Goal: Task Accomplishment & Management: Manage account settings

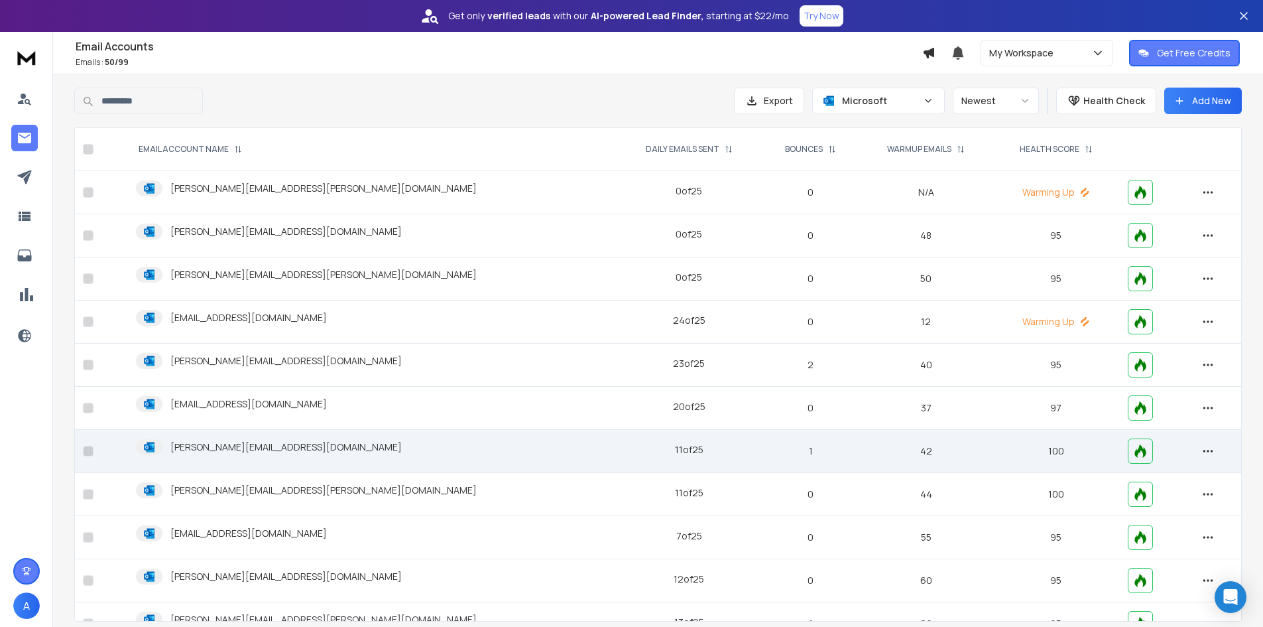
click at [656, 467] on tr "[PERSON_NAME][EMAIL_ADDRESS][DOMAIN_NAME] 11 of 25 1 42 100" at bounding box center [658, 451] width 1166 height 43
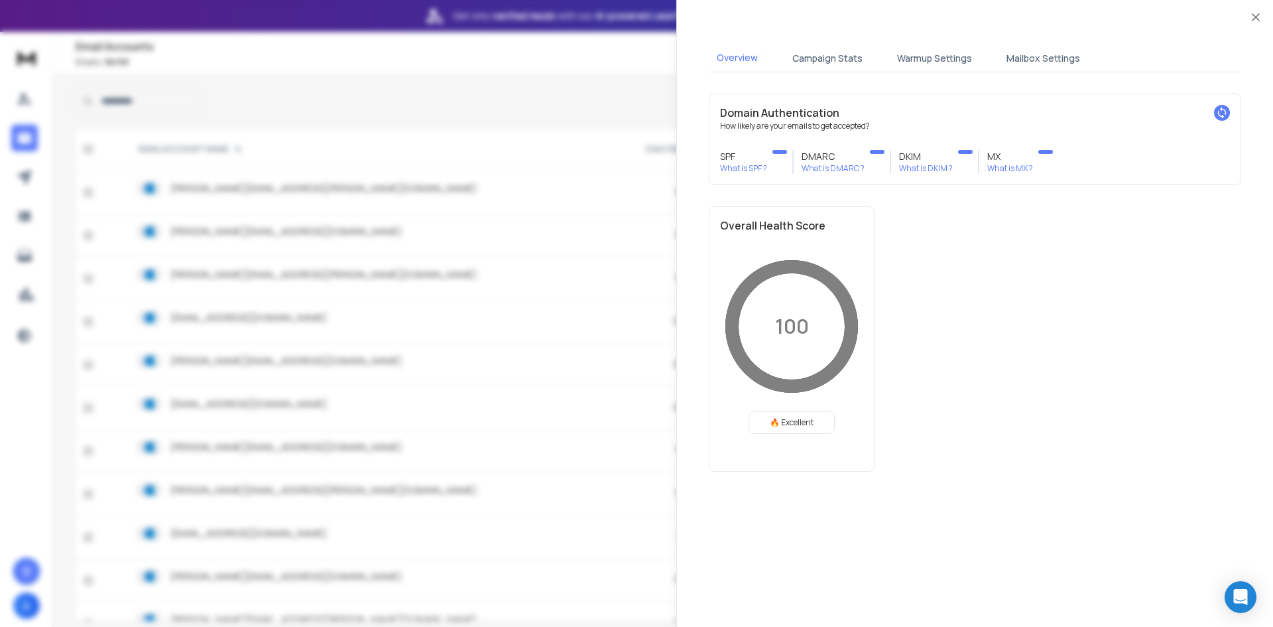
click at [1045, 62] on div "Overview Campaign Stats Warmup Settings Mailbox Settings" at bounding box center [975, 58] width 532 height 27
click at [1038, 46] on button "Mailbox Settings" at bounding box center [1044, 58] width 90 height 29
click at [520, 352] on div at bounding box center [636, 313] width 1273 height 627
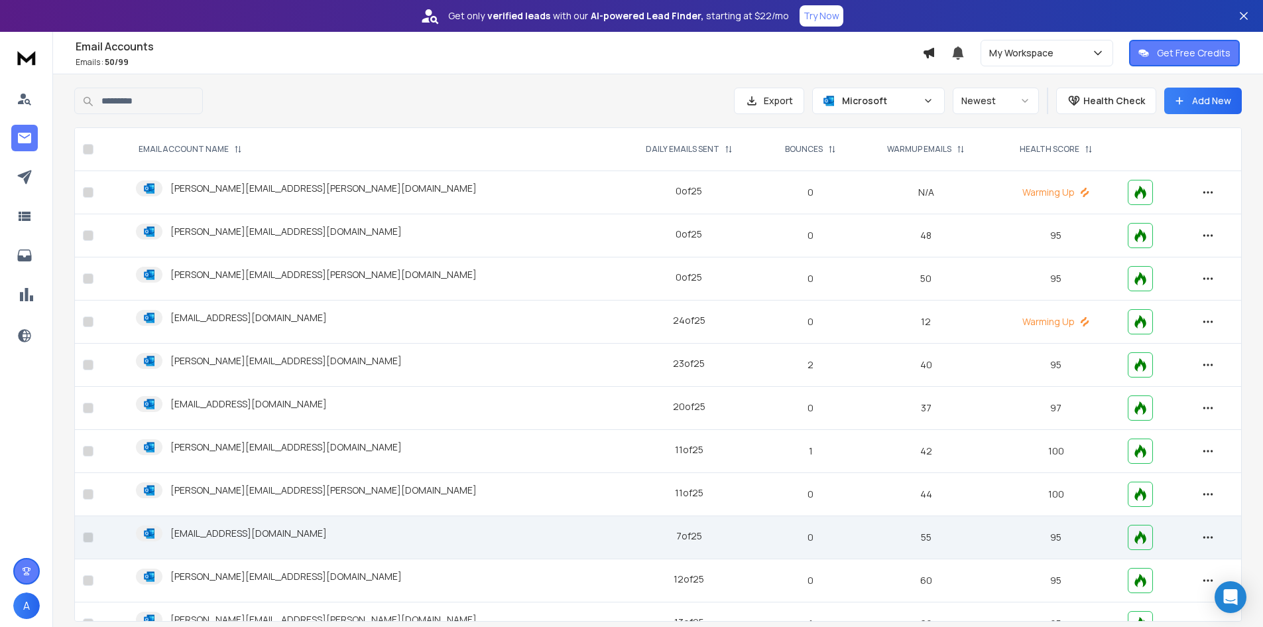
click at [534, 535] on div "[EMAIL_ADDRESS][DOMAIN_NAME]" at bounding box center [372, 533] width 472 height 16
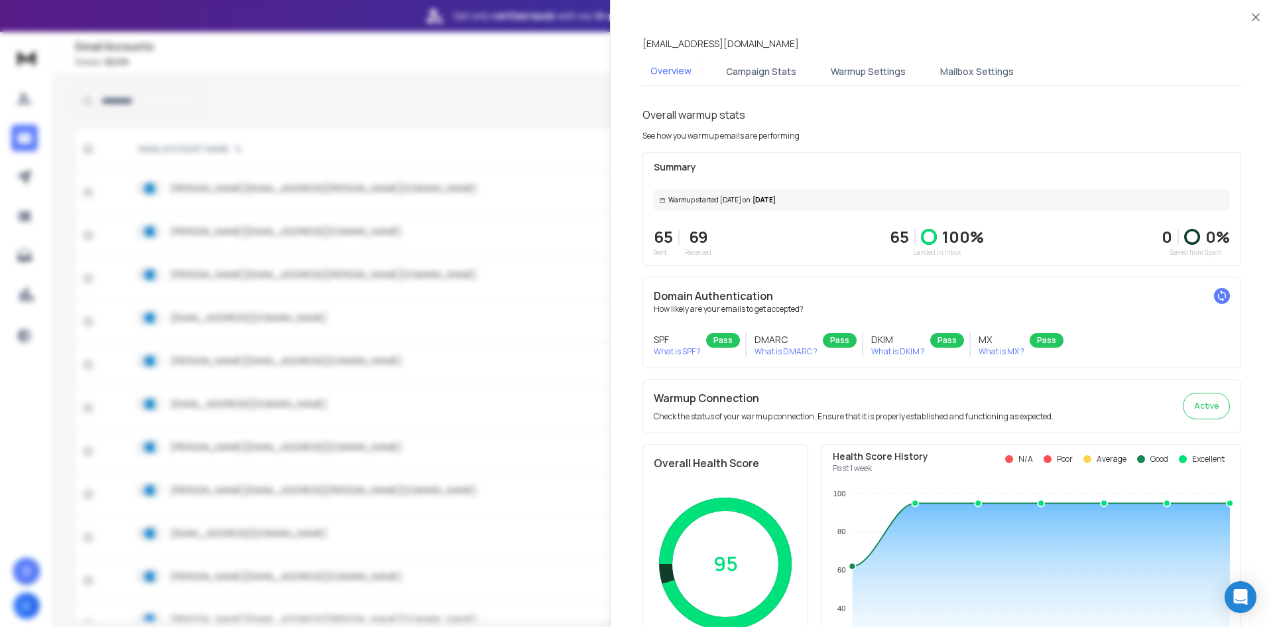
click at [963, 68] on button "Mailbox Settings" at bounding box center [977, 71] width 90 height 29
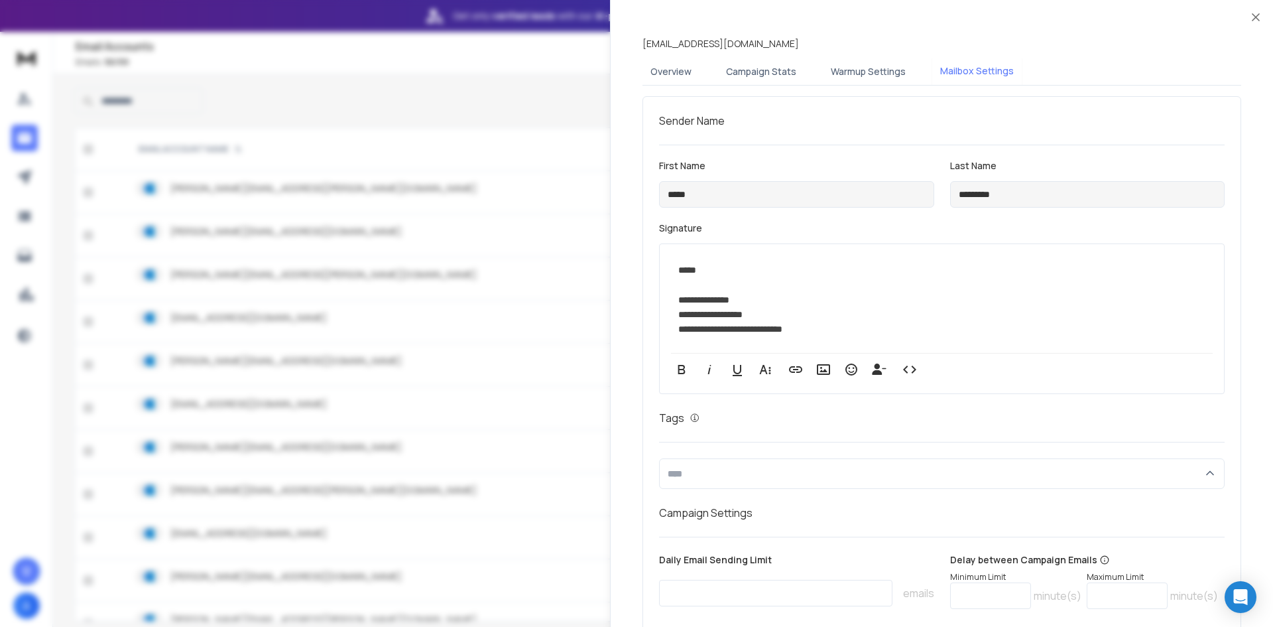
click at [466, 334] on div at bounding box center [636, 313] width 1273 height 627
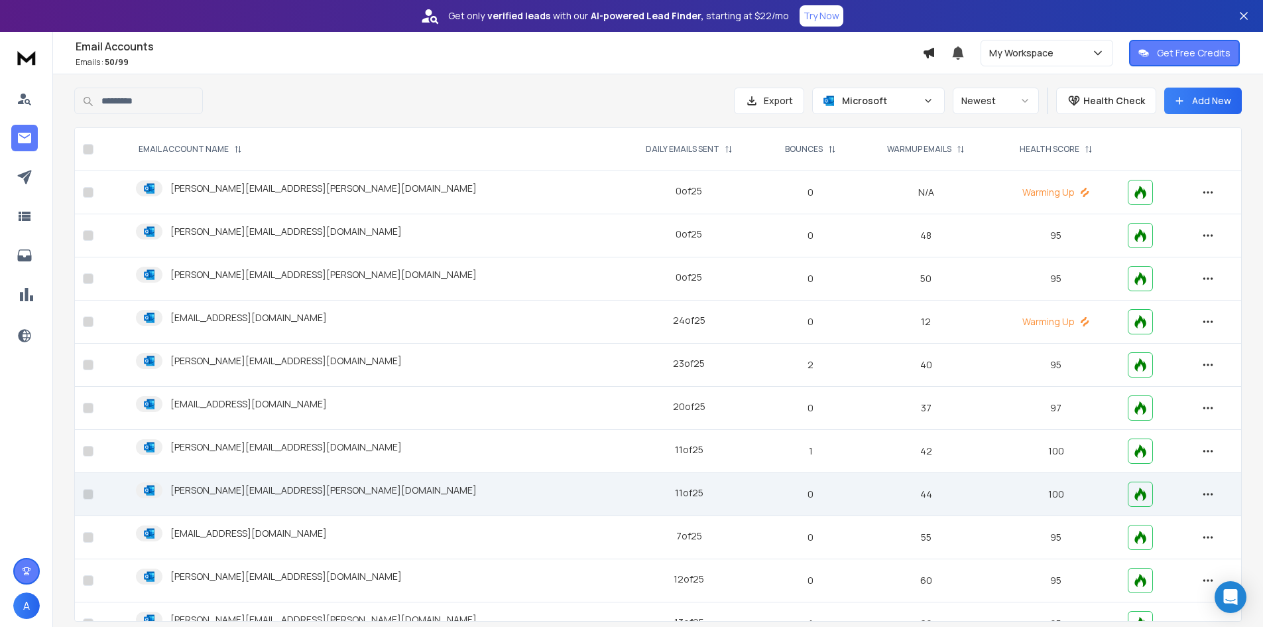
click at [616, 487] on td "11 of 25" at bounding box center [689, 490] width 146 height 34
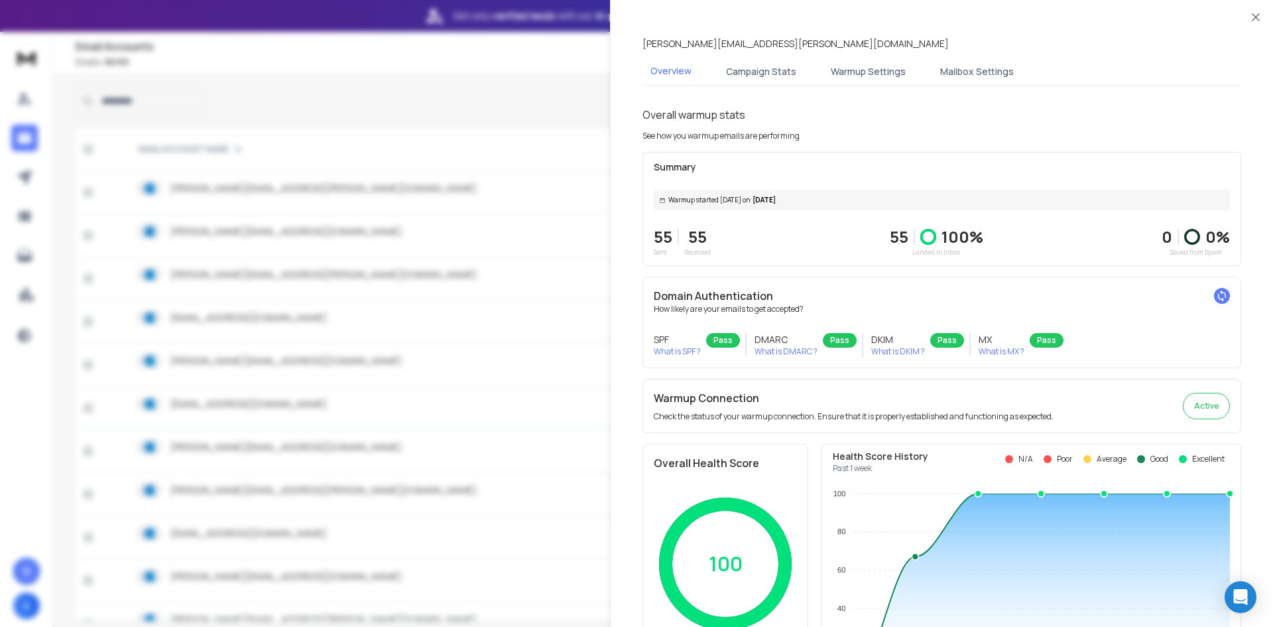
click at [946, 71] on button "Mailbox Settings" at bounding box center [977, 71] width 90 height 29
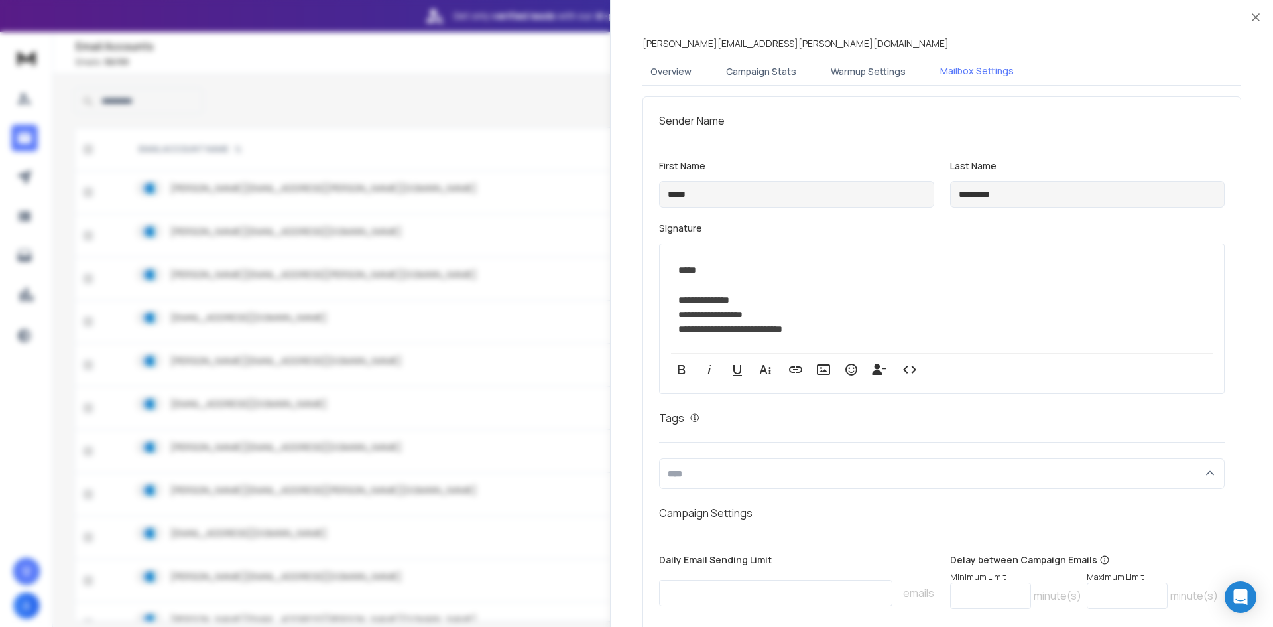
click at [418, 378] on div at bounding box center [636, 313] width 1273 height 627
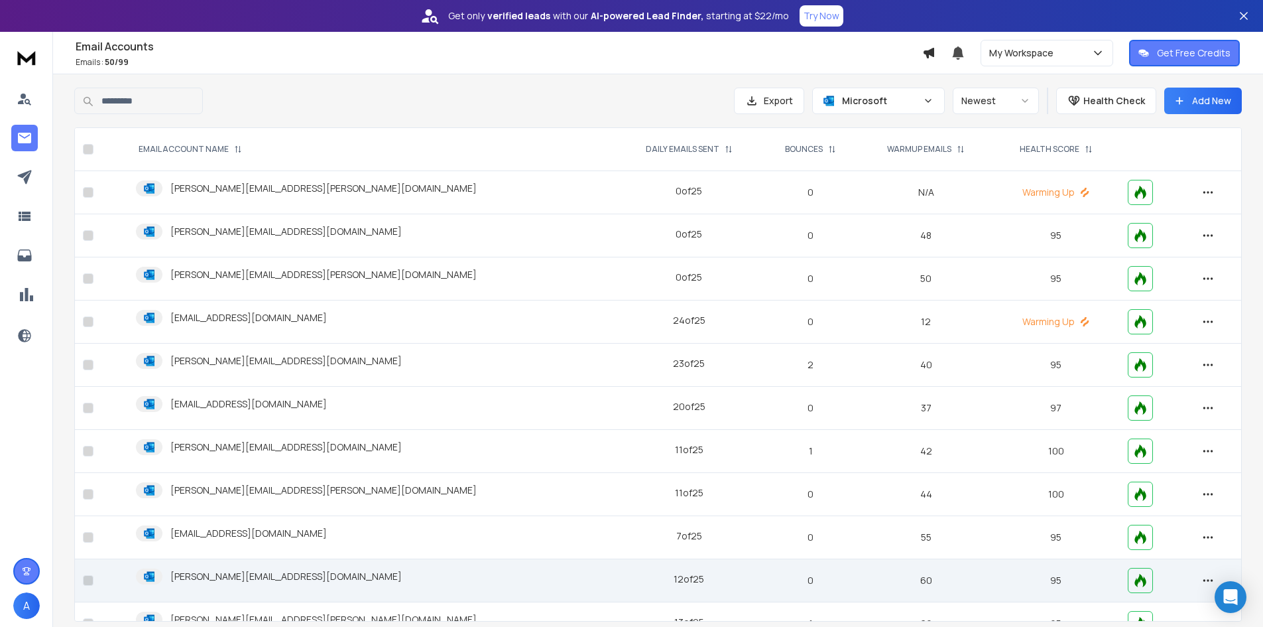
click at [337, 568] on div "[PERSON_NAME][EMAIL_ADDRESS][DOMAIN_NAME]" at bounding box center [269, 576] width 266 height 16
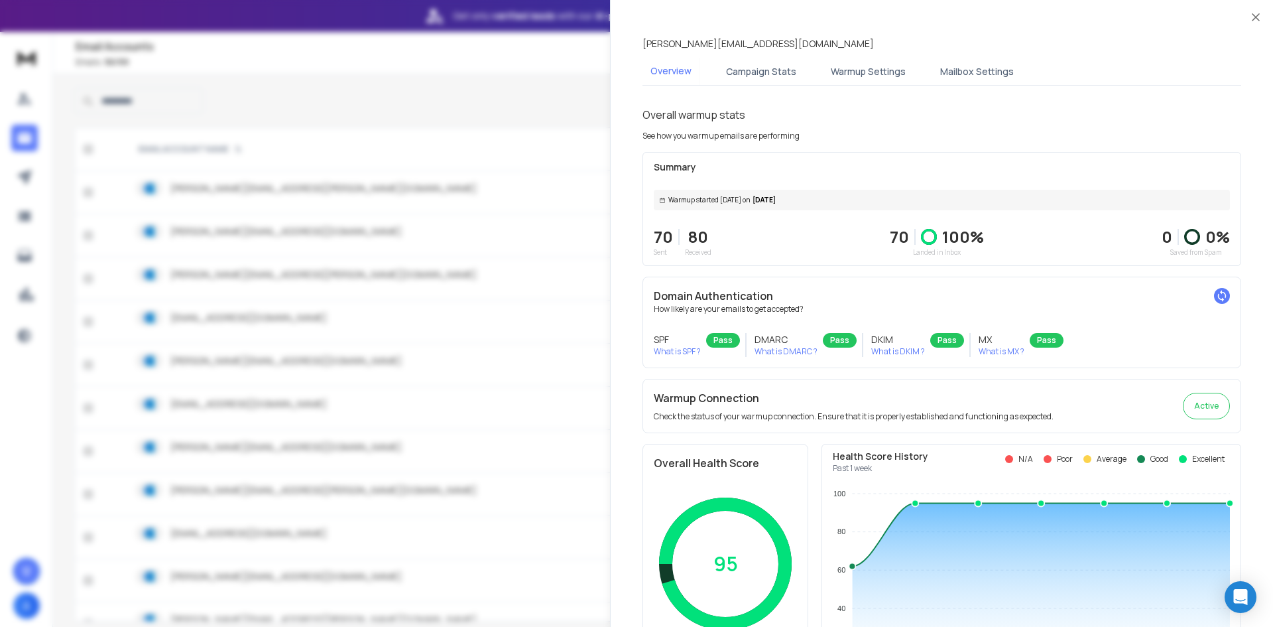
click at [985, 57] on div "[PERSON_NAME][EMAIL_ADDRESS][DOMAIN_NAME] Overview Campaign Stats Warmup Settin…" at bounding box center [942, 526] width 631 height 1021
click at [989, 71] on button "Mailbox Settings" at bounding box center [977, 71] width 90 height 29
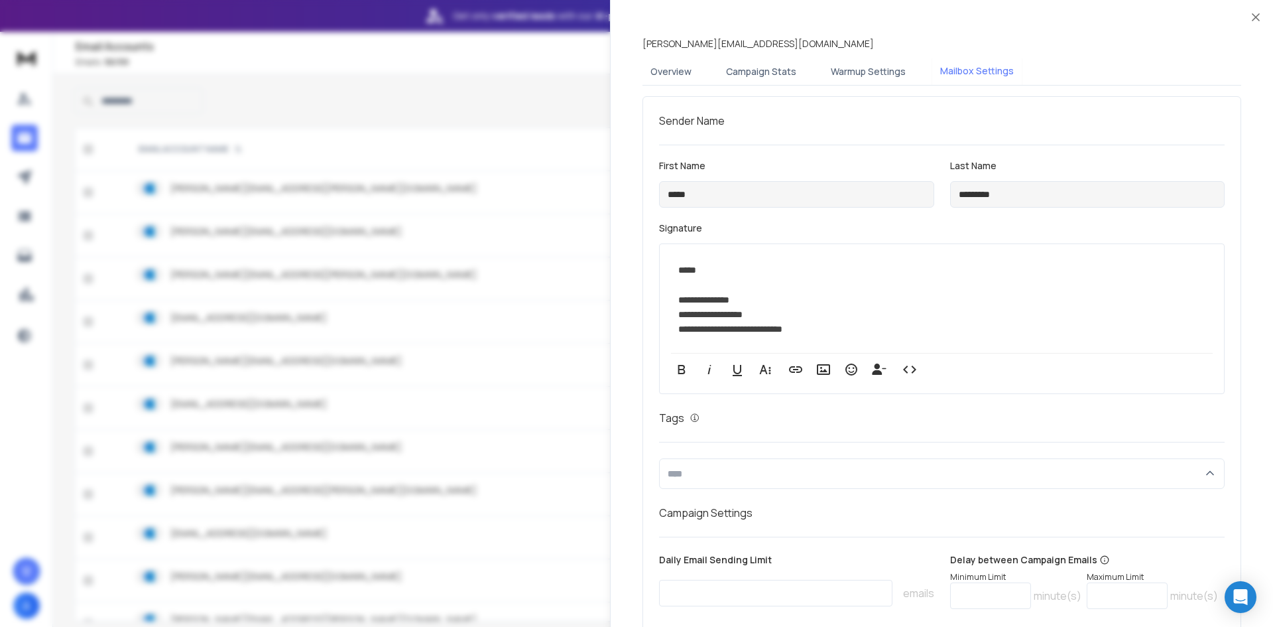
click at [501, 375] on div at bounding box center [636, 313] width 1273 height 627
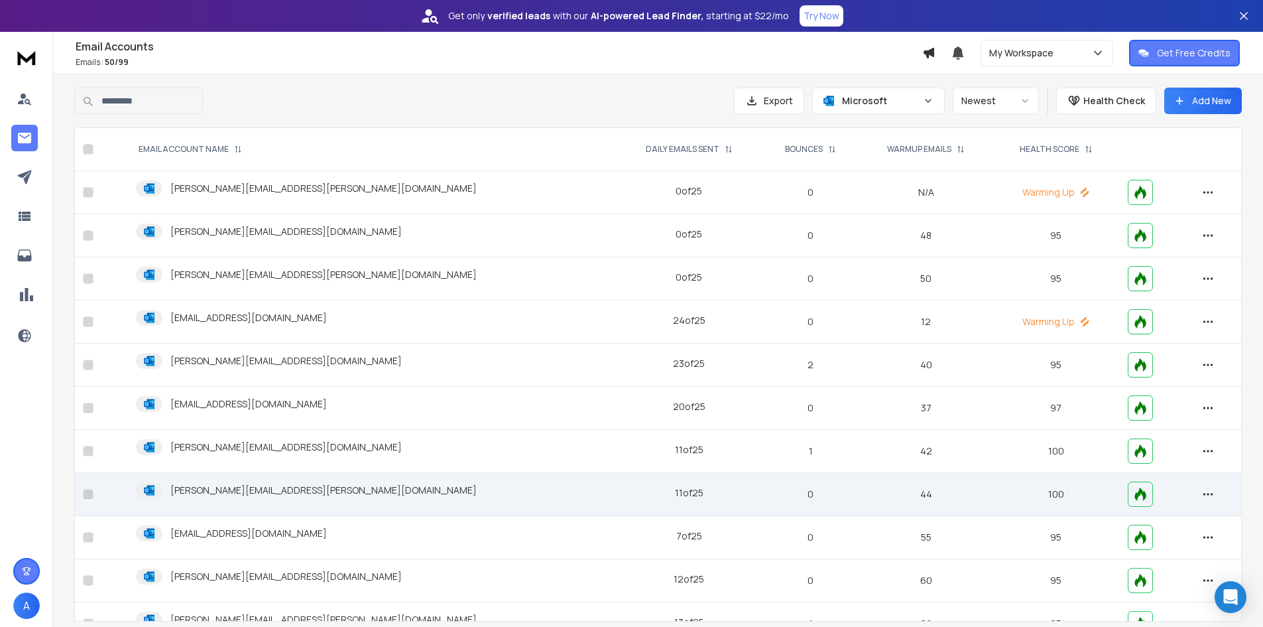
click at [305, 493] on p "[PERSON_NAME][EMAIL_ADDRESS][PERSON_NAME][DOMAIN_NAME]" at bounding box center [323, 489] width 306 height 13
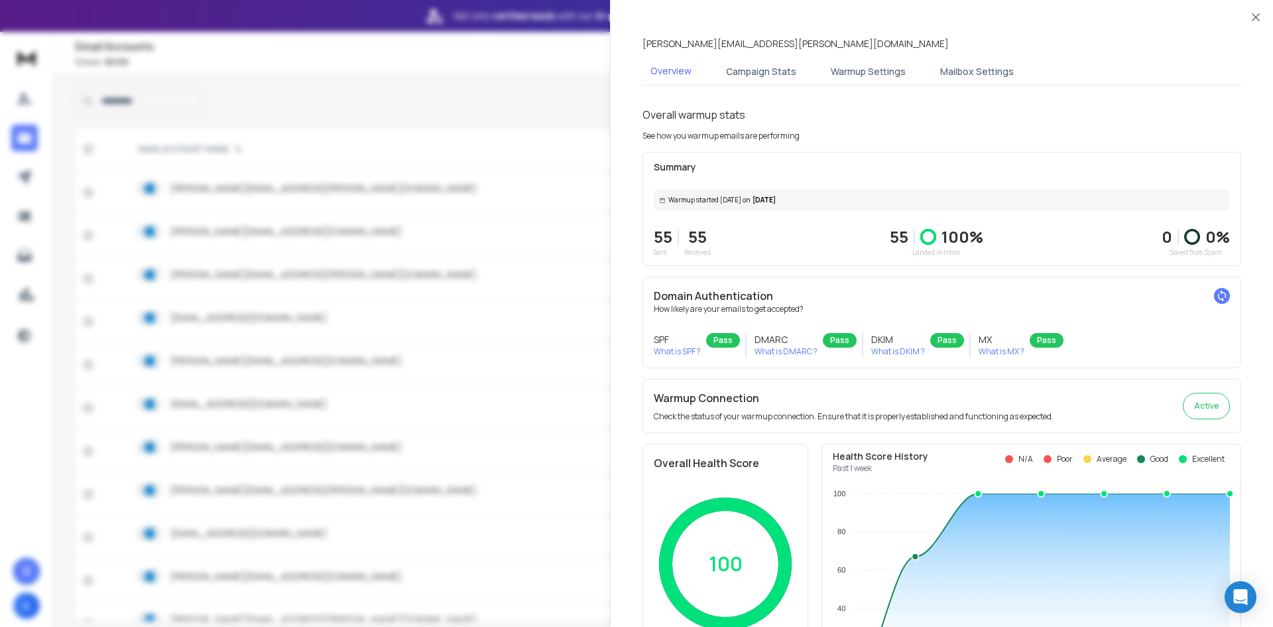
click at [958, 66] on button "Mailbox Settings" at bounding box center [977, 71] width 90 height 29
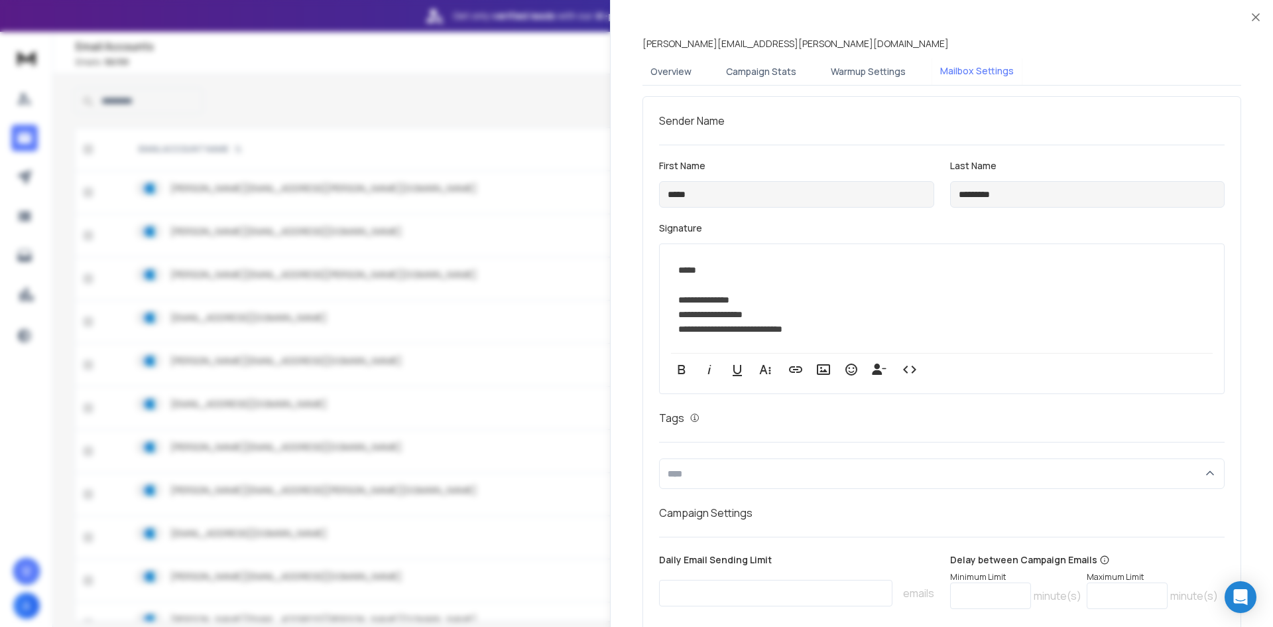
click at [406, 435] on div at bounding box center [636, 313] width 1273 height 627
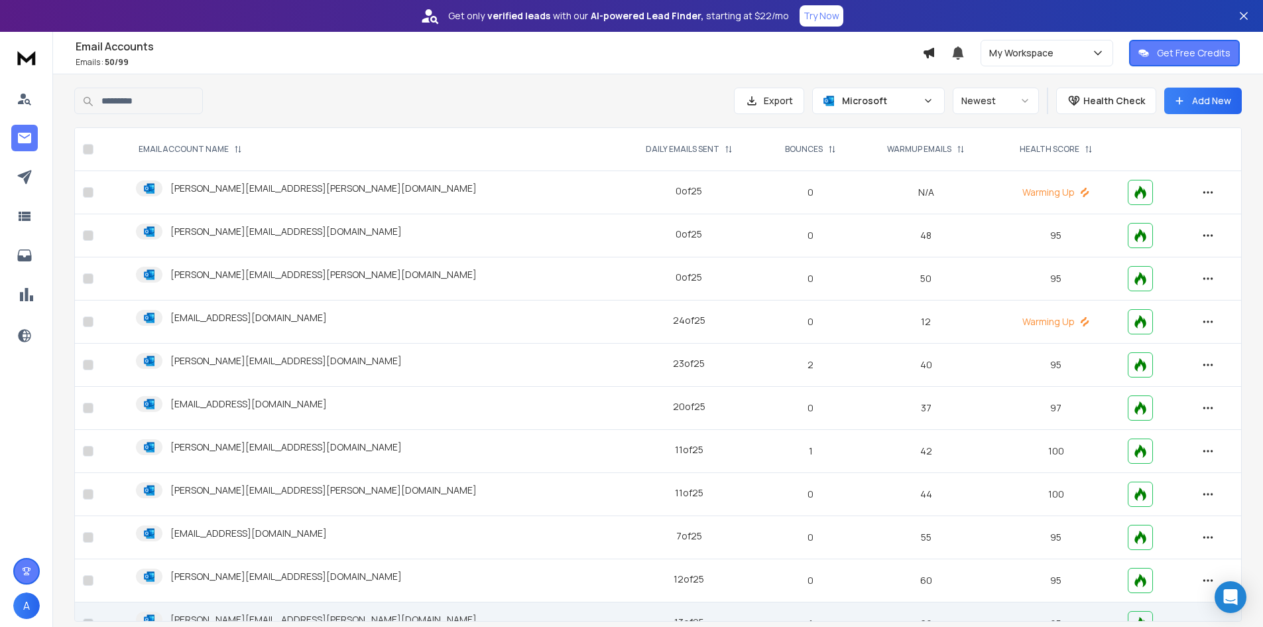
click at [284, 617] on p "[PERSON_NAME][EMAIL_ADDRESS][PERSON_NAME][DOMAIN_NAME]" at bounding box center [323, 619] width 306 height 13
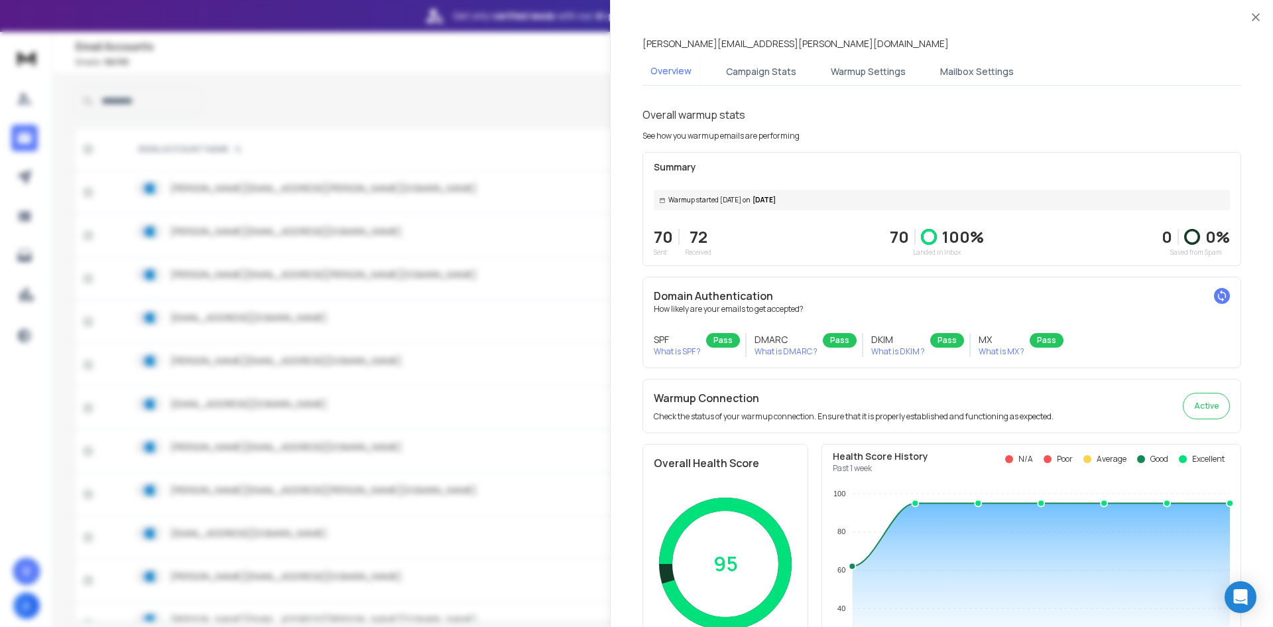
click at [956, 71] on button "Mailbox Settings" at bounding box center [977, 71] width 90 height 29
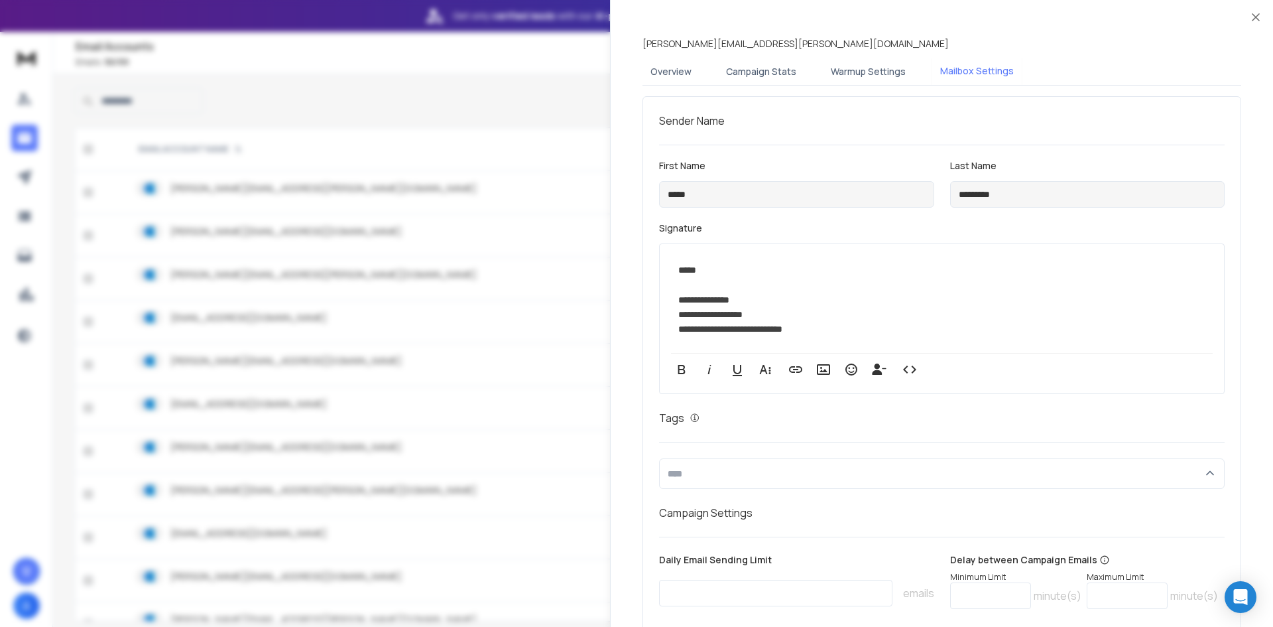
click at [351, 504] on div at bounding box center [636, 313] width 1273 height 627
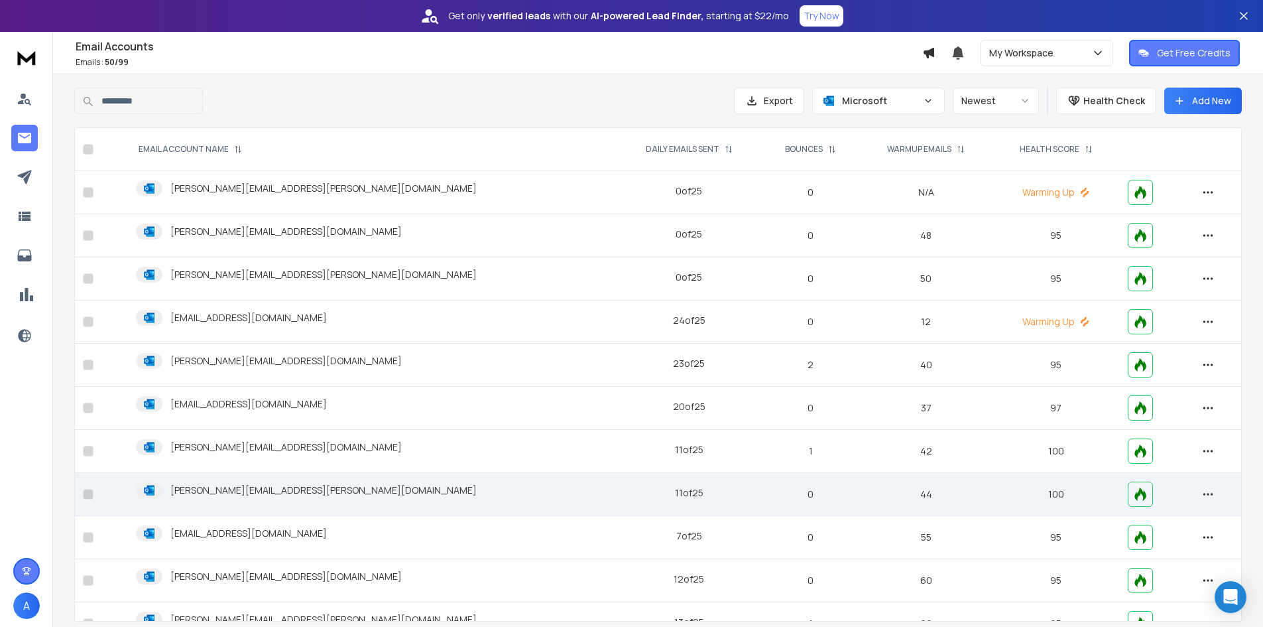
click at [326, 500] on td "[PERSON_NAME][EMAIL_ADDRESS][PERSON_NAME][DOMAIN_NAME]" at bounding box center [372, 494] width 488 height 43
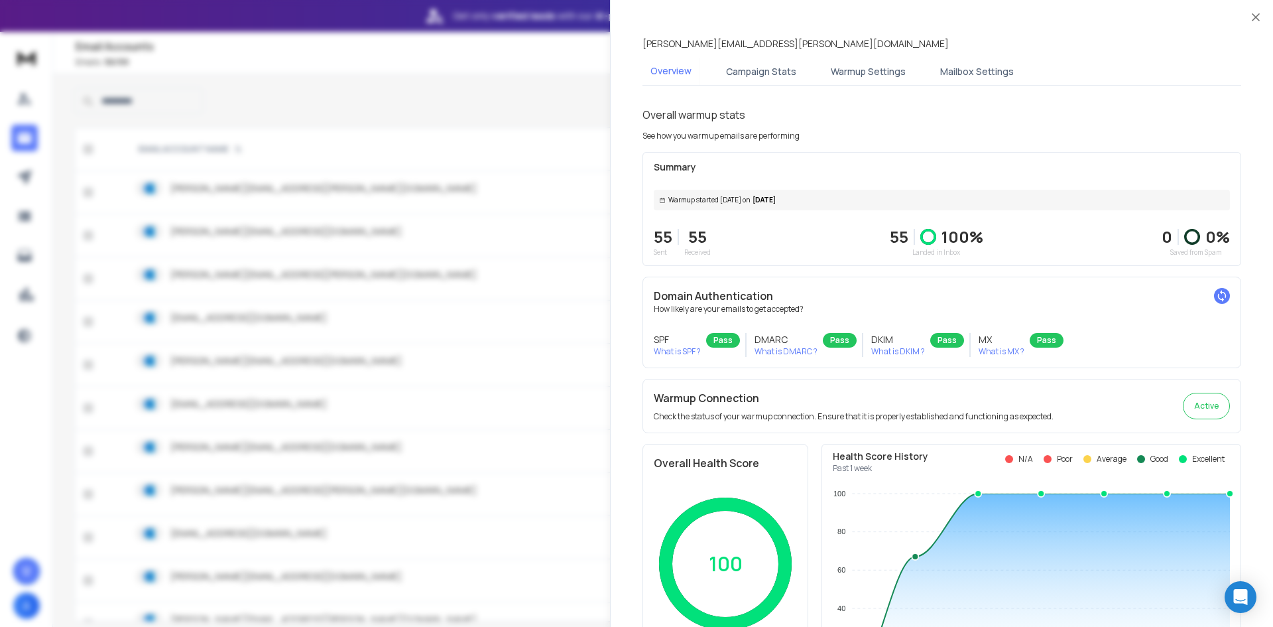
click at [987, 70] on button "Mailbox Settings" at bounding box center [977, 71] width 90 height 29
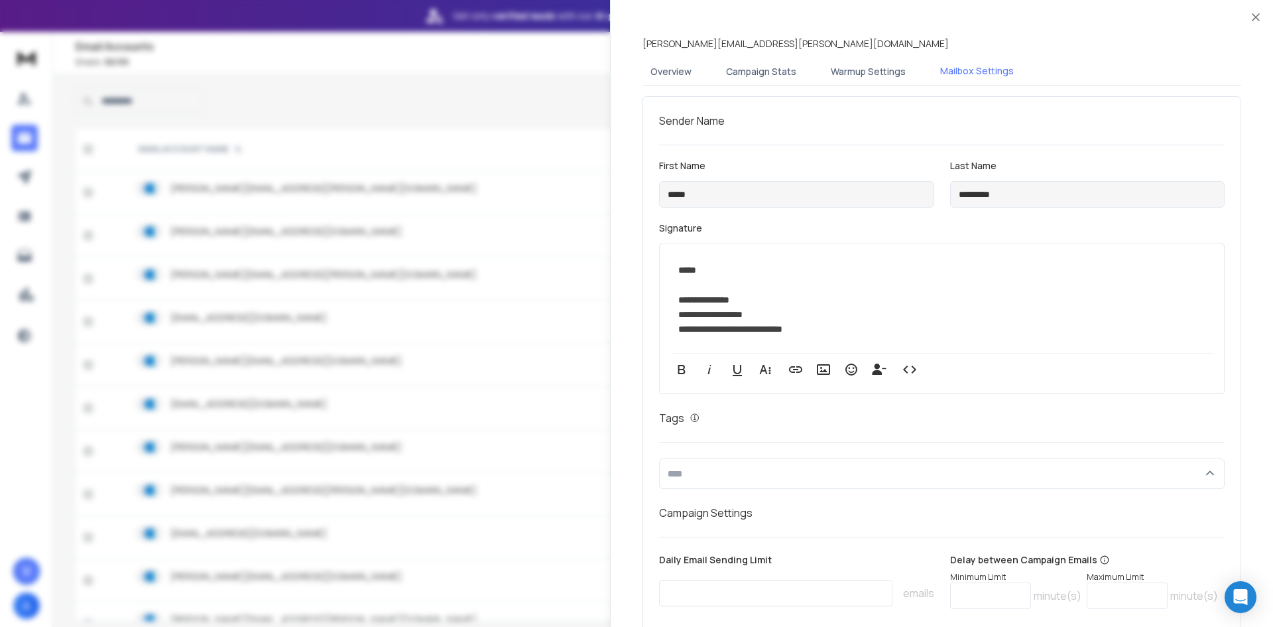
click at [436, 467] on div at bounding box center [636, 313] width 1273 height 627
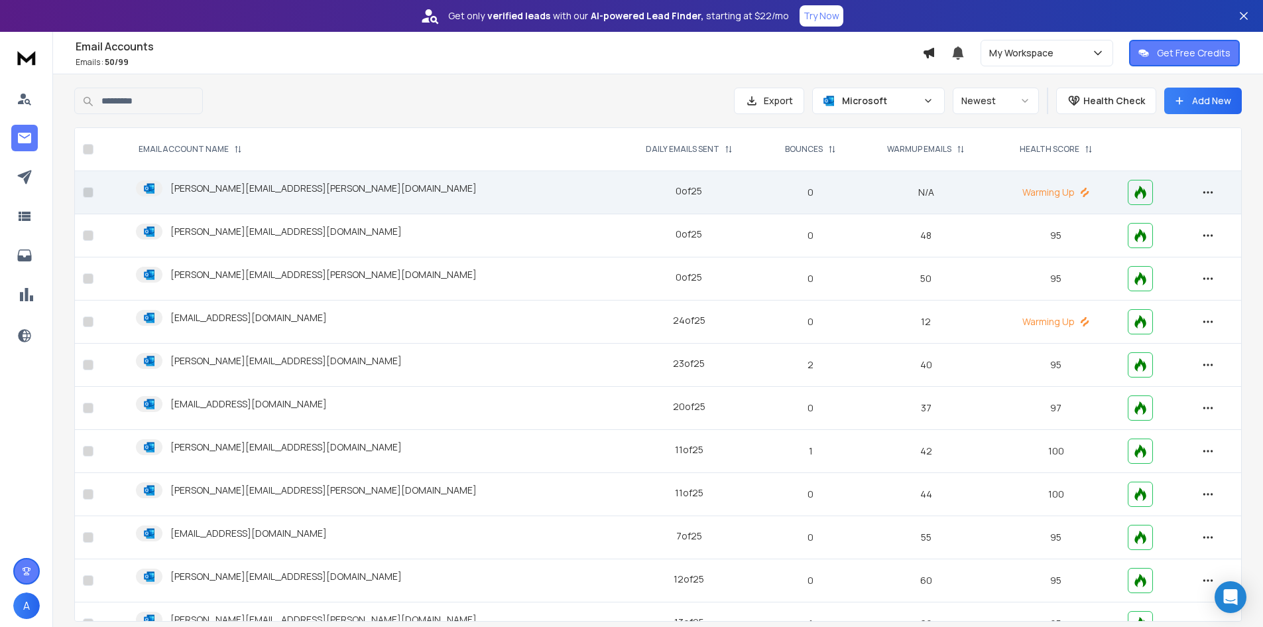
click at [361, 198] on td "[PERSON_NAME][EMAIL_ADDRESS][PERSON_NAME][DOMAIN_NAME]" at bounding box center [372, 192] width 488 height 43
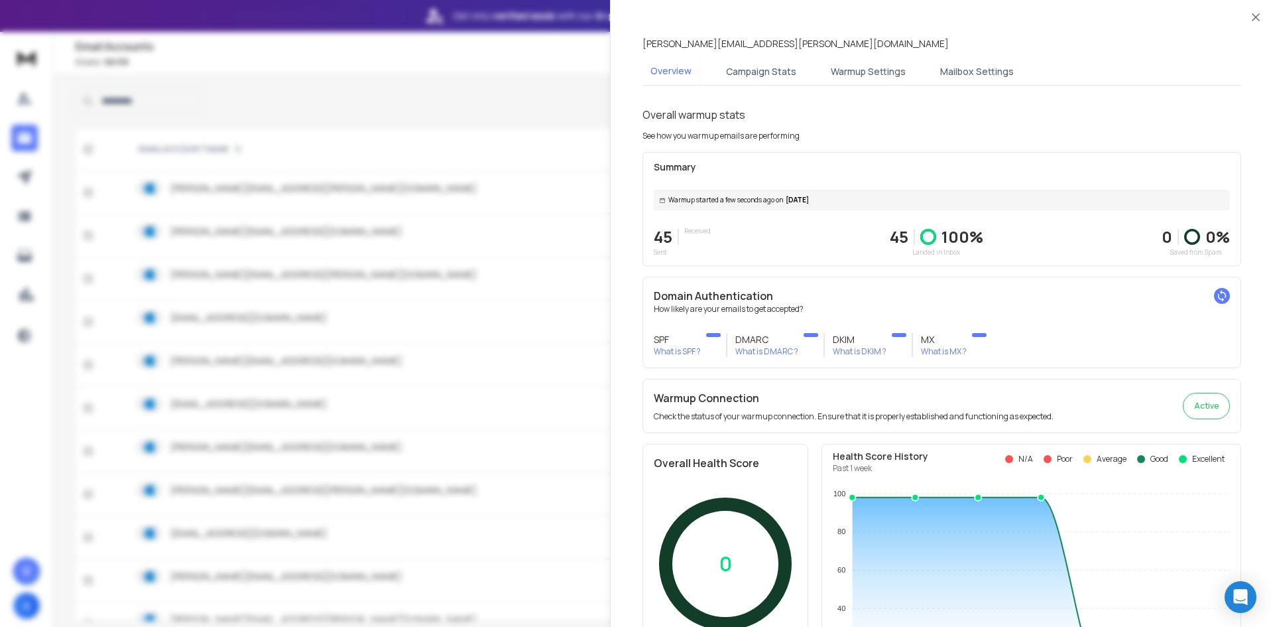
click at [973, 65] on button "Mailbox Settings" at bounding box center [977, 71] width 90 height 29
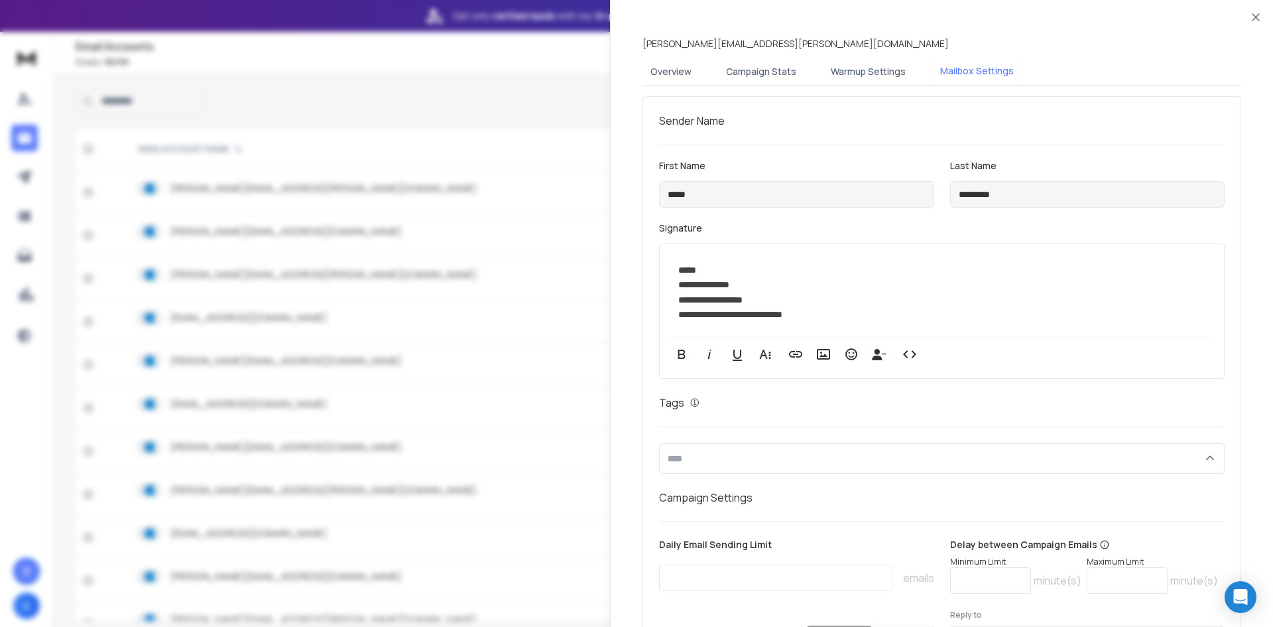
click at [714, 265] on div "*****" at bounding box center [939, 270] width 523 height 15
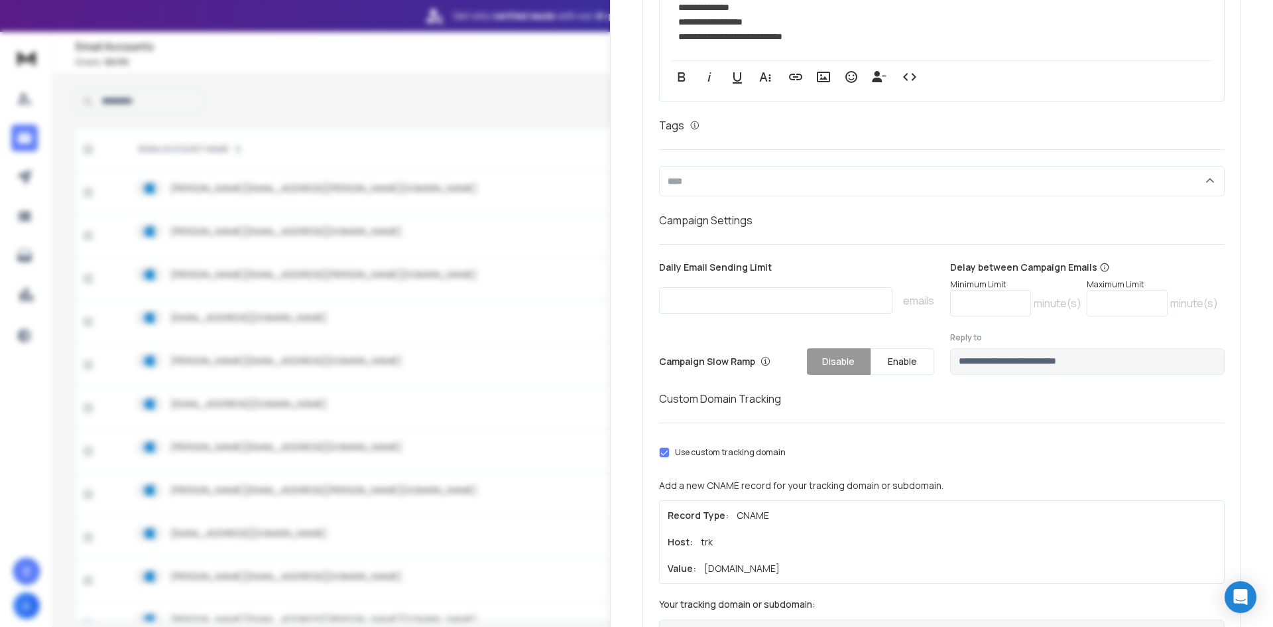
scroll to position [442, 0]
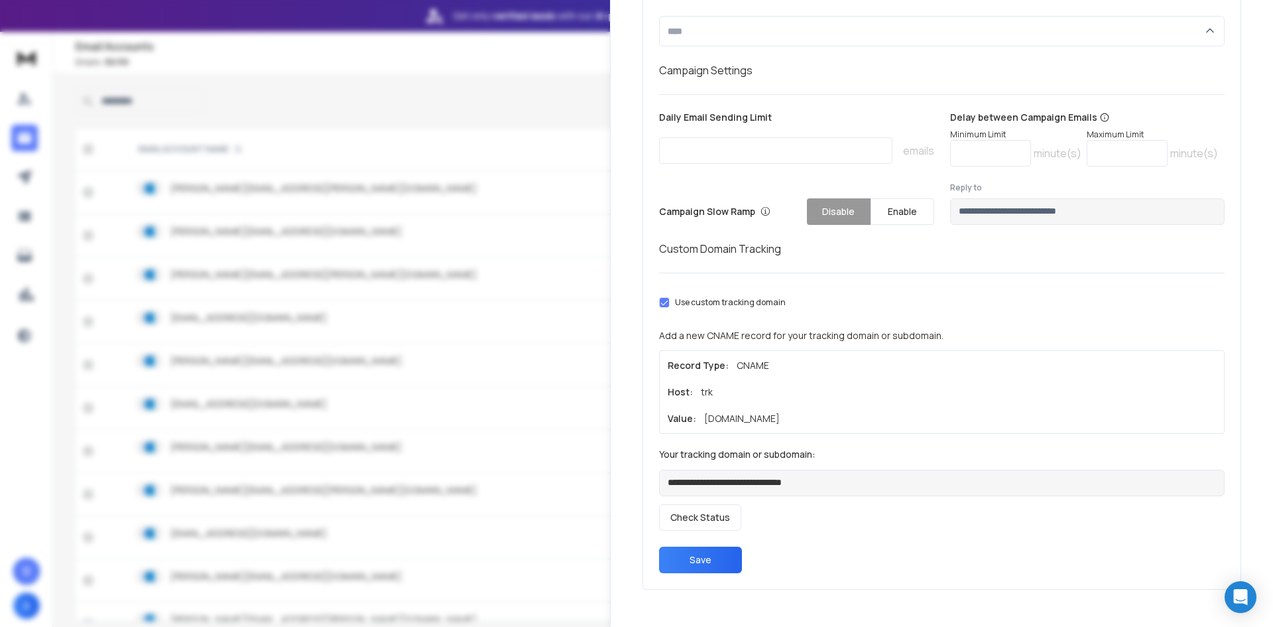
click at [704, 562] on button "Save" at bounding box center [700, 559] width 83 height 27
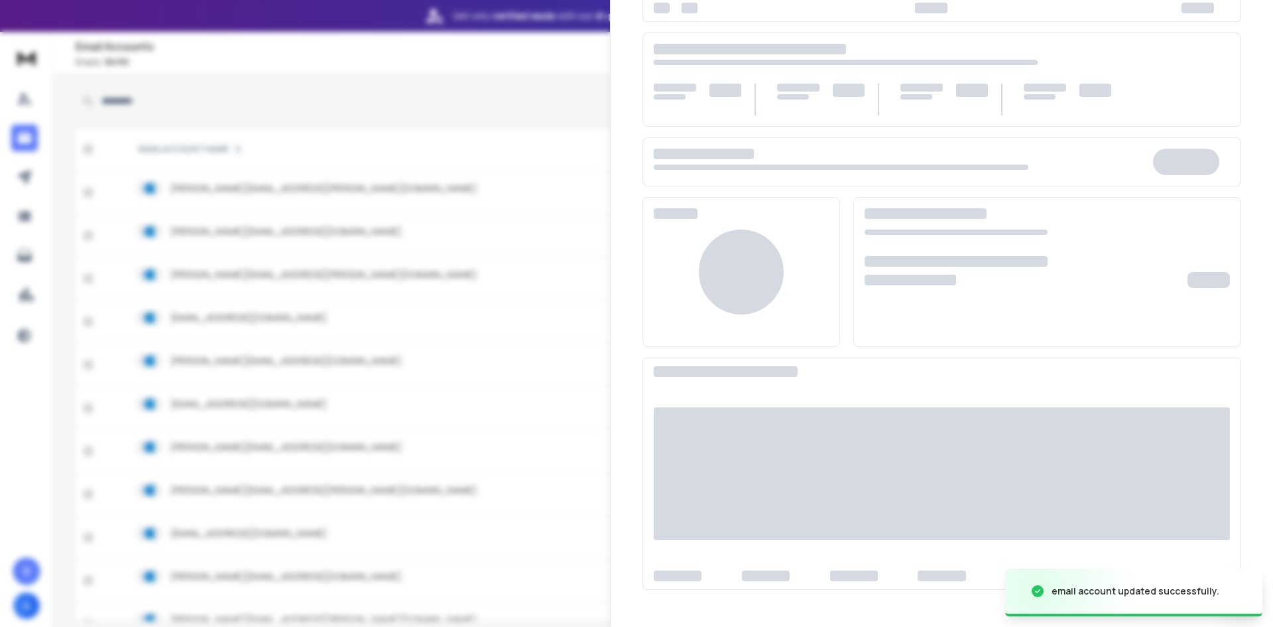
scroll to position [248, 0]
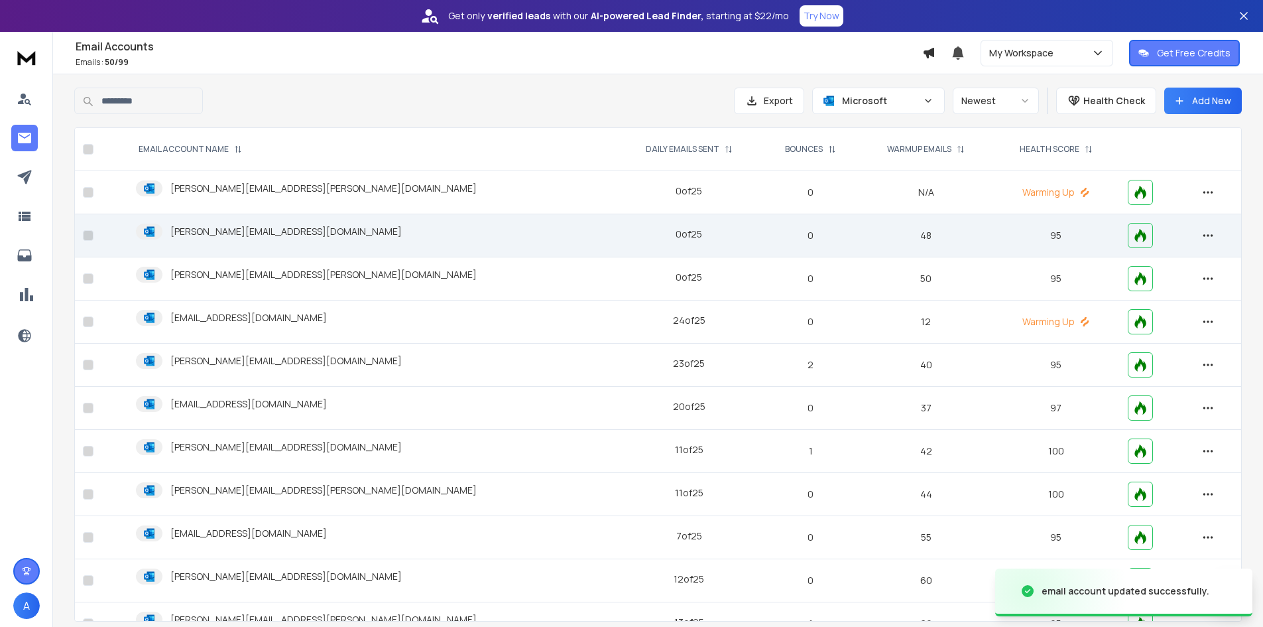
click at [448, 243] on td "[PERSON_NAME][EMAIL_ADDRESS][DOMAIN_NAME]" at bounding box center [372, 235] width 488 height 43
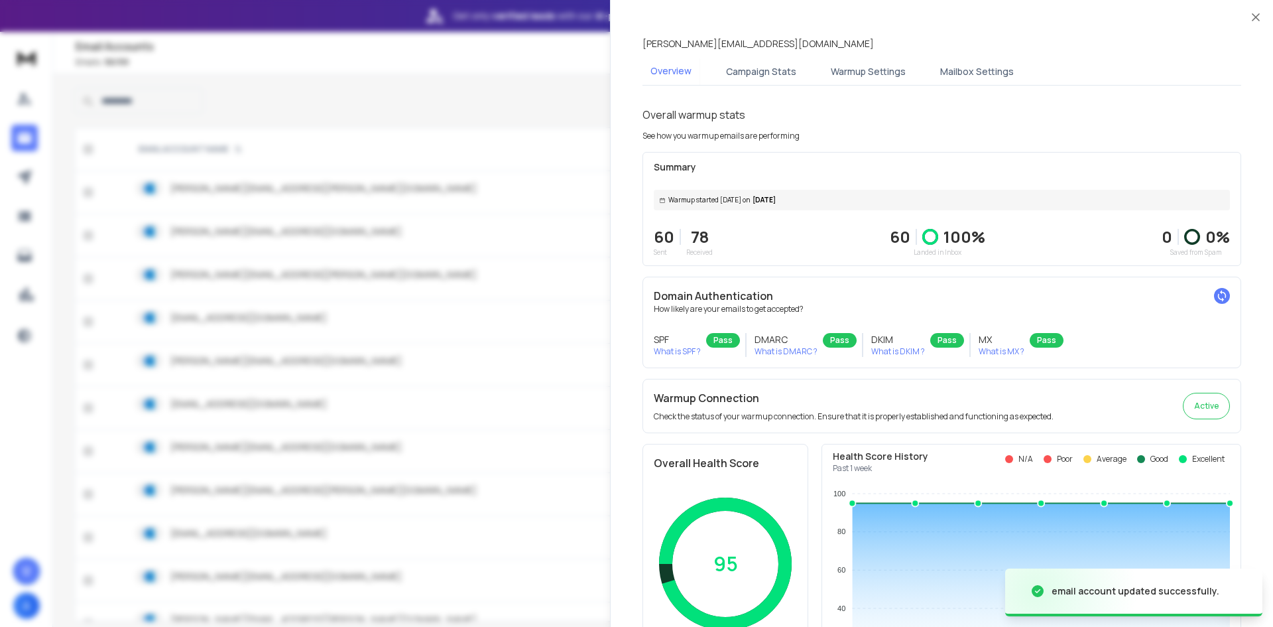
click at [975, 72] on button "Mailbox Settings" at bounding box center [977, 71] width 90 height 29
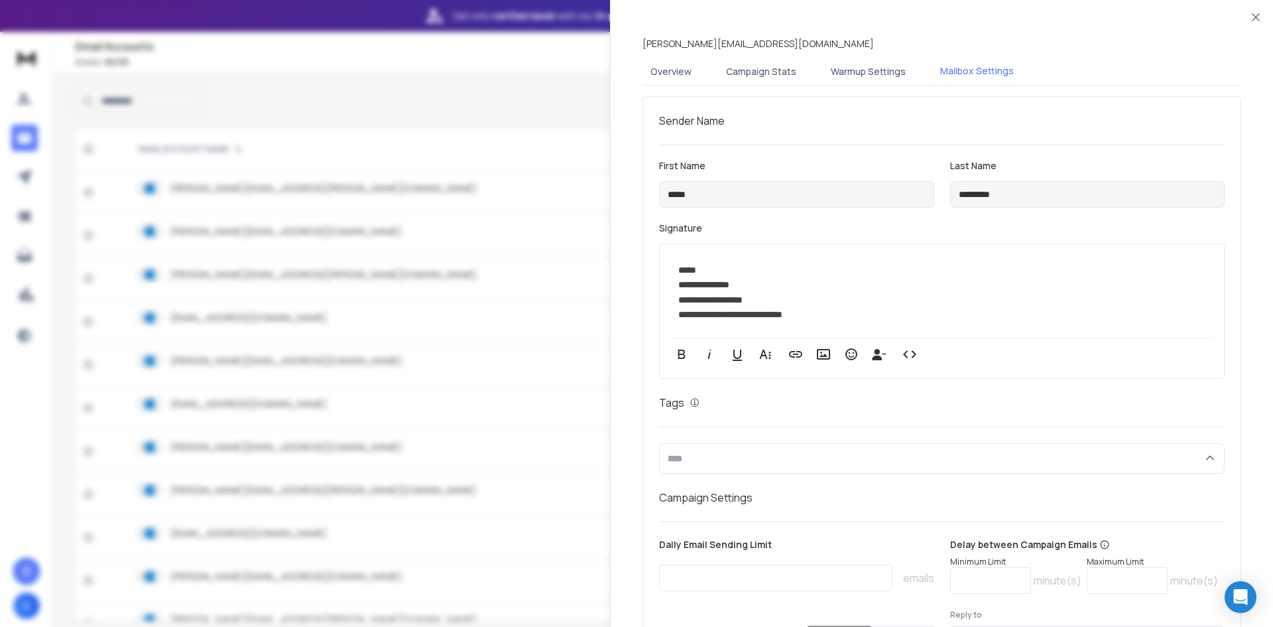
click at [724, 265] on div "*****" at bounding box center [939, 270] width 523 height 15
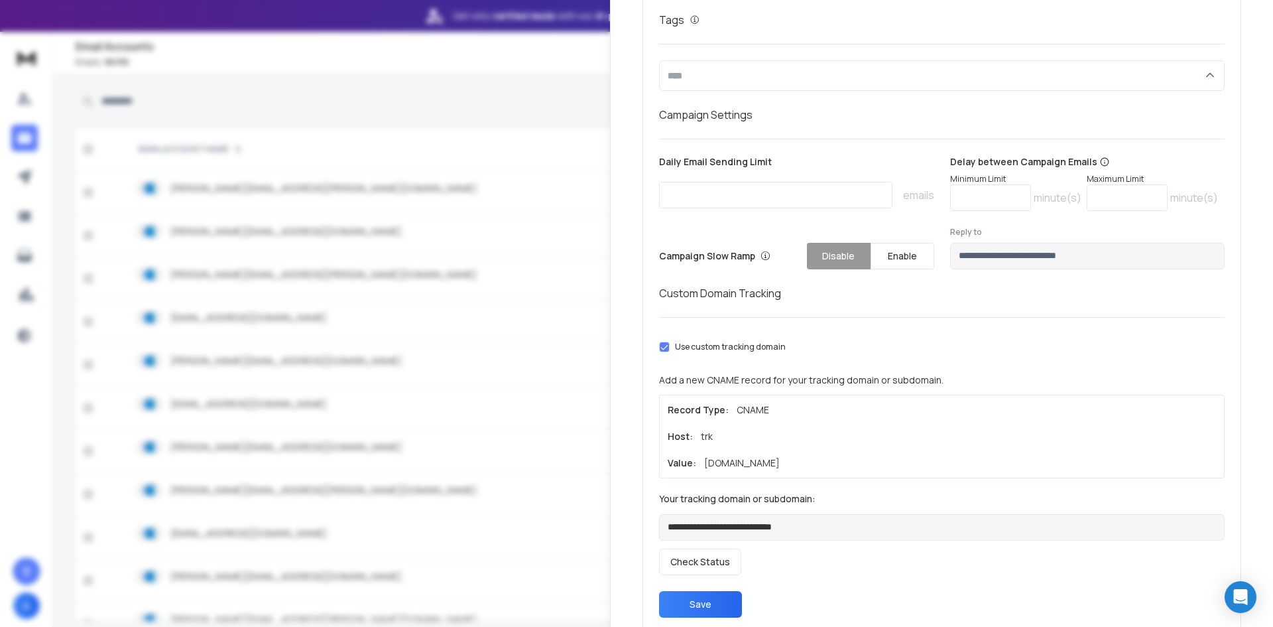
scroll to position [442, 0]
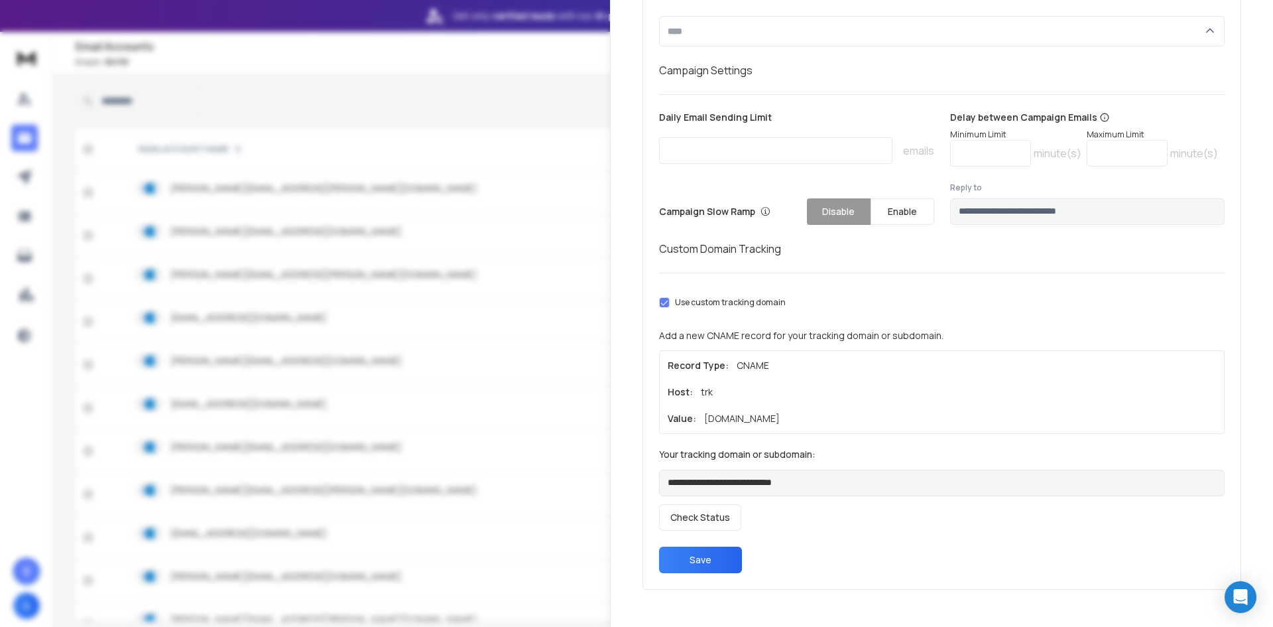
drag, startPoint x: 695, startPoint y: 560, endPoint x: 702, endPoint y: 548, distance: 14.0
click at [696, 560] on button "Save" at bounding box center [700, 559] width 83 height 27
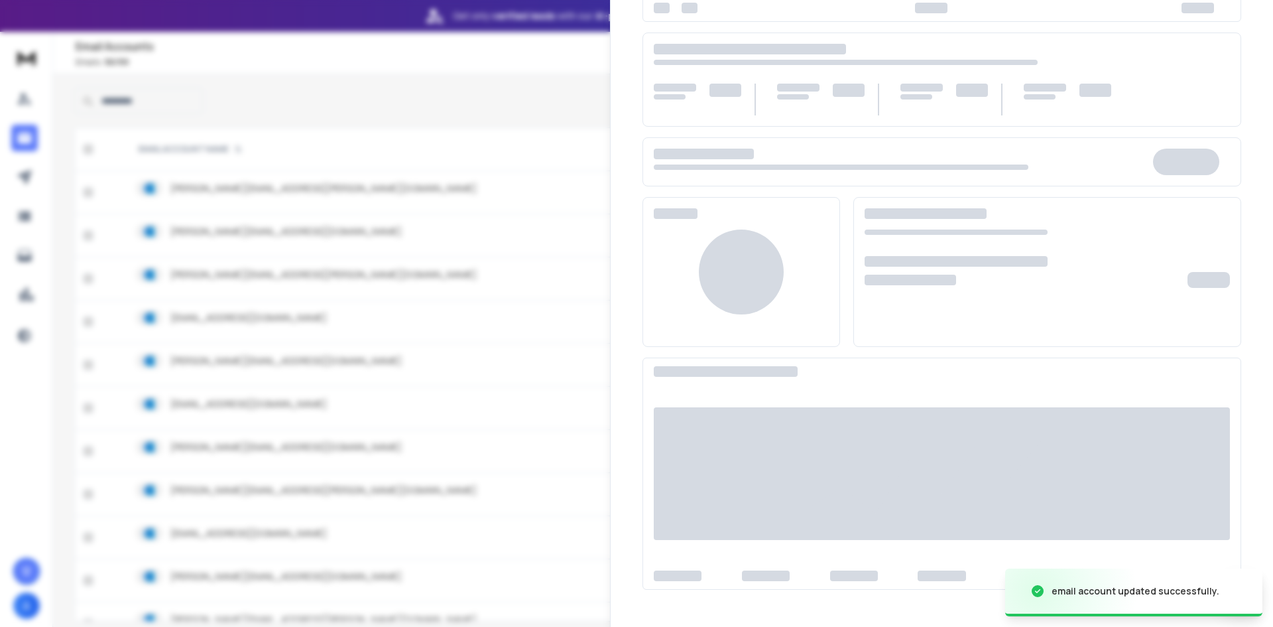
scroll to position [248, 0]
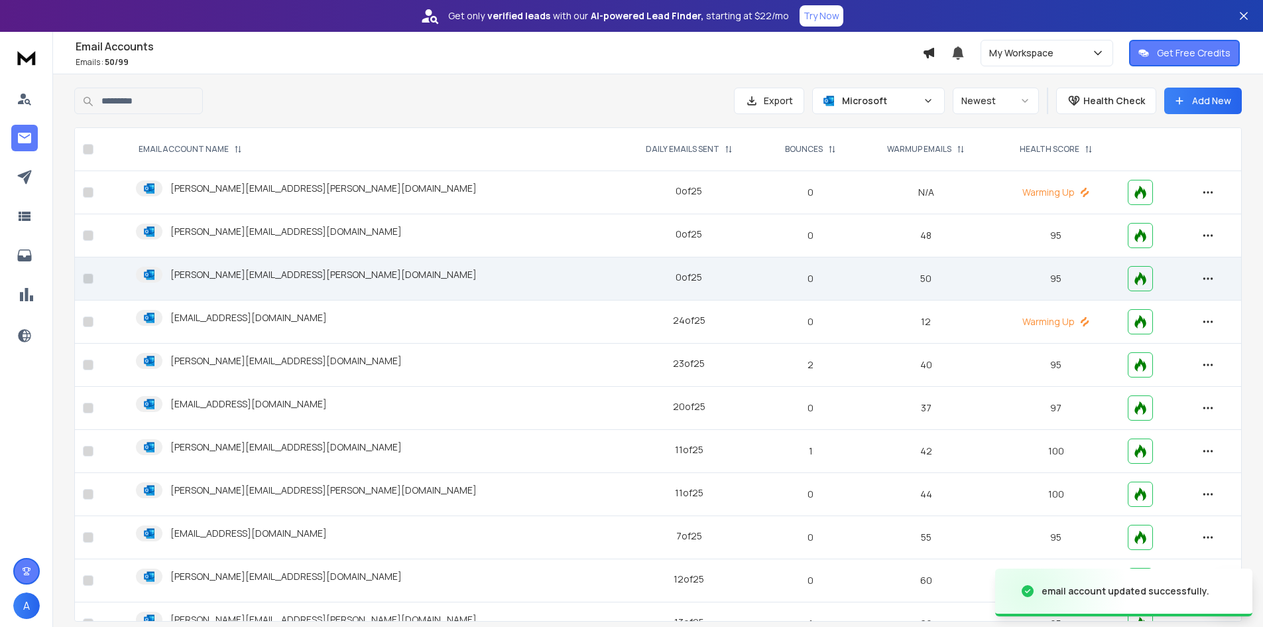
click at [676, 276] on div "0 of 25" at bounding box center [689, 277] width 27 height 13
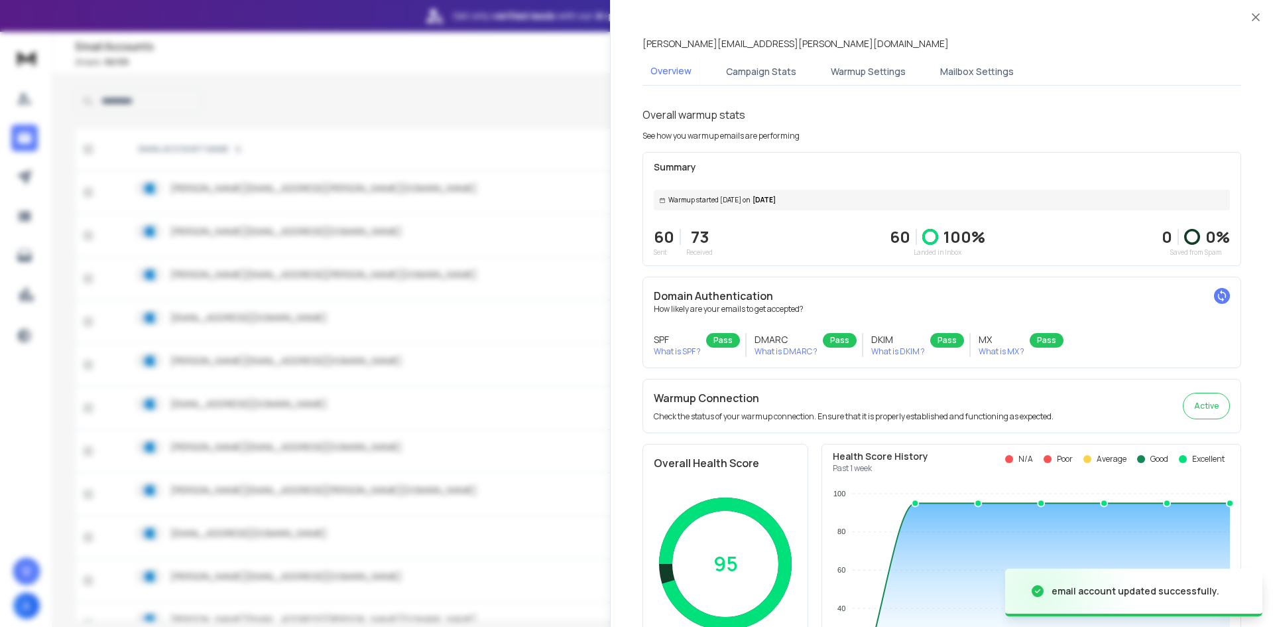
click at [973, 62] on button "Mailbox Settings" at bounding box center [977, 71] width 90 height 29
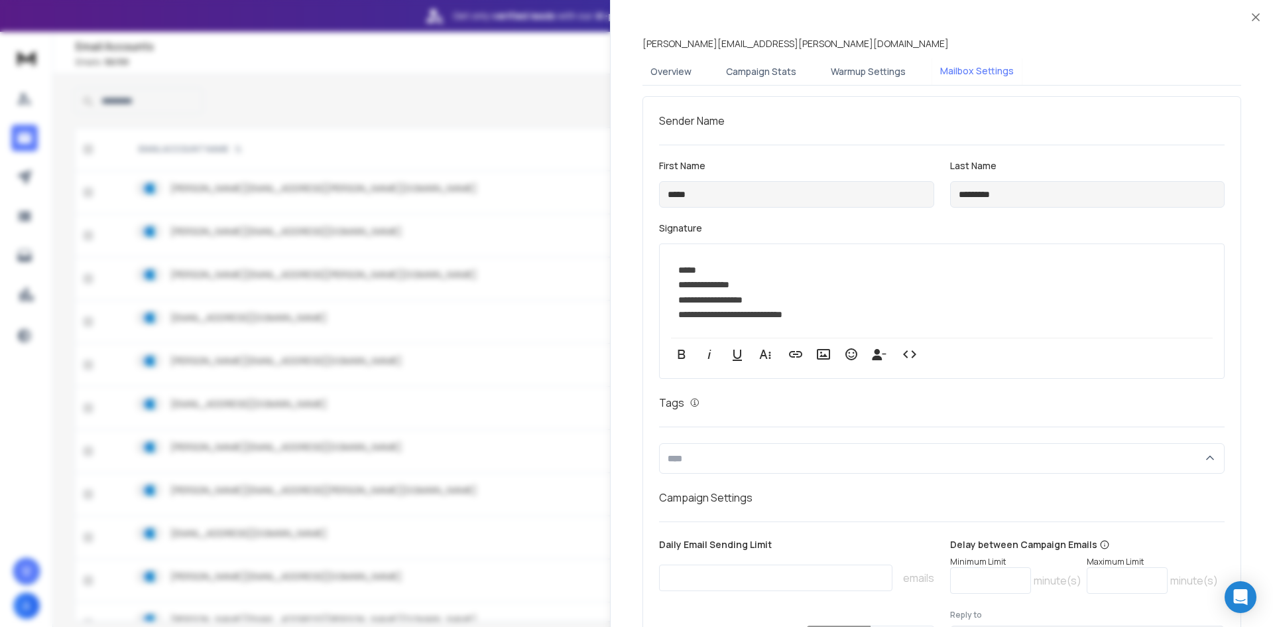
click at [763, 276] on div "*****" at bounding box center [939, 270] width 523 height 15
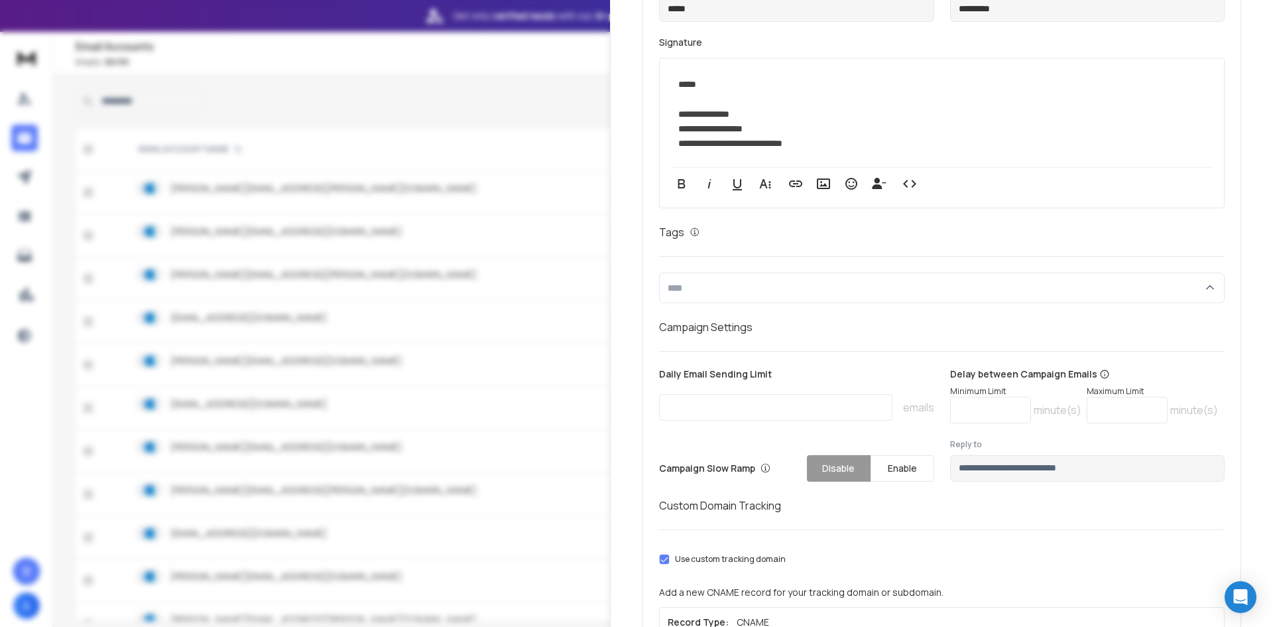
scroll to position [398, 0]
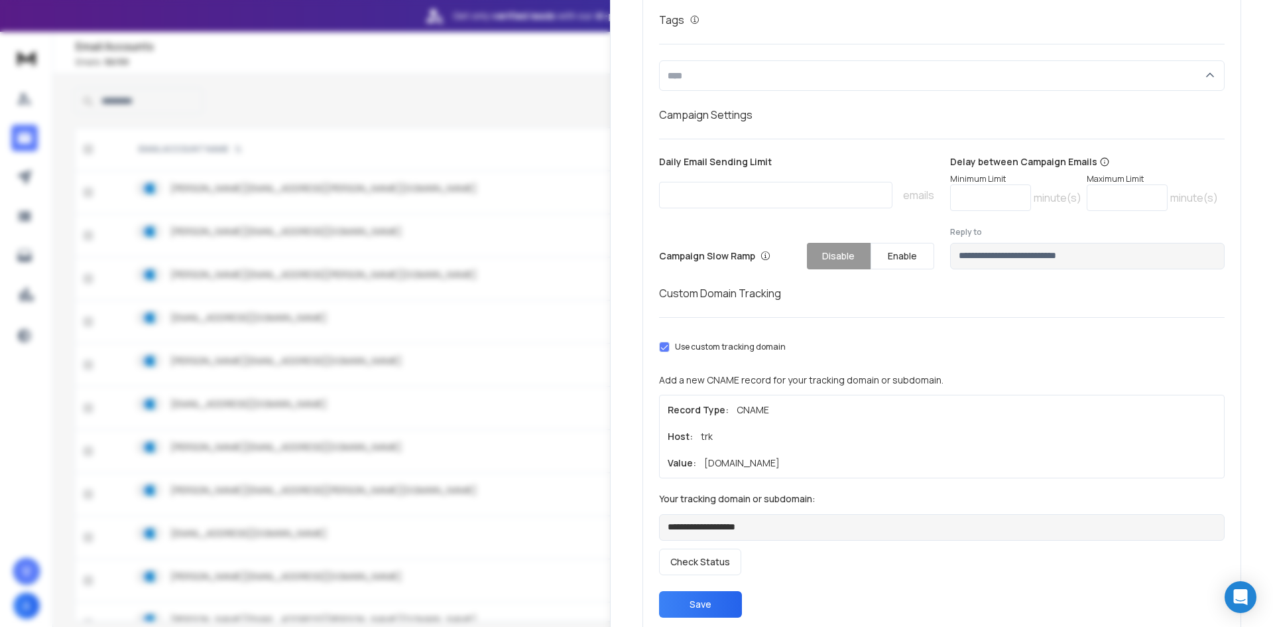
click at [727, 595] on button "Save" at bounding box center [700, 604] width 83 height 27
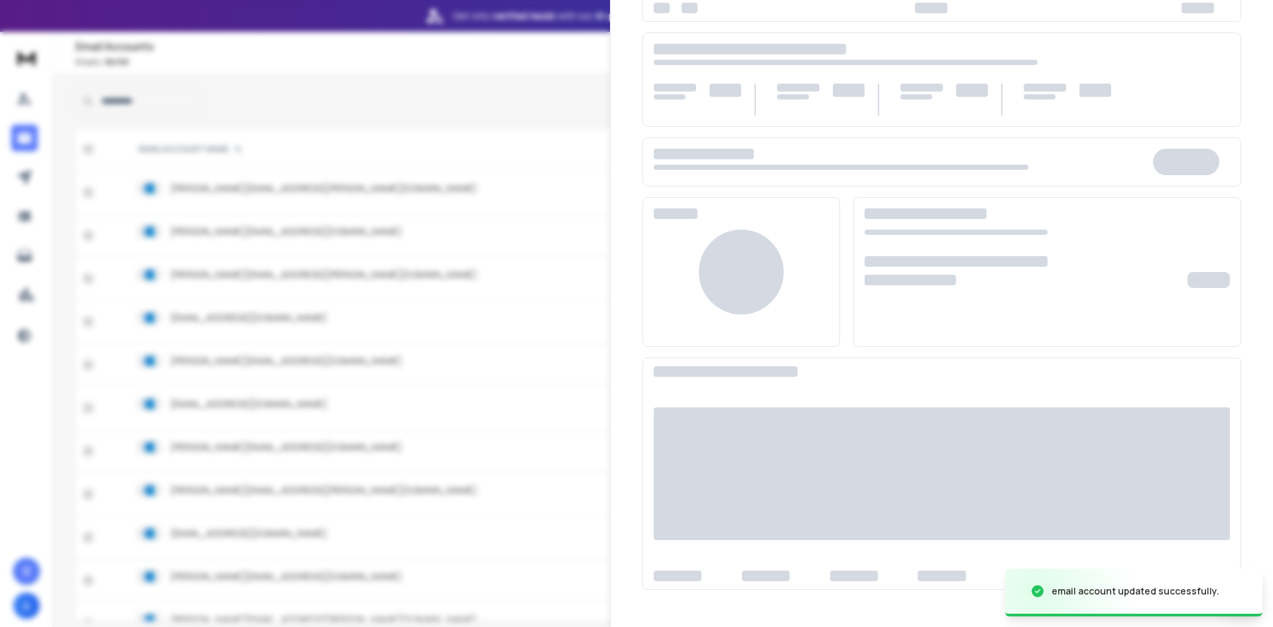
scroll to position [248, 0]
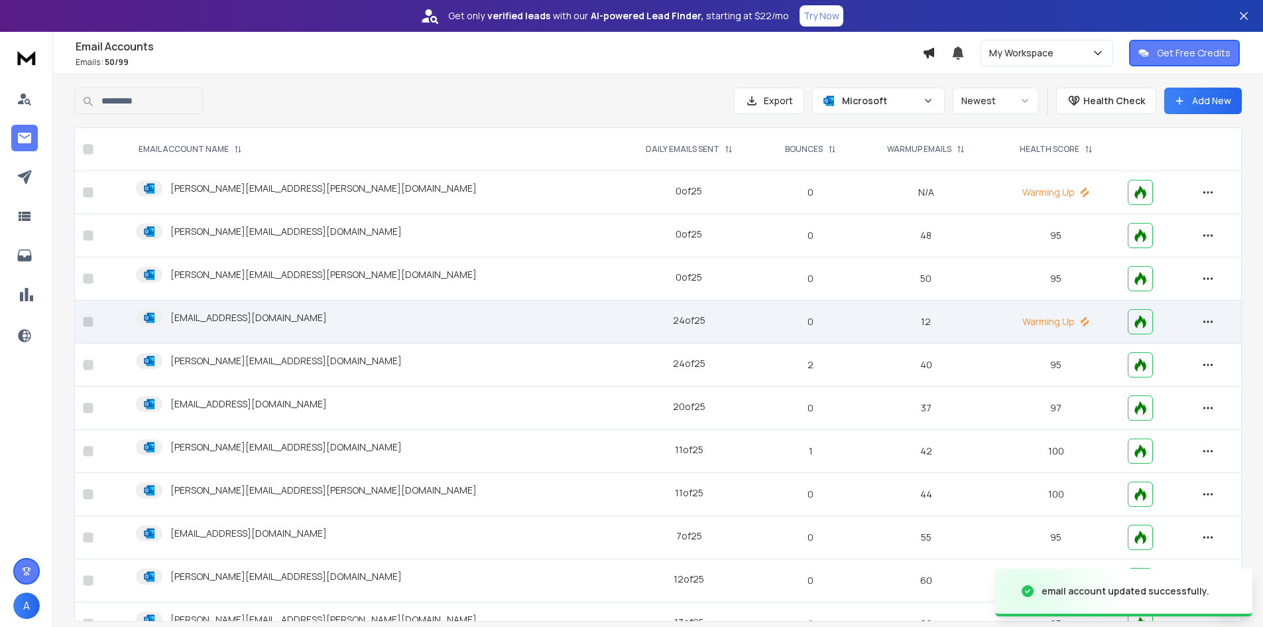
click at [586, 338] on tr "[EMAIL_ADDRESS][DOMAIN_NAME] 24 of 25 0 12 Warming Up" at bounding box center [658, 321] width 1166 height 43
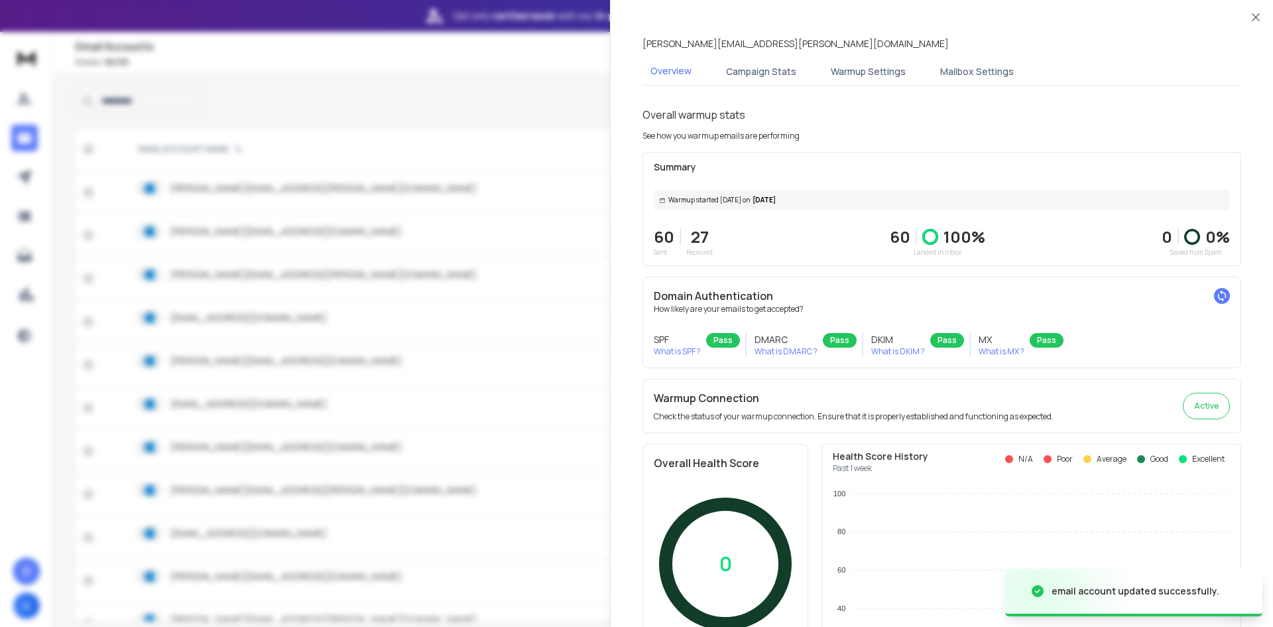
click at [956, 70] on button "Mailbox Settings" at bounding box center [977, 71] width 90 height 29
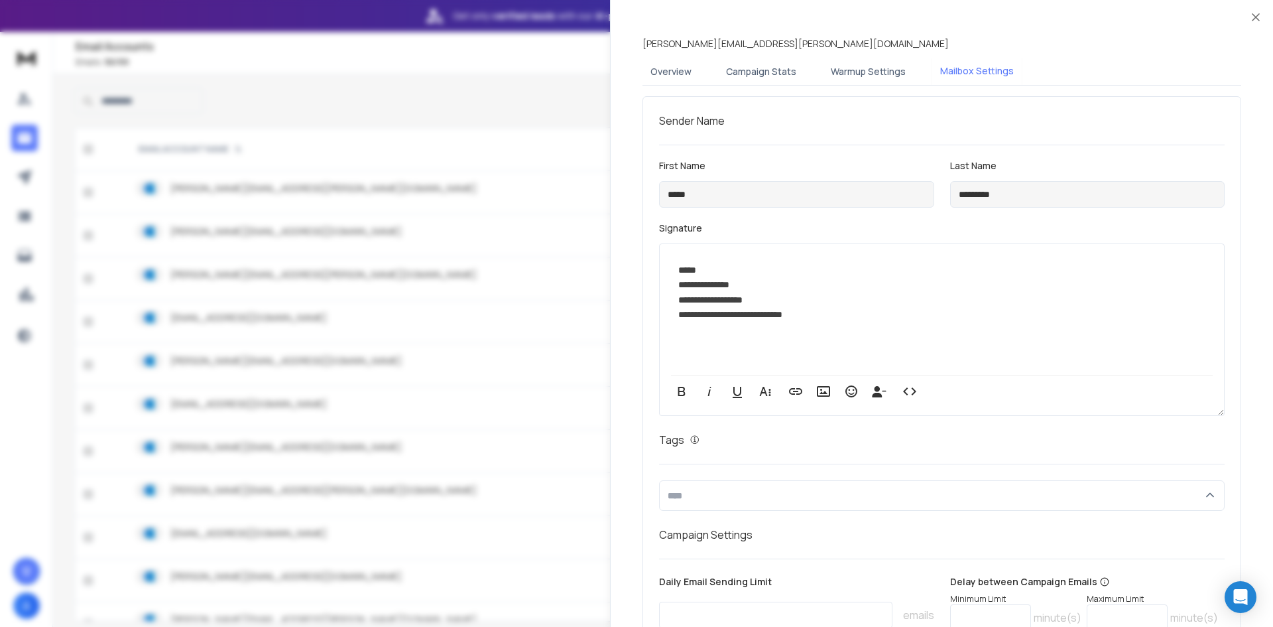
click at [766, 259] on div "**********" at bounding box center [942, 310] width 554 height 123
click at [696, 352] on div "**********" at bounding box center [942, 310] width 554 height 123
click at [687, 374] on div "Clear Formatting Font Family Arial [US_STATE] Impact Tahoma Times New Roman Ver…" at bounding box center [942, 391] width 554 height 38
click at [696, 348] on div "**********" at bounding box center [942, 310] width 554 height 123
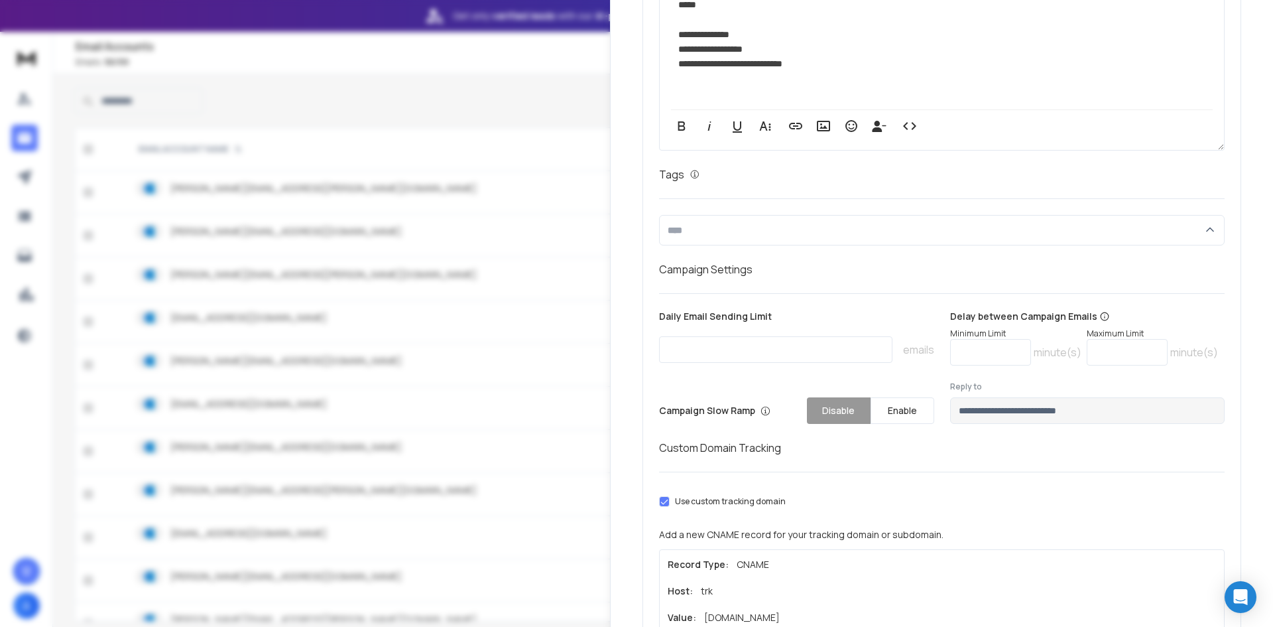
scroll to position [464, 0]
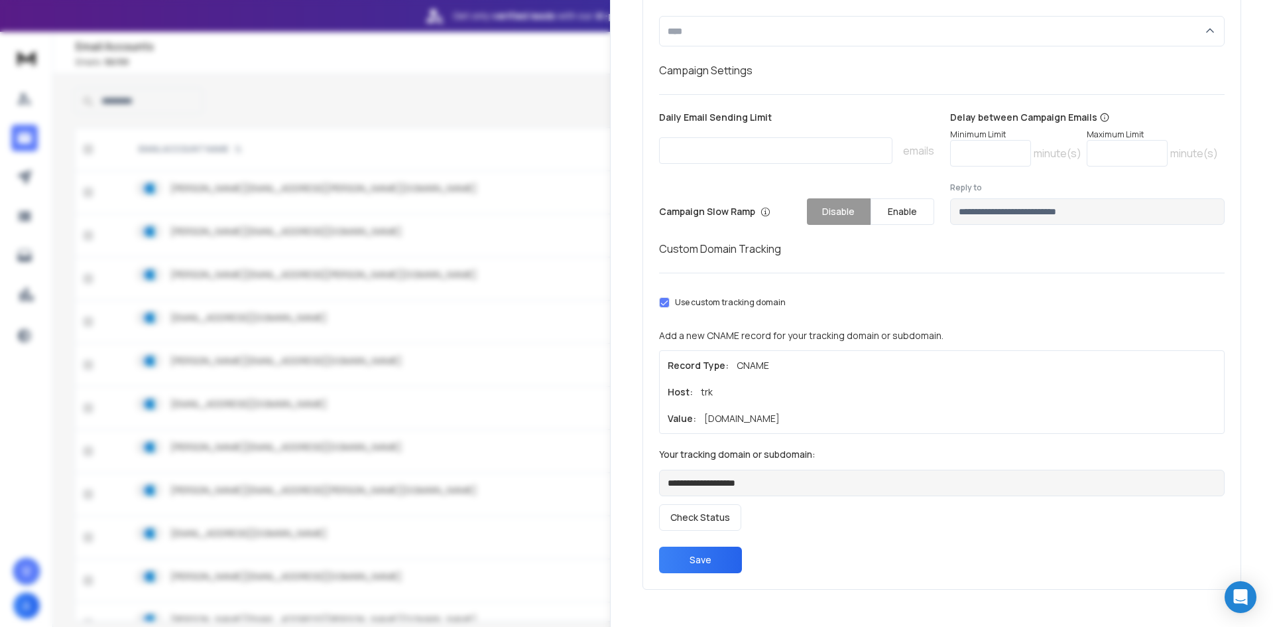
click at [730, 564] on button "Save" at bounding box center [700, 559] width 83 height 27
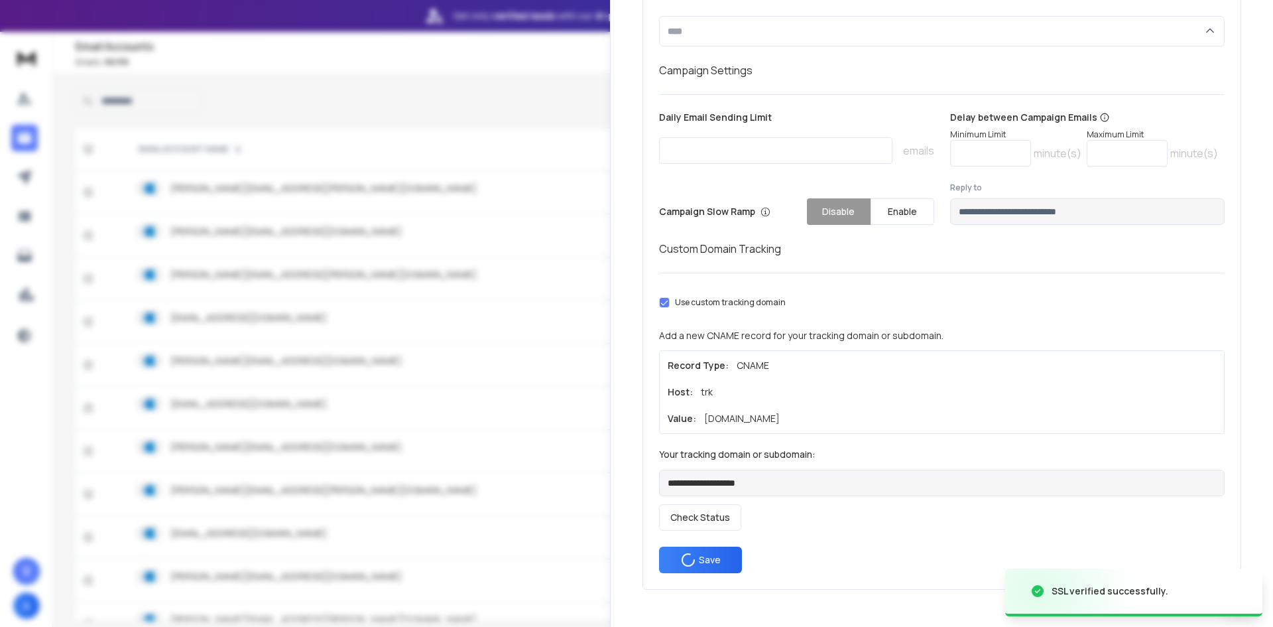
click at [722, 560] on button "Save" at bounding box center [700, 559] width 83 height 27
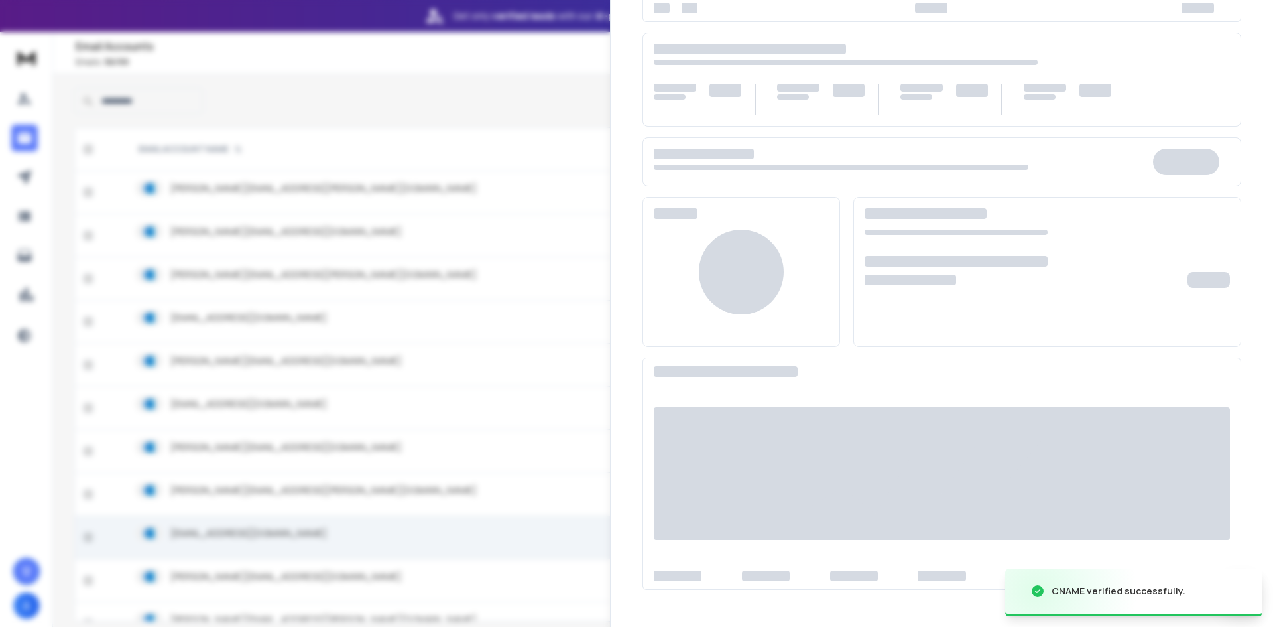
scroll to position [248, 0]
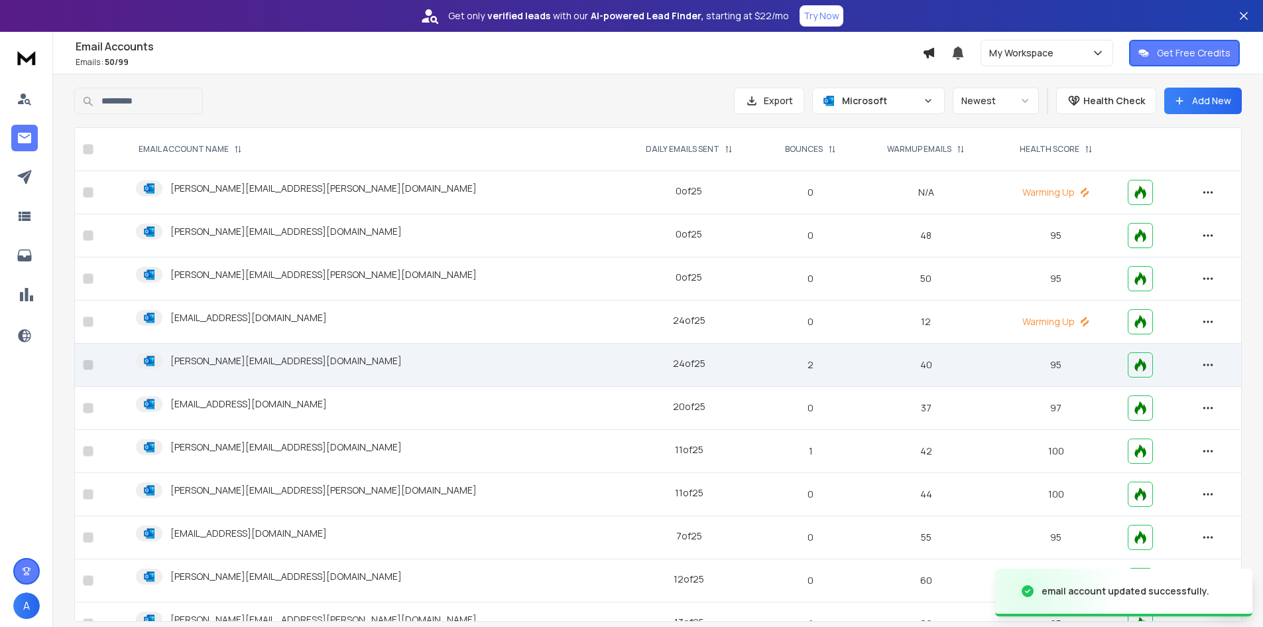
click at [547, 369] on td "[PERSON_NAME][EMAIL_ADDRESS][DOMAIN_NAME]" at bounding box center [372, 364] width 488 height 43
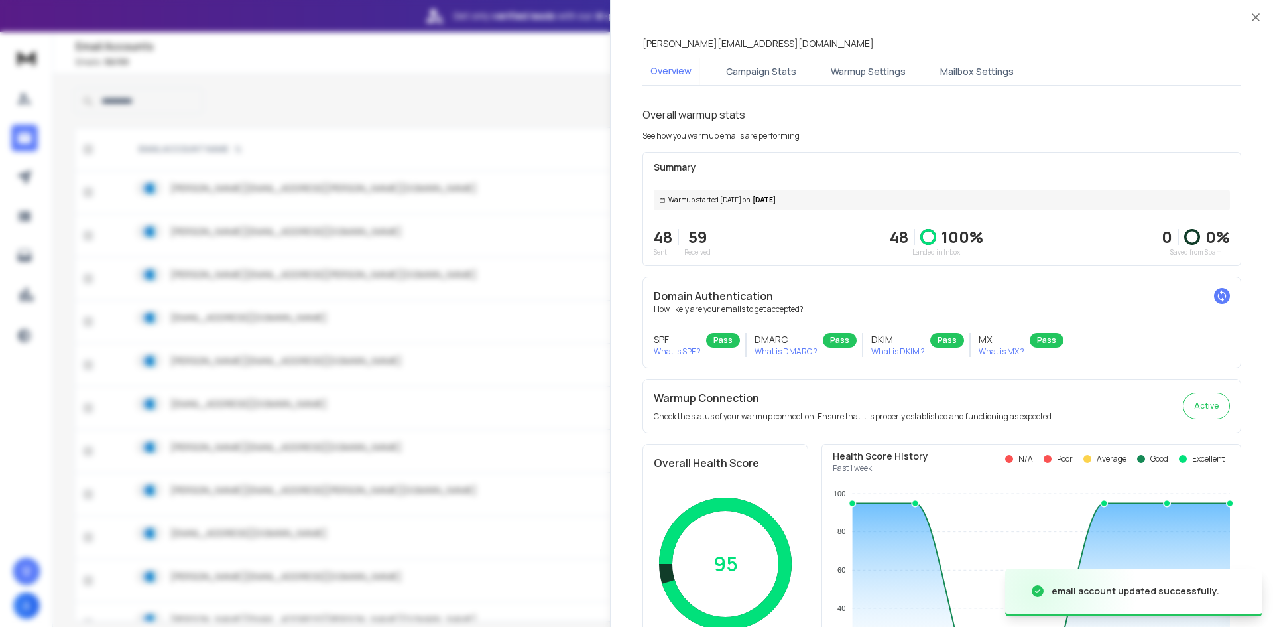
click at [986, 63] on button "Mailbox Settings" at bounding box center [977, 71] width 90 height 29
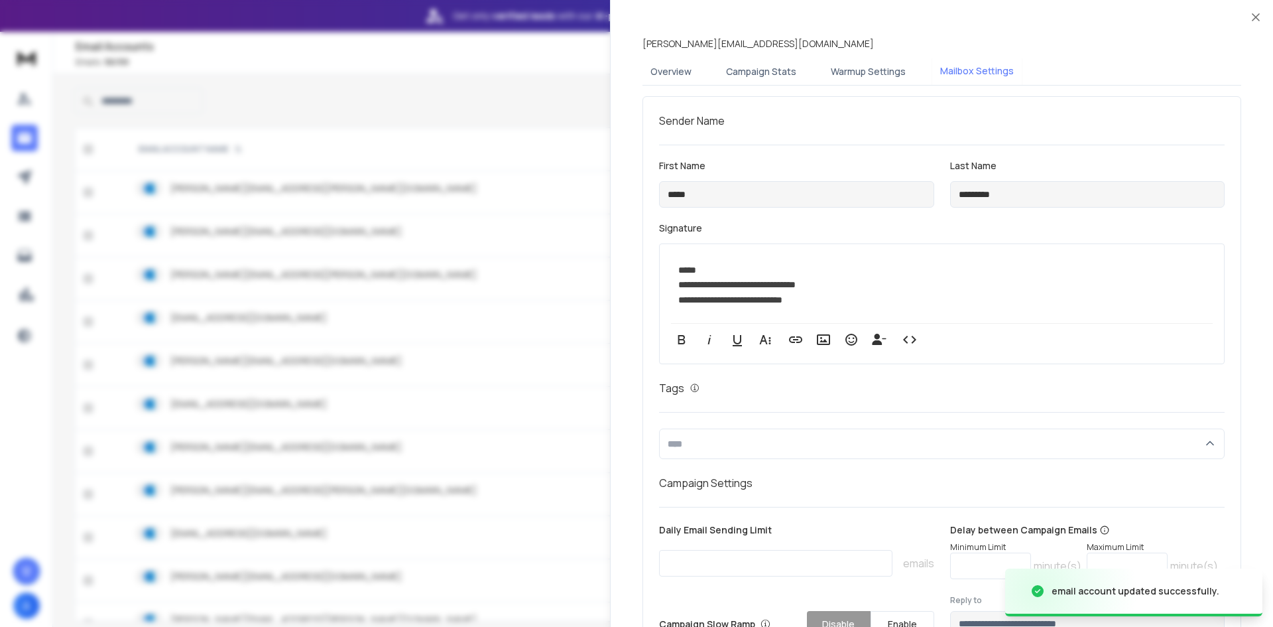
click at [723, 266] on div "*****" at bounding box center [939, 270] width 523 height 15
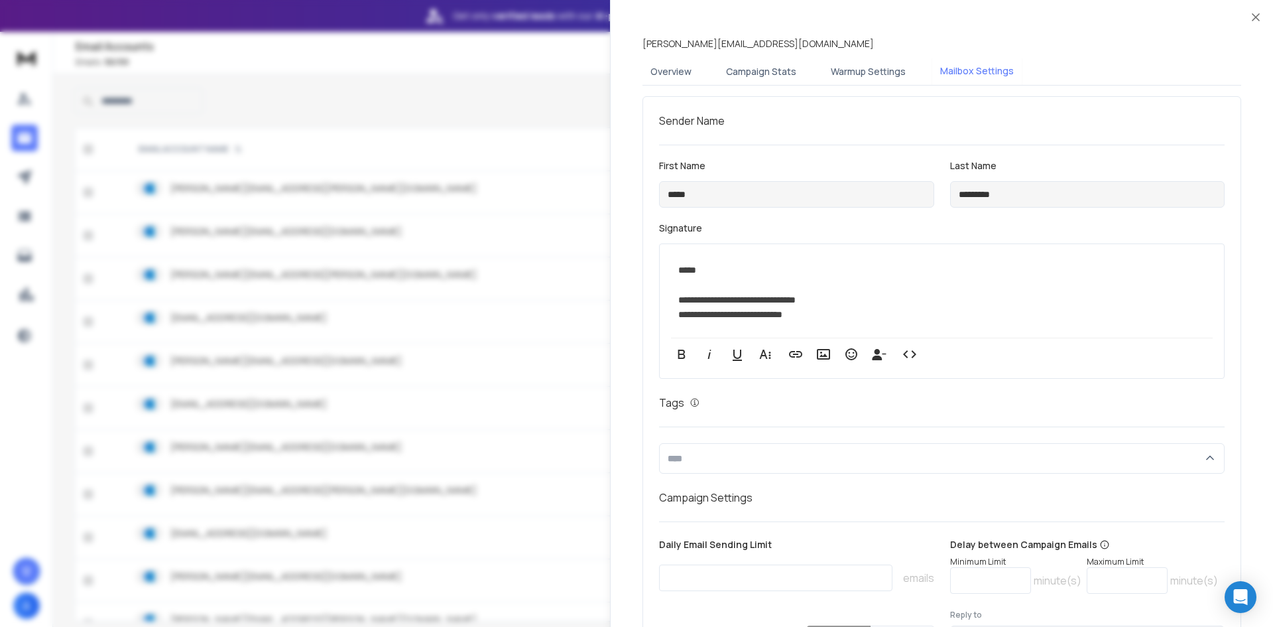
click at [753, 298] on div "**********" at bounding box center [939, 299] width 523 height 15
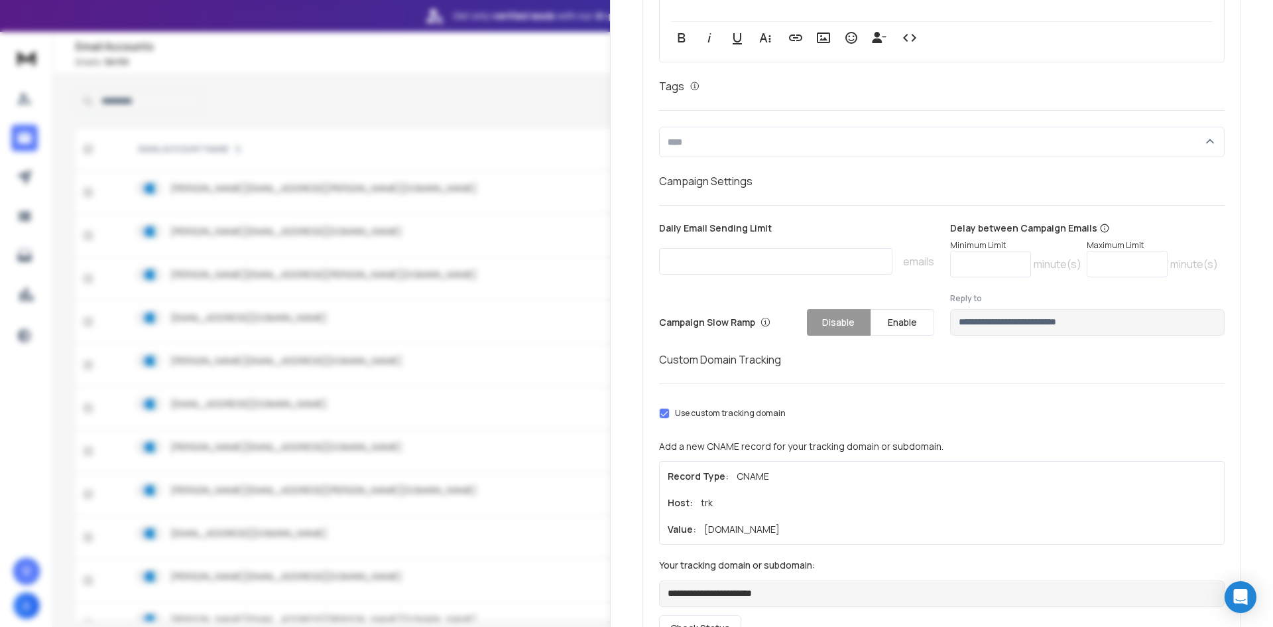
scroll to position [442, 0]
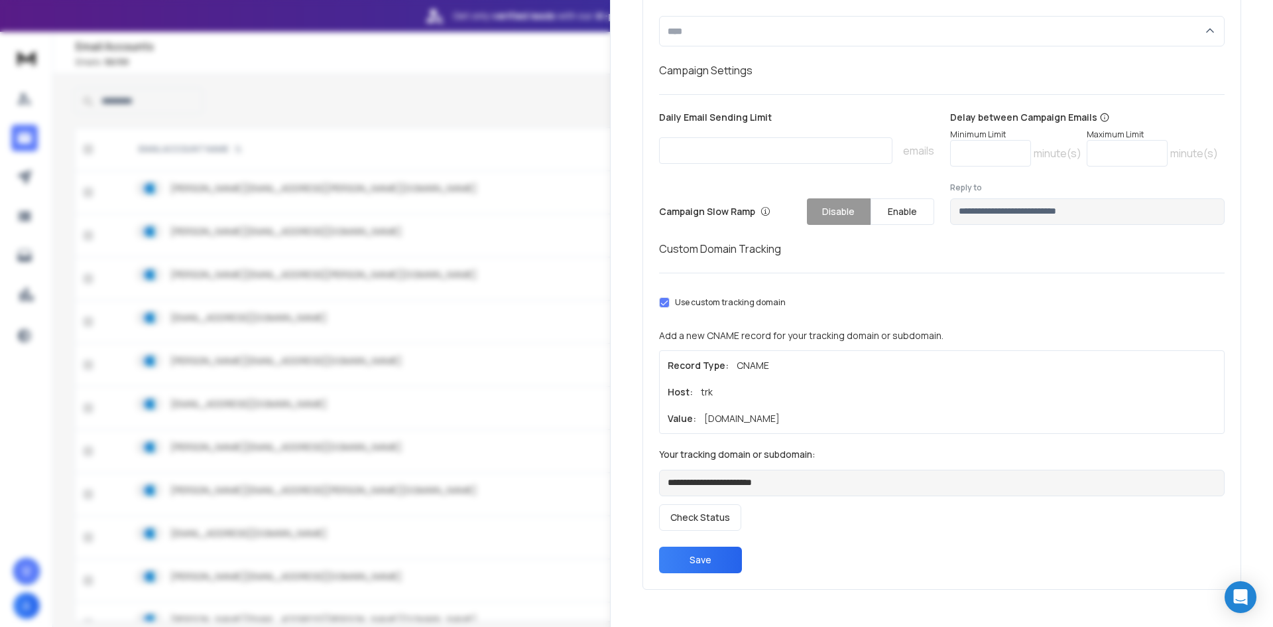
click at [732, 553] on button "Save" at bounding box center [700, 559] width 83 height 27
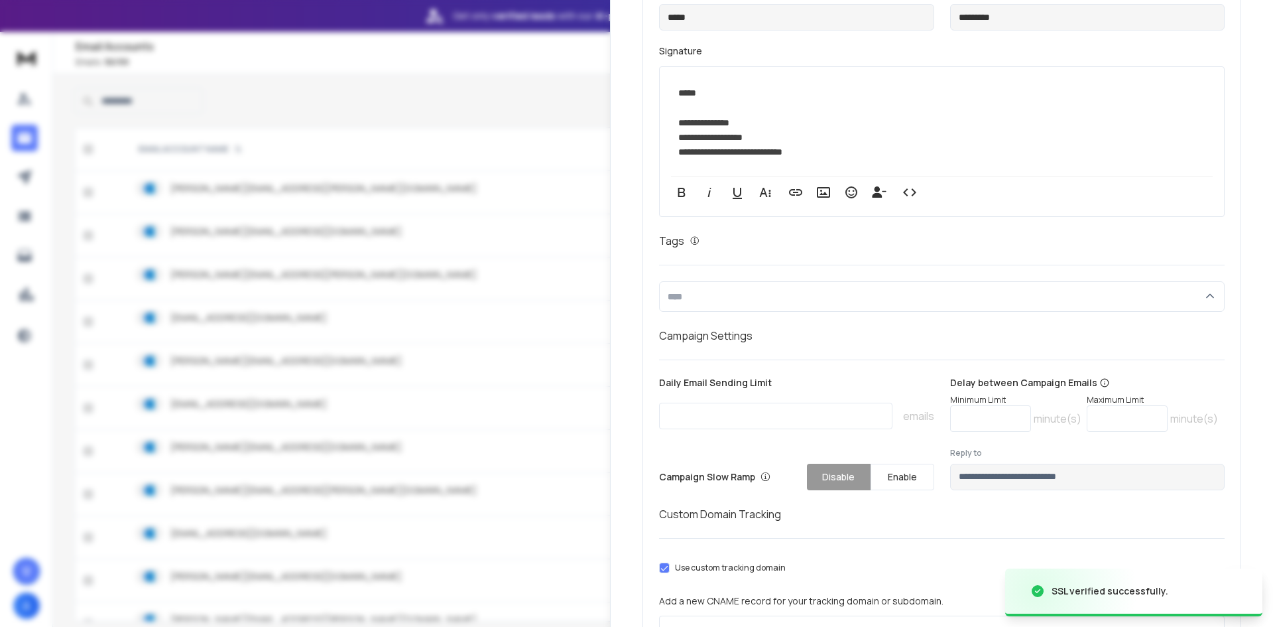
scroll to position [44, 0]
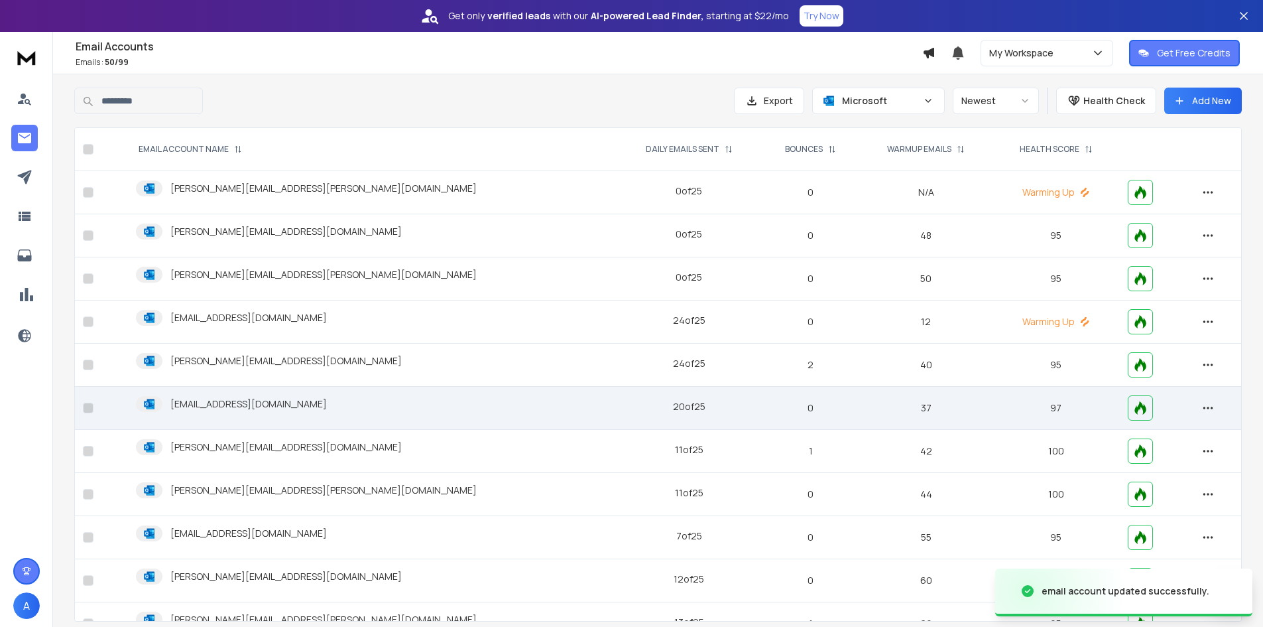
click at [515, 411] on div "[EMAIL_ADDRESS][DOMAIN_NAME]" at bounding box center [372, 404] width 472 height 16
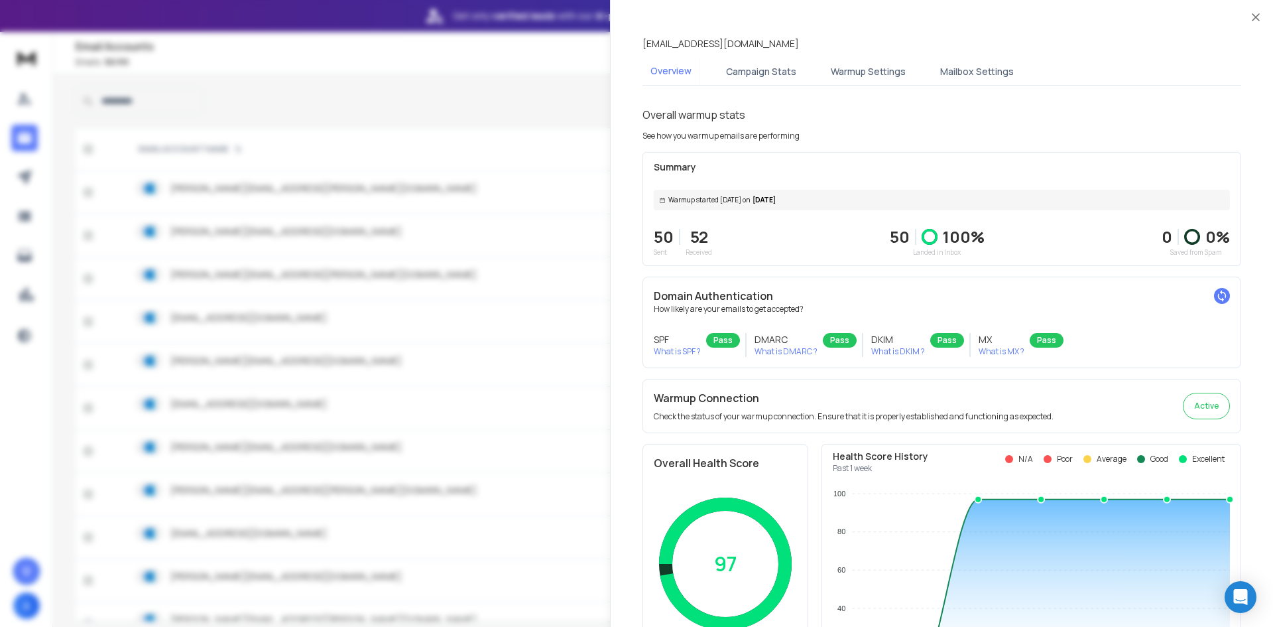
click at [978, 48] on div "[EMAIL_ADDRESS][DOMAIN_NAME]" at bounding box center [942, 43] width 599 height 13
click at [980, 67] on button "Mailbox Settings" at bounding box center [977, 71] width 90 height 29
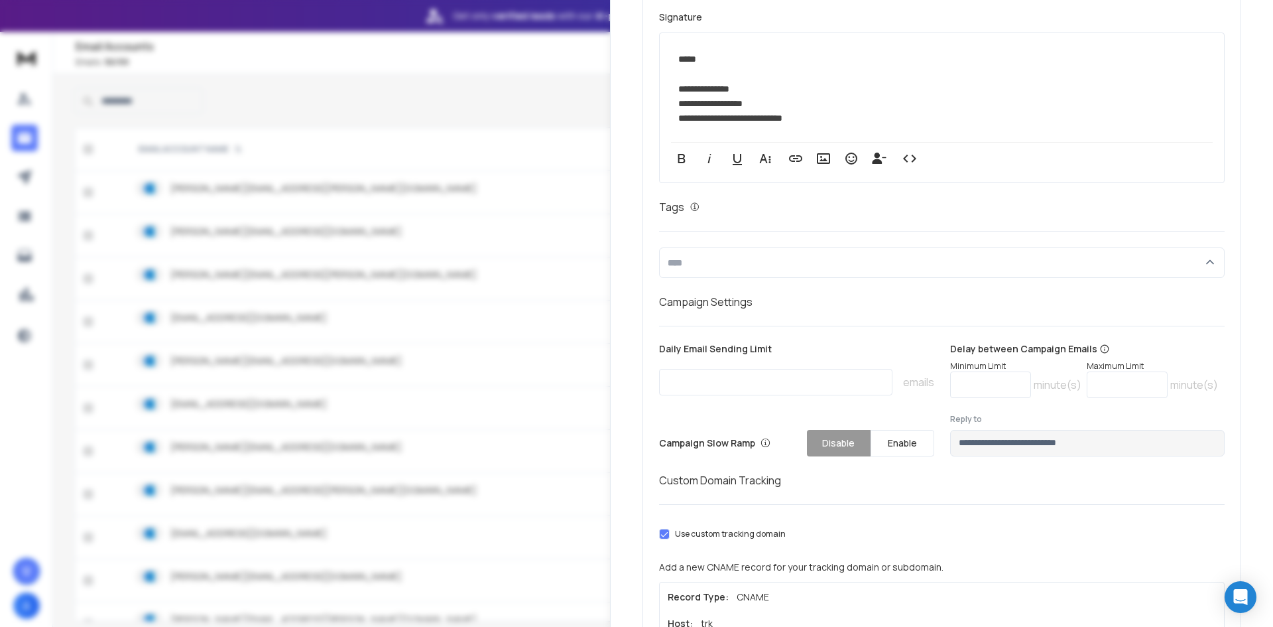
scroll to position [398, 0]
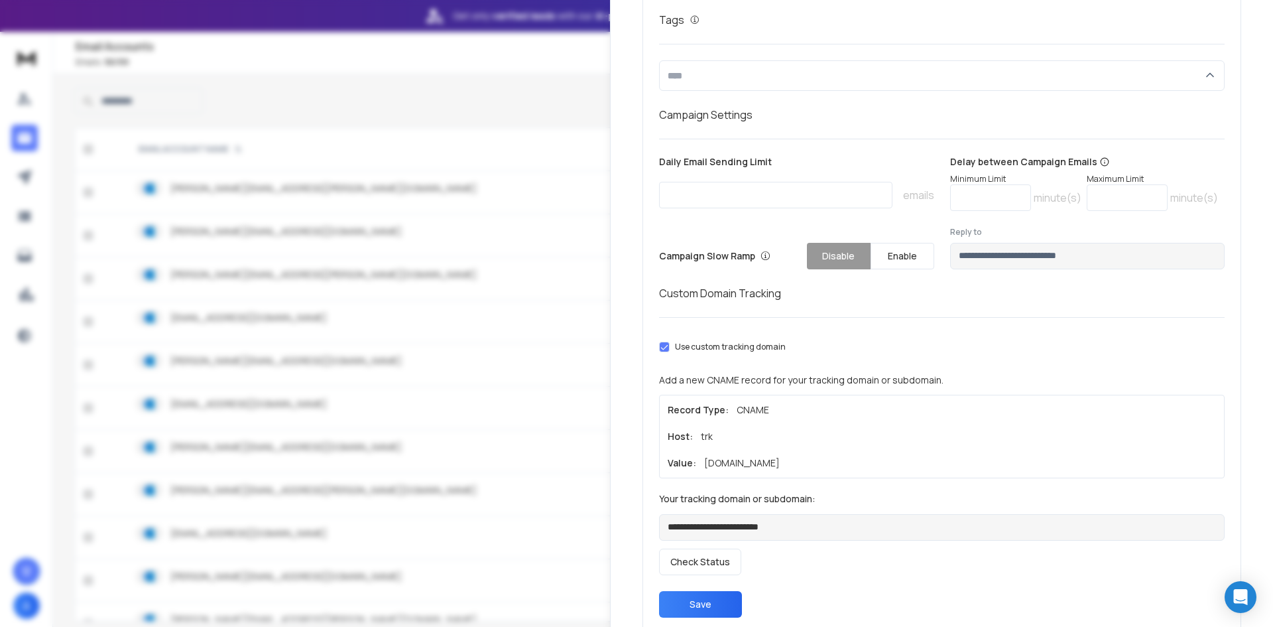
click at [505, 360] on div at bounding box center [636, 313] width 1273 height 627
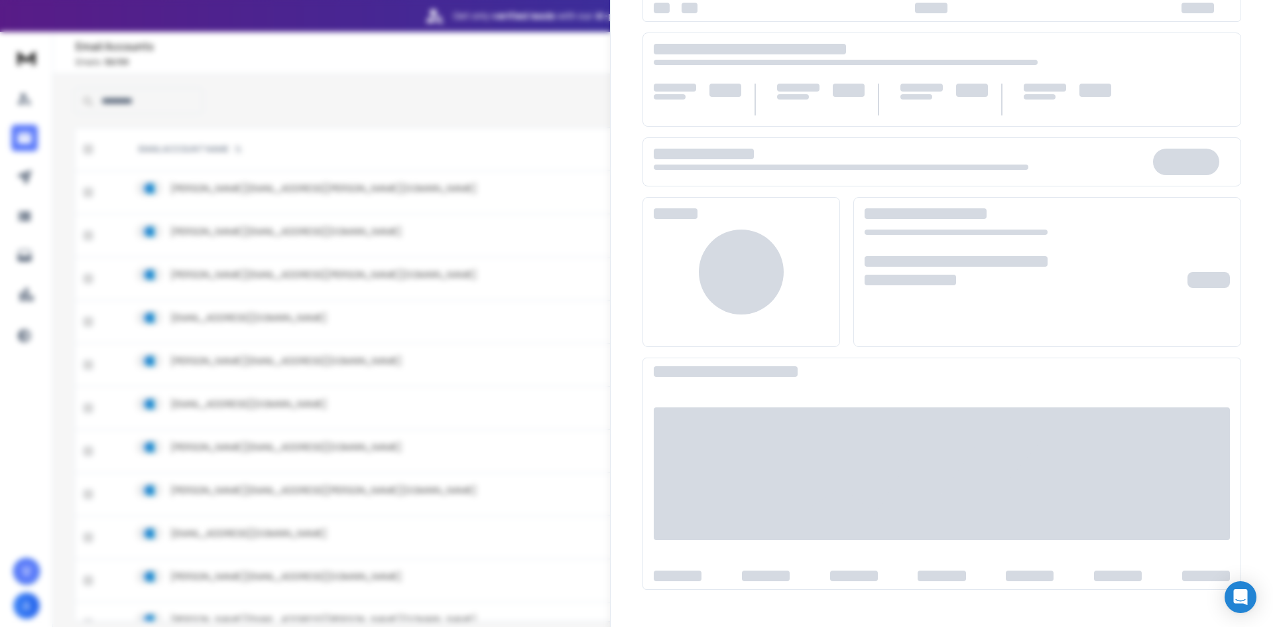
scroll to position [62, 0]
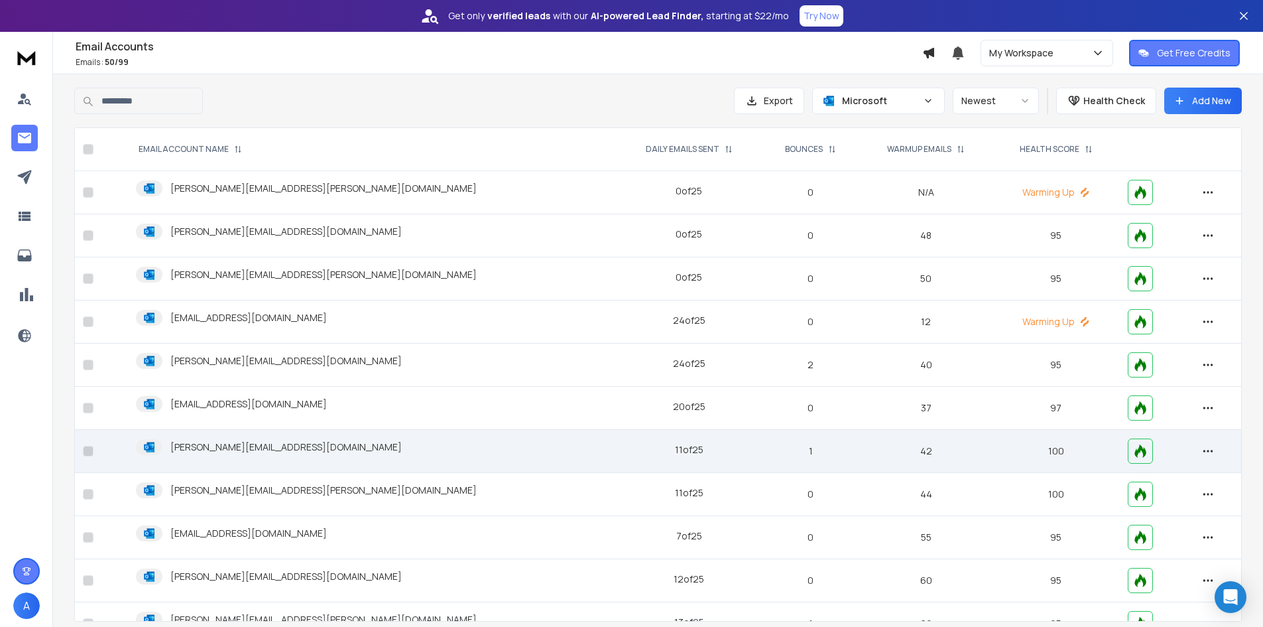
click at [255, 446] on p "[PERSON_NAME][EMAIL_ADDRESS][DOMAIN_NAME]" at bounding box center [285, 446] width 231 height 13
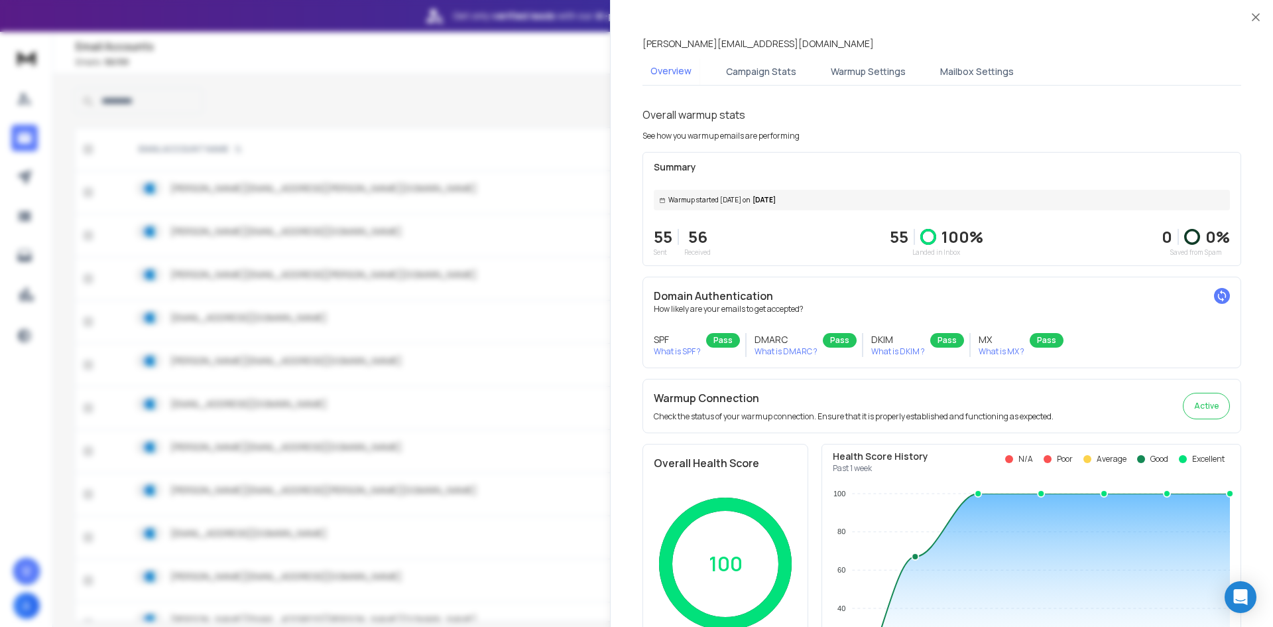
click at [987, 68] on button "Mailbox Settings" at bounding box center [977, 71] width 90 height 29
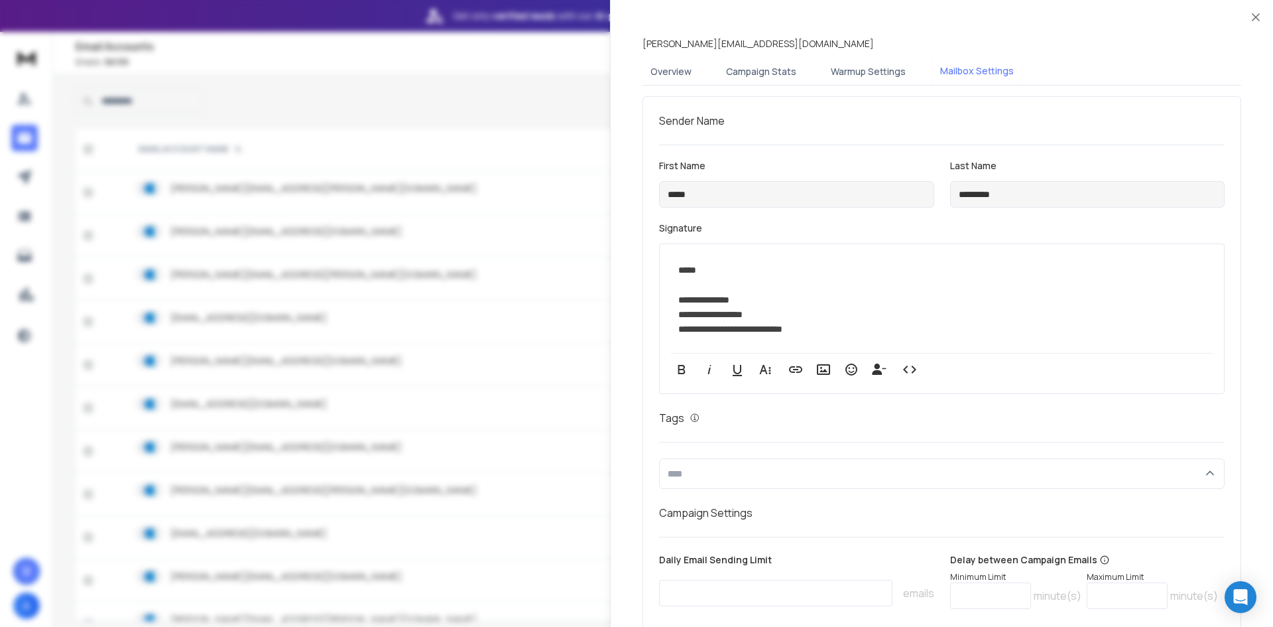
click at [501, 395] on div at bounding box center [636, 313] width 1273 height 627
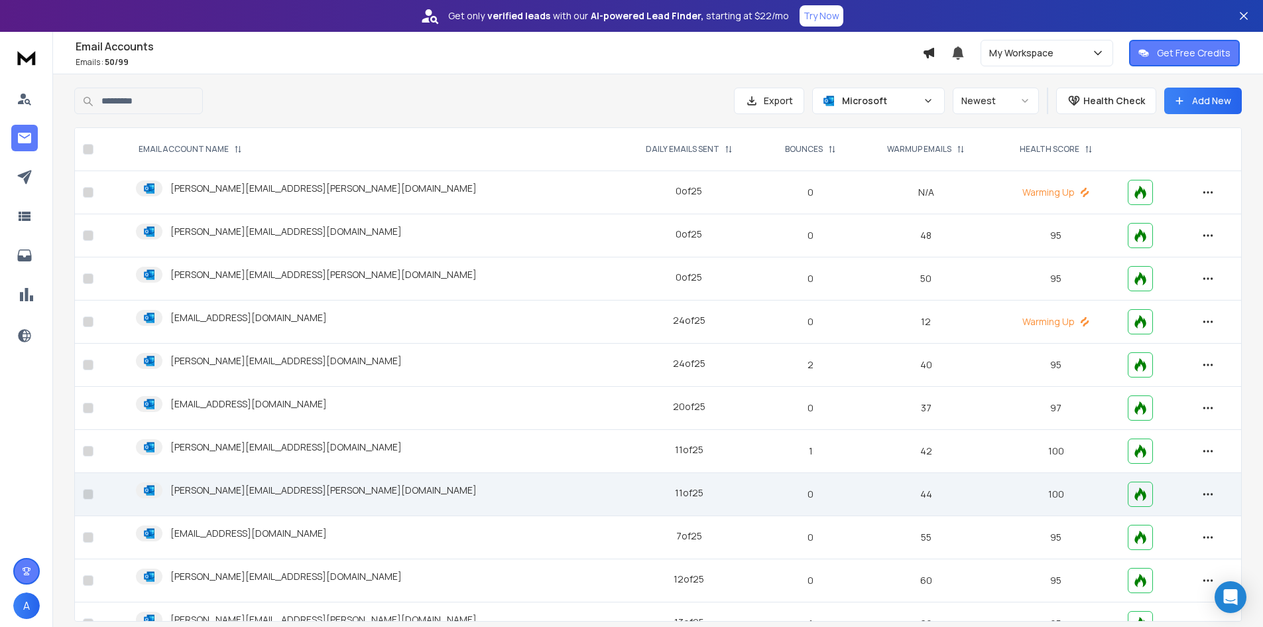
click at [302, 495] on p "[PERSON_NAME][EMAIL_ADDRESS][PERSON_NAME][DOMAIN_NAME]" at bounding box center [323, 489] width 306 height 13
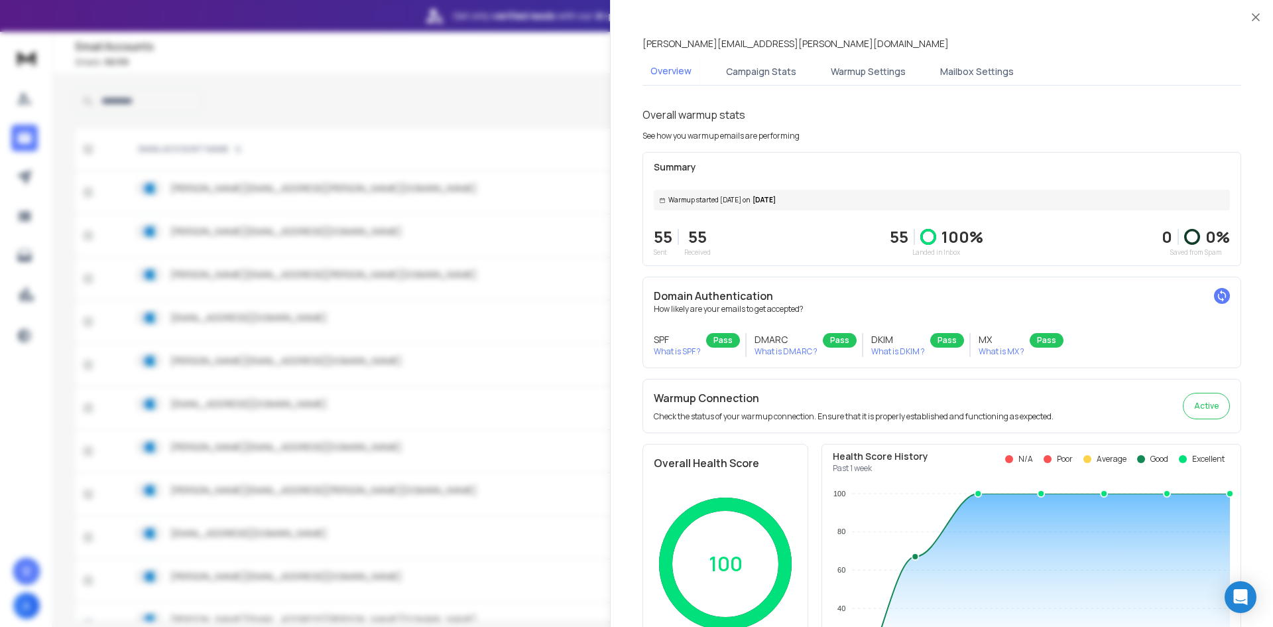
click at [971, 72] on button "Mailbox Settings" at bounding box center [977, 71] width 90 height 29
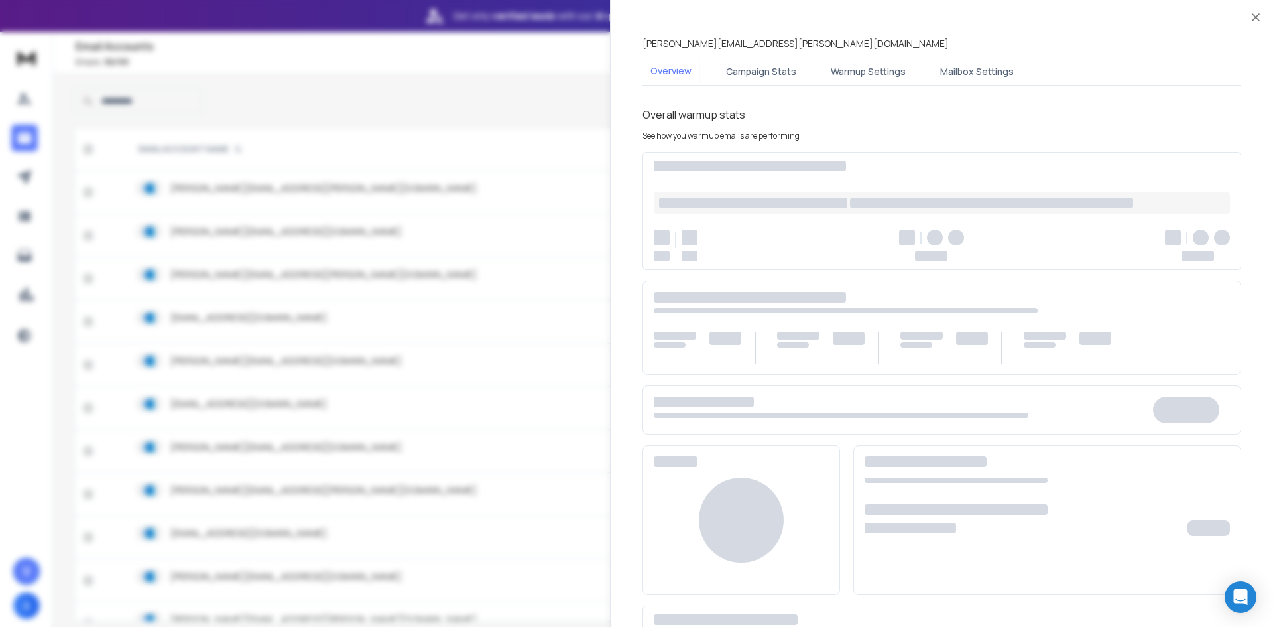
click at [475, 461] on div at bounding box center [636, 313] width 1273 height 627
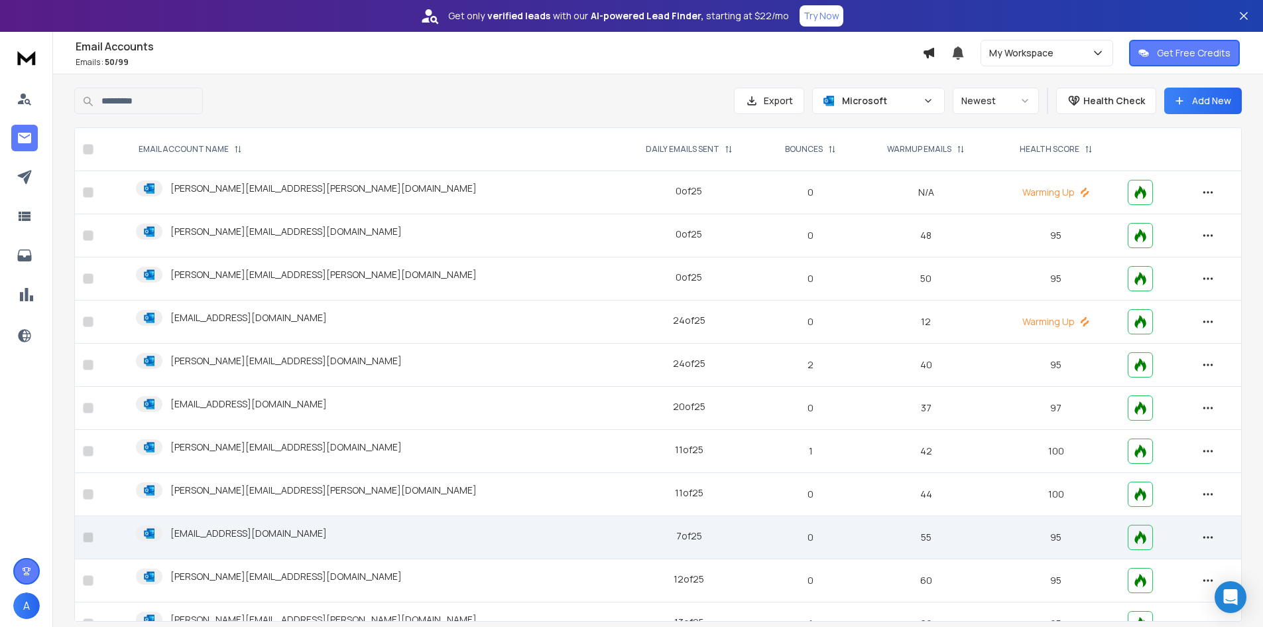
click at [290, 547] on td "[EMAIL_ADDRESS][DOMAIN_NAME]" at bounding box center [372, 537] width 488 height 43
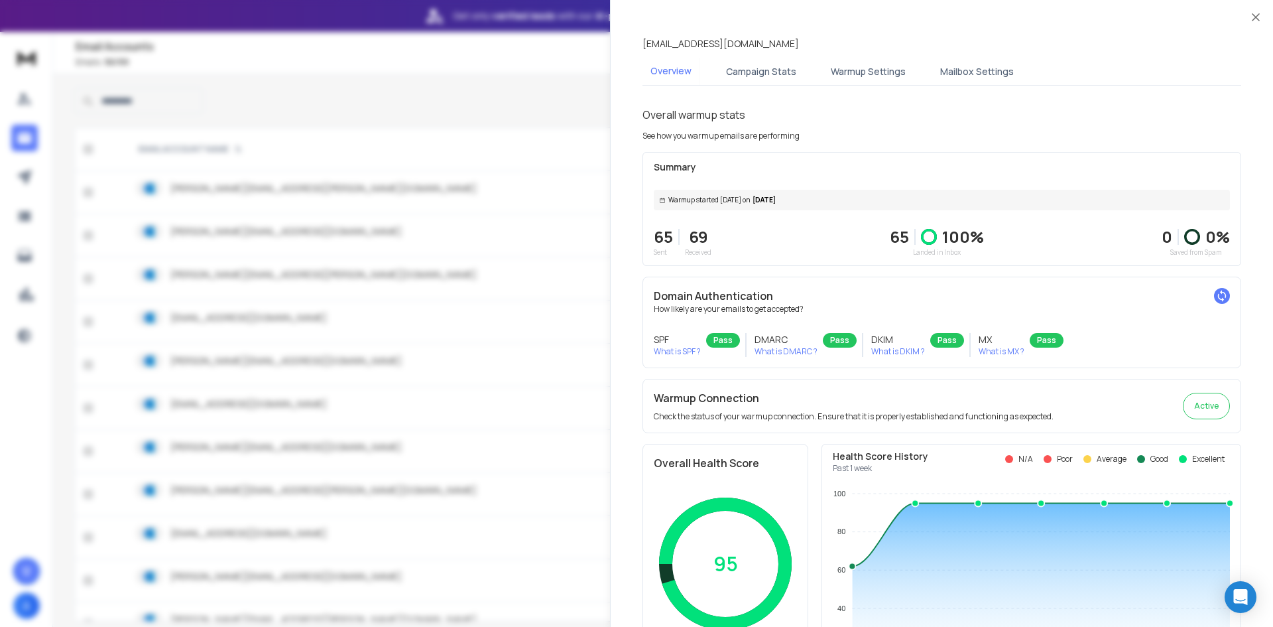
click at [981, 70] on button "Mailbox Settings" at bounding box center [977, 71] width 90 height 29
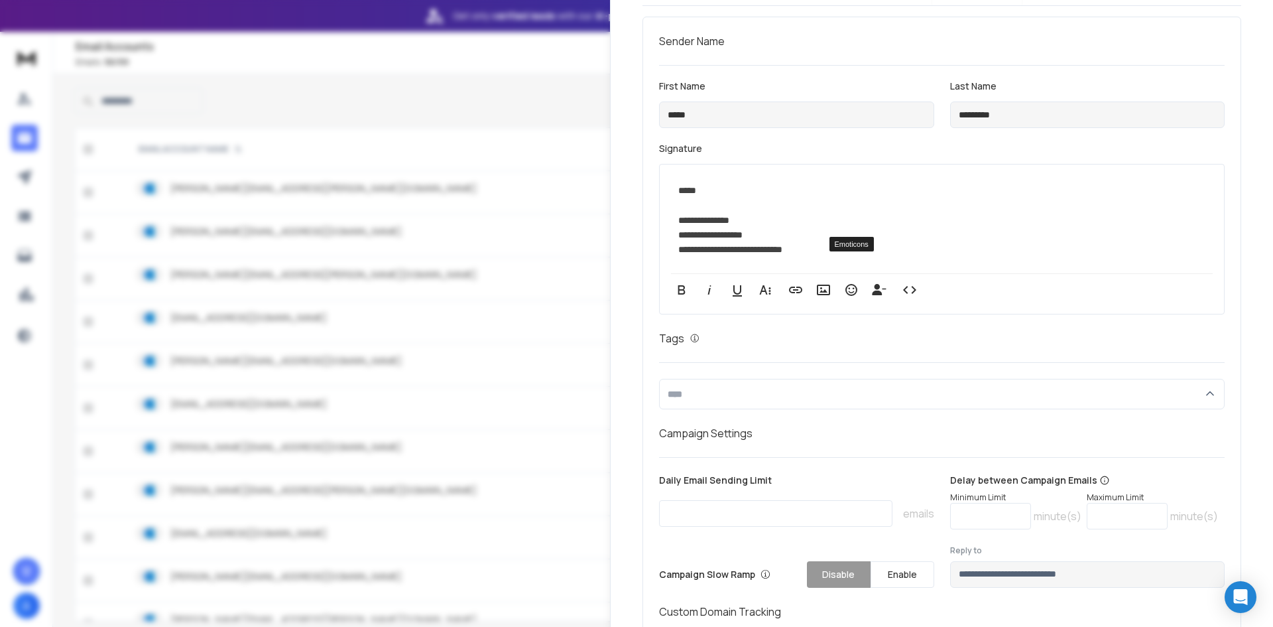
scroll to position [442, 0]
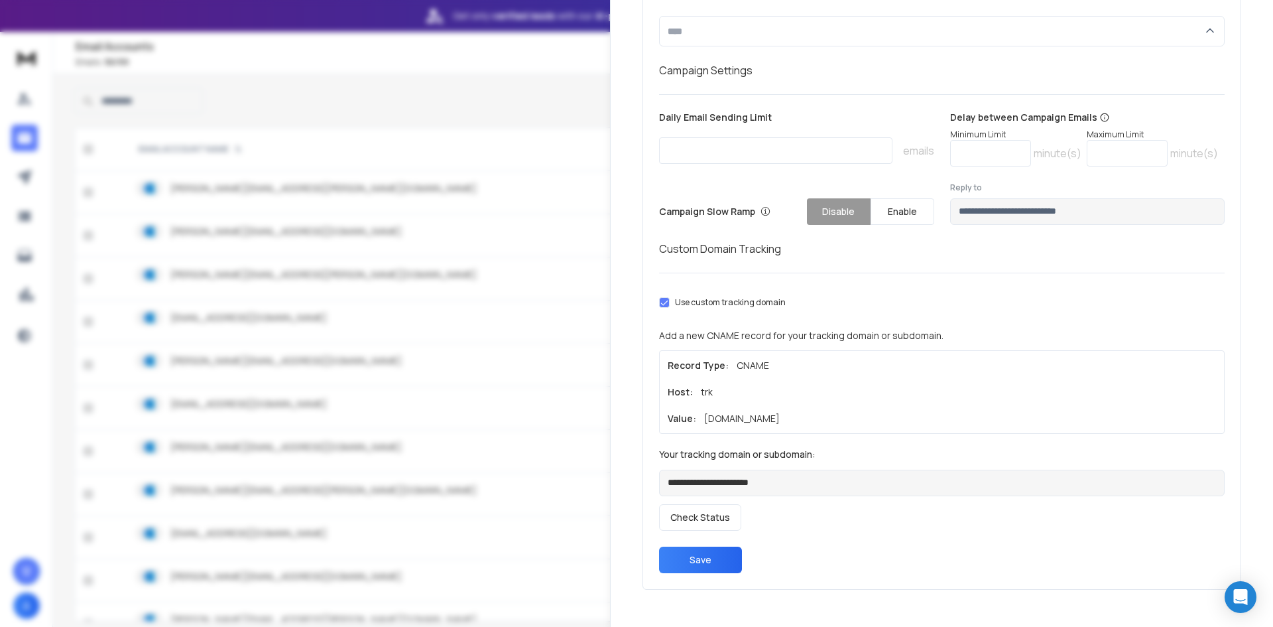
click at [473, 430] on div at bounding box center [636, 313] width 1273 height 627
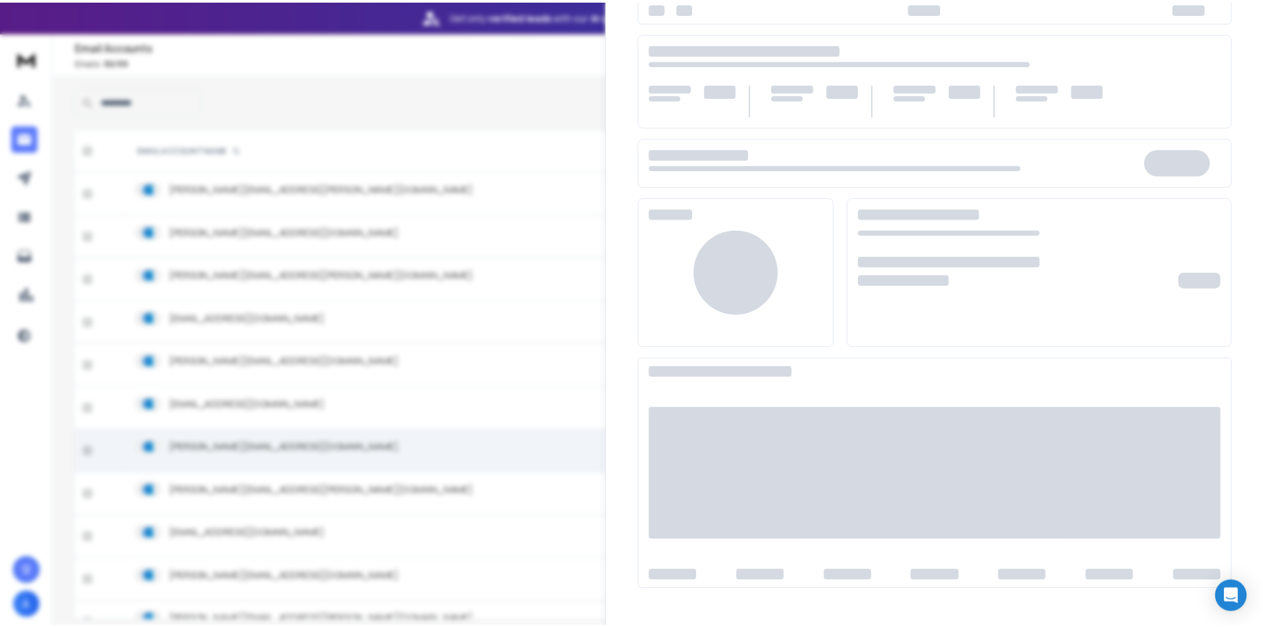
scroll to position [62, 0]
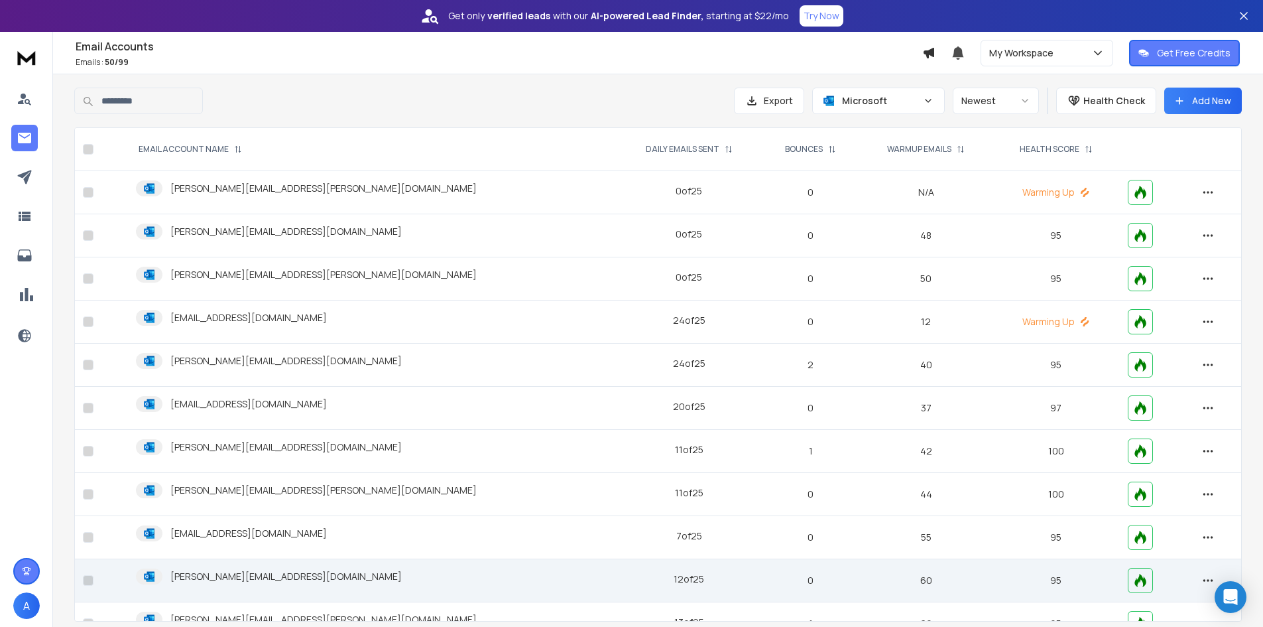
click at [304, 579] on p "[PERSON_NAME][EMAIL_ADDRESS][DOMAIN_NAME]" at bounding box center [285, 576] width 231 height 13
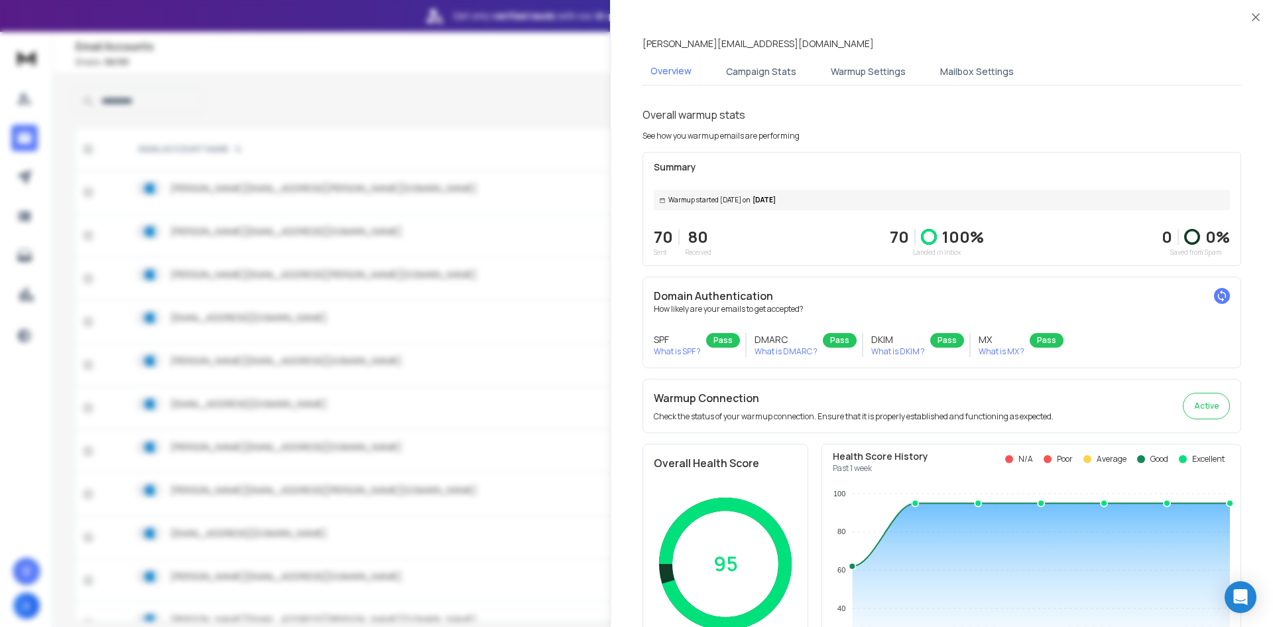
click at [993, 62] on button "Mailbox Settings" at bounding box center [977, 71] width 90 height 29
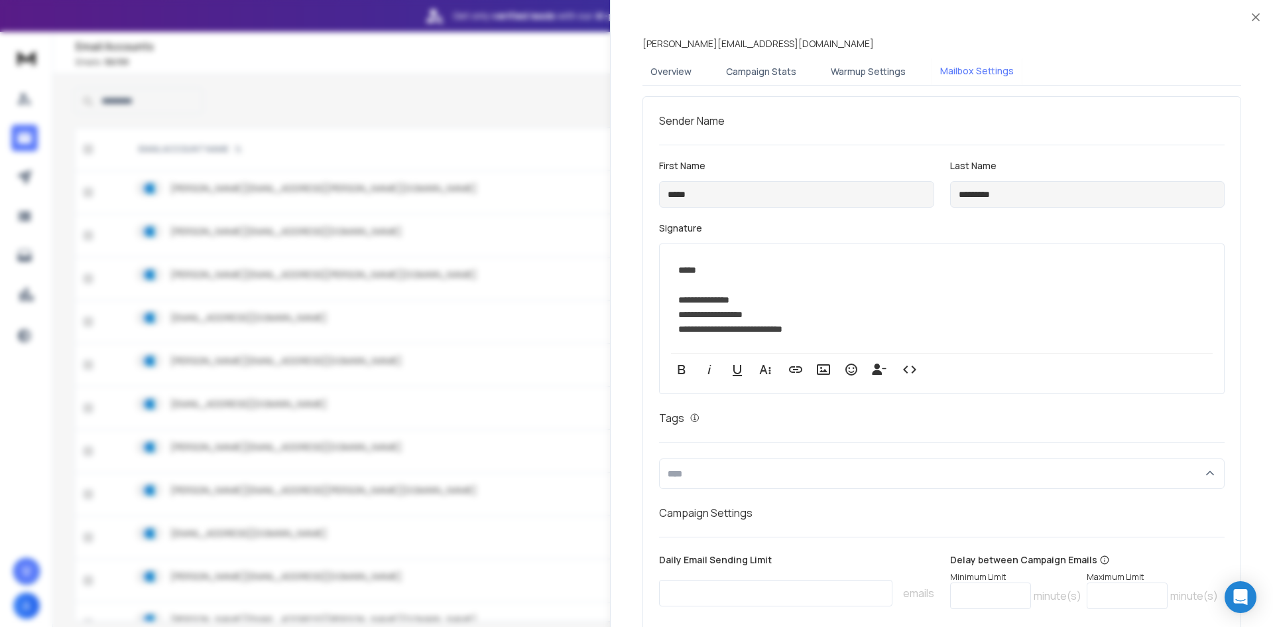
click at [485, 458] on div at bounding box center [636, 313] width 1273 height 627
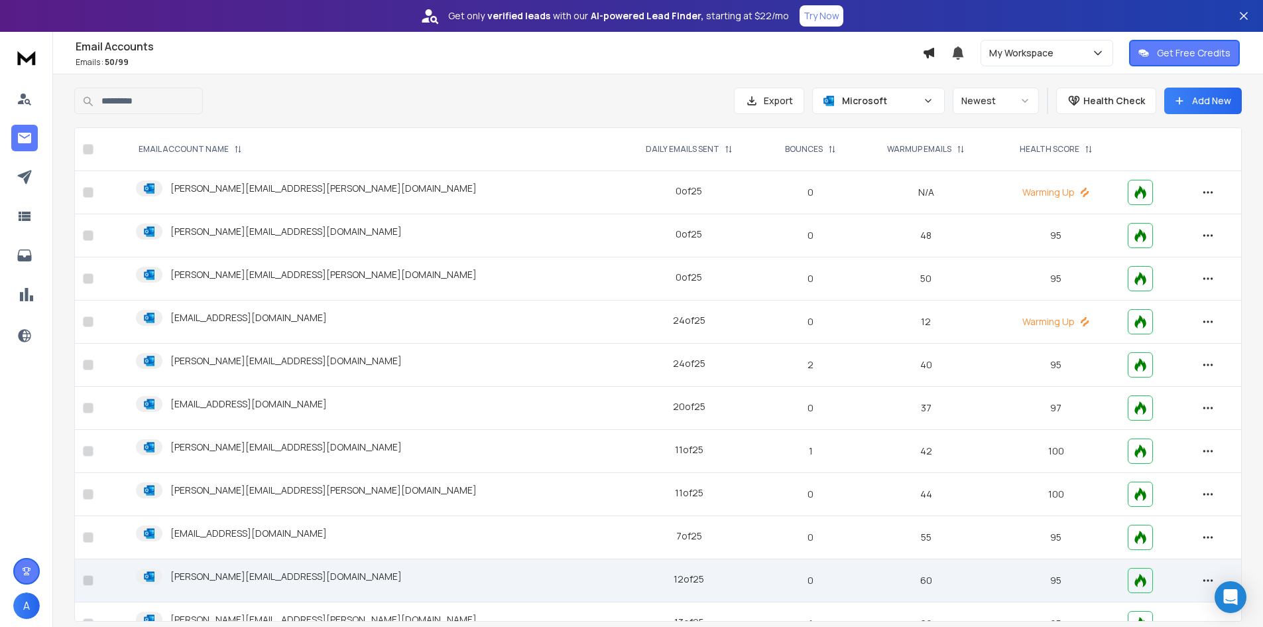
click at [293, 586] on td "[PERSON_NAME][EMAIL_ADDRESS][DOMAIN_NAME]" at bounding box center [372, 580] width 488 height 43
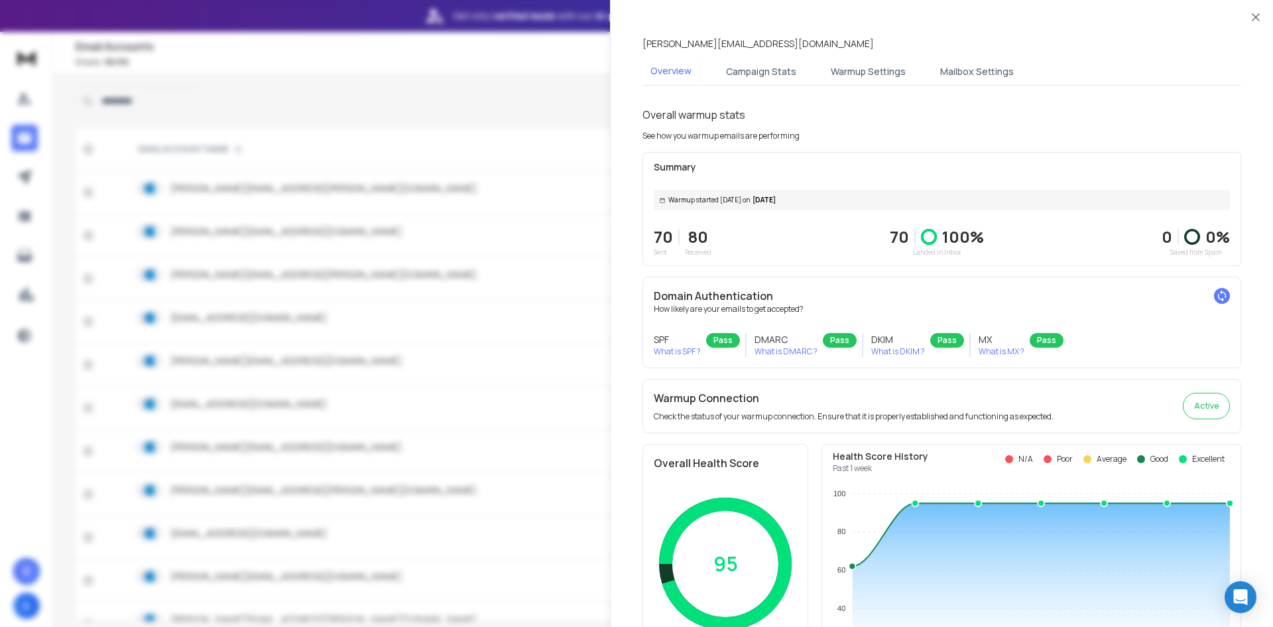
click at [969, 69] on button "Mailbox Settings" at bounding box center [977, 71] width 90 height 29
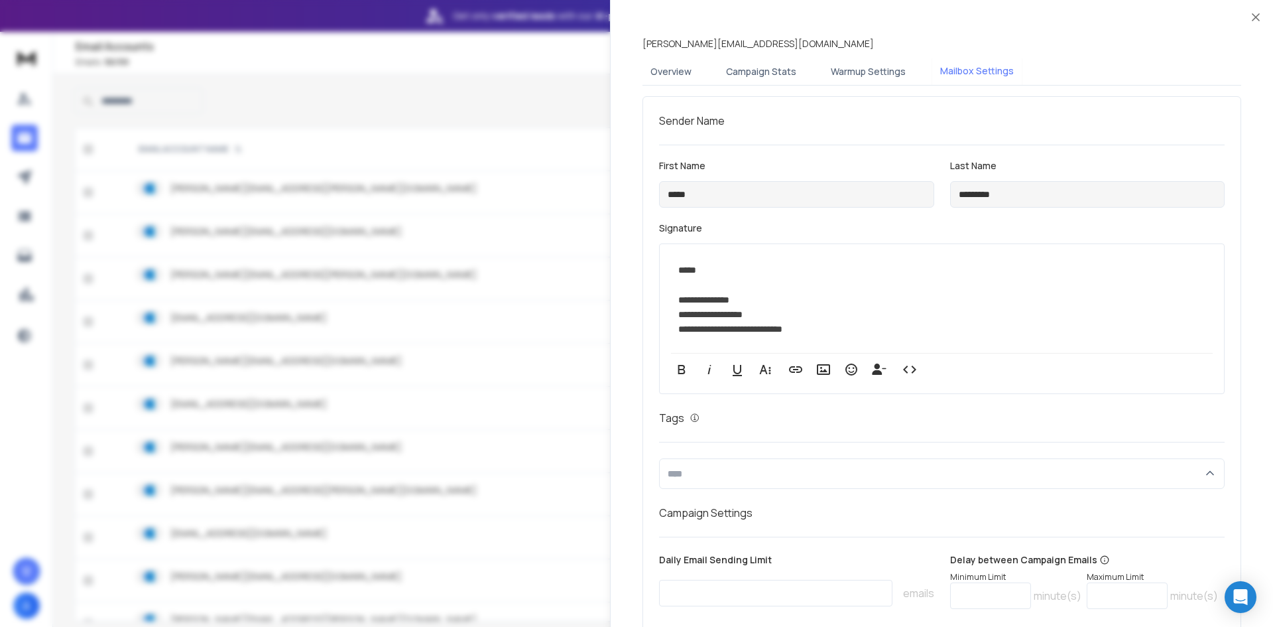
click at [380, 463] on div at bounding box center [636, 313] width 1273 height 627
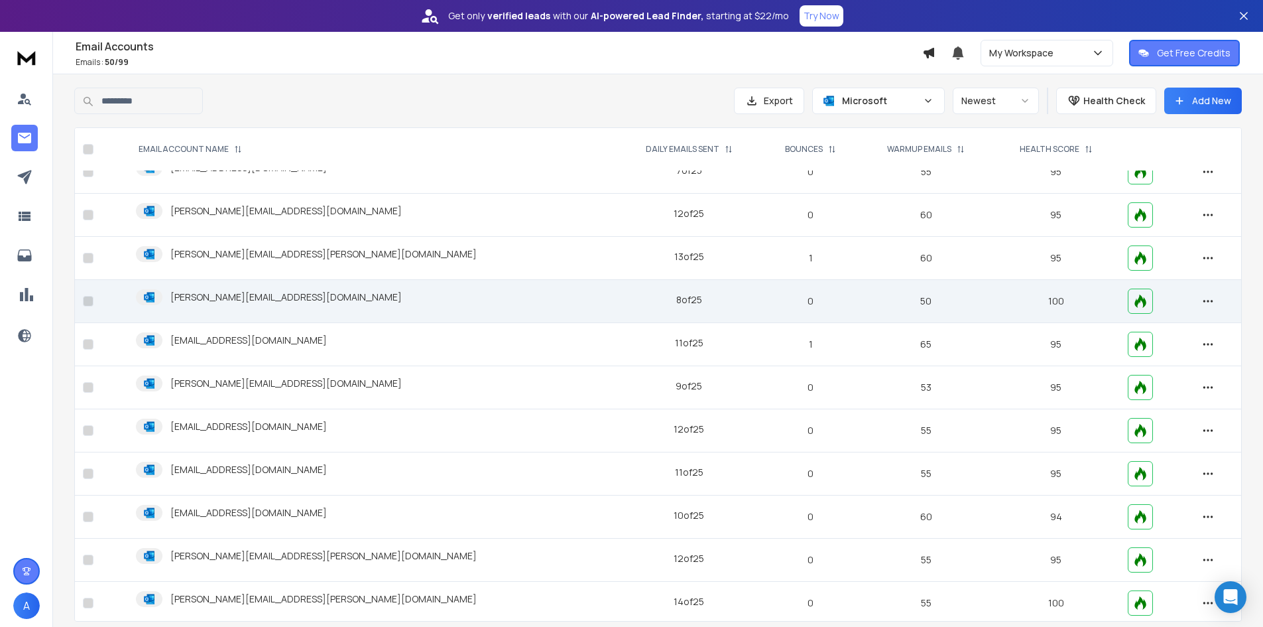
scroll to position [398, 0]
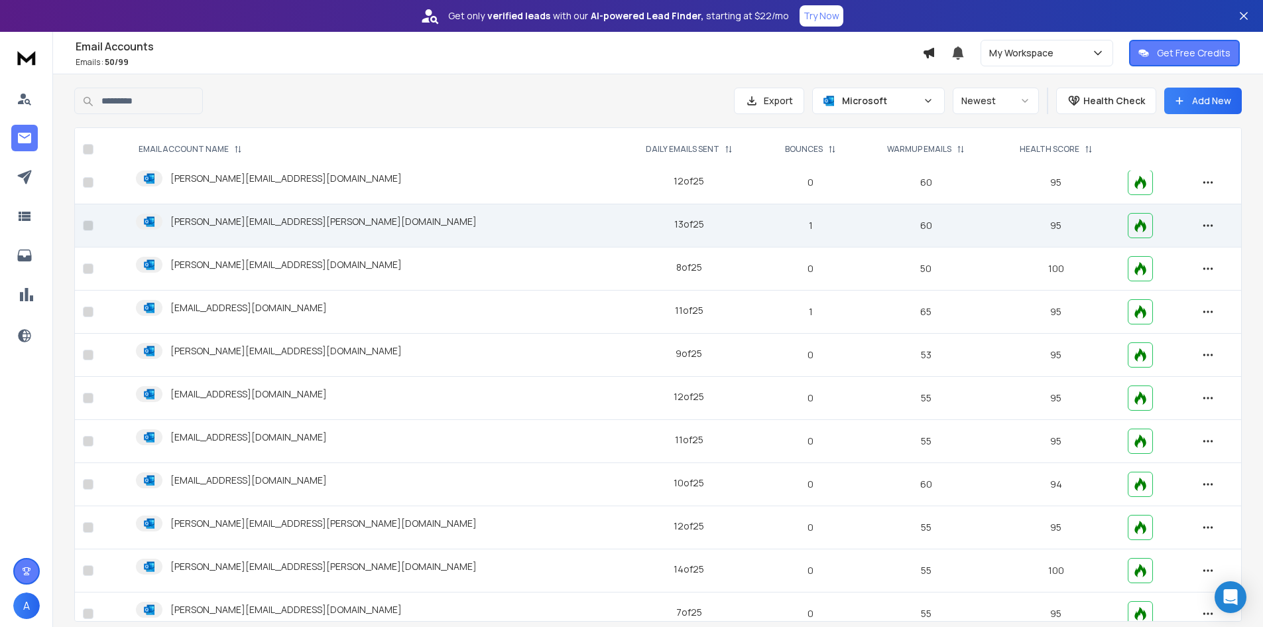
click at [298, 216] on p "[PERSON_NAME][EMAIL_ADDRESS][PERSON_NAME][DOMAIN_NAME]" at bounding box center [323, 221] width 306 height 13
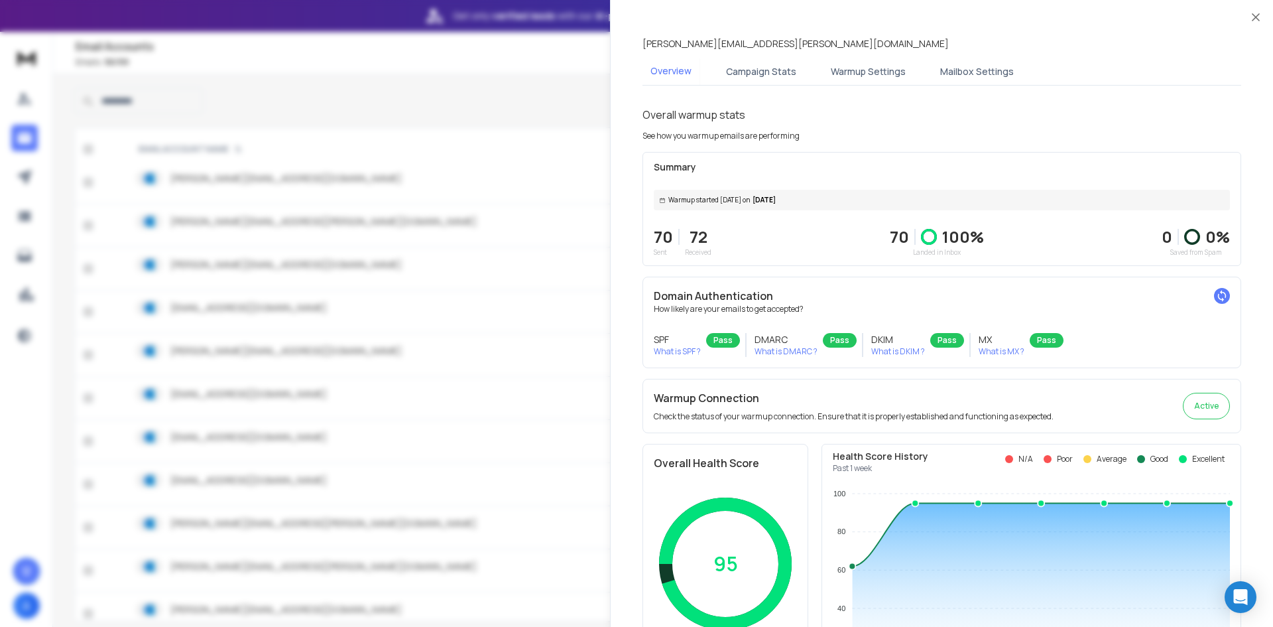
click at [981, 63] on button "Mailbox Settings" at bounding box center [977, 71] width 90 height 29
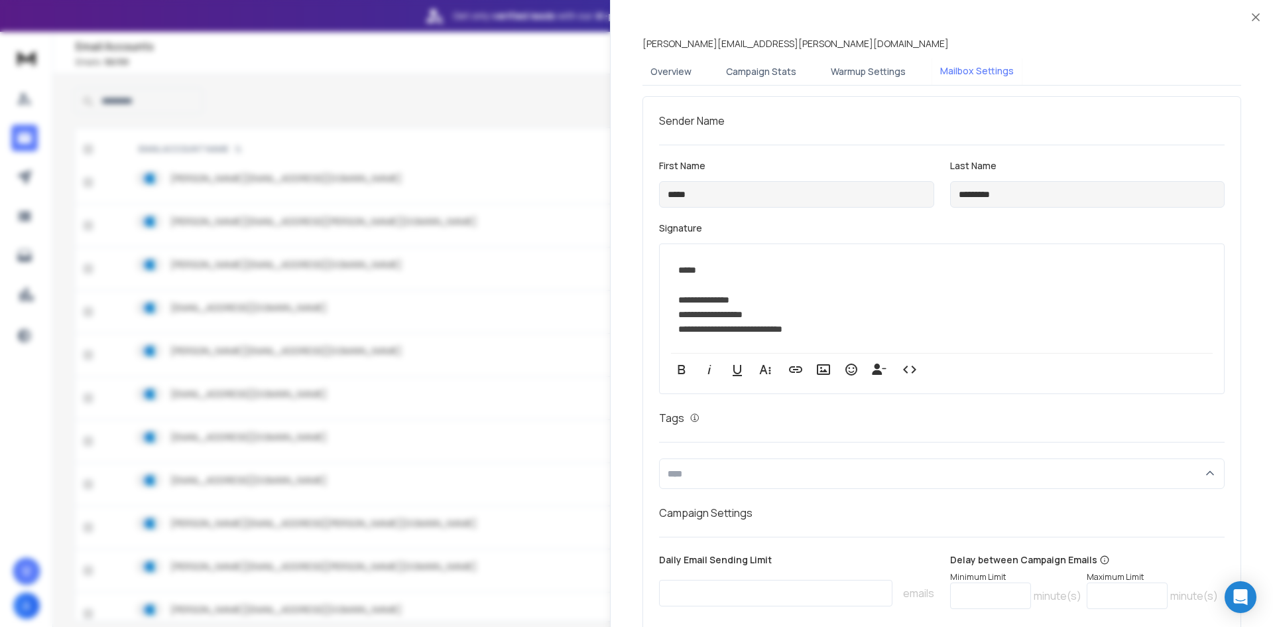
click at [372, 380] on div at bounding box center [636, 313] width 1273 height 627
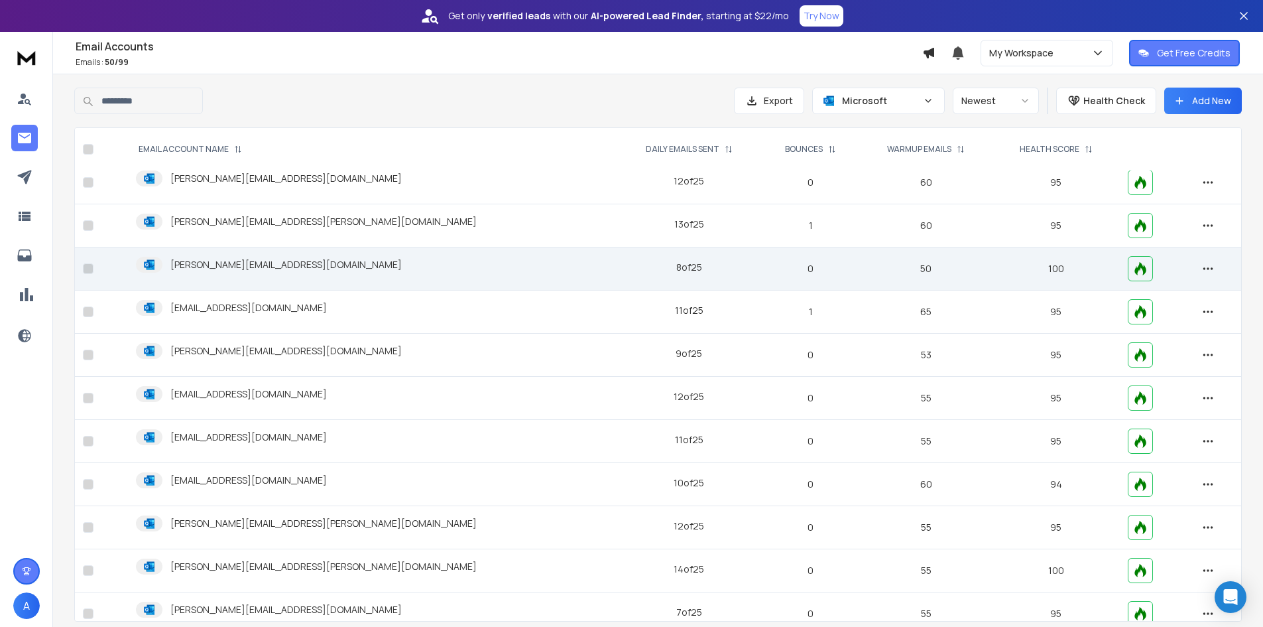
click at [253, 267] on p "[PERSON_NAME][EMAIL_ADDRESS][DOMAIN_NAME]" at bounding box center [285, 264] width 231 height 13
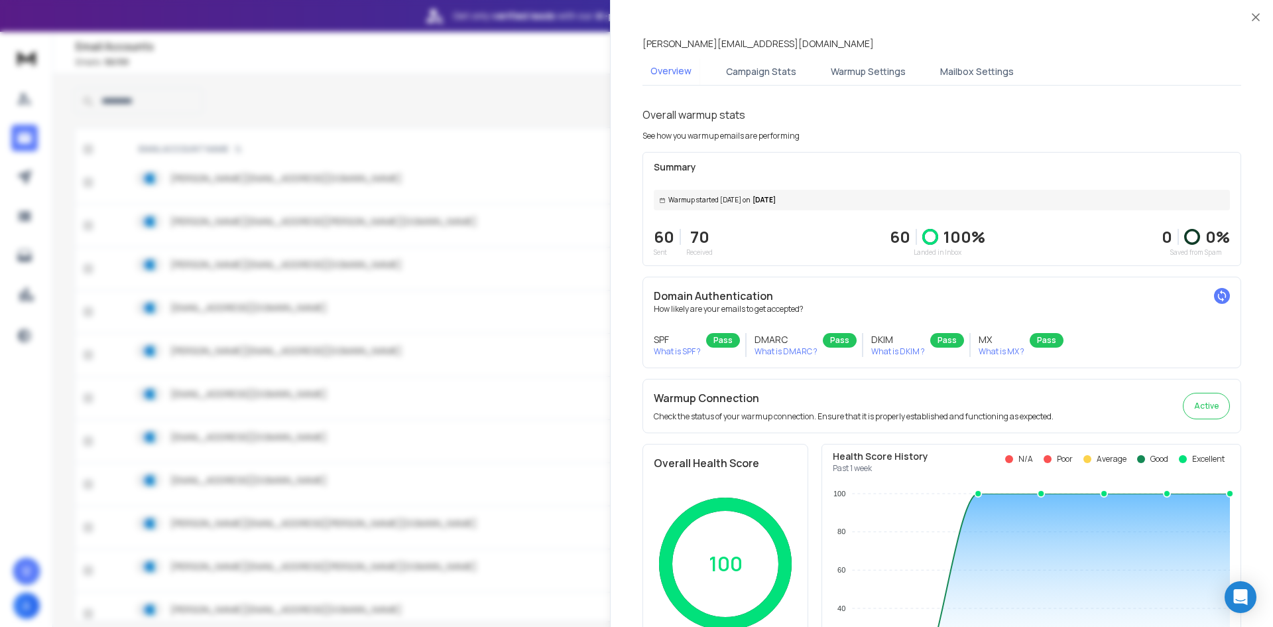
click at [974, 64] on button "Mailbox Settings" at bounding box center [977, 71] width 90 height 29
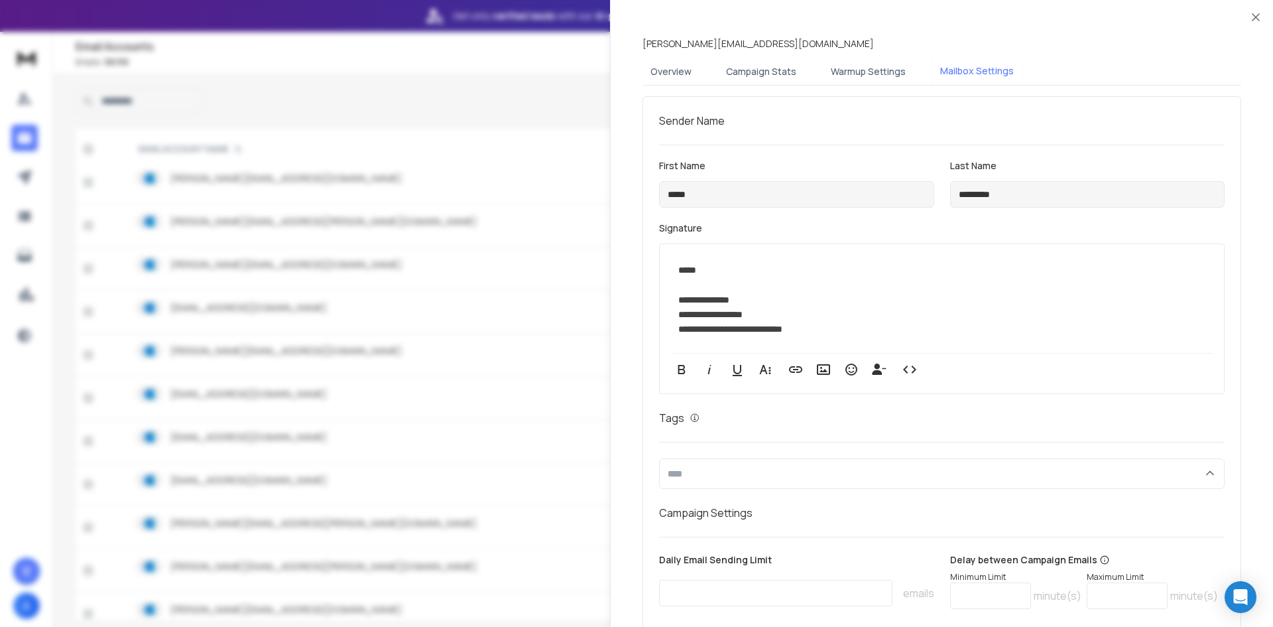
click at [450, 433] on div at bounding box center [636, 313] width 1273 height 627
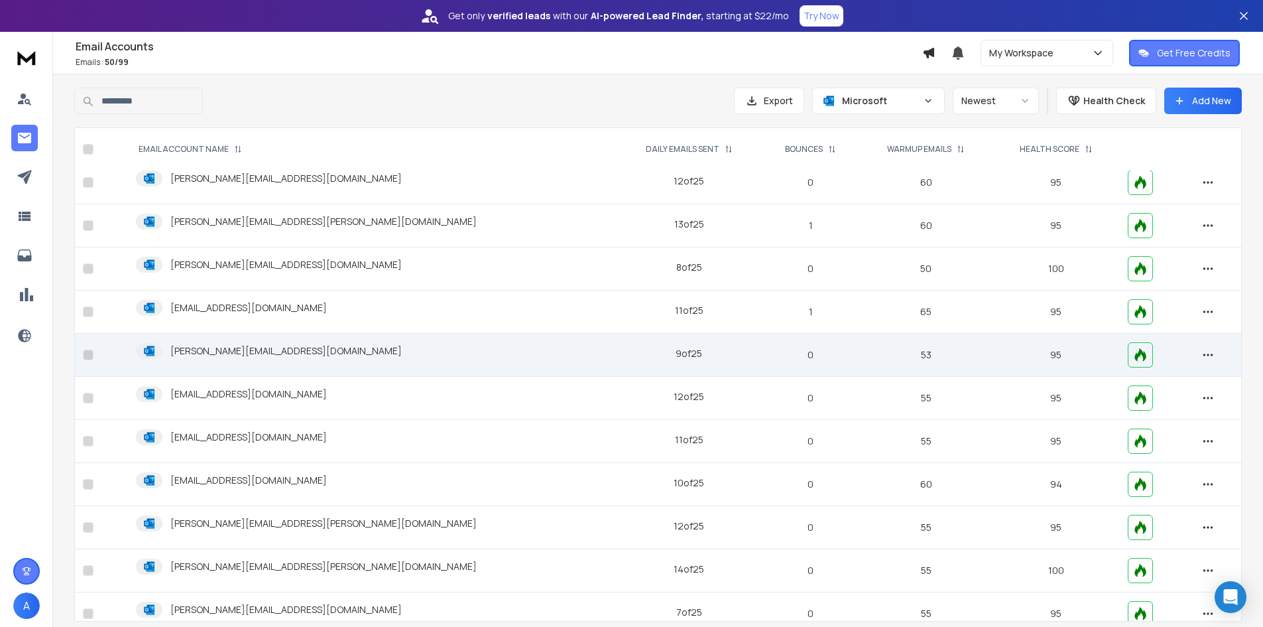
click at [285, 358] on div "[PERSON_NAME][EMAIL_ADDRESS][DOMAIN_NAME]" at bounding box center [269, 351] width 266 height 16
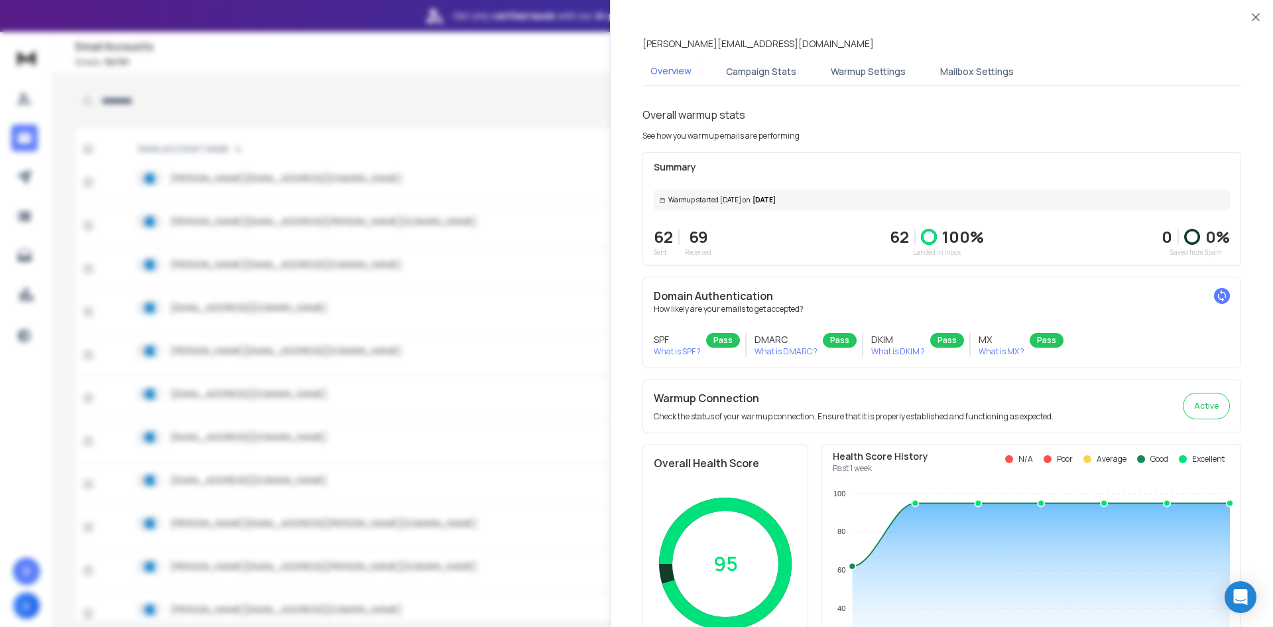
click at [968, 64] on button "Mailbox Settings" at bounding box center [977, 71] width 90 height 29
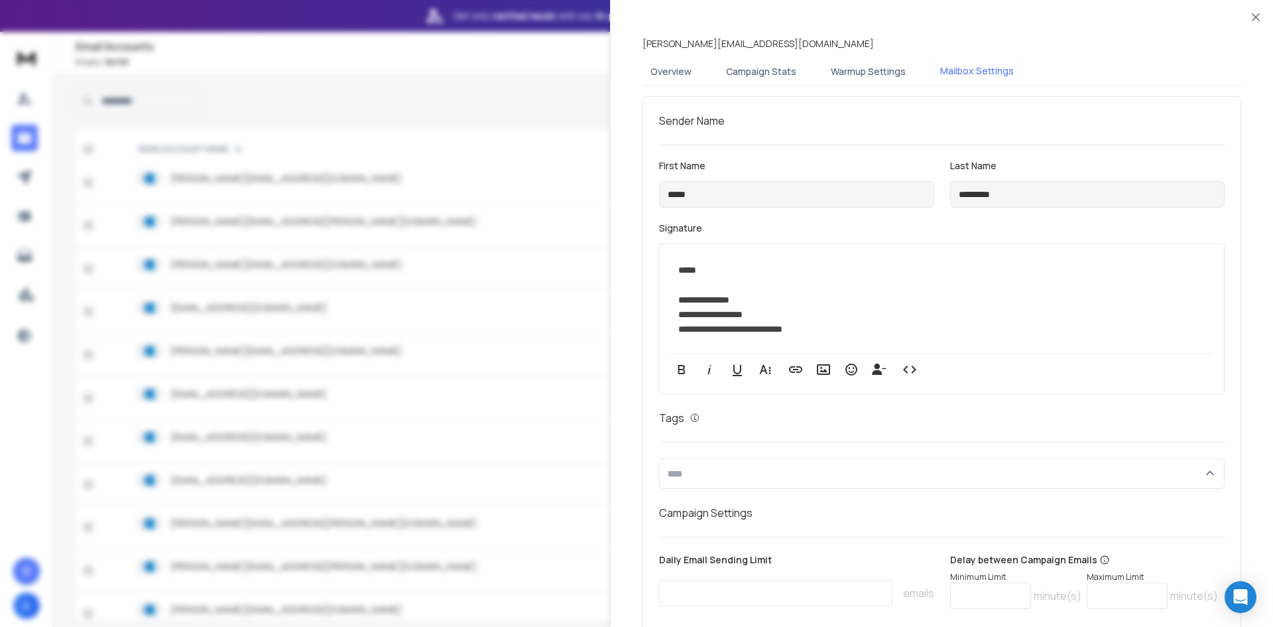
click at [456, 335] on div at bounding box center [636, 313] width 1273 height 627
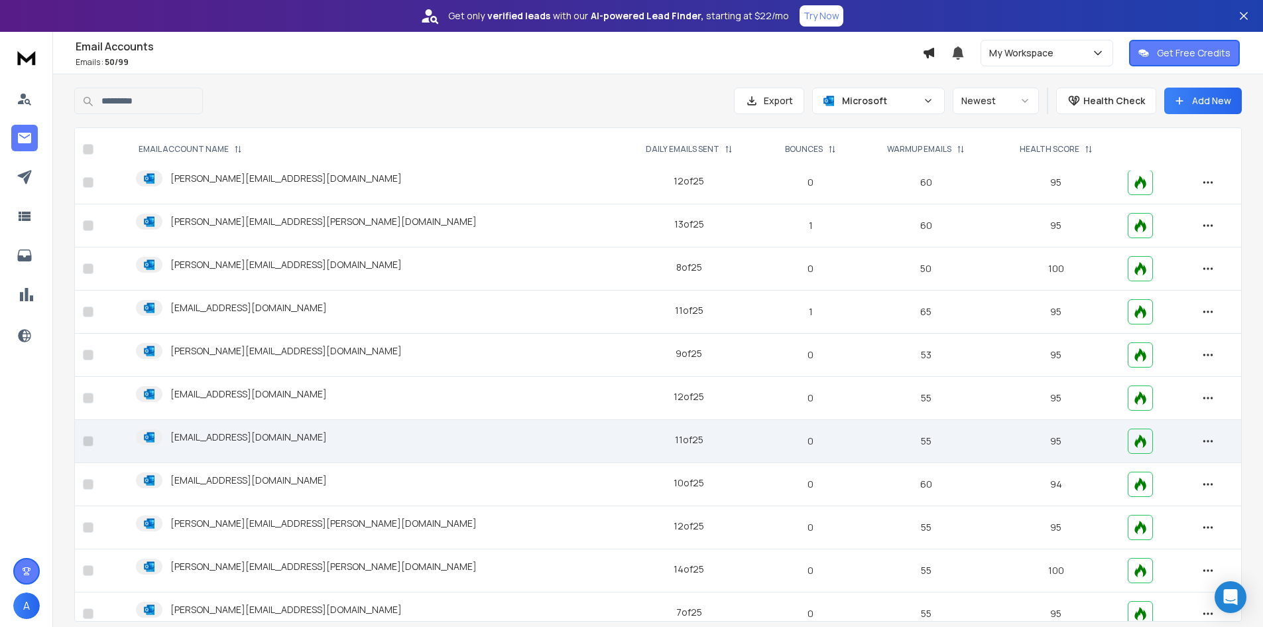
click at [257, 438] on p "[EMAIL_ADDRESS][DOMAIN_NAME]" at bounding box center [248, 436] width 156 height 13
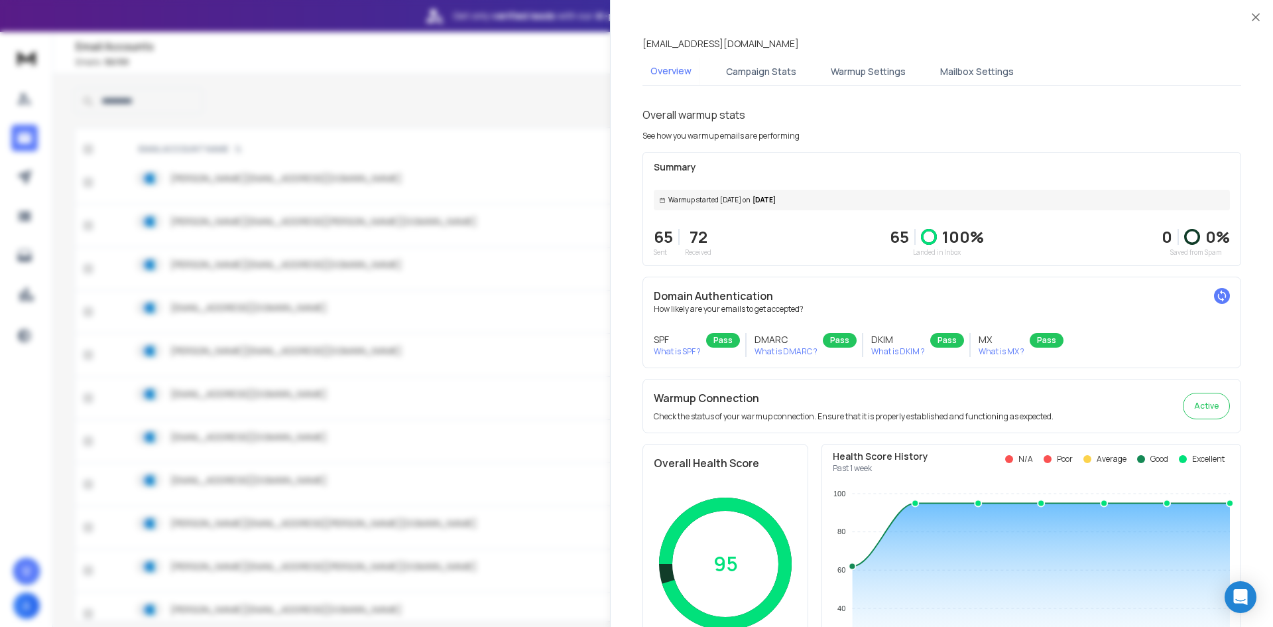
click at [965, 72] on button "Mailbox Settings" at bounding box center [977, 71] width 90 height 29
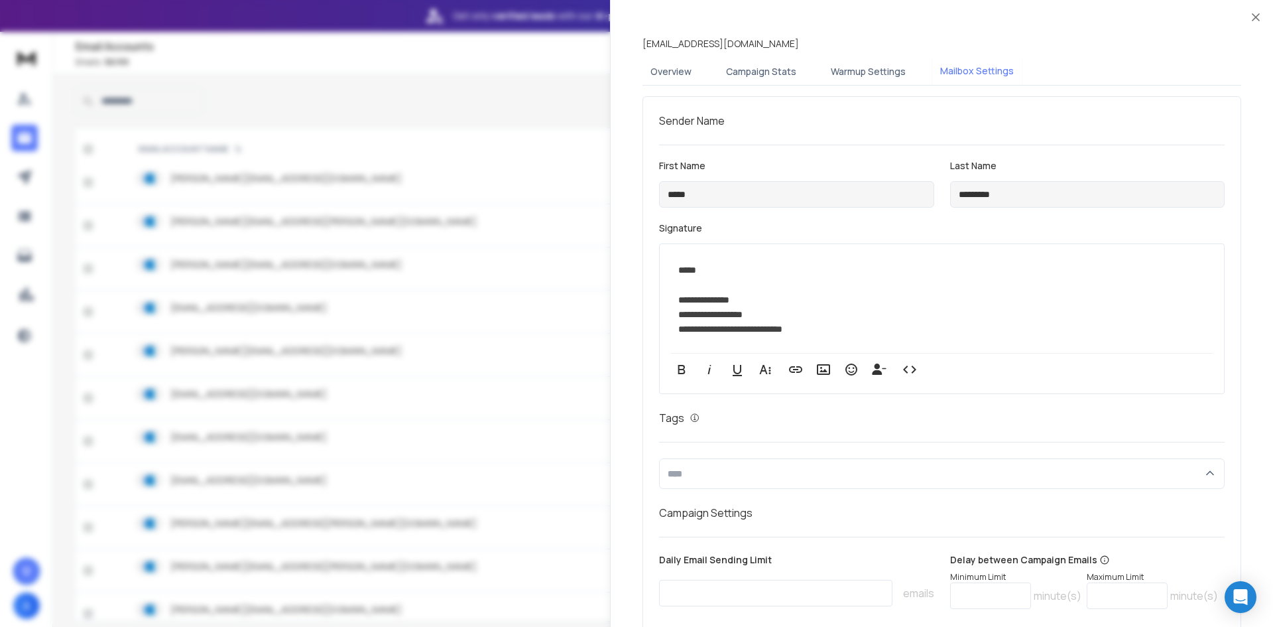
click at [409, 373] on div at bounding box center [636, 313] width 1273 height 627
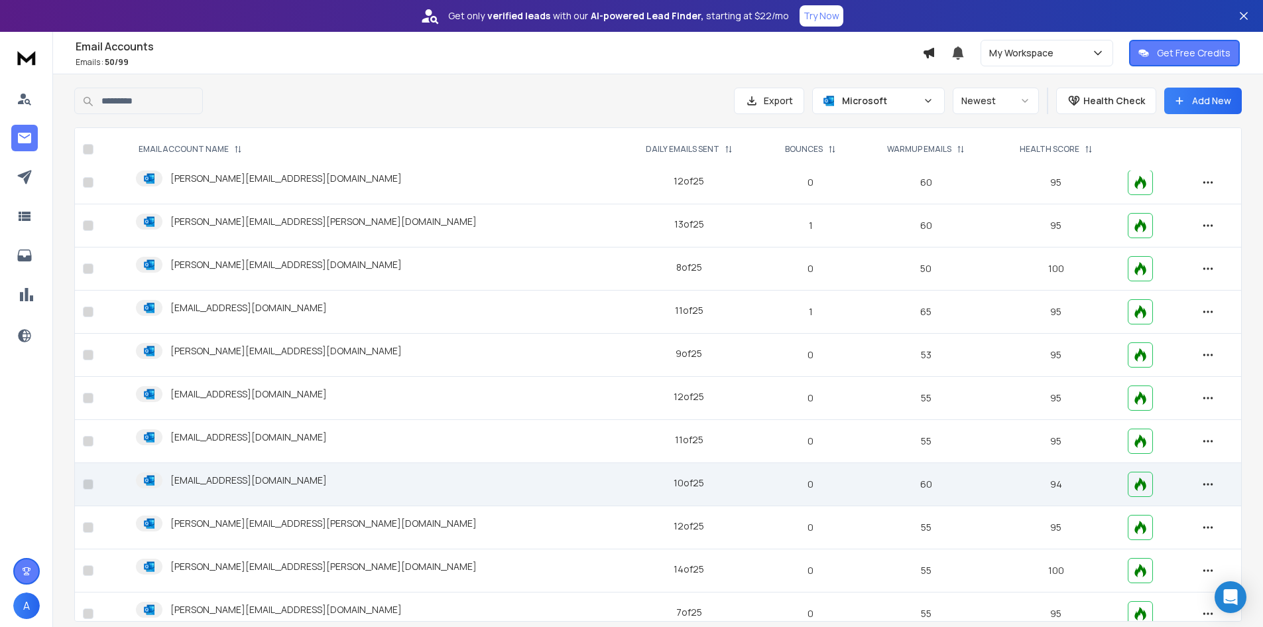
click at [226, 488] on td "[EMAIL_ADDRESS][DOMAIN_NAME]" at bounding box center [372, 484] width 488 height 43
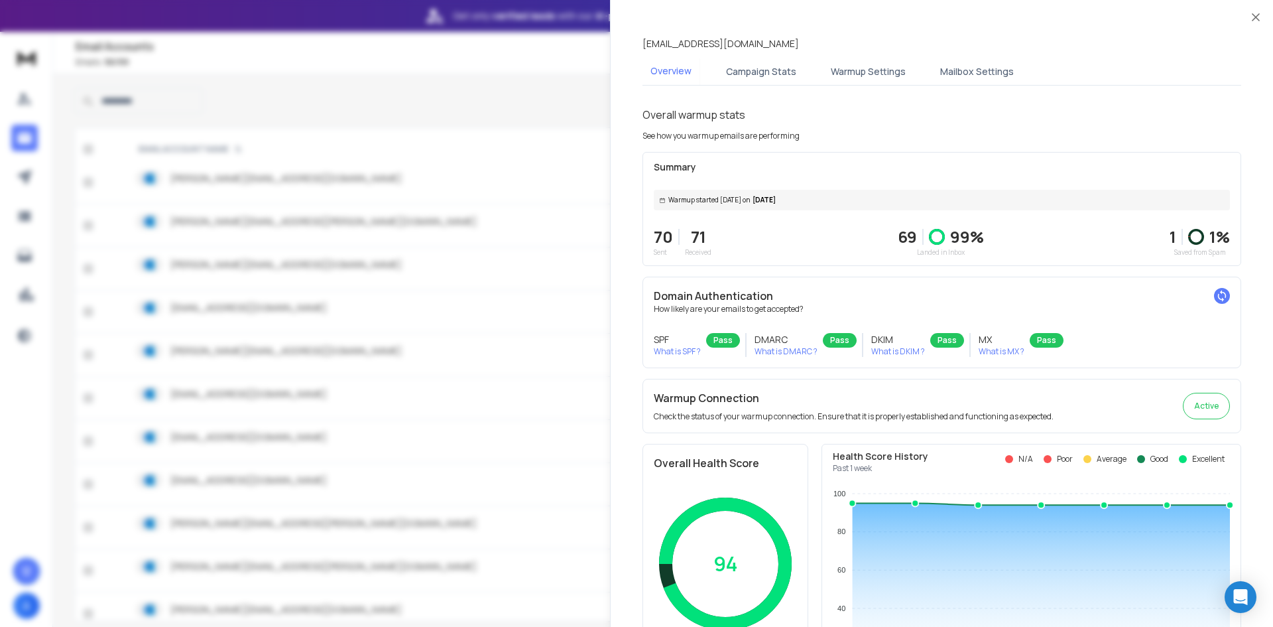
click at [988, 66] on button "Mailbox Settings" at bounding box center [977, 71] width 90 height 29
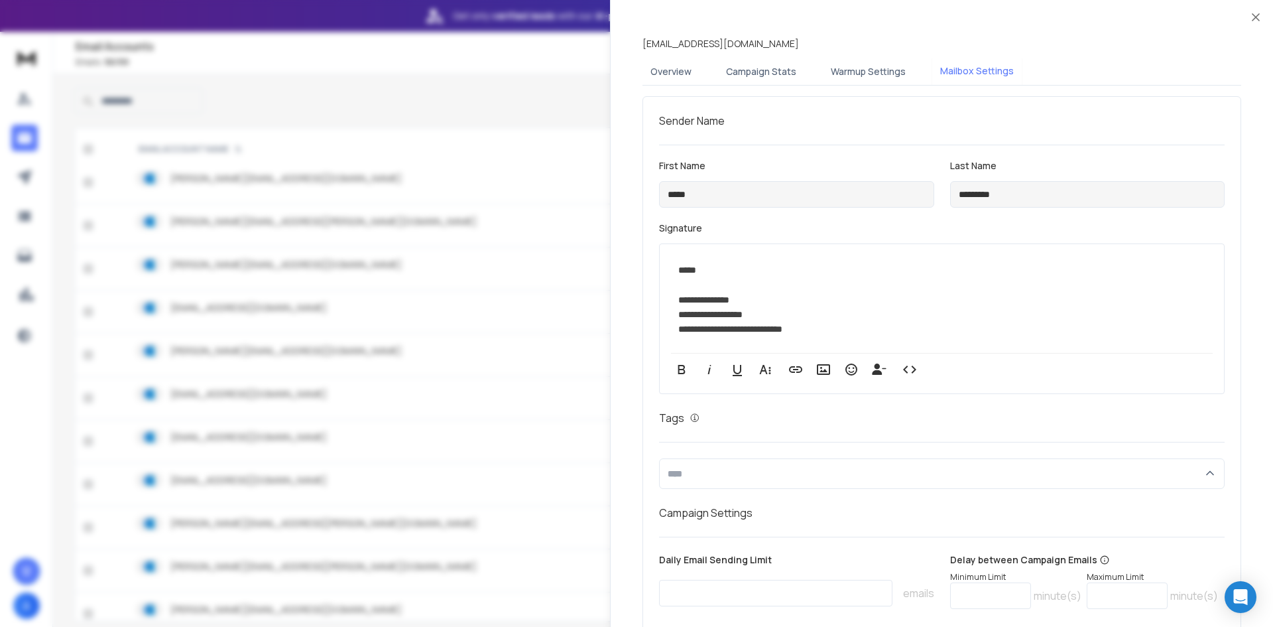
click at [495, 462] on div at bounding box center [636, 313] width 1273 height 627
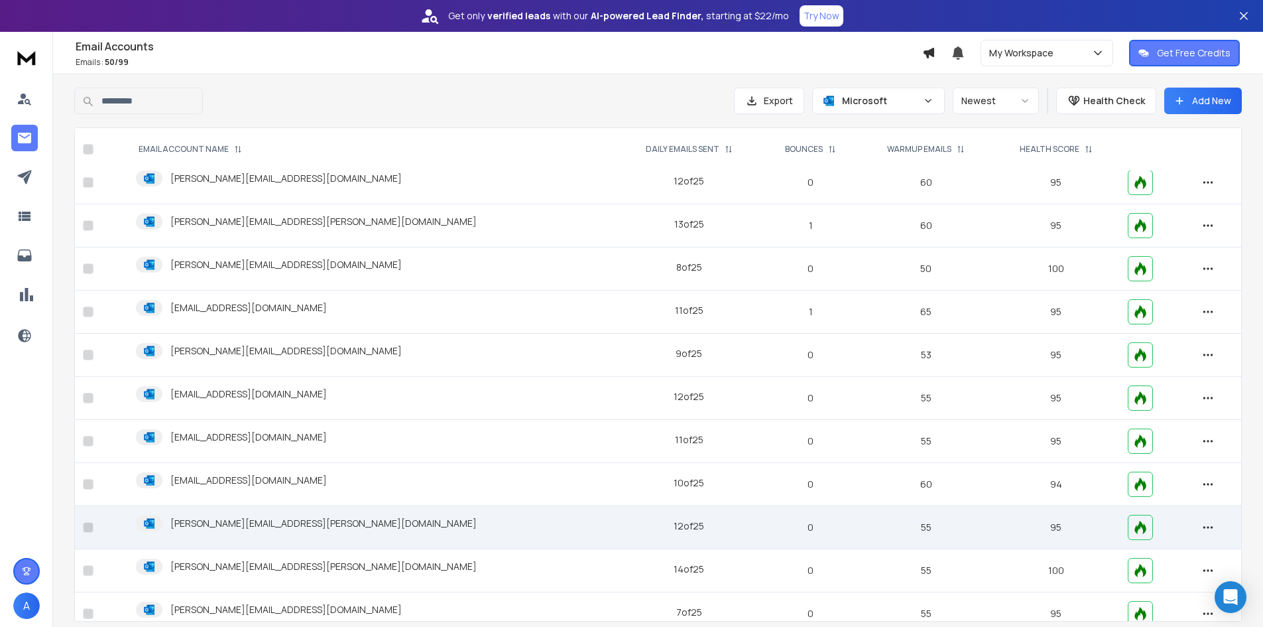
click at [290, 526] on p "[PERSON_NAME][EMAIL_ADDRESS][PERSON_NAME][DOMAIN_NAME]" at bounding box center [323, 523] width 306 height 13
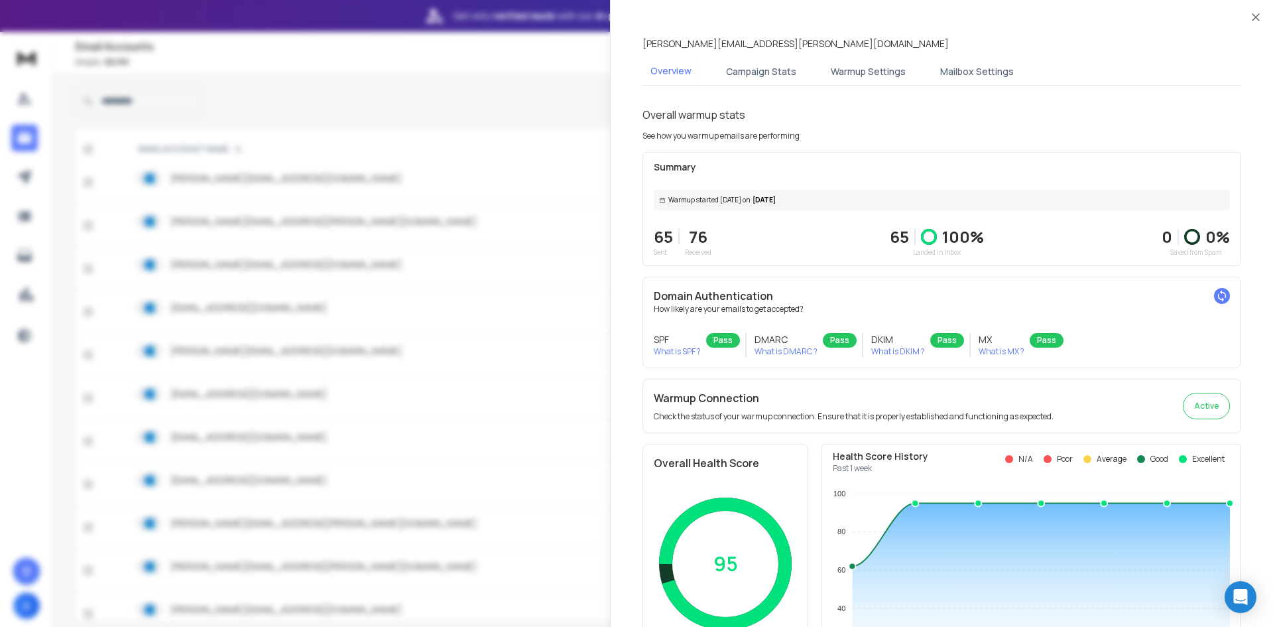
click at [965, 68] on button "Mailbox Settings" at bounding box center [977, 71] width 90 height 29
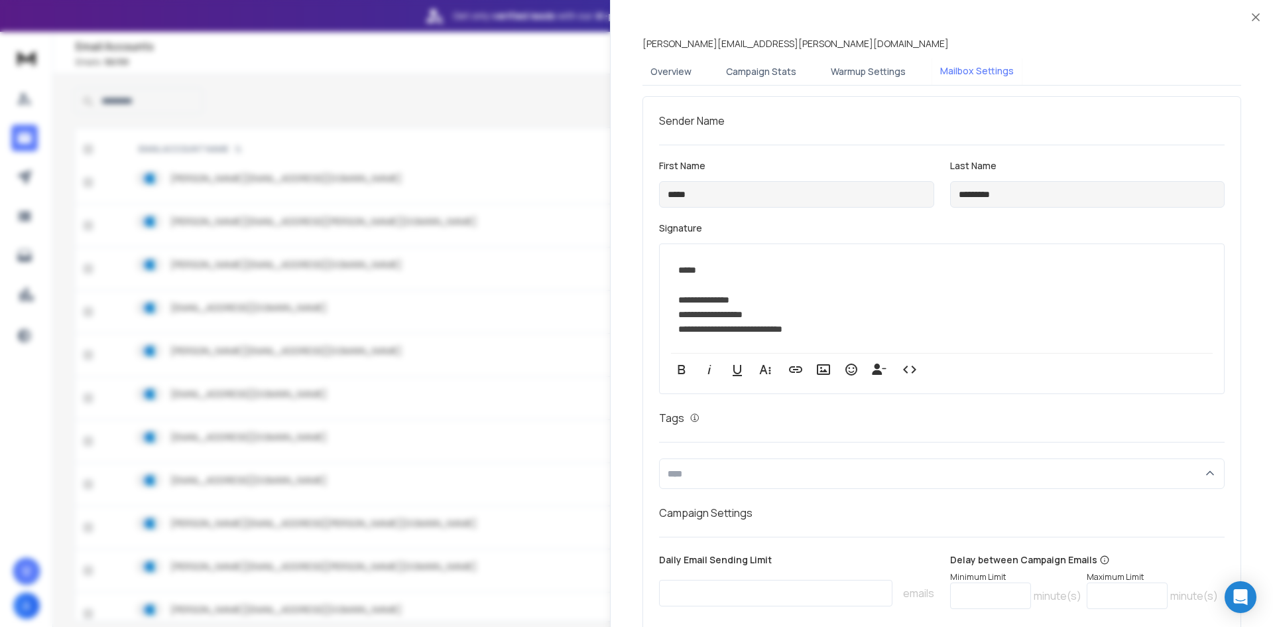
click at [428, 415] on div at bounding box center [636, 313] width 1273 height 627
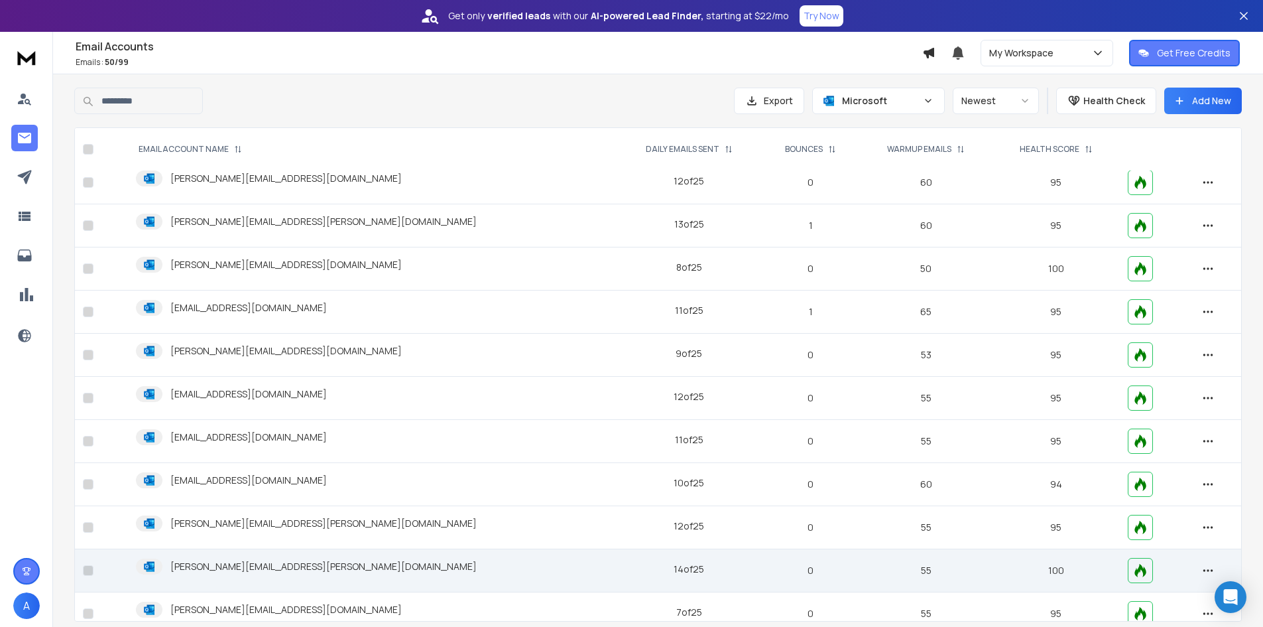
click at [286, 574] on div "[PERSON_NAME][EMAIL_ADDRESS][PERSON_NAME][DOMAIN_NAME]" at bounding box center [306, 566] width 341 height 16
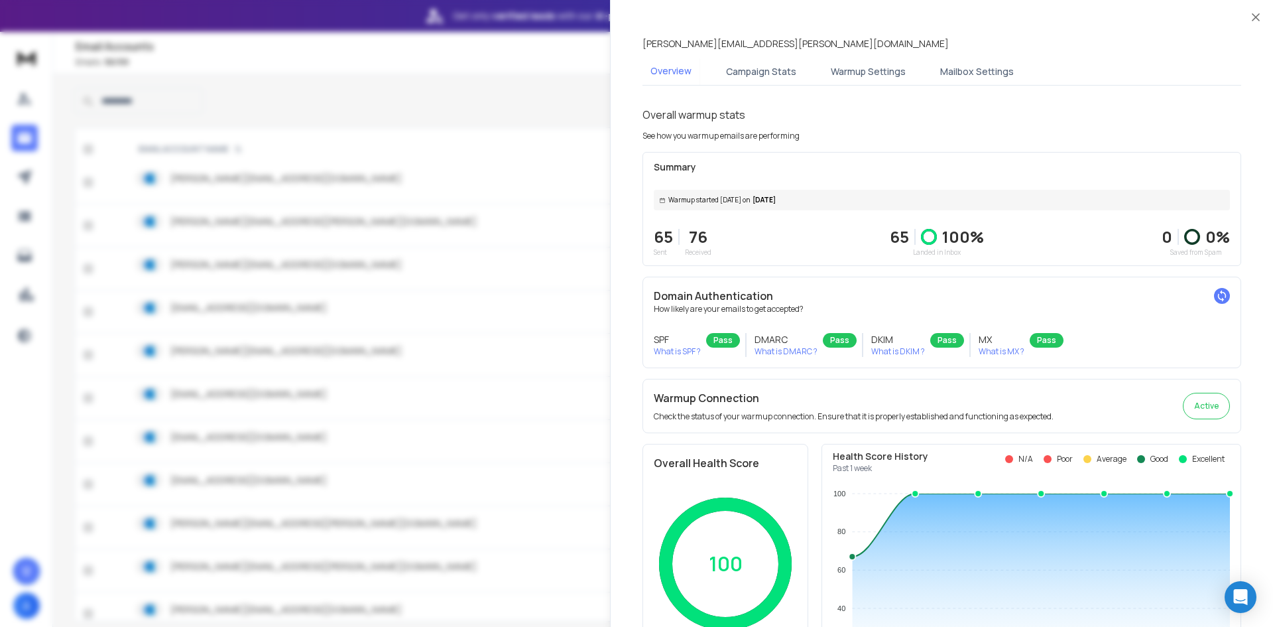
click at [955, 66] on button "Mailbox Settings" at bounding box center [977, 71] width 90 height 29
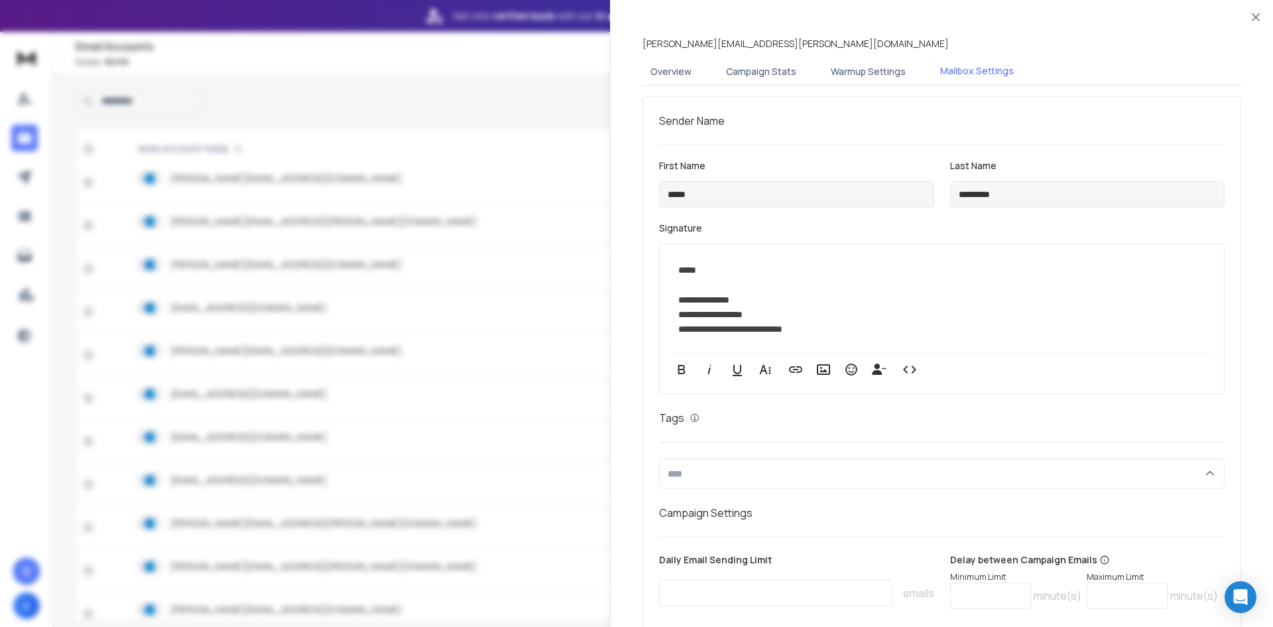
click at [489, 431] on div at bounding box center [636, 313] width 1273 height 627
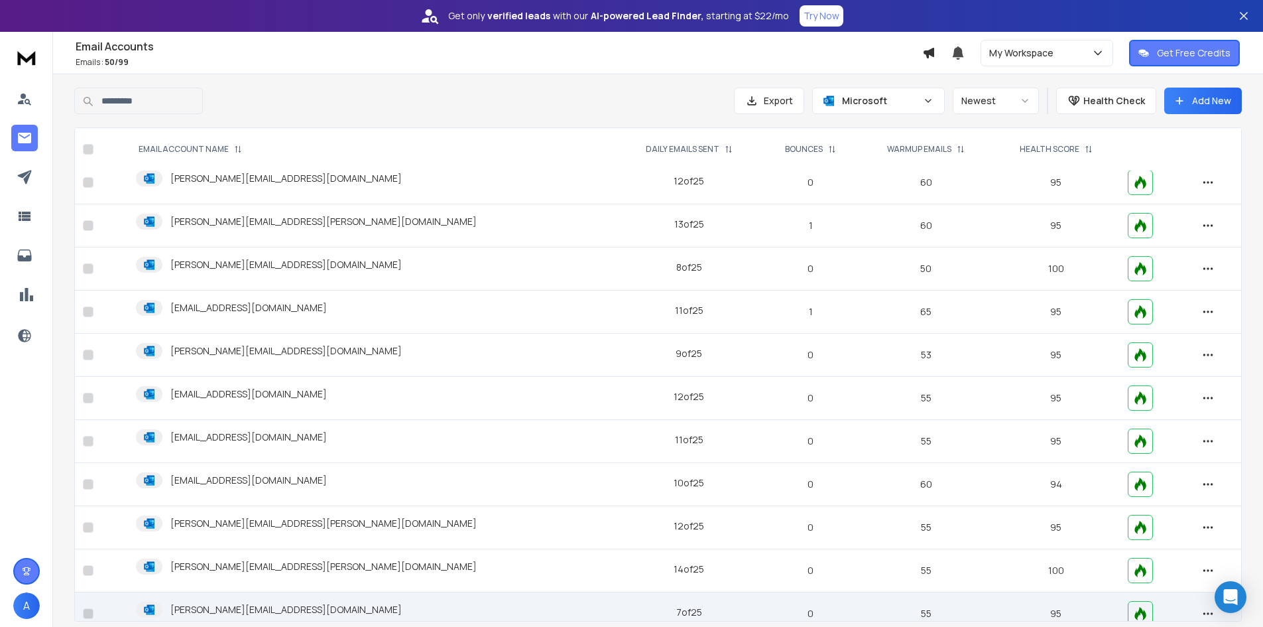
drag, startPoint x: 268, startPoint y: 615, endPoint x: 282, endPoint y: 606, distance: 16.4
click at [282, 606] on td "[PERSON_NAME][EMAIL_ADDRESS][DOMAIN_NAME]" at bounding box center [372, 613] width 488 height 43
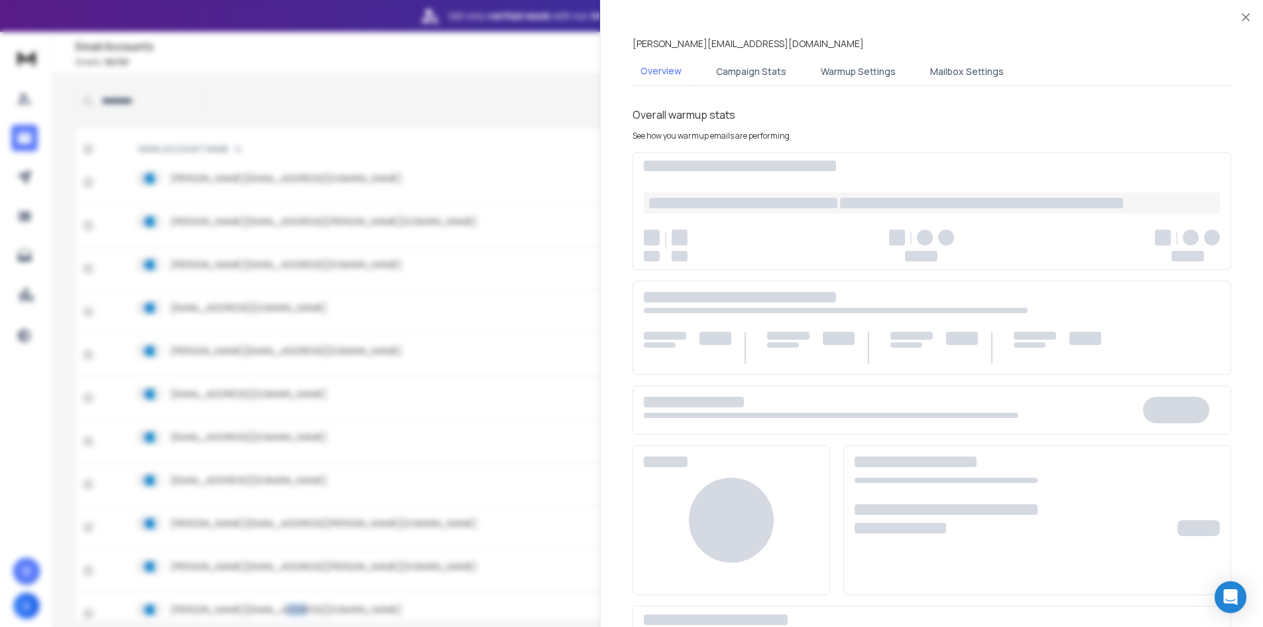
scroll to position [409, 0]
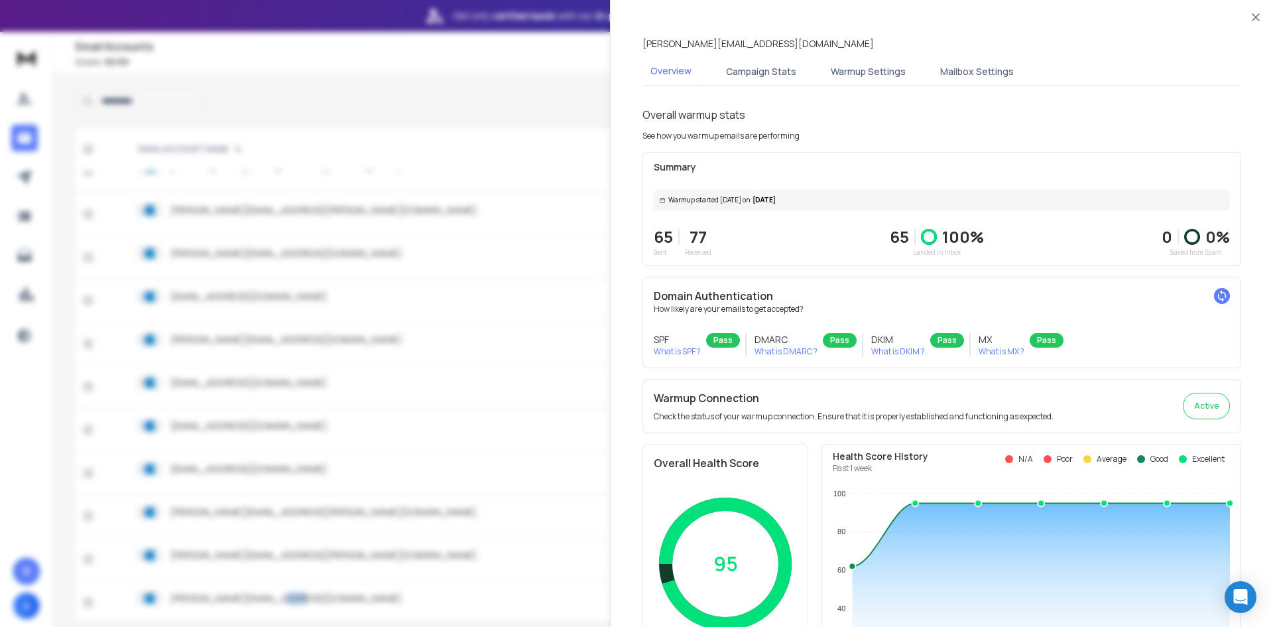
click at [978, 67] on button "Mailbox Settings" at bounding box center [977, 71] width 90 height 29
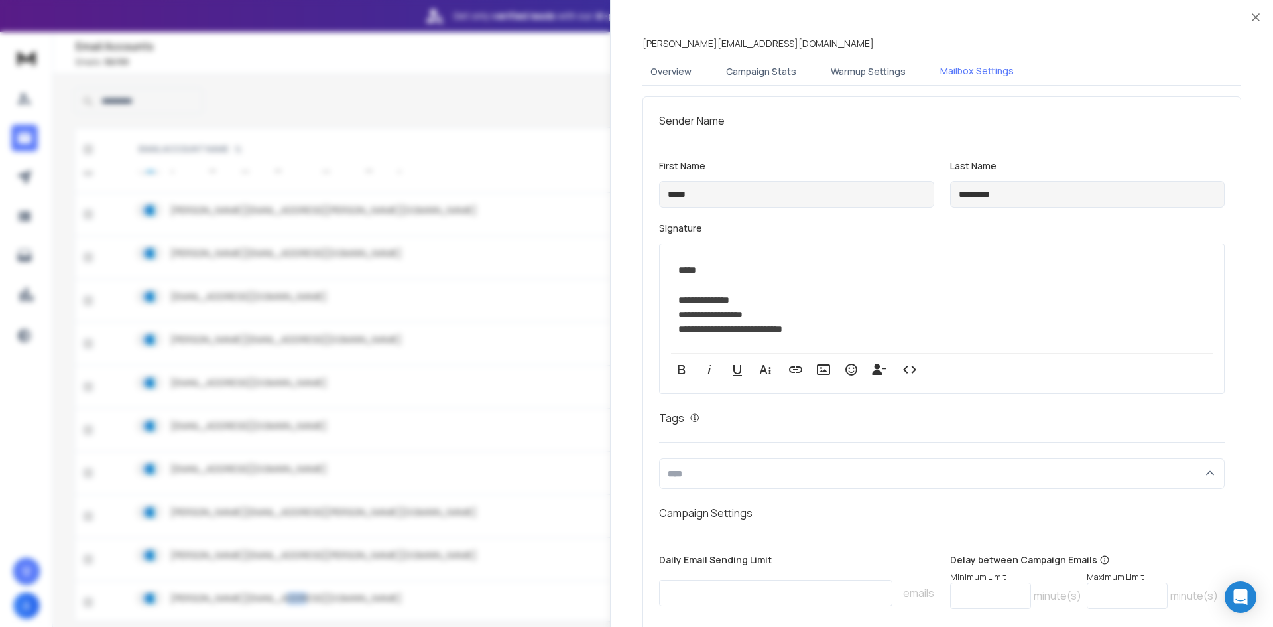
click at [371, 446] on div at bounding box center [636, 313] width 1273 height 627
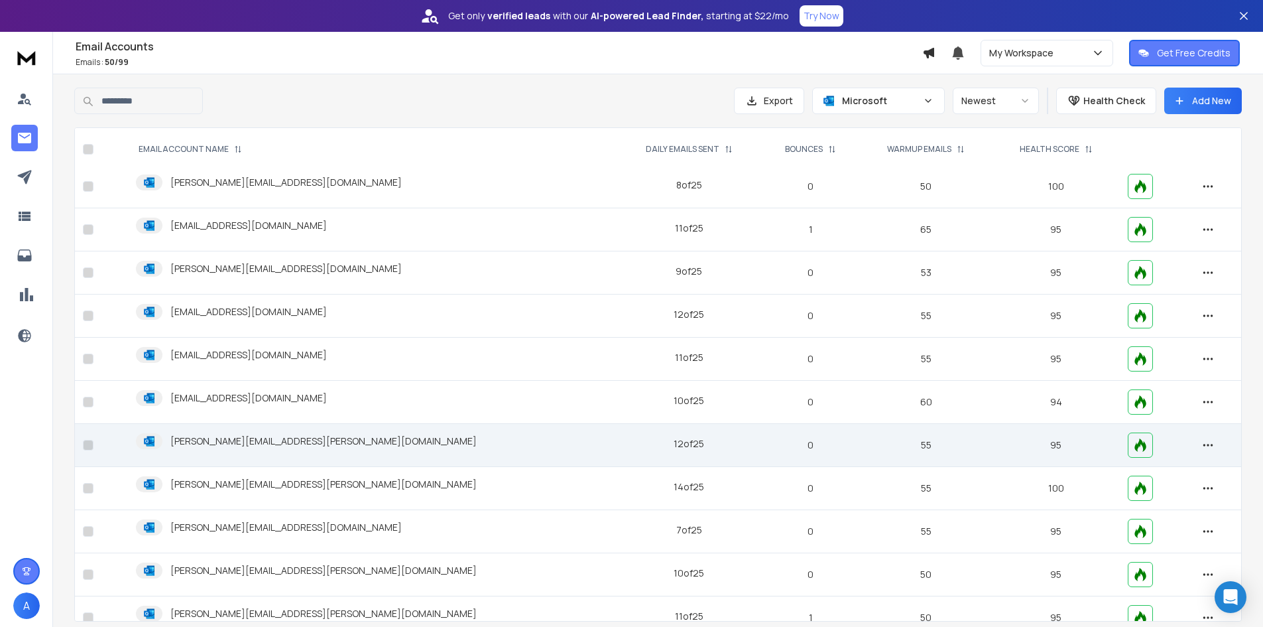
scroll to position [542, 0]
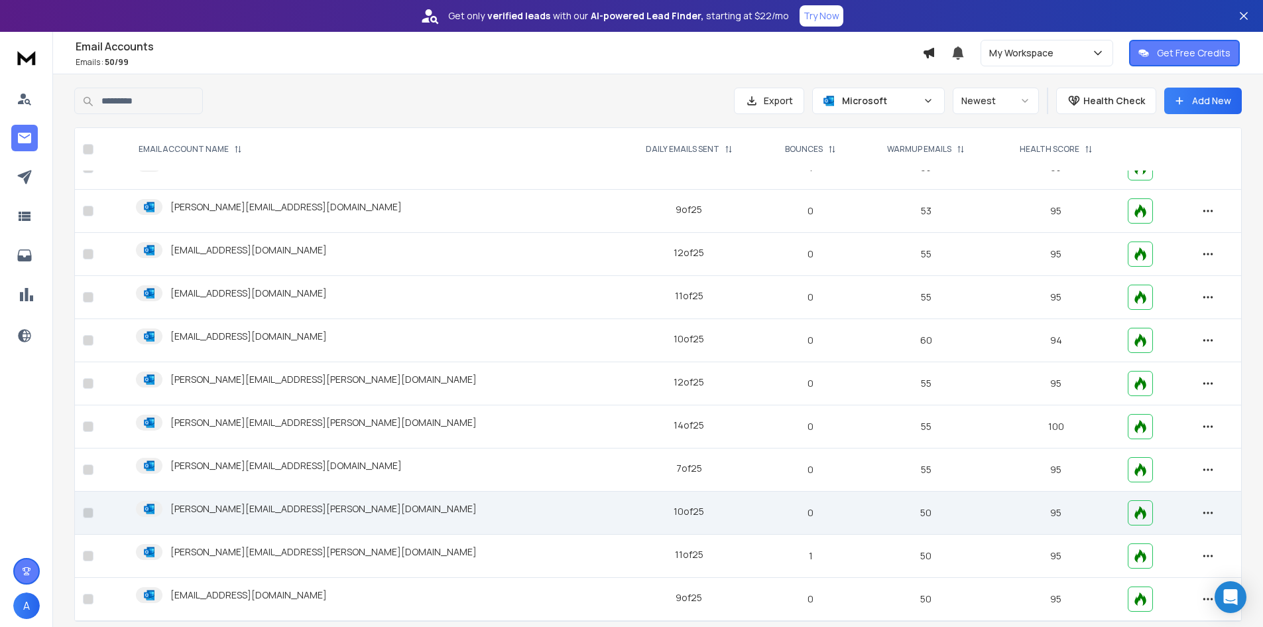
click at [265, 515] on p "[PERSON_NAME][EMAIL_ADDRESS][PERSON_NAME][DOMAIN_NAME]" at bounding box center [323, 508] width 306 height 13
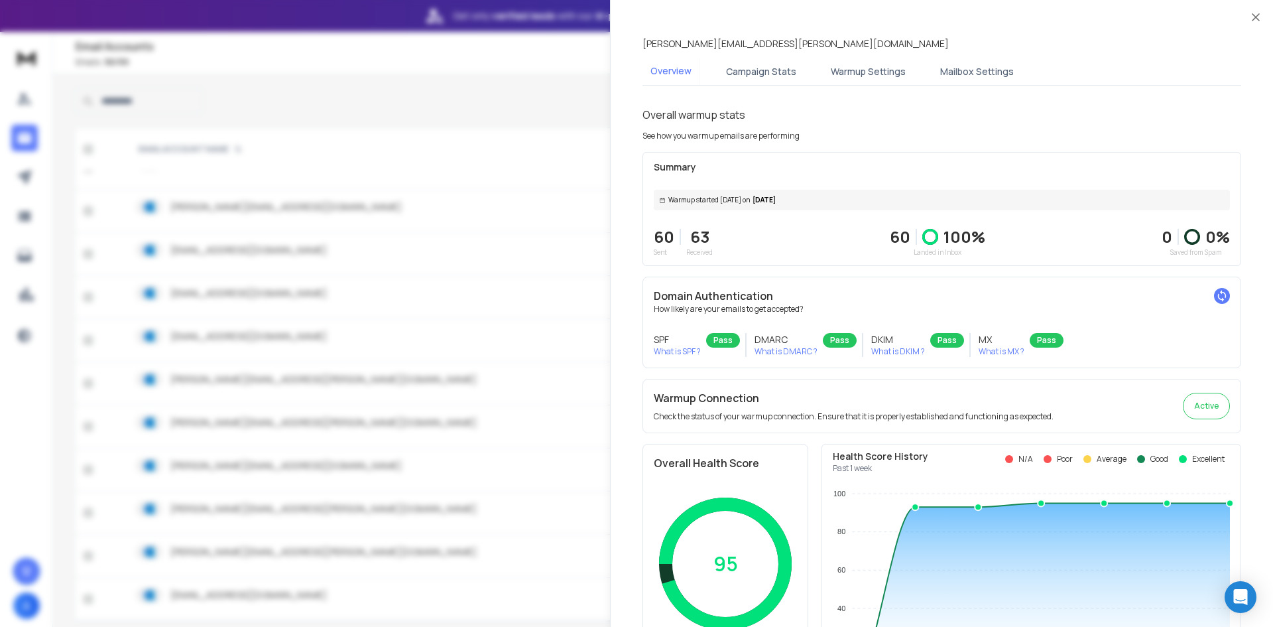
click at [963, 66] on button "Mailbox Settings" at bounding box center [977, 71] width 90 height 29
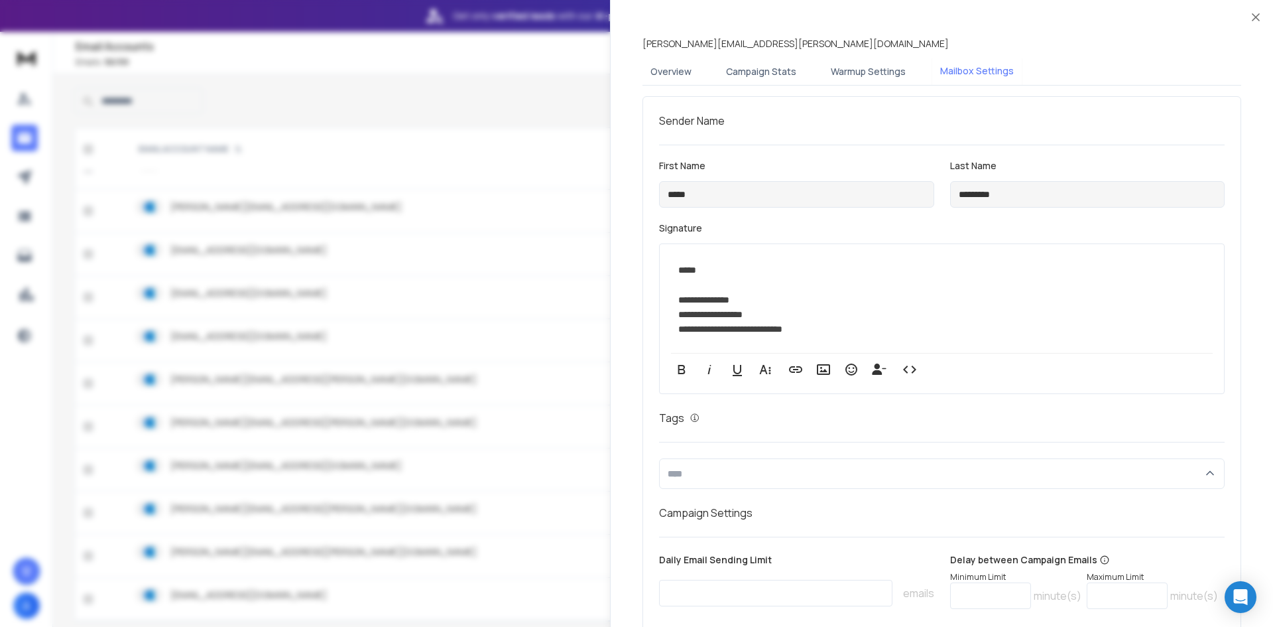
click at [369, 507] on div at bounding box center [636, 313] width 1273 height 627
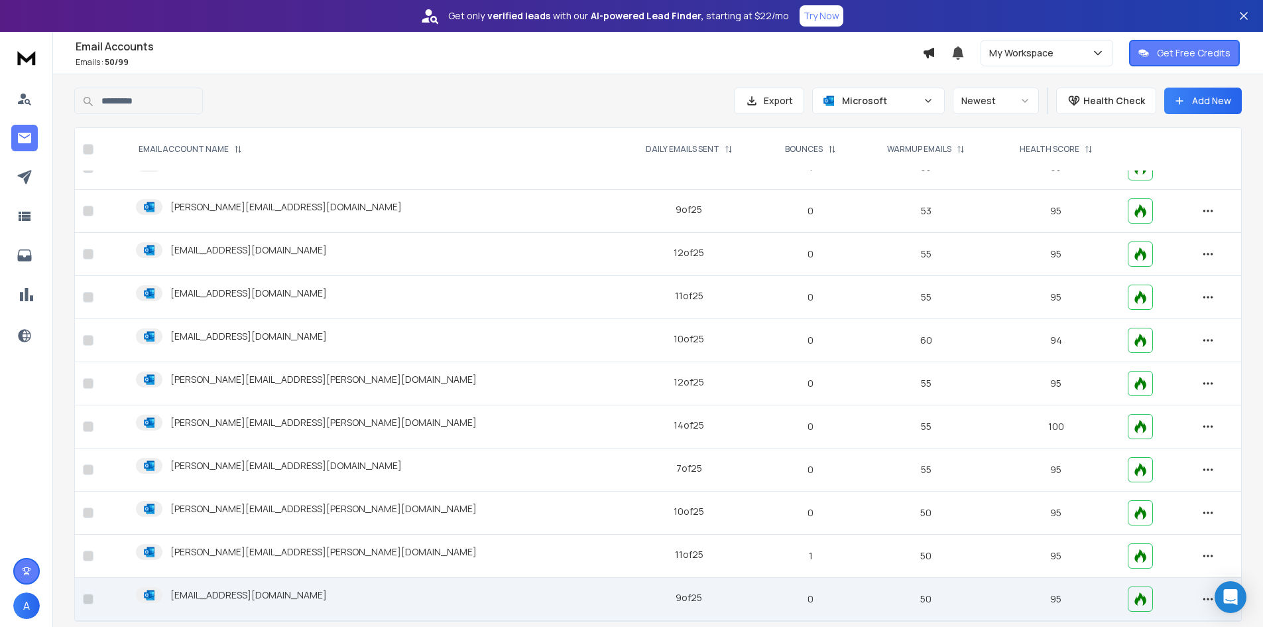
click at [287, 584] on td "[EMAIL_ADDRESS][DOMAIN_NAME]" at bounding box center [372, 599] width 488 height 43
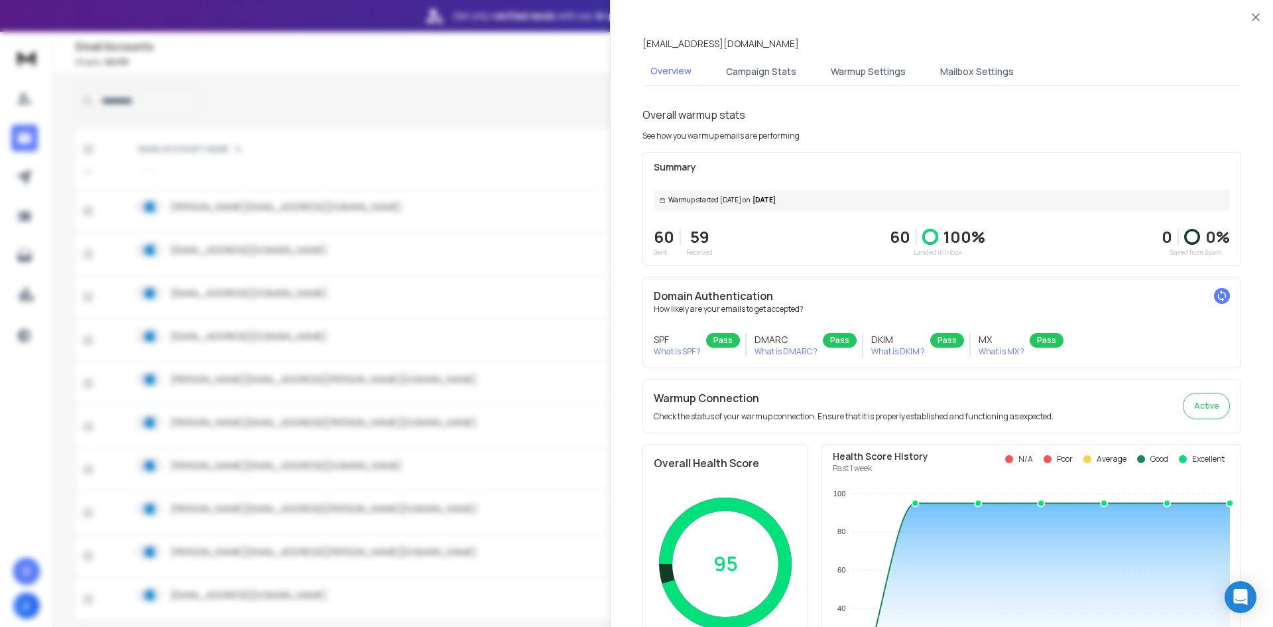
click at [969, 67] on button "Mailbox Settings" at bounding box center [977, 71] width 90 height 29
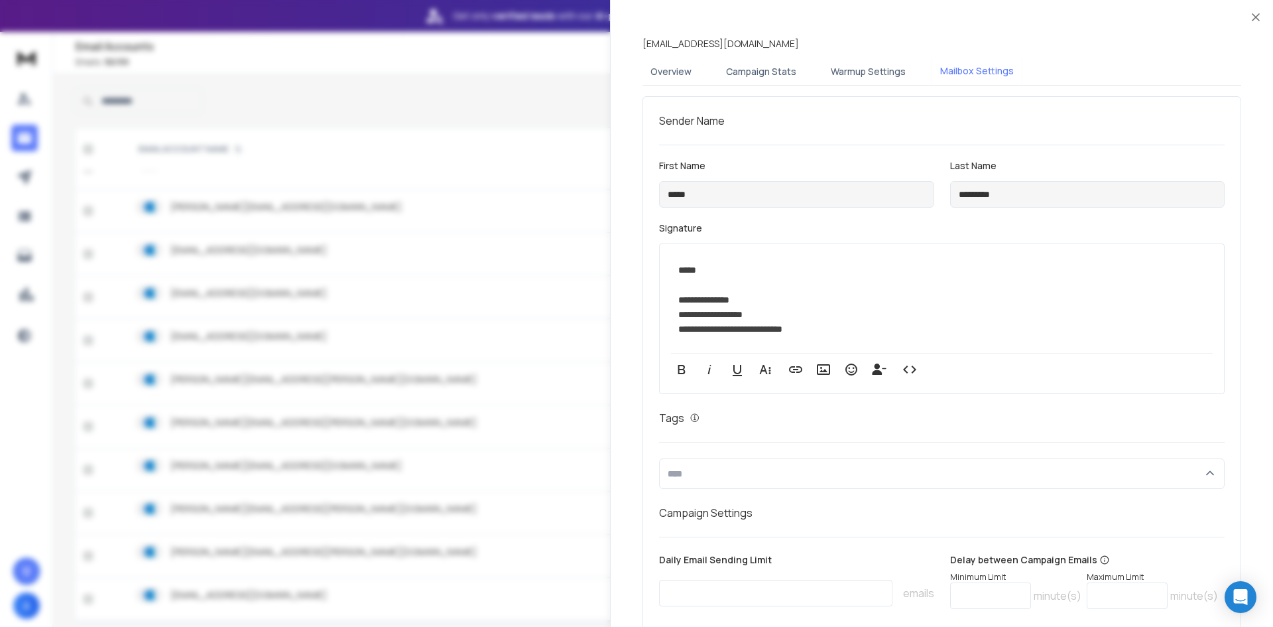
click at [401, 400] on div at bounding box center [636, 313] width 1273 height 627
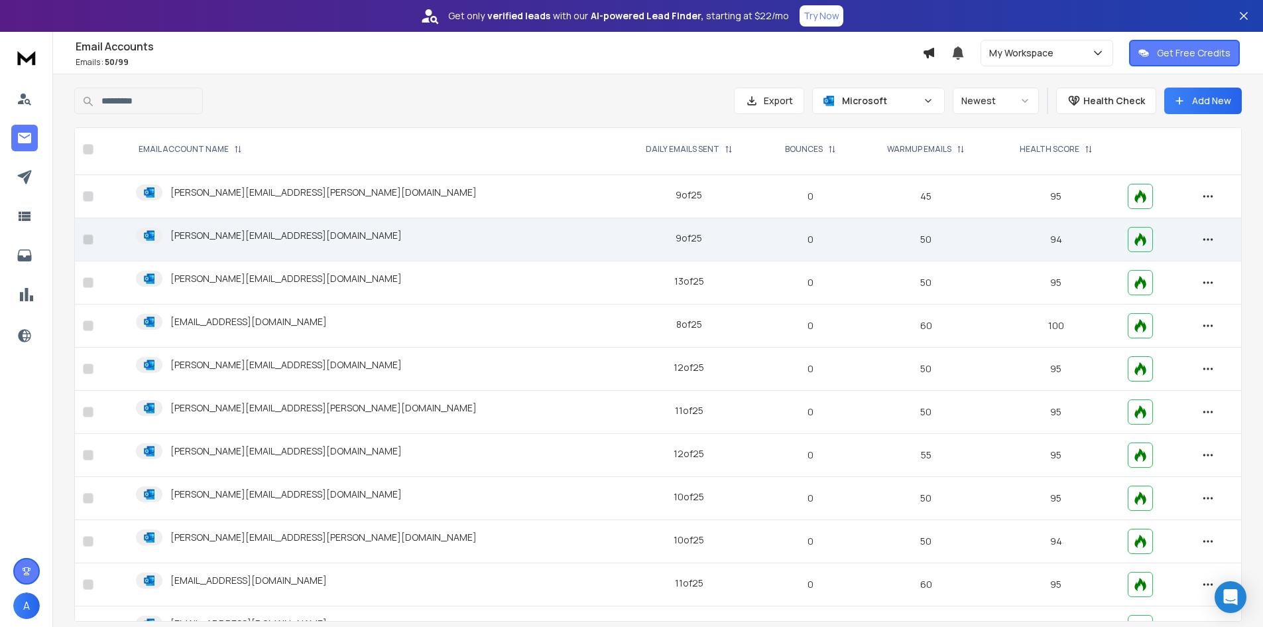
scroll to position [1006, 0]
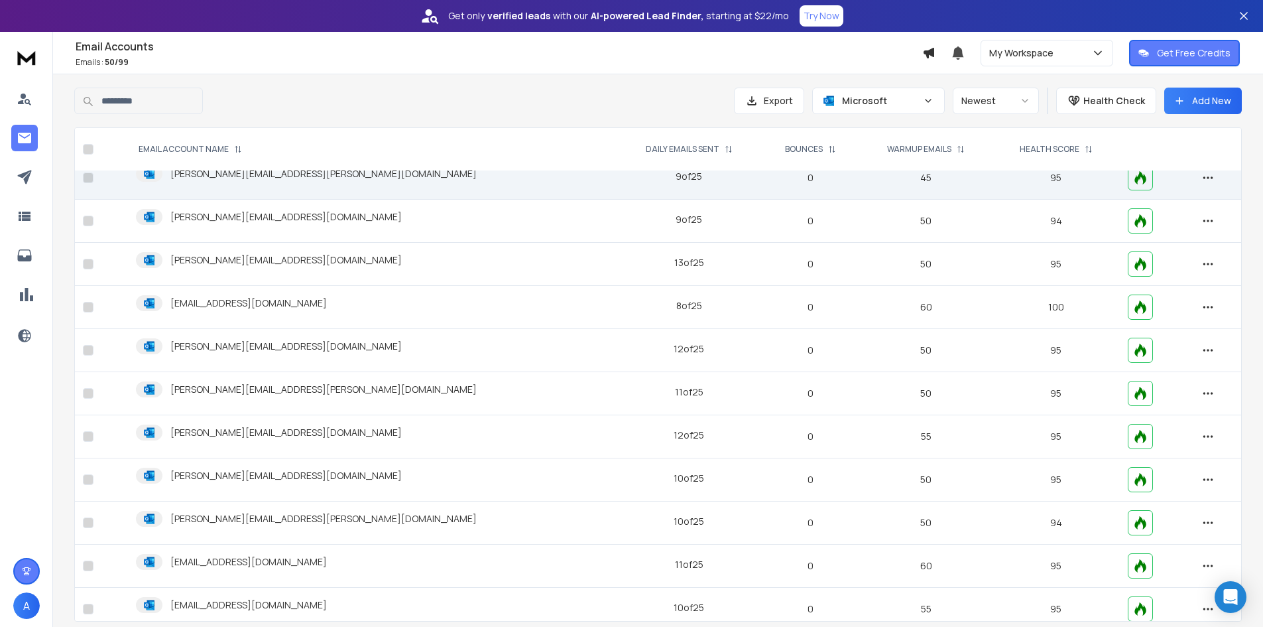
click at [285, 176] on p "[PERSON_NAME][EMAIL_ADDRESS][PERSON_NAME][DOMAIN_NAME]" at bounding box center [323, 173] width 306 height 13
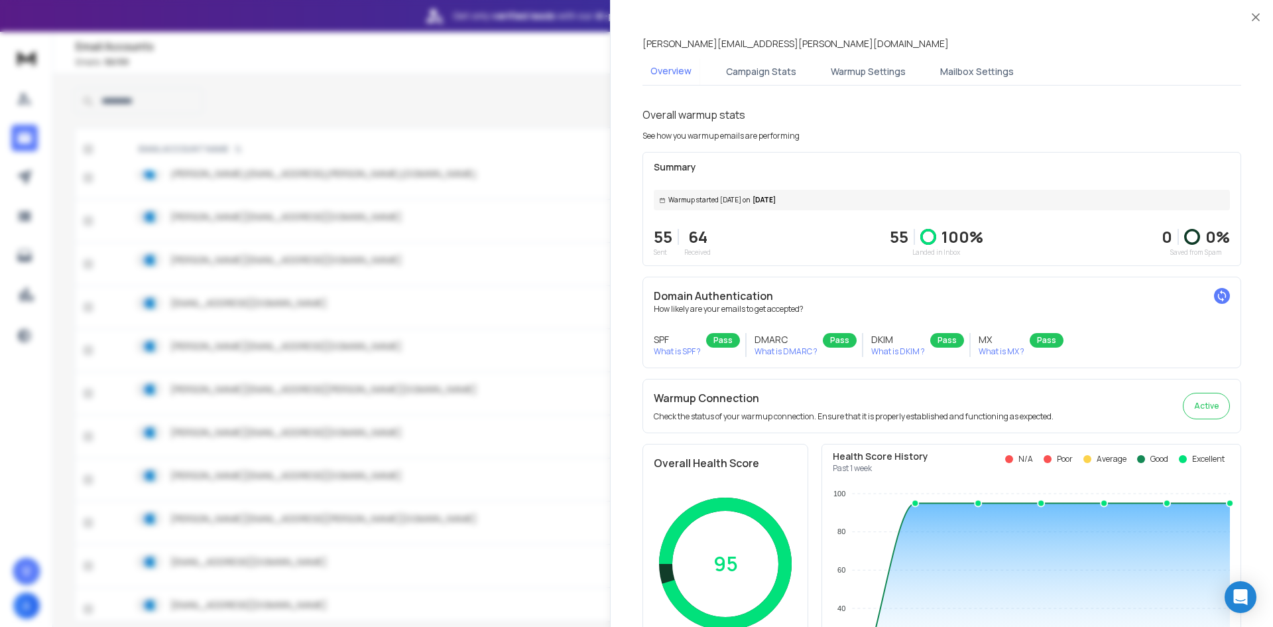
click at [964, 61] on button "Mailbox Settings" at bounding box center [977, 71] width 90 height 29
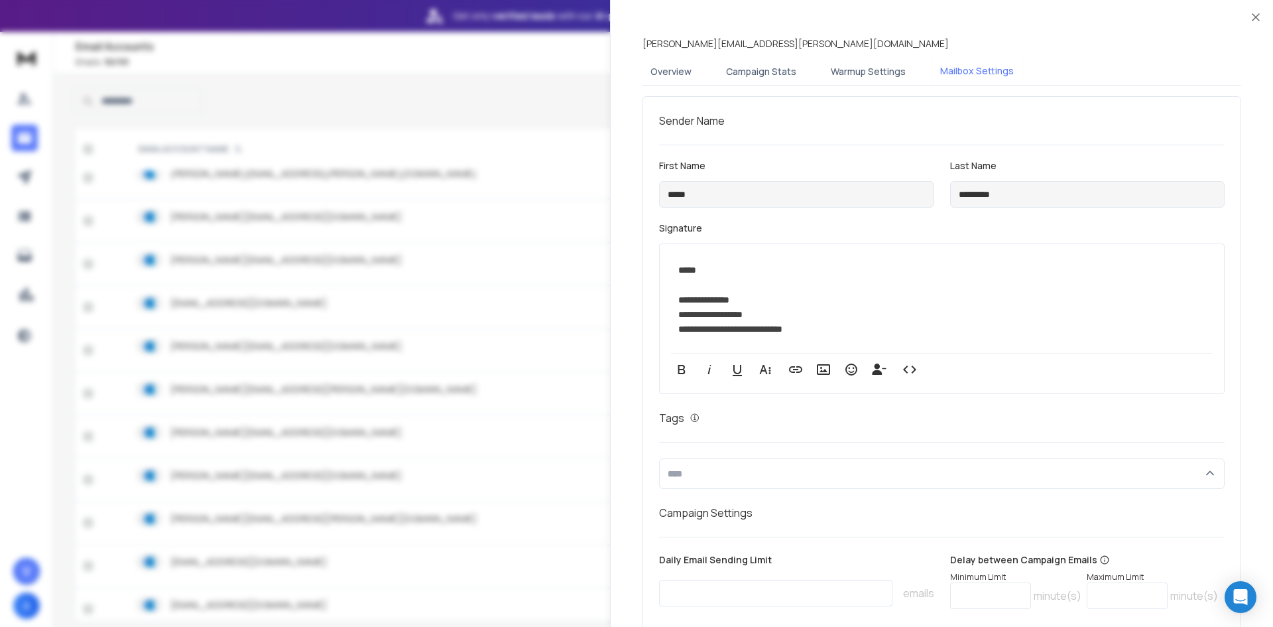
click at [576, 327] on div at bounding box center [636, 313] width 1273 height 627
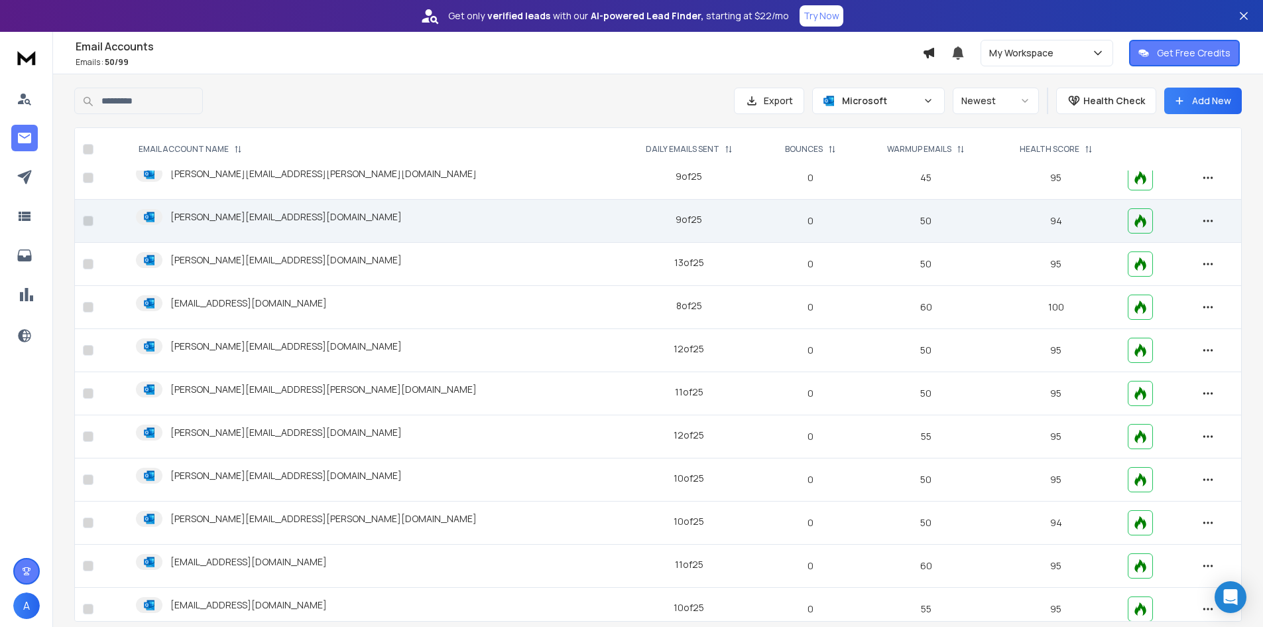
click at [256, 224] on div "[PERSON_NAME][EMAIL_ADDRESS][DOMAIN_NAME]" at bounding box center [269, 217] width 266 height 16
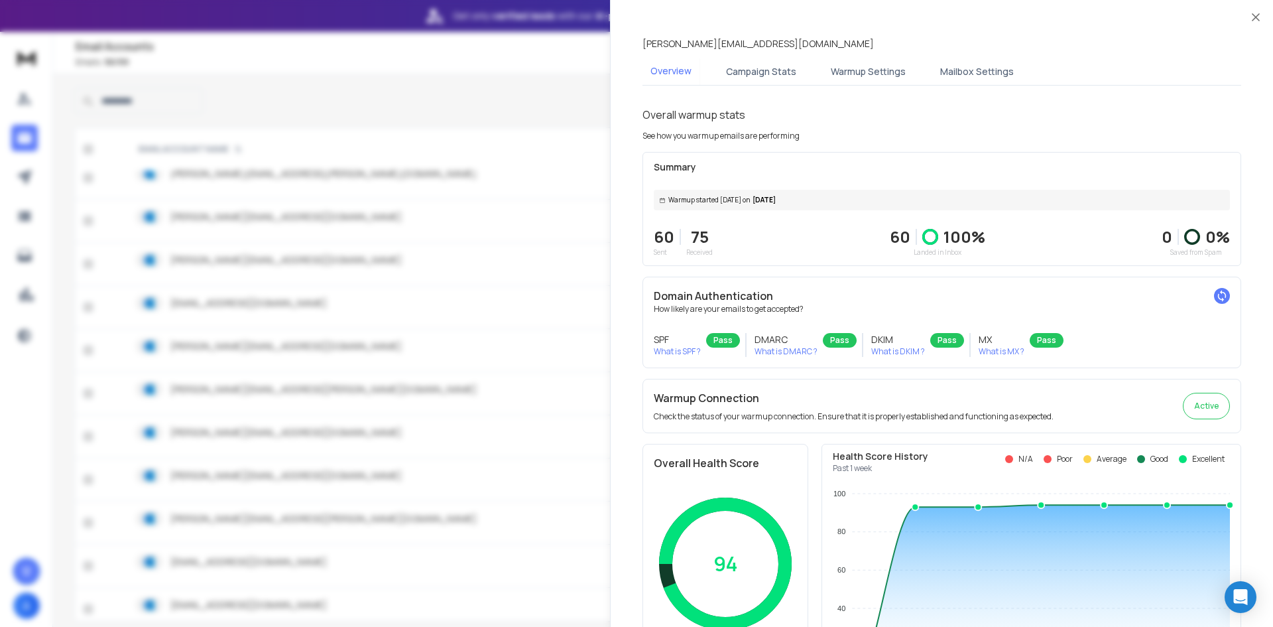
click at [967, 68] on button "Mailbox Settings" at bounding box center [977, 71] width 90 height 29
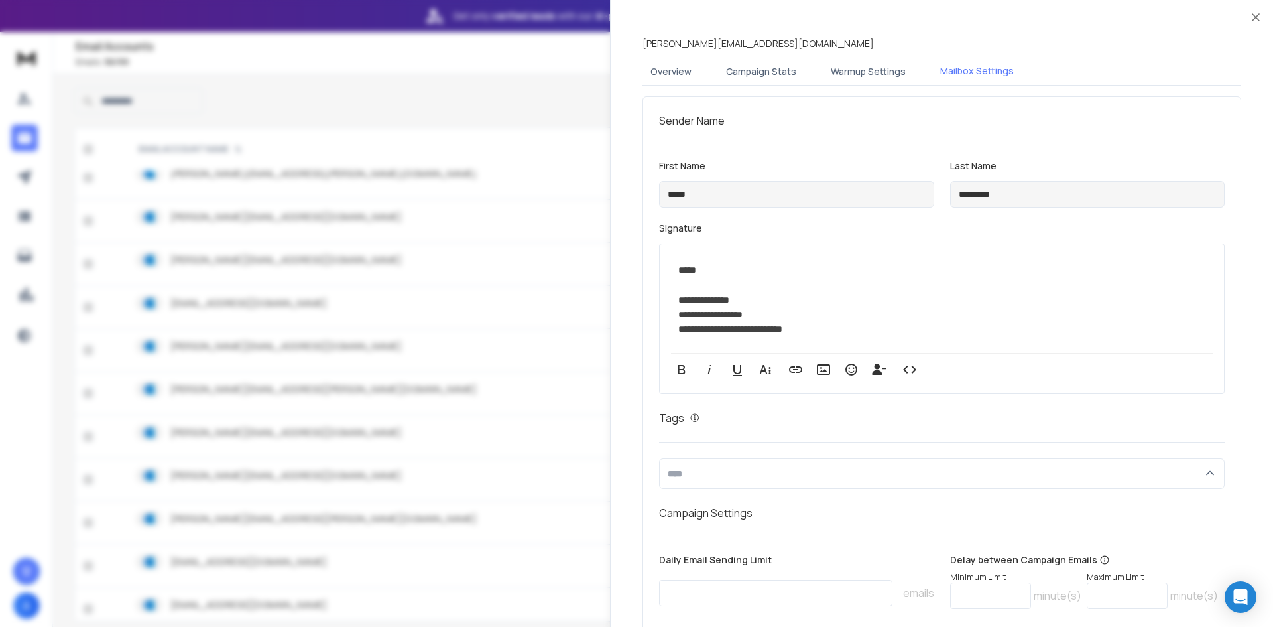
click at [355, 319] on div at bounding box center [636, 313] width 1273 height 627
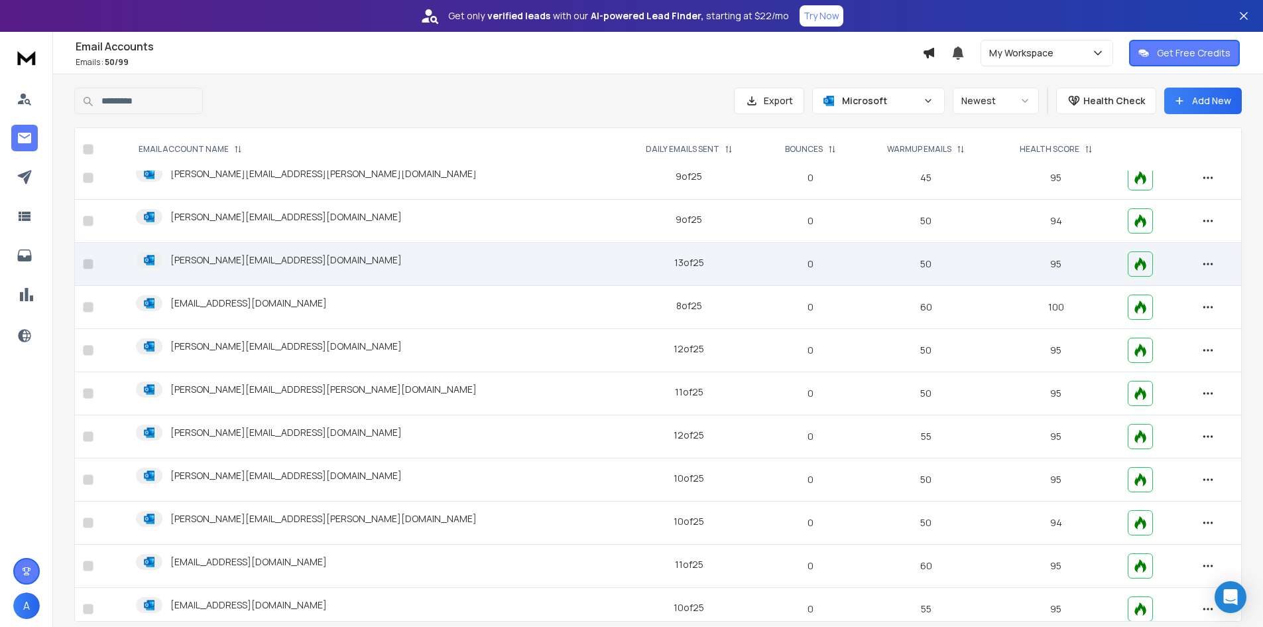
click at [286, 265] on p "[PERSON_NAME][EMAIL_ADDRESS][DOMAIN_NAME]" at bounding box center [285, 259] width 231 height 13
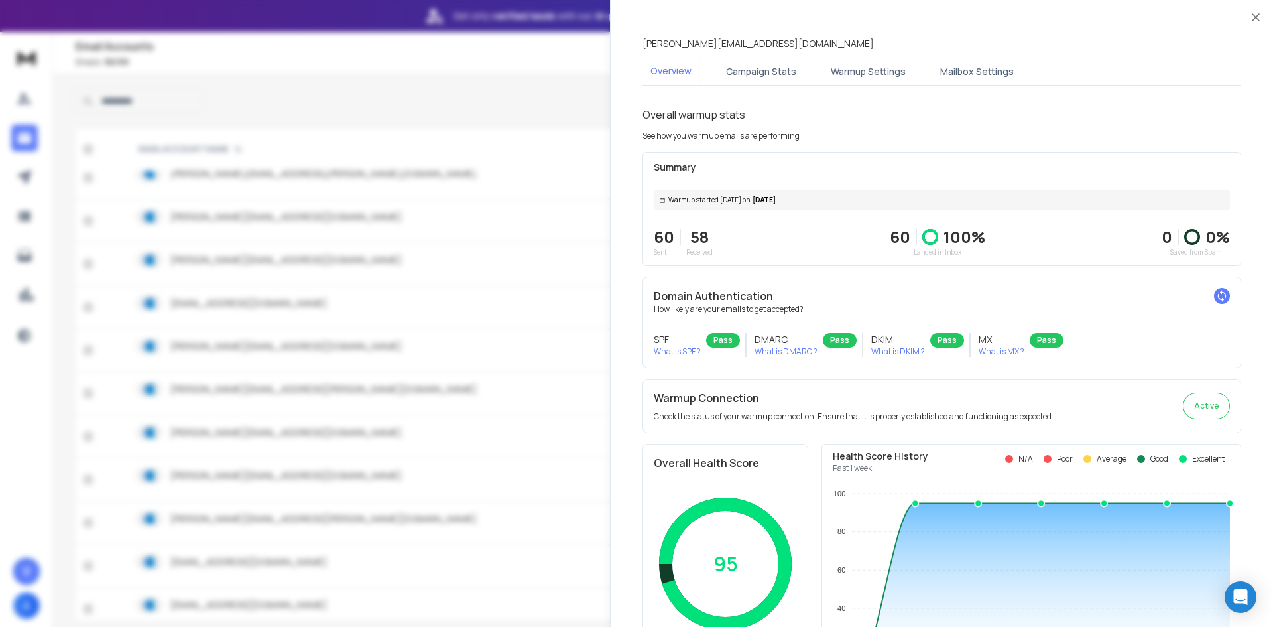
click at [989, 62] on button "Mailbox Settings" at bounding box center [977, 71] width 90 height 29
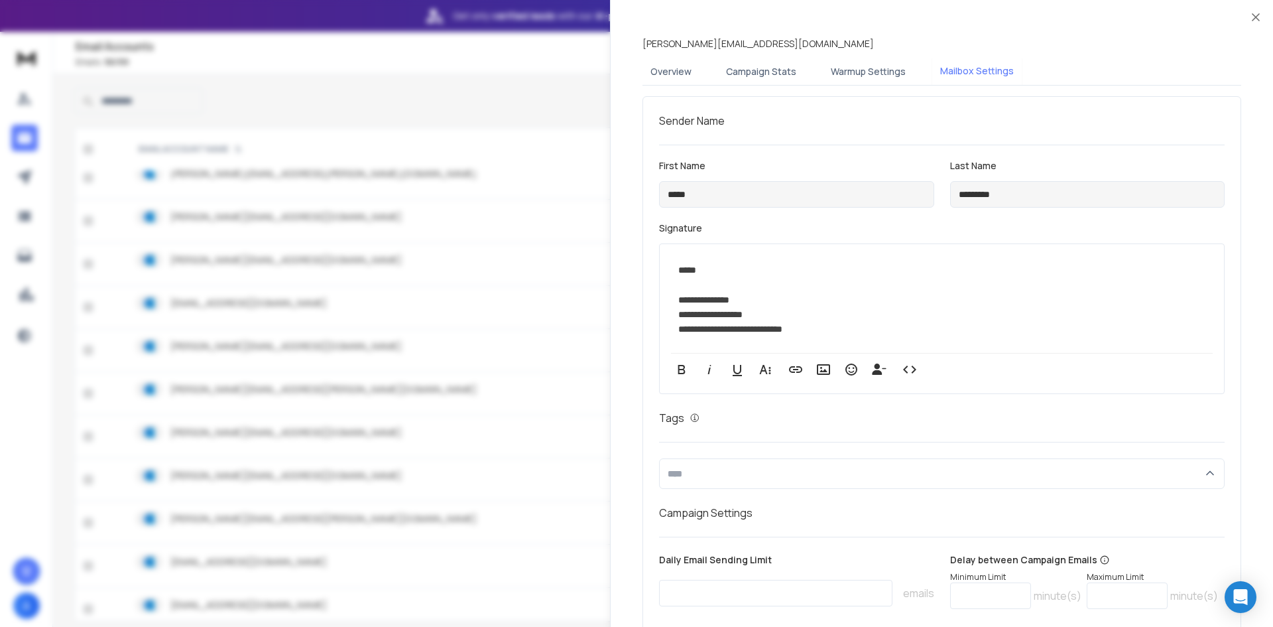
click at [416, 339] on div at bounding box center [636, 313] width 1273 height 627
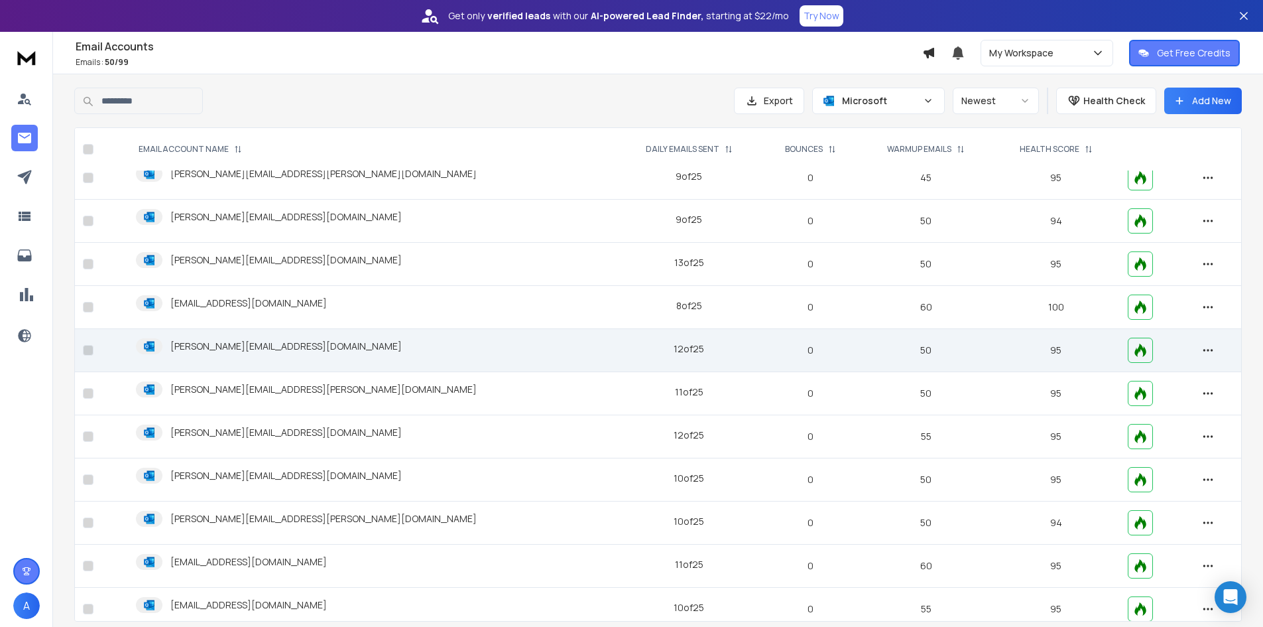
click at [261, 340] on p "[PERSON_NAME][EMAIL_ADDRESS][DOMAIN_NAME]" at bounding box center [285, 346] width 231 height 13
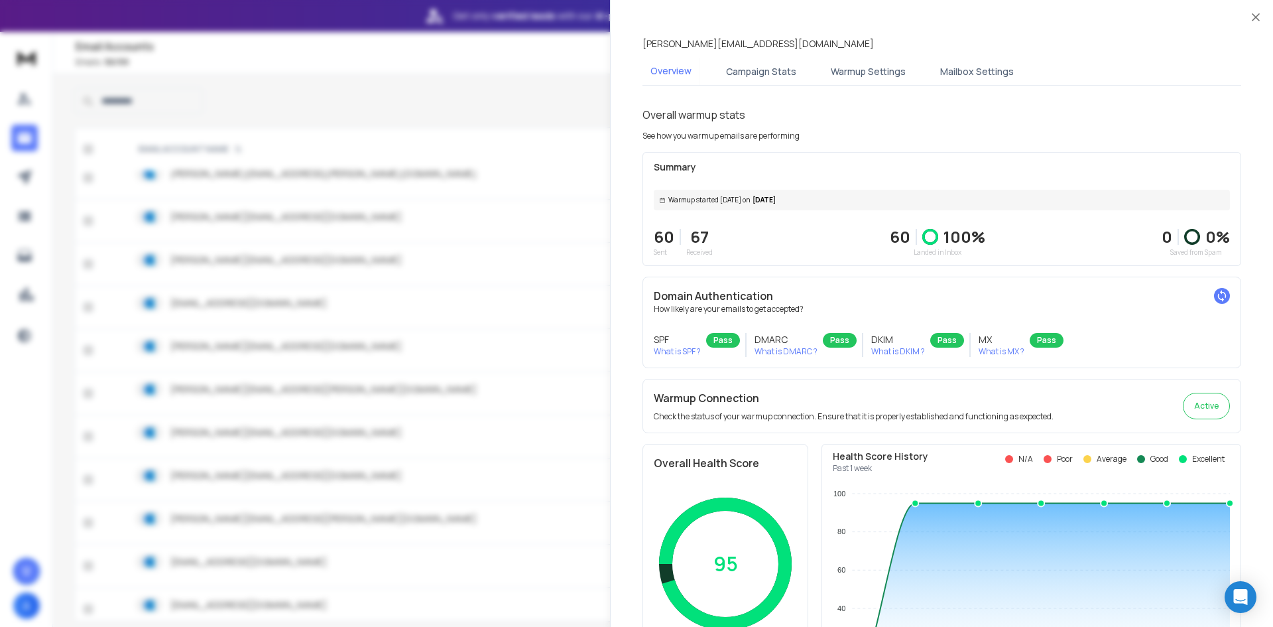
click at [999, 62] on button "Mailbox Settings" at bounding box center [977, 71] width 90 height 29
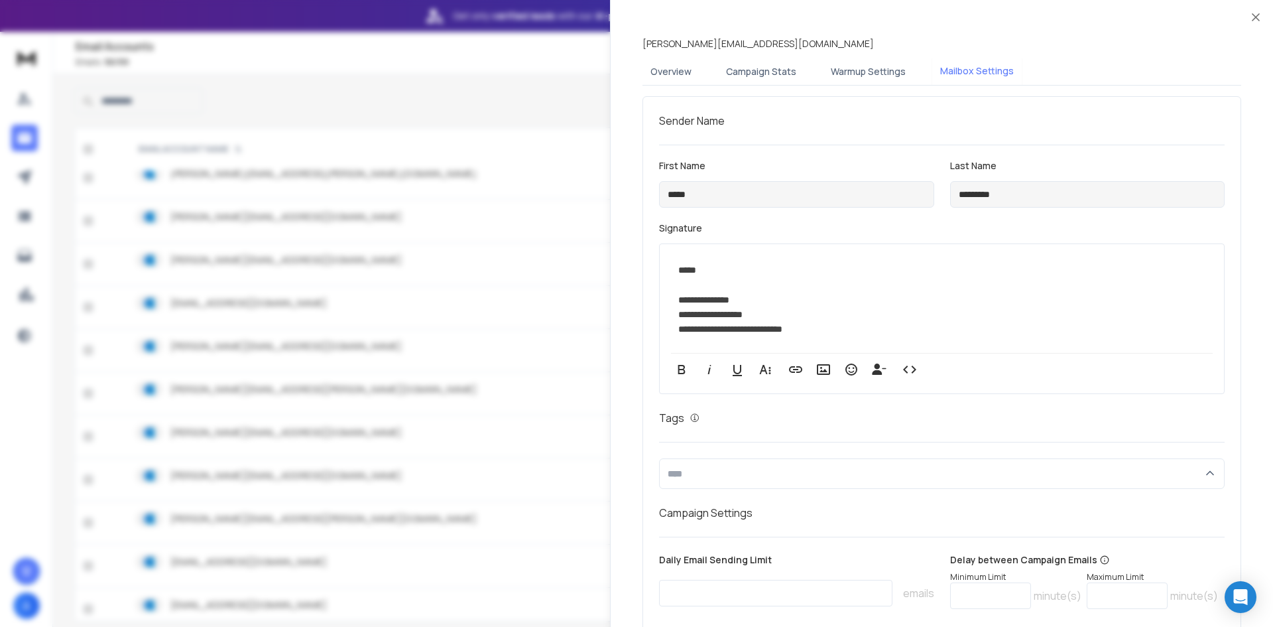
click at [355, 391] on div at bounding box center [636, 313] width 1273 height 627
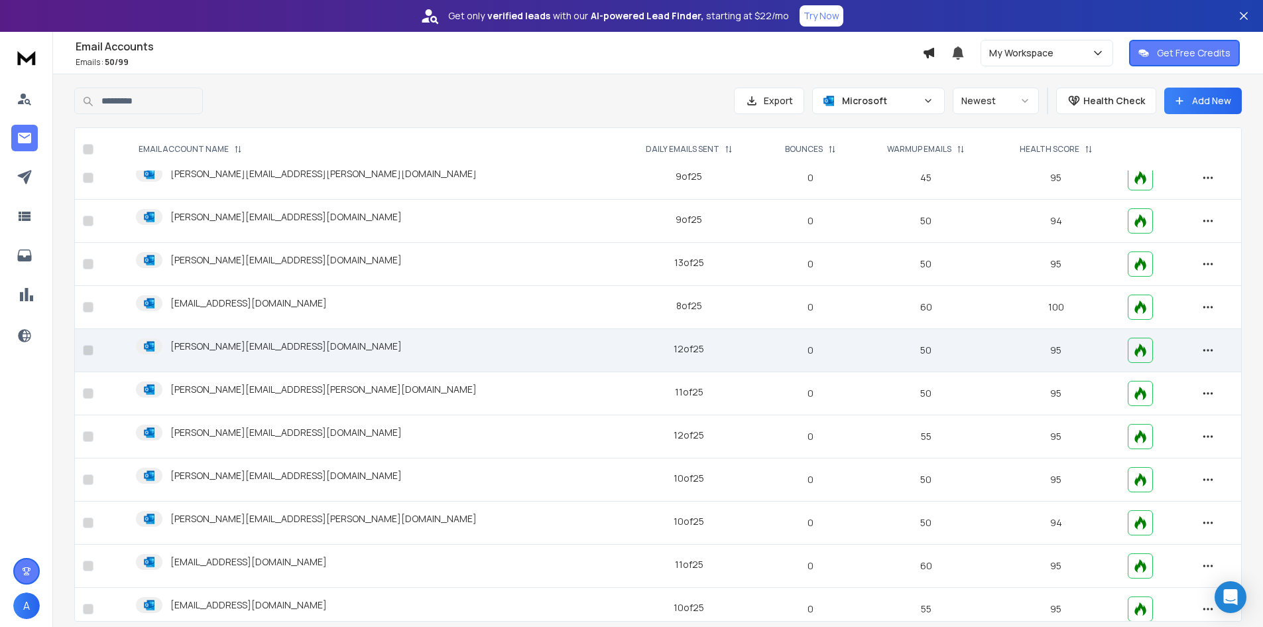
click at [296, 340] on p "[PERSON_NAME][EMAIL_ADDRESS][DOMAIN_NAME]" at bounding box center [285, 346] width 231 height 13
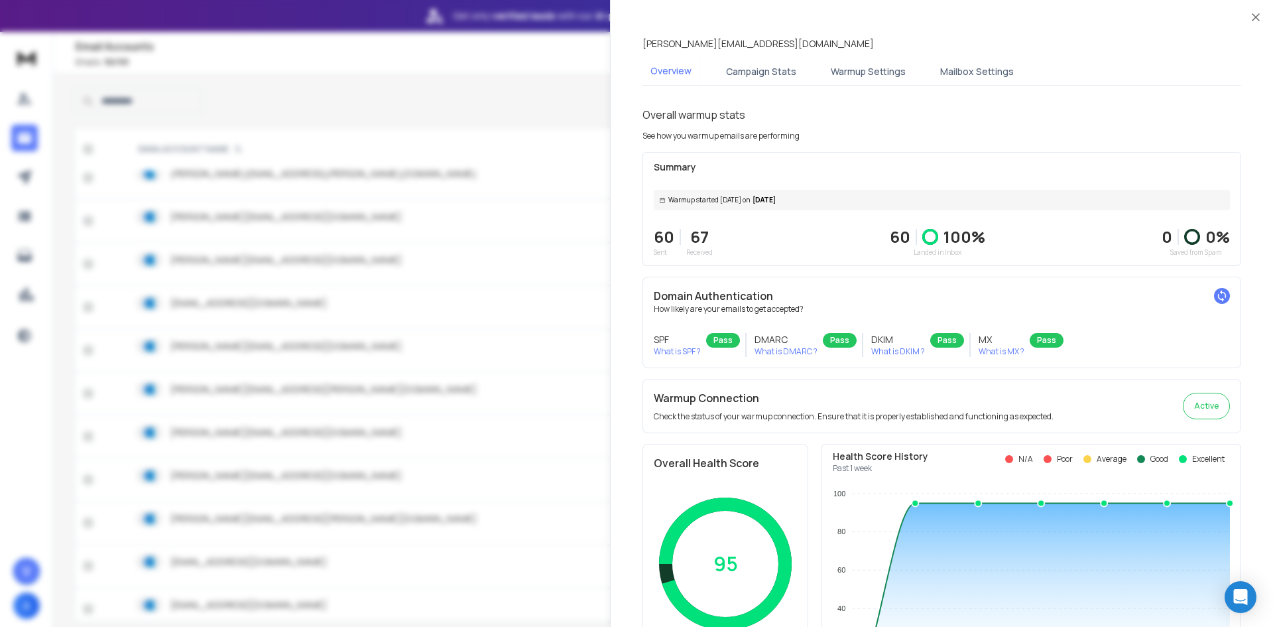
click at [1000, 66] on button "Mailbox Settings" at bounding box center [977, 71] width 90 height 29
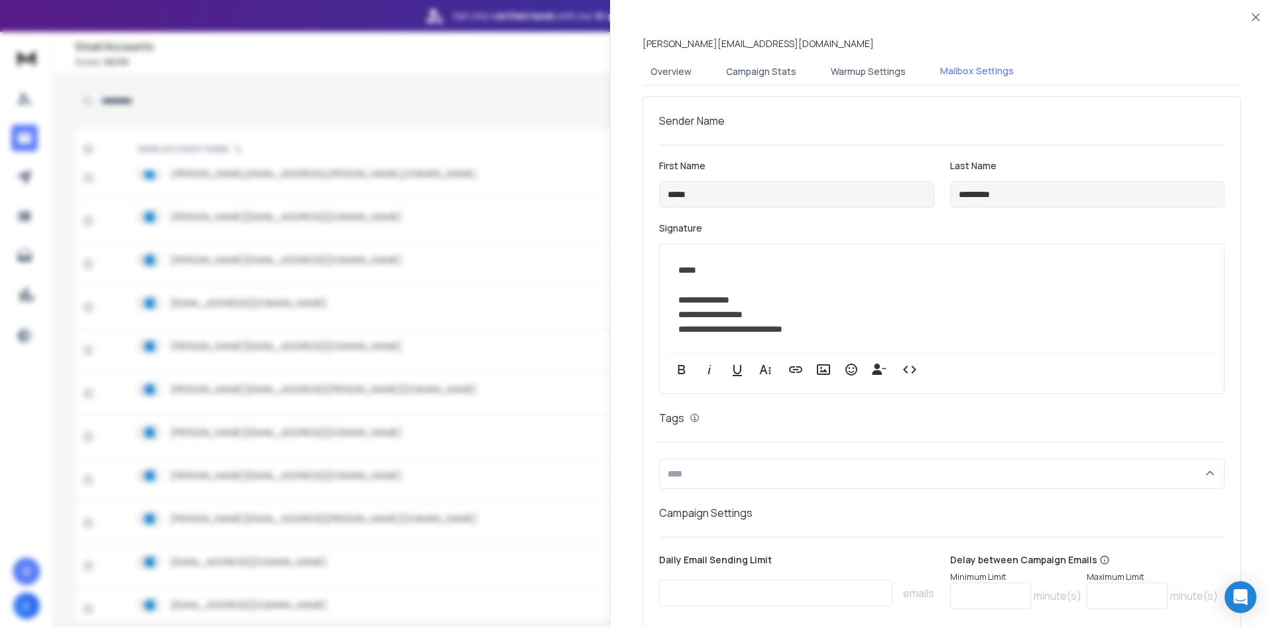
click at [477, 417] on div at bounding box center [636, 313] width 1273 height 627
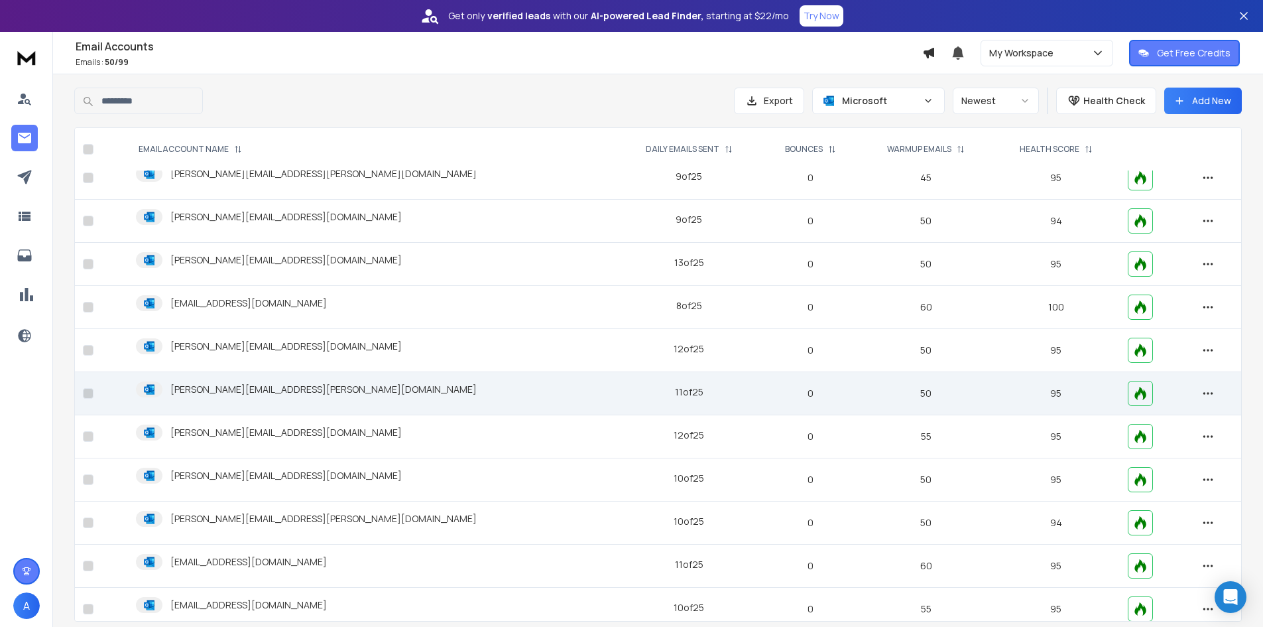
click at [271, 402] on td "[PERSON_NAME][EMAIL_ADDRESS][PERSON_NAME][DOMAIN_NAME]" at bounding box center [372, 393] width 488 height 43
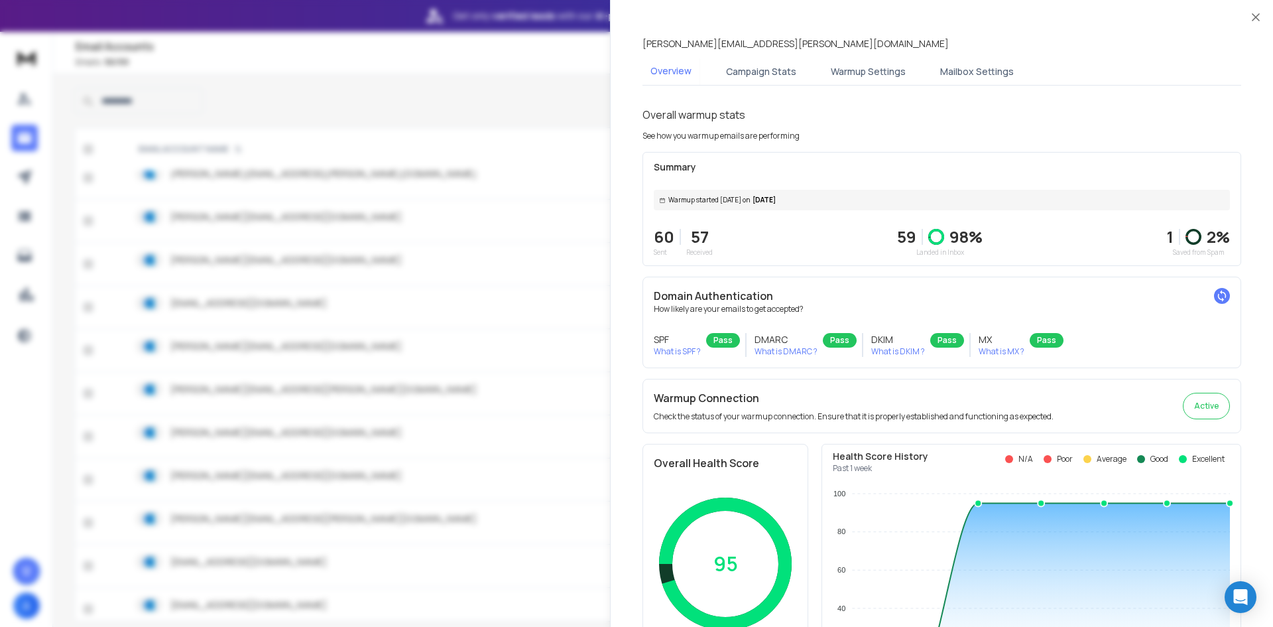
click at [981, 62] on button "Mailbox Settings" at bounding box center [977, 71] width 90 height 29
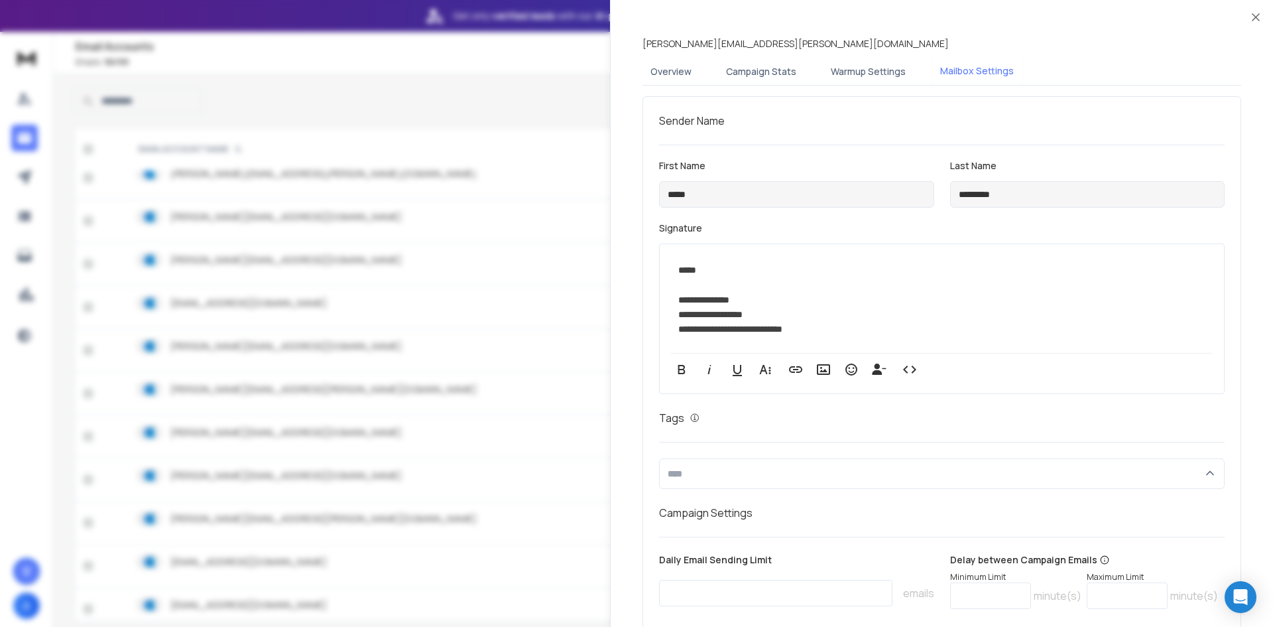
click at [539, 394] on div at bounding box center [636, 313] width 1273 height 627
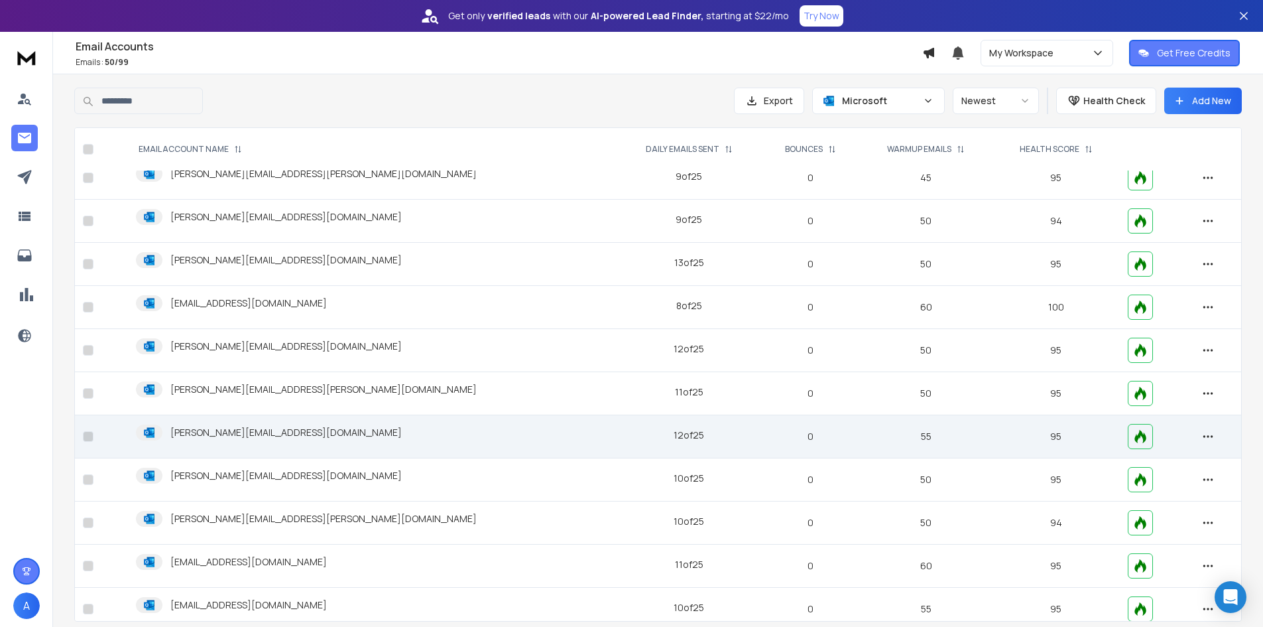
click at [237, 445] on td "[PERSON_NAME][EMAIL_ADDRESS][DOMAIN_NAME]" at bounding box center [372, 436] width 488 height 43
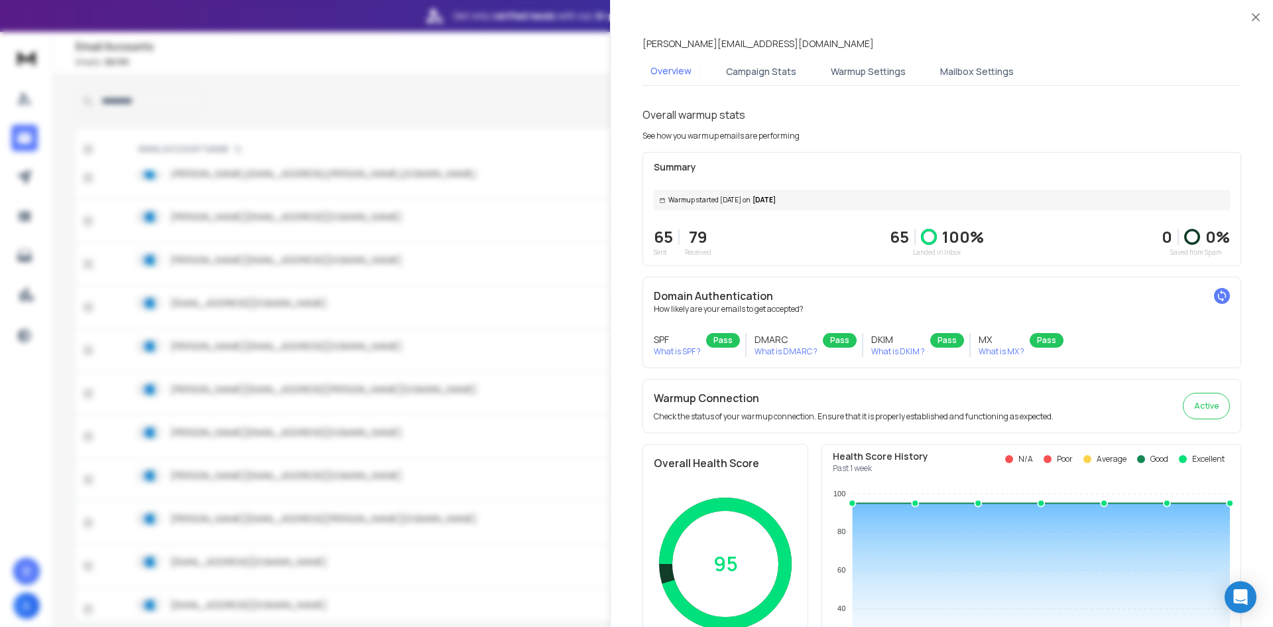
click at [969, 69] on button "Mailbox Settings" at bounding box center [977, 71] width 90 height 29
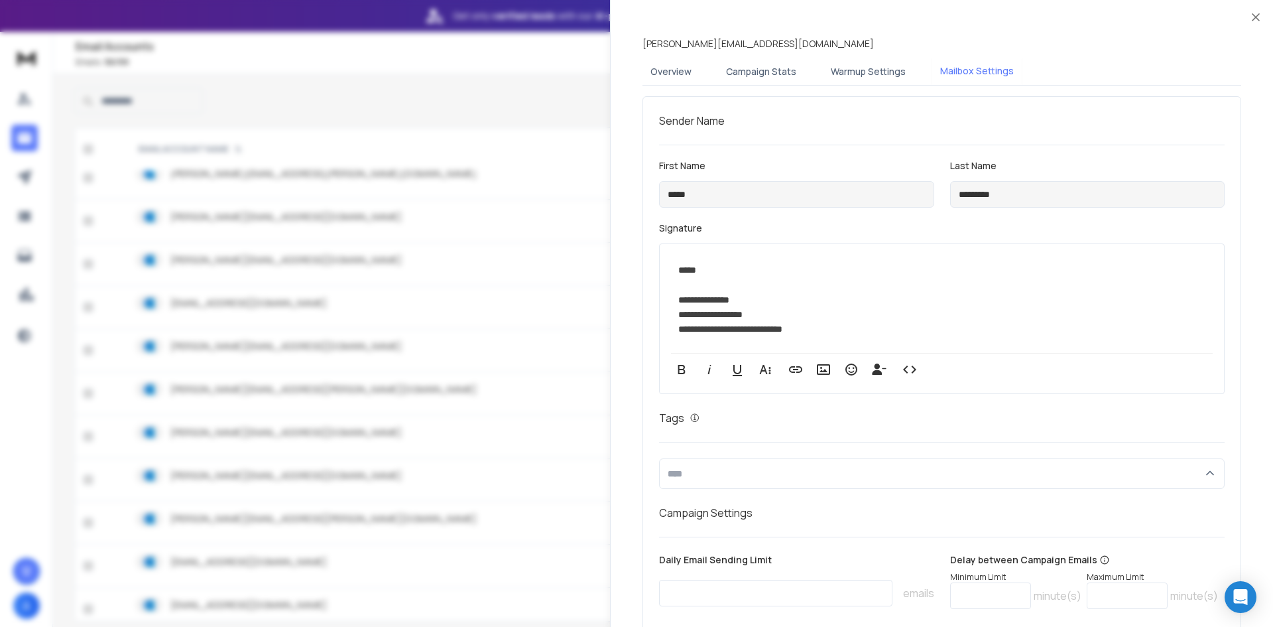
click at [402, 447] on div at bounding box center [636, 313] width 1273 height 627
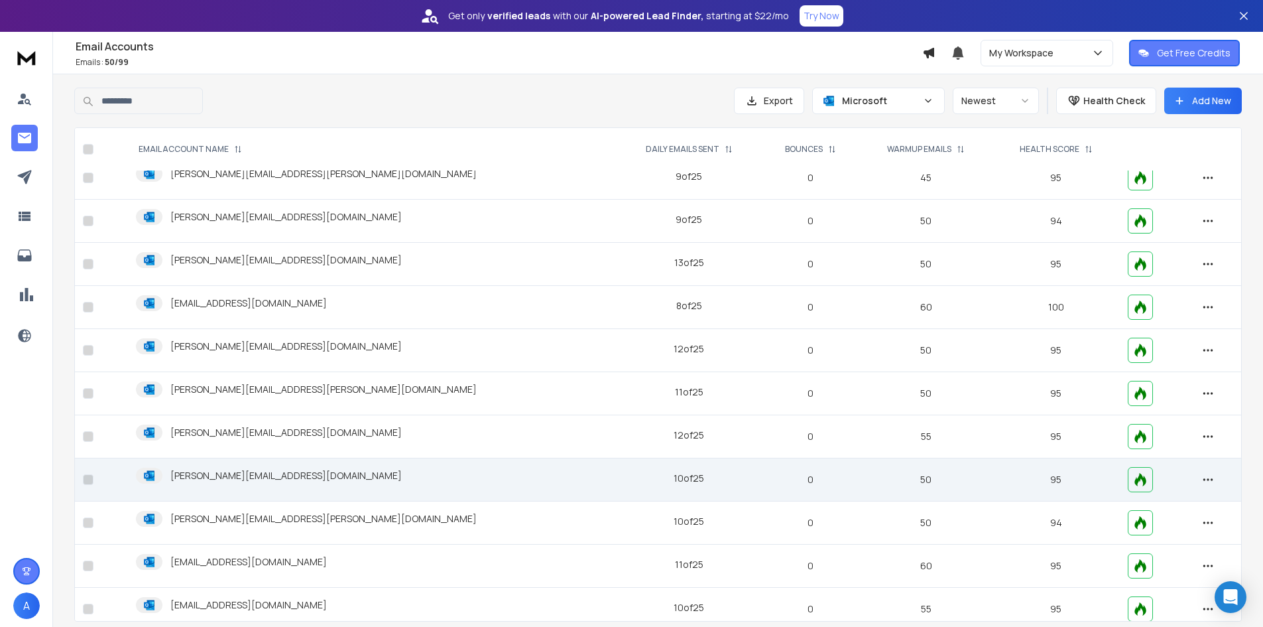
click at [300, 473] on p "[PERSON_NAME][EMAIL_ADDRESS][DOMAIN_NAME]" at bounding box center [285, 475] width 231 height 13
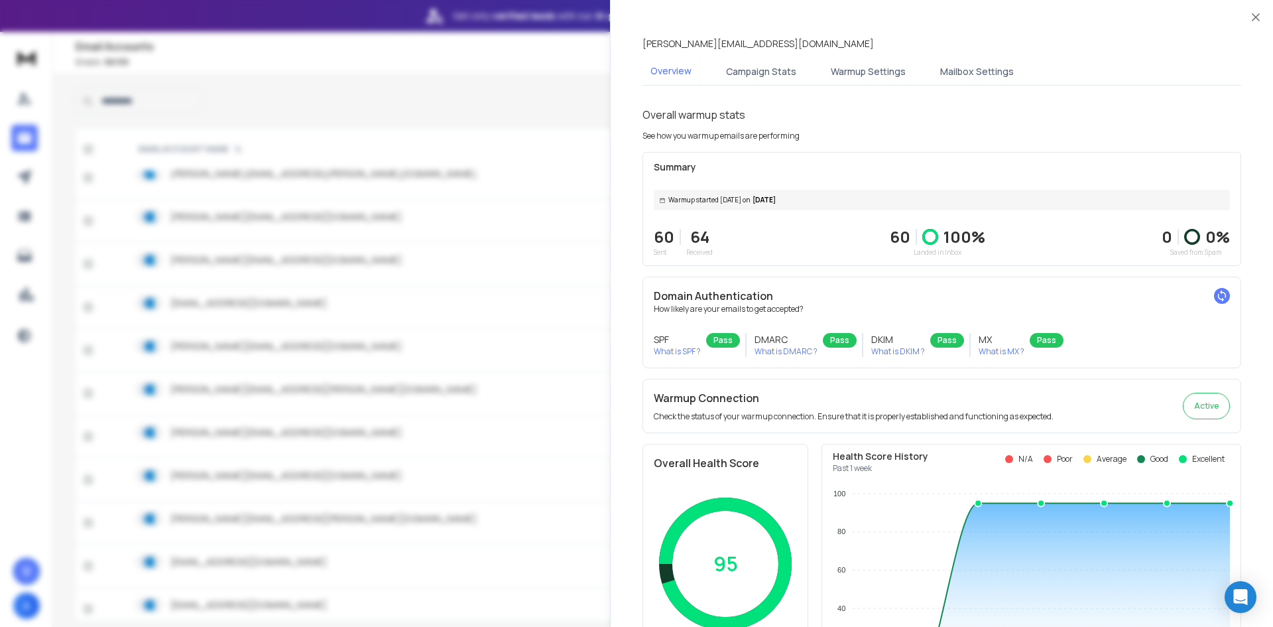
click at [964, 72] on button "Mailbox Settings" at bounding box center [977, 71] width 90 height 29
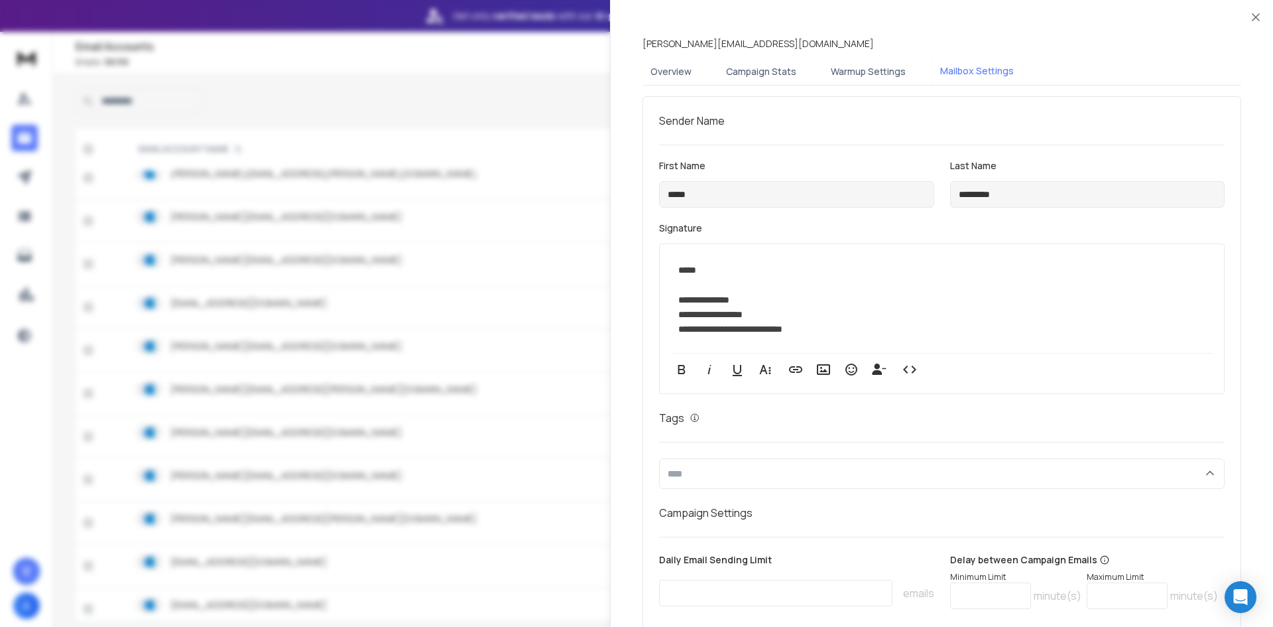
click at [458, 361] on div at bounding box center [636, 313] width 1273 height 627
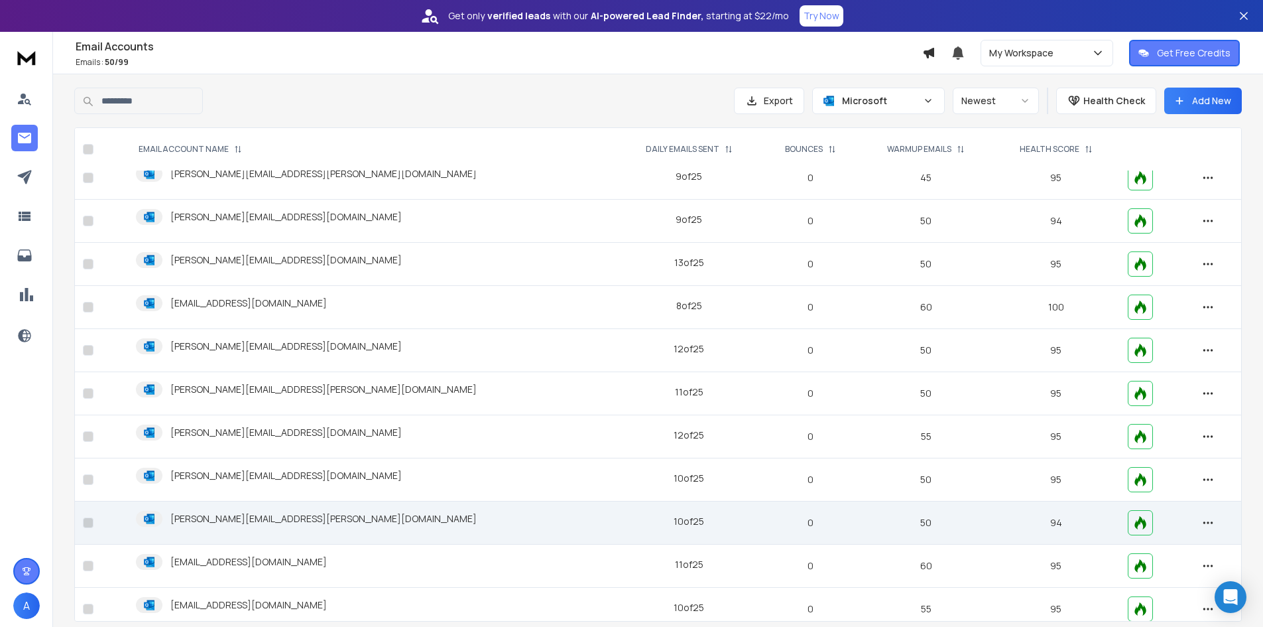
click at [268, 526] on div "[PERSON_NAME][EMAIL_ADDRESS][PERSON_NAME][DOMAIN_NAME]" at bounding box center [306, 519] width 341 height 16
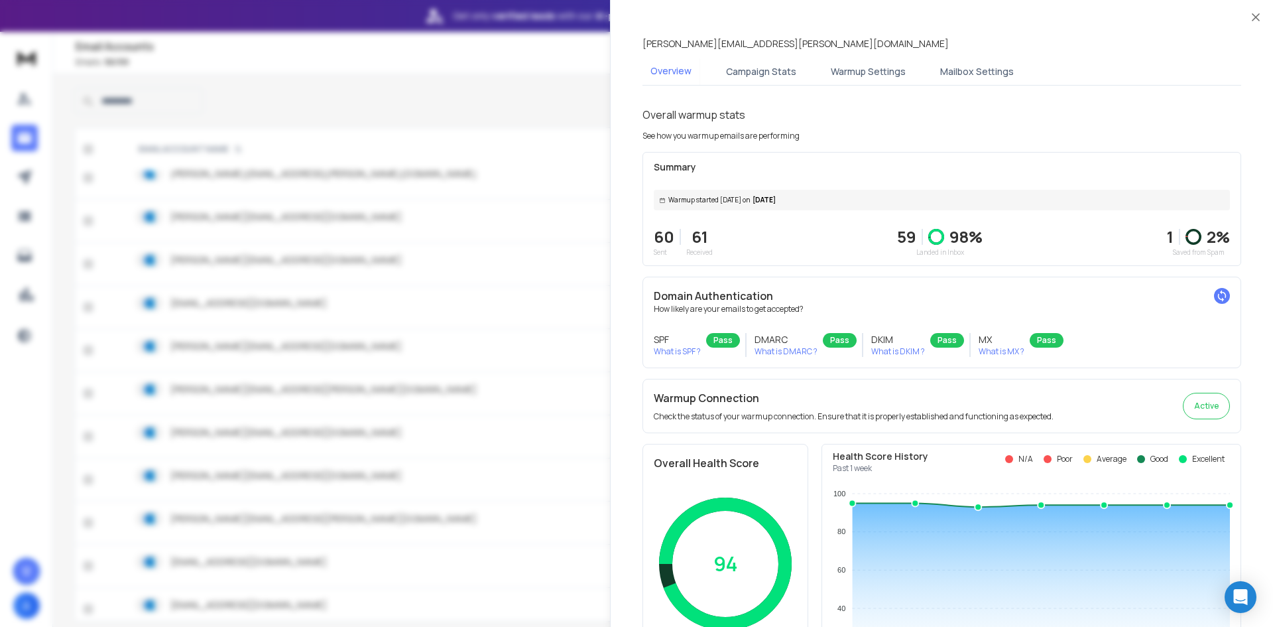
click at [973, 73] on button "Mailbox Settings" at bounding box center [977, 71] width 90 height 29
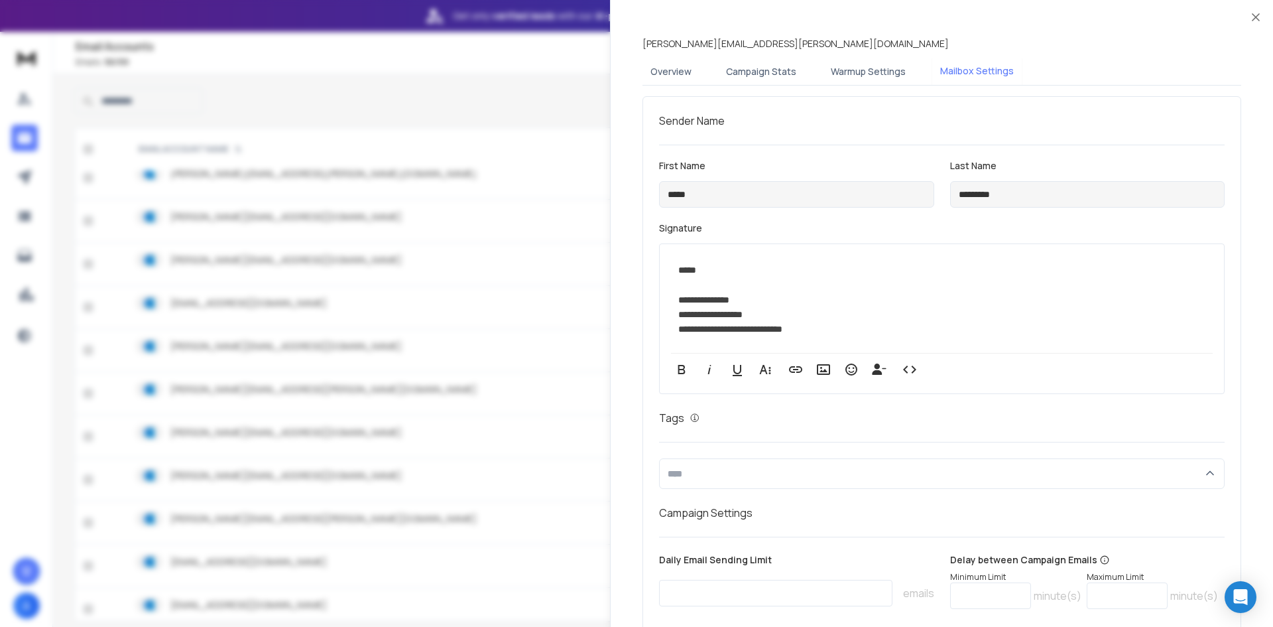
click at [453, 408] on div at bounding box center [636, 313] width 1273 height 627
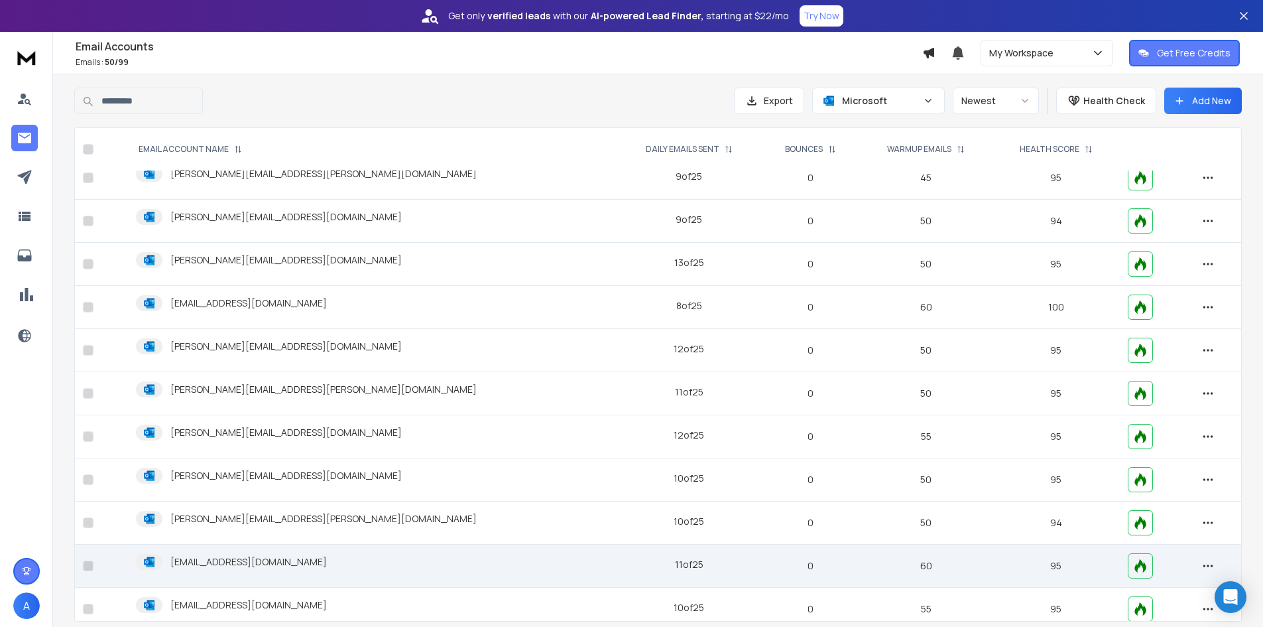
click at [247, 557] on p "[EMAIL_ADDRESS][DOMAIN_NAME]" at bounding box center [248, 561] width 156 height 13
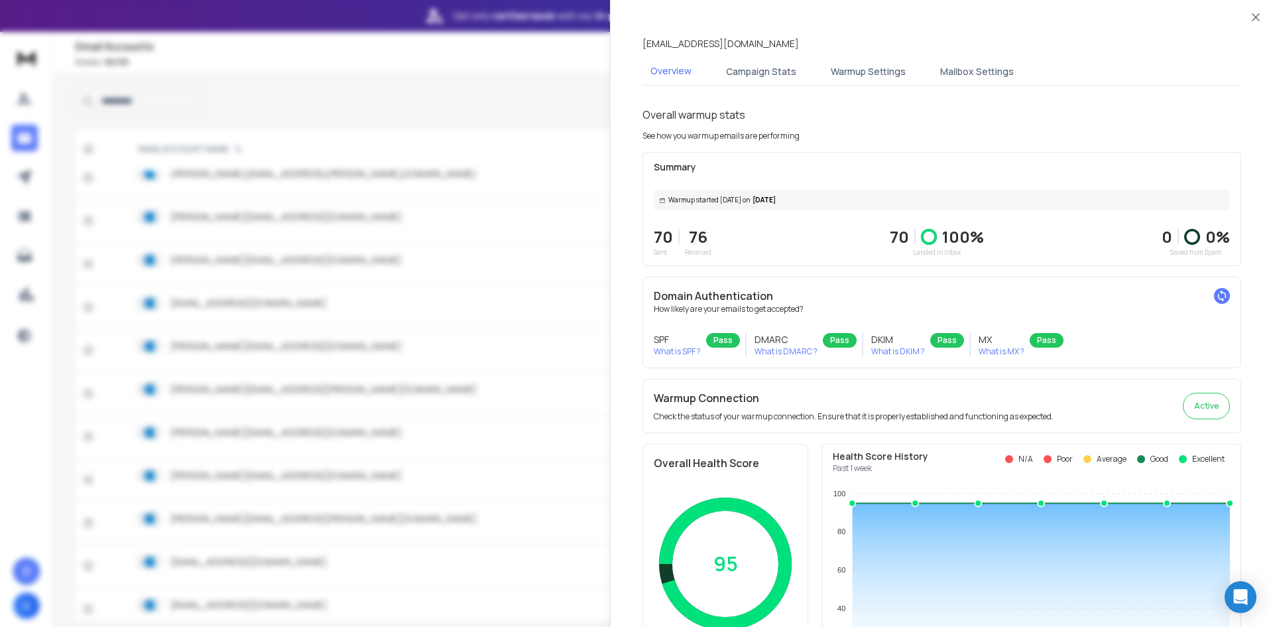
click at [971, 60] on button "Mailbox Settings" at bounding box center [977, 71] width 90 height 29
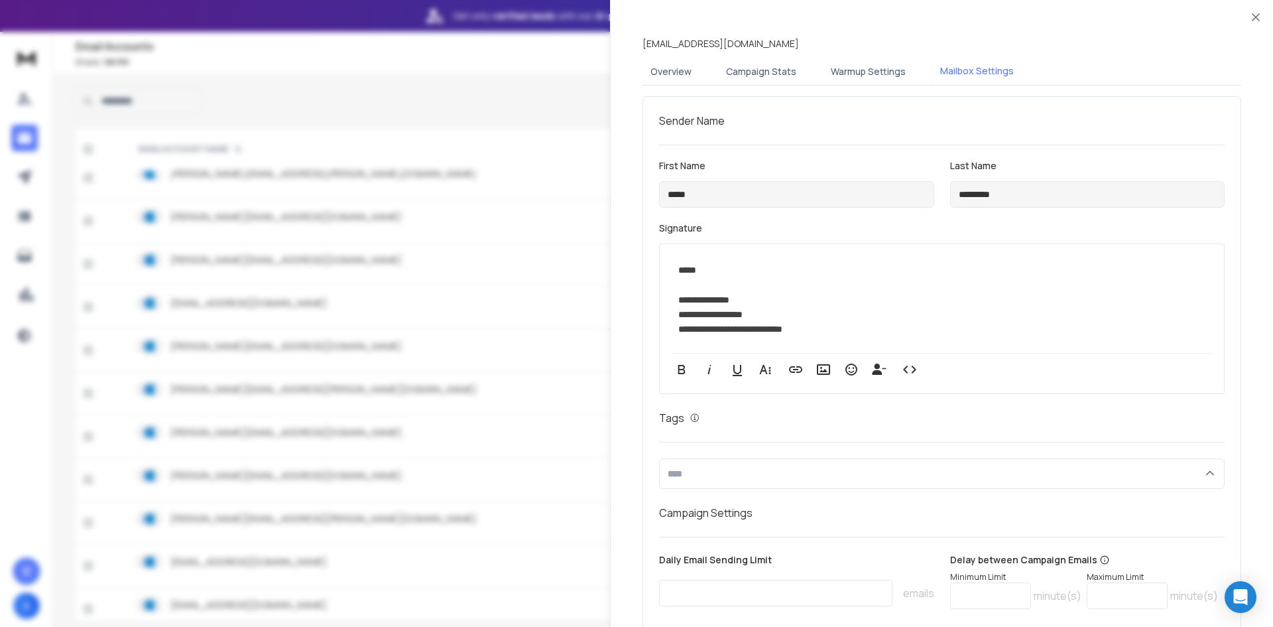
click at [438, 376] on div at bounding box center [636, 313] width 1273 height 627
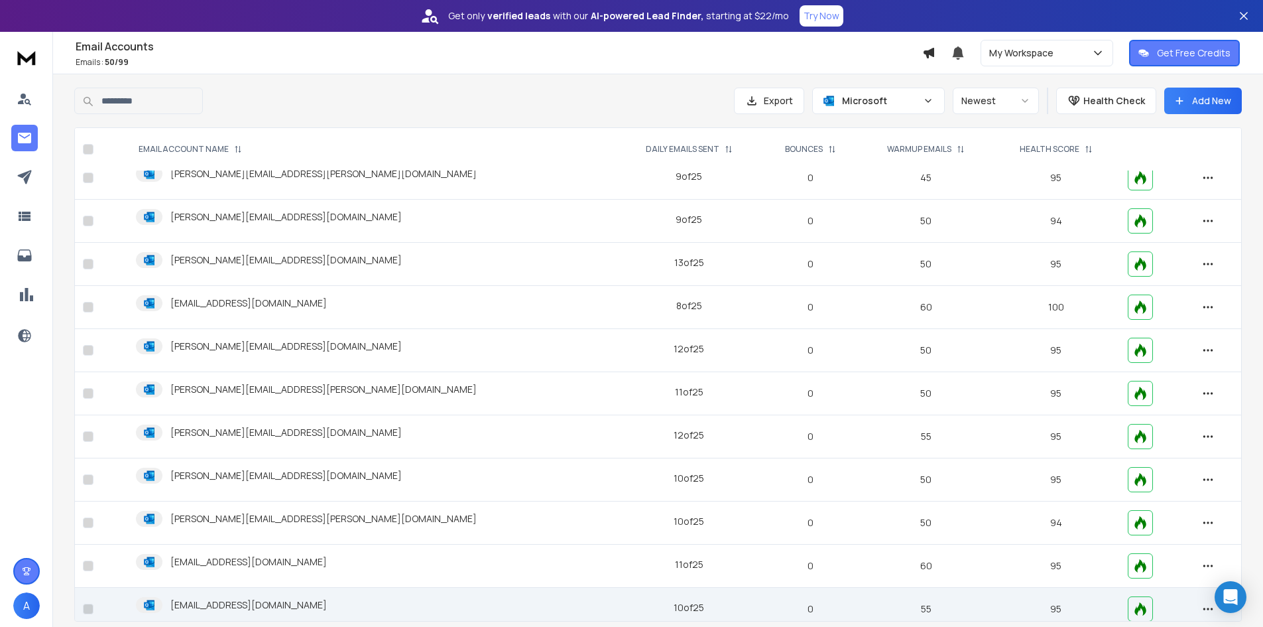
click at [226, 599] on p "[EMAIL_ADDRESS][DOMAIN_NAME]" at bounding box center [248, 604] width 156 height 13
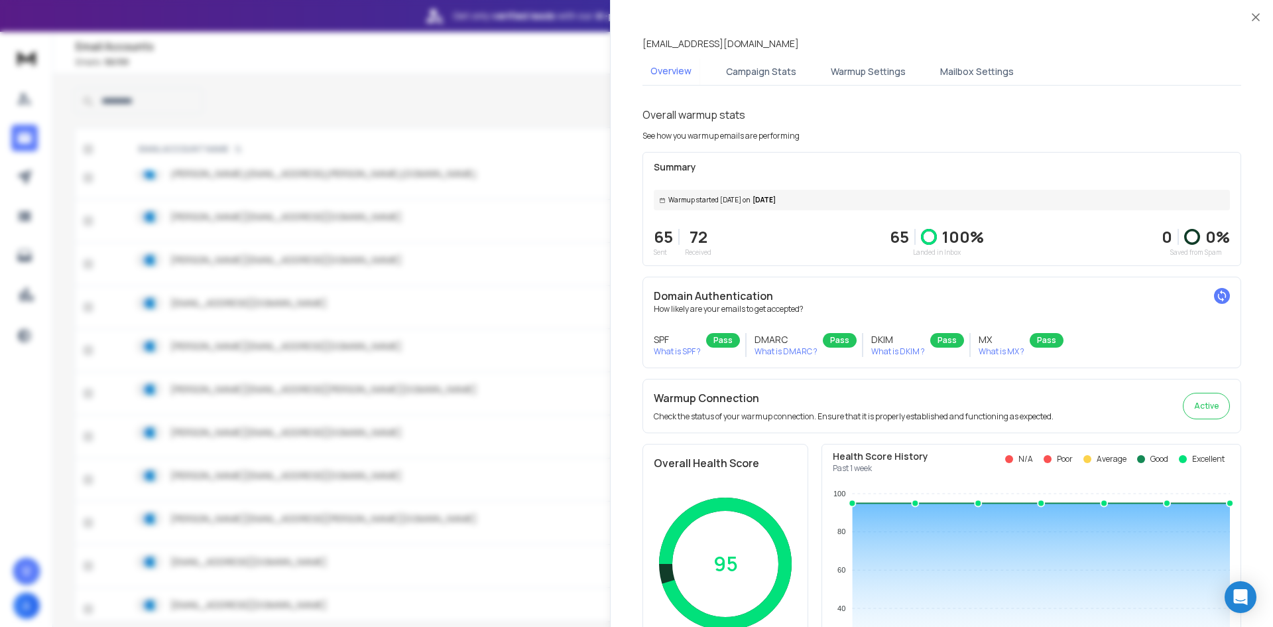
click at [981, 62] on button "Mailbox Settings" at bounding box center [977, 71] width 90 height 29
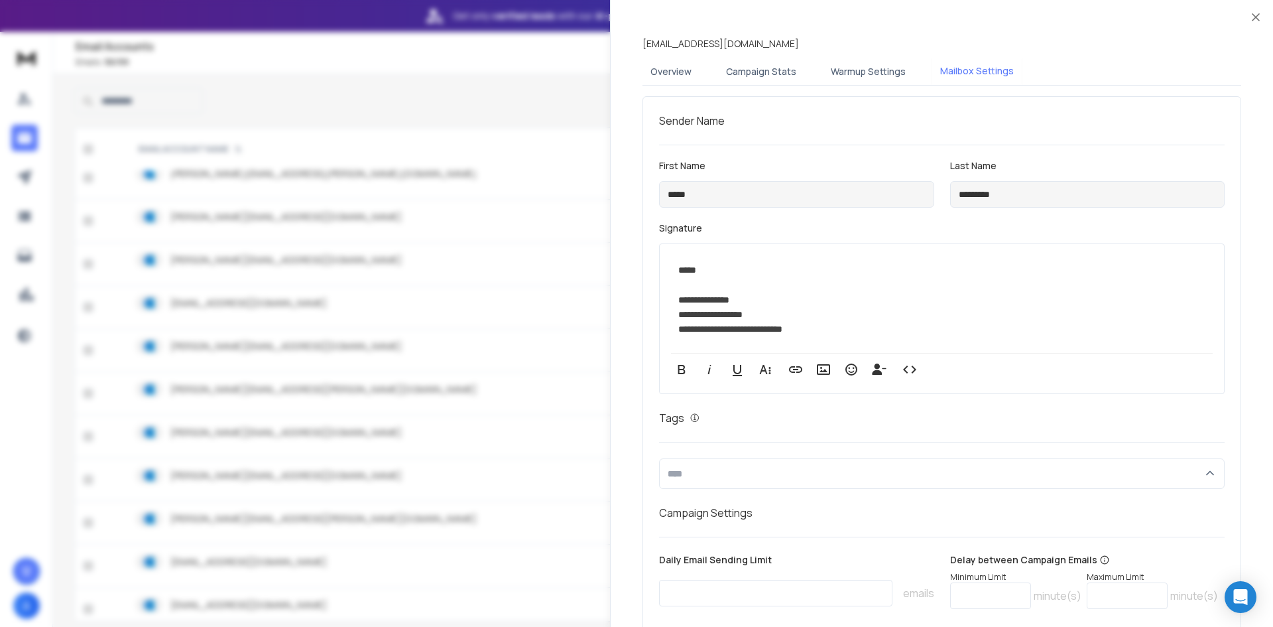
click at [430, 344] on div at bounding box center [636, 313] width 1273 height 627
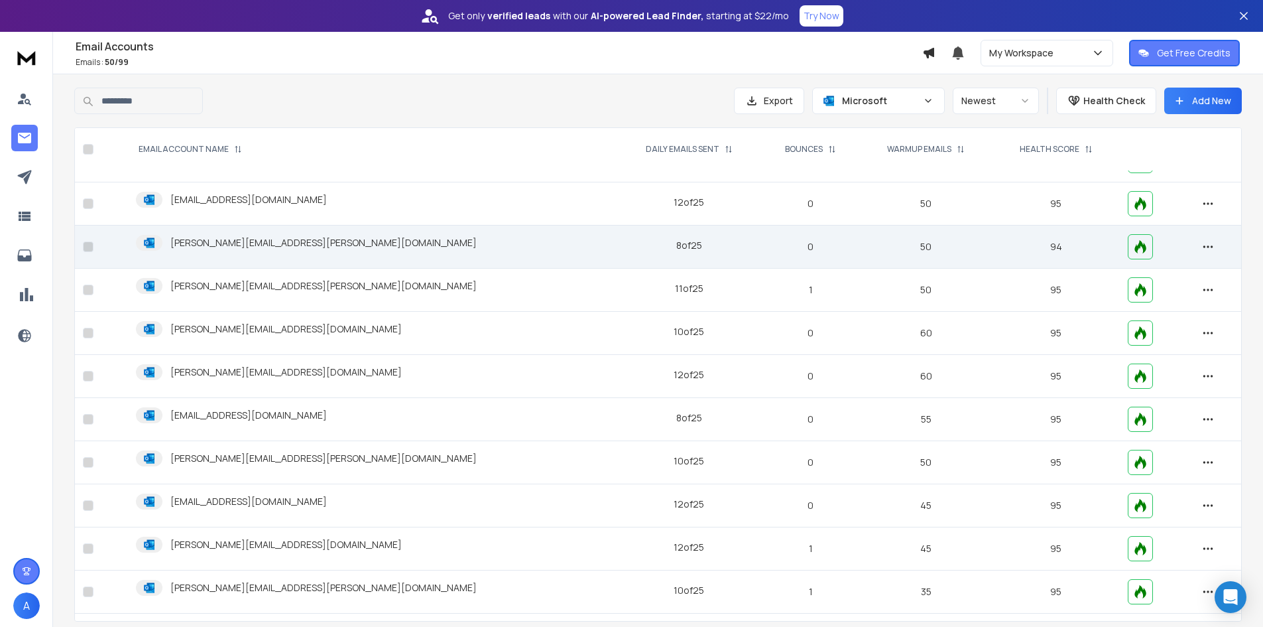
scroll to position [1470, 0]
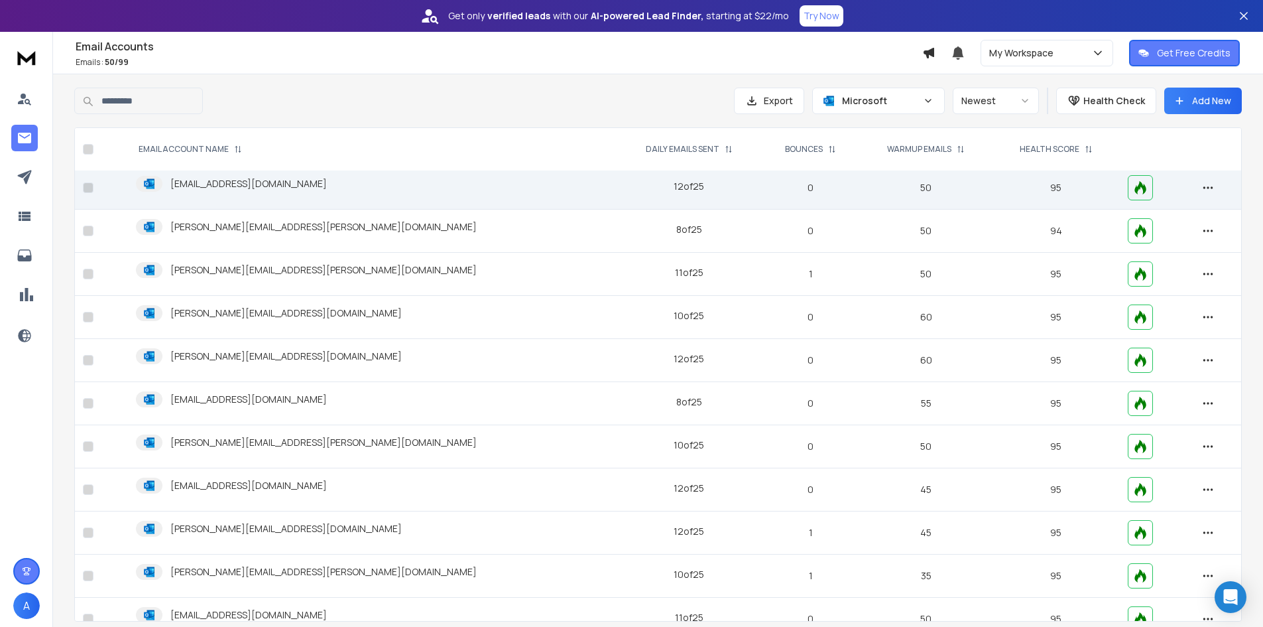
click at [294, 186] on p "[EMAIL_ADDRESS][DOMAIN_NAME]" at bounding box center [248, 183] width 156 height 13
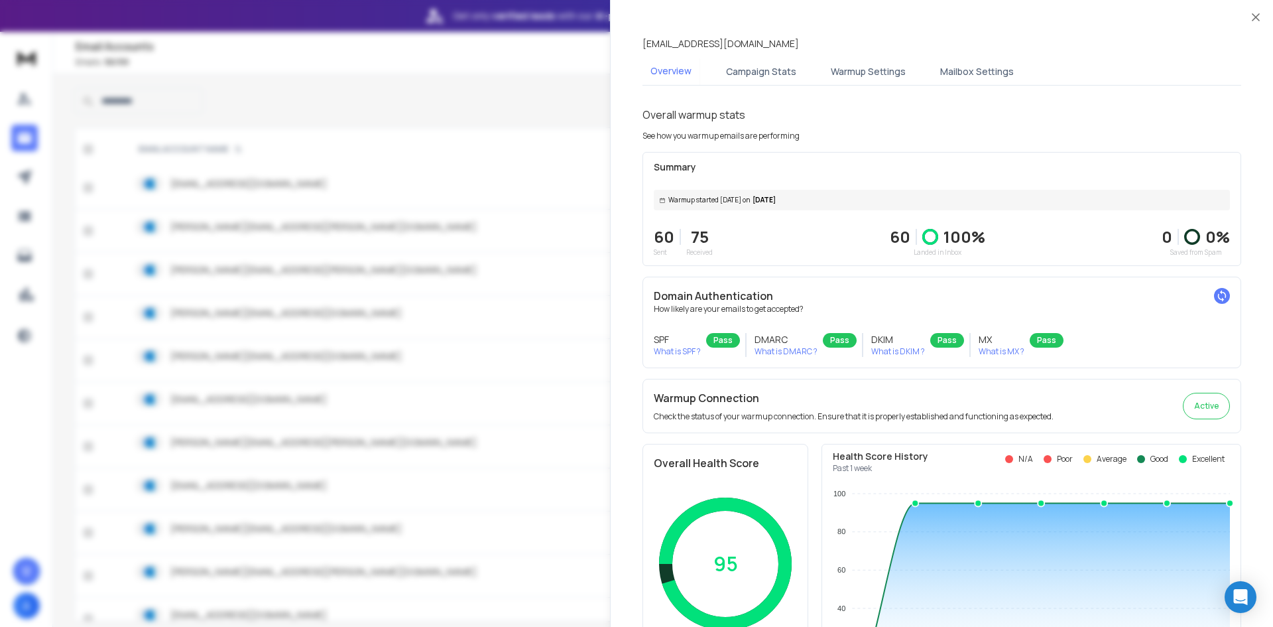
click at [944, 46] on div "[EMAIL_ADDRESS][DOMAIN_NAME]" at bounding box center [942, 43] width 599 height 13
click at [962, 59] on button "Mailbox Settings" at bounding box center [977, 71] width 90 height 29
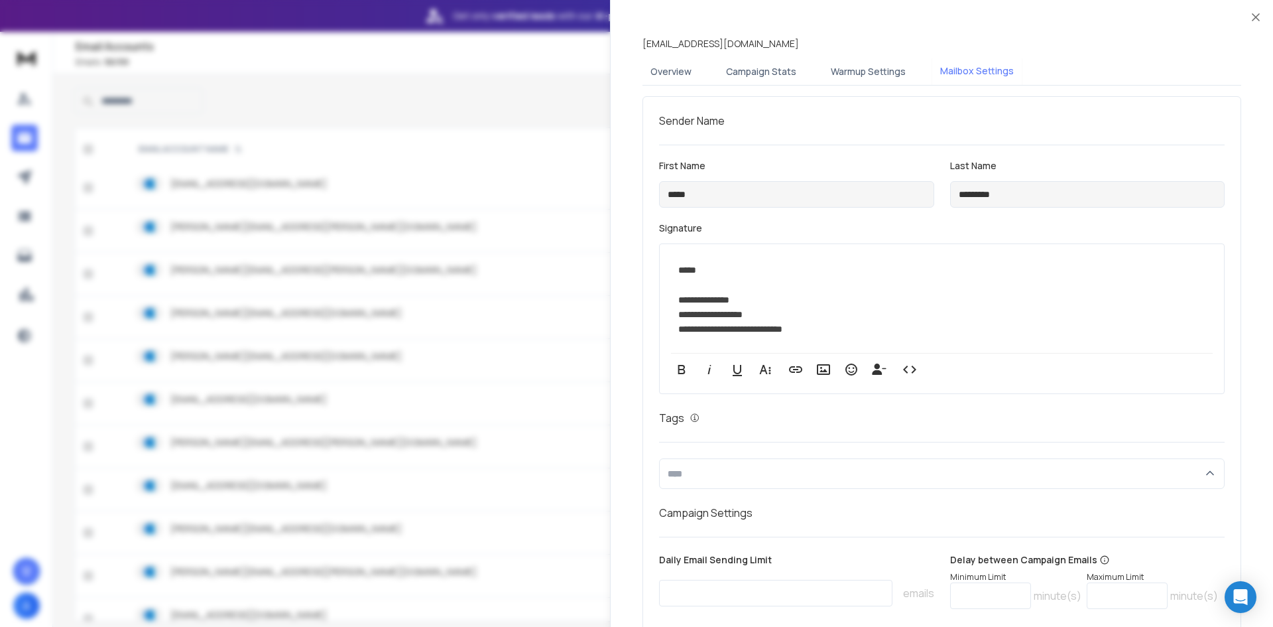
click at [316, 375] on div at bounding box center [636, 313] width 1273 height 627
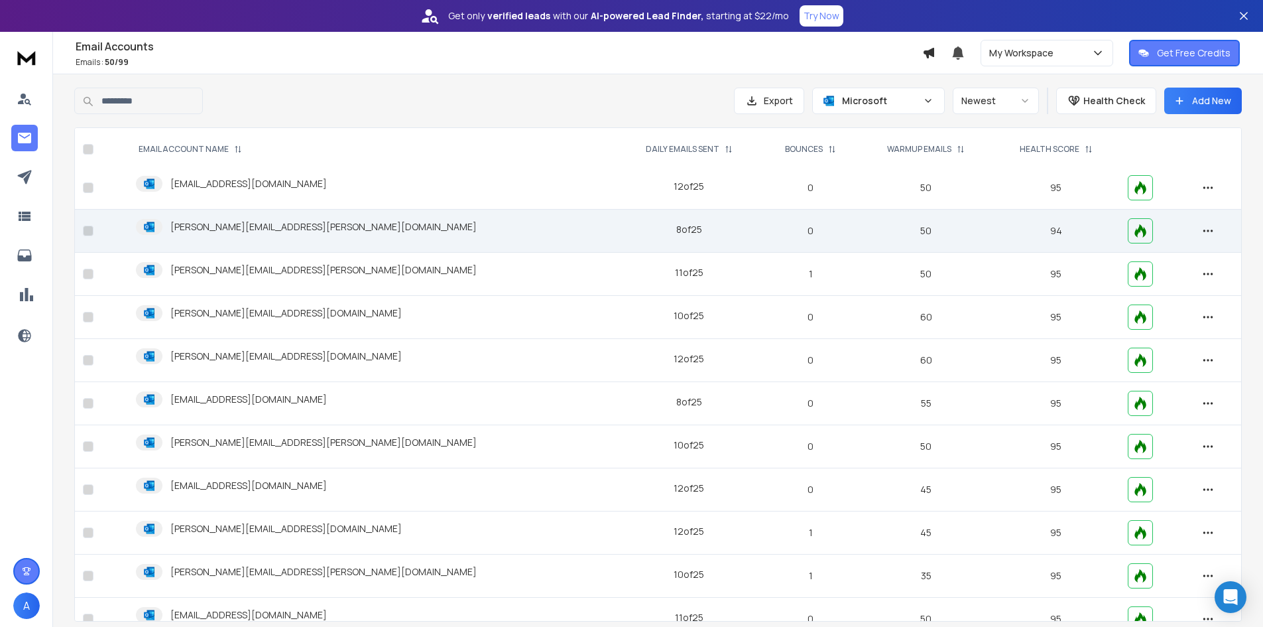
click at [305, 217] on td "[PERSON_NAME][EMAIL_ADDRESS][PERSON_NAME][DOMAIN_NAME]" at bounding box center [372, 231] width 488 height 43
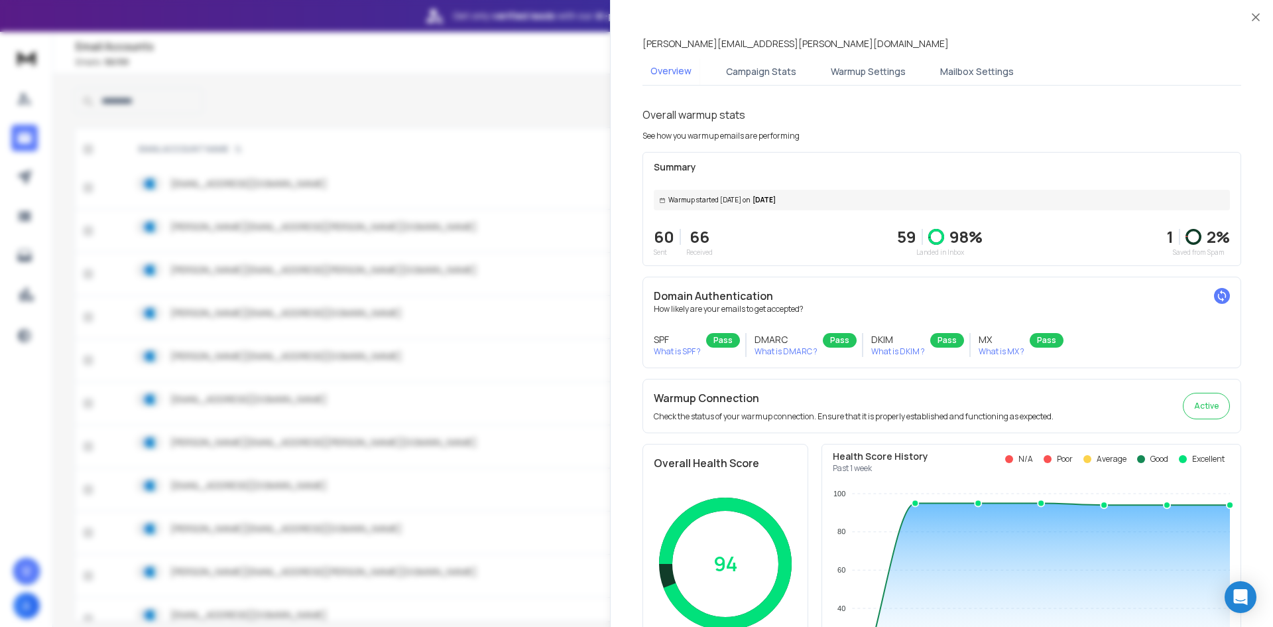
click at [954, 74] on button "Mailbox Settings" at bounding box center [977, 71] width 90 height 29
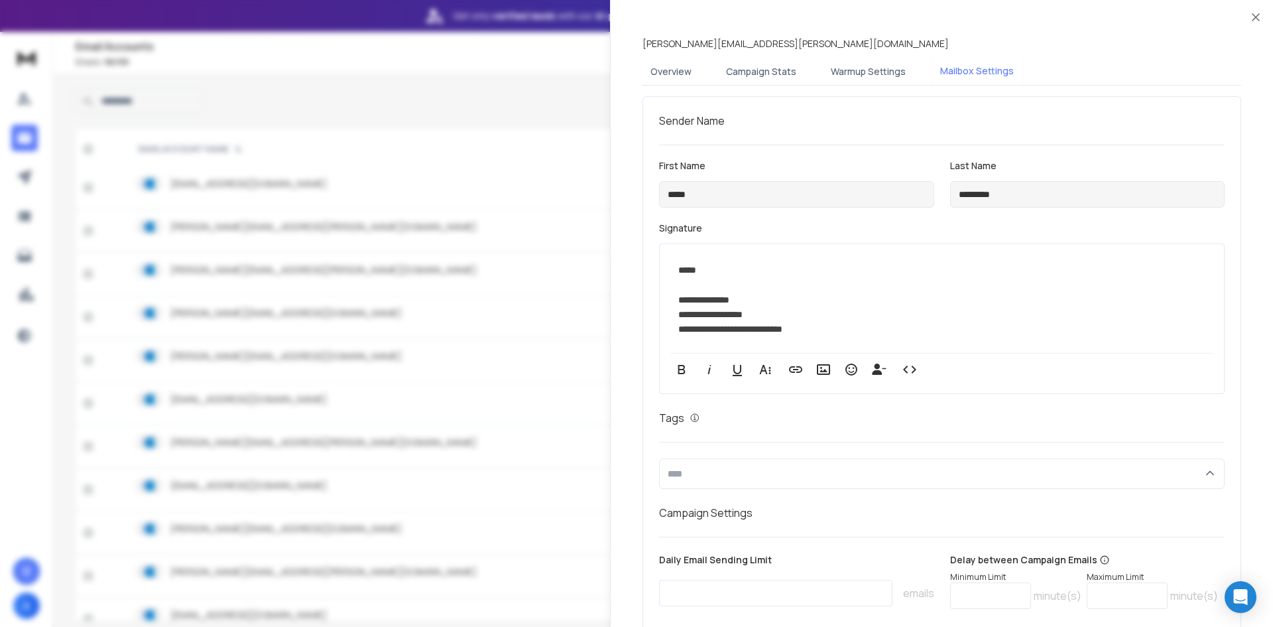
click at [461, 205] on div at bounding box center [636, 313] width 1273 height 627
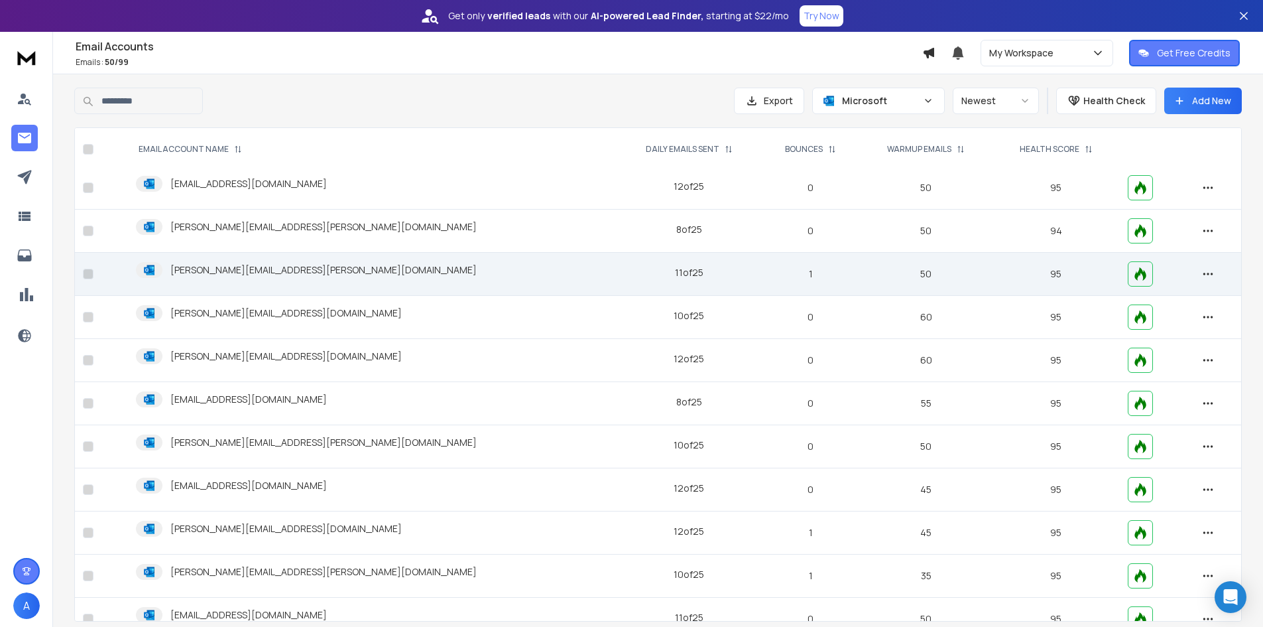
click at [283, 267] on p "[PERSON_NAME][EMAIL_ADDRESS][PERSON_NAME][DOMAIN_NAME]" at bounding box center [323, 269] width 306 height 13
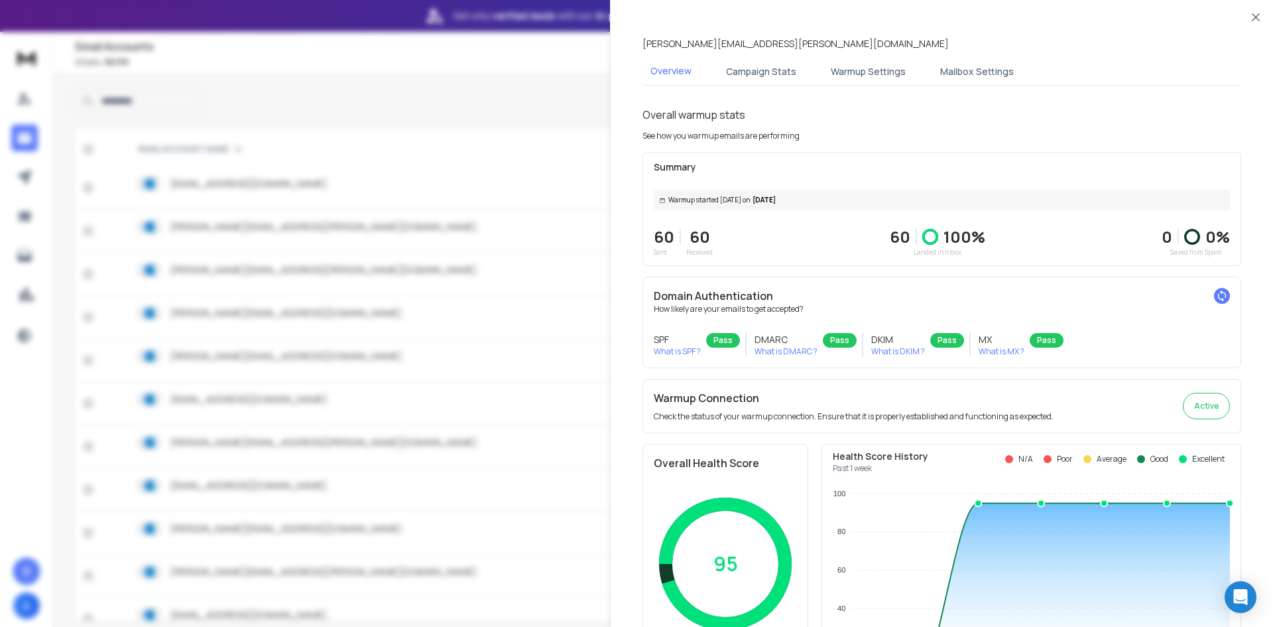
click at [964, 64] on button "Mailbox Settings" at bounding box center [977, 71] width 90 height 29
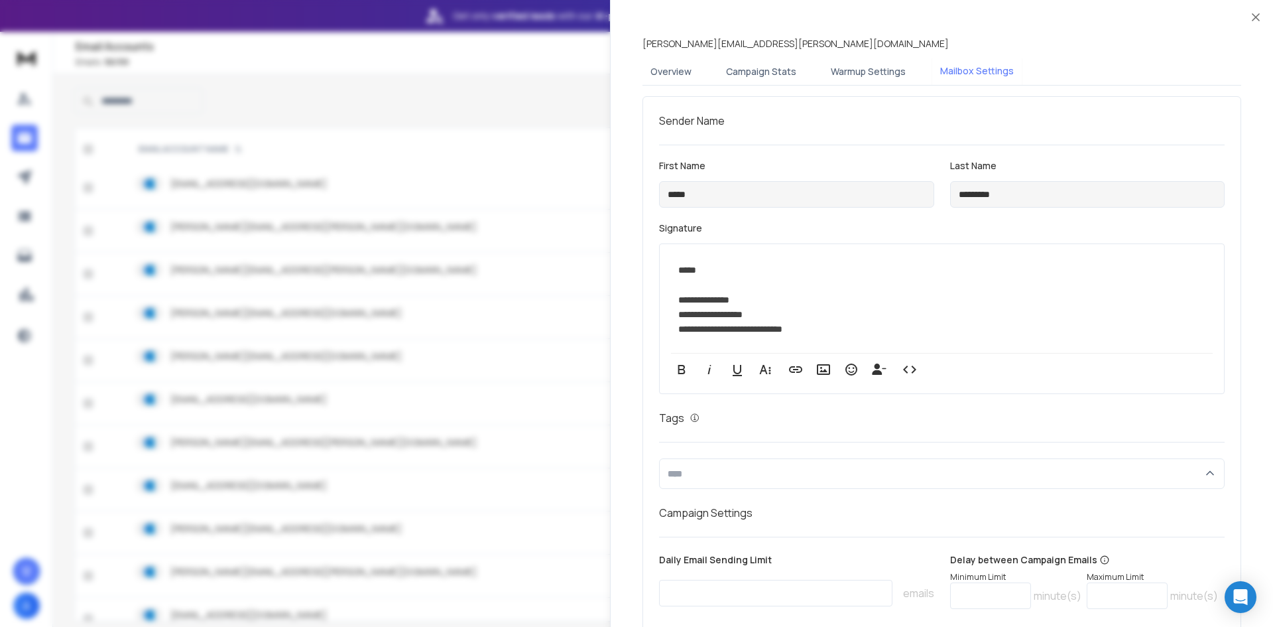
drag, startPoint x: 368, startPoint y: 299, endPoint x: 358, endPoint y: 300, distance: 10.0
click at [363, 299] on div at bounding box center [636, 313] width 1273 height 627
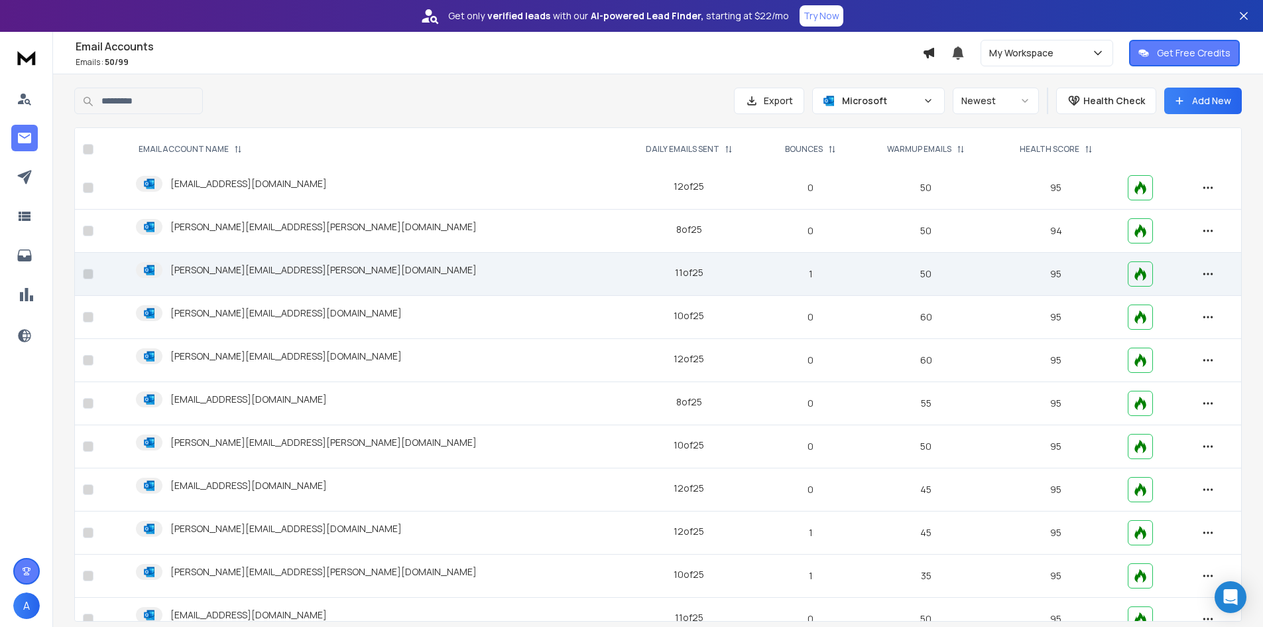
click at [225, 267] on p "[PERSON_NAME][EMAIL_ADDRESS][PERSON_NAME][DOMAIN_NAME]" at bounding box center [323, 269] width 306 height 13
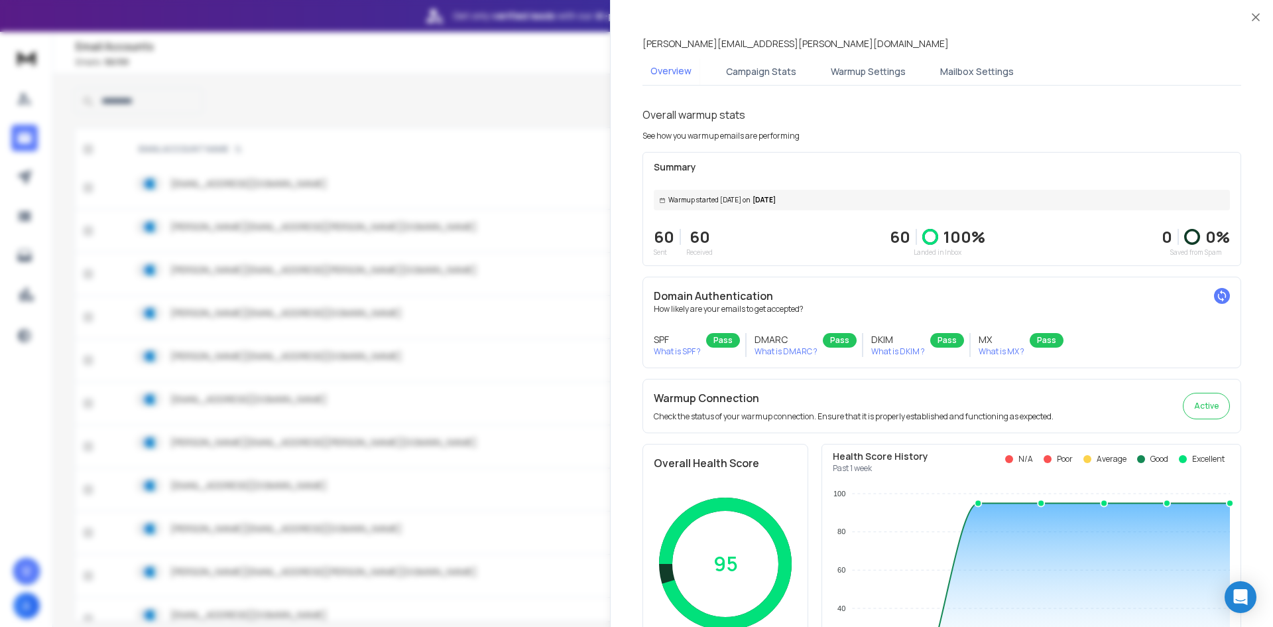
click at [985, 72] on button "Mailbox Settings" at bounding box center [977, 71] width 90 height 29
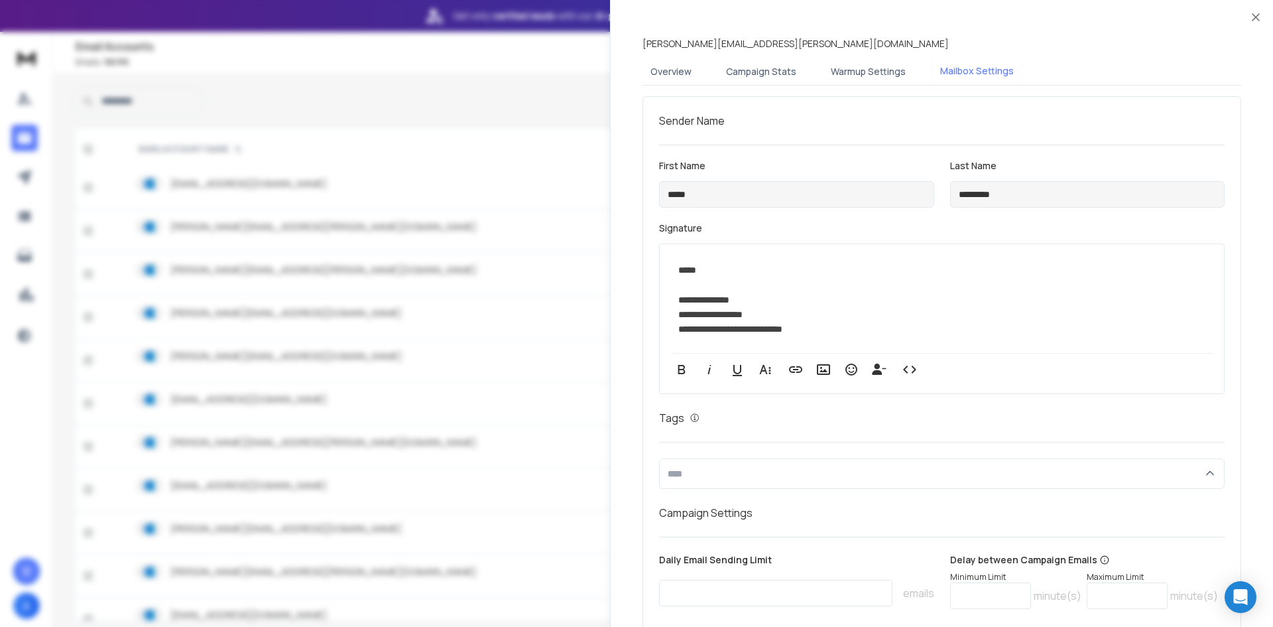
click at [406, 338] on div at bounding box center [636, 313] width 1273 height 627
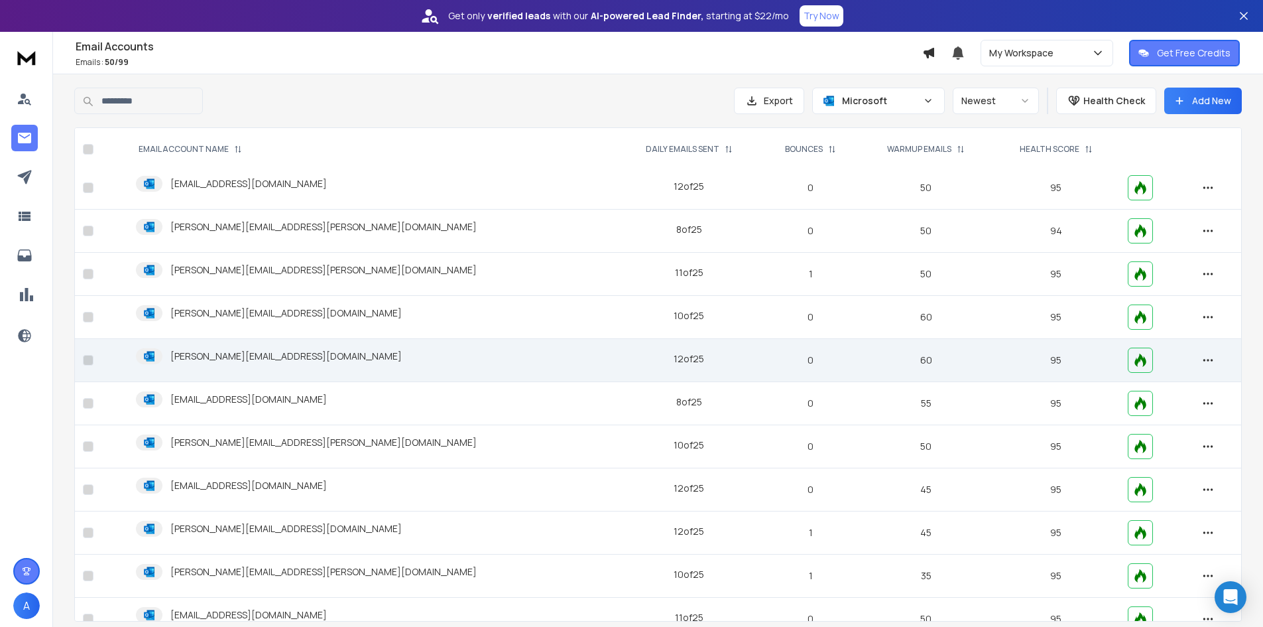
click at [263, 362] on p "[PERSON_NAME][EMAIL_ADDRESS][DOMAIN_NAME]" at bounding box center [285, 355] width 231 height 13
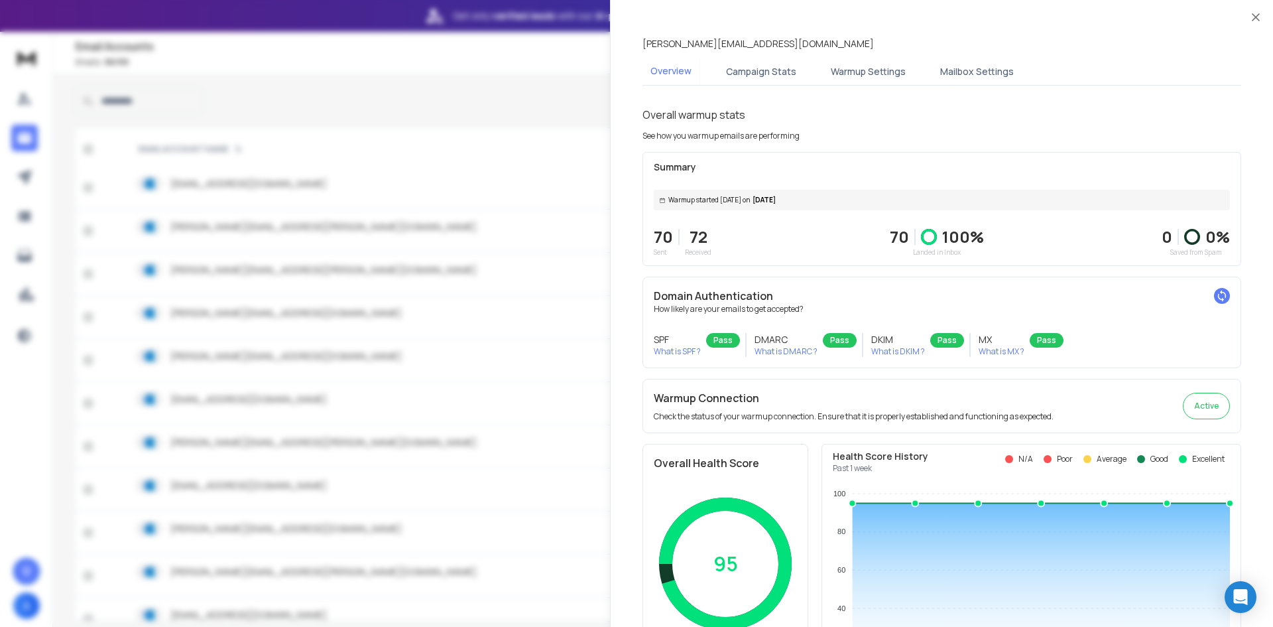
click at [973, 50] on div "[PERSON_NAME][EMAIL_ADDRESS][DOMAIN_NAME]" at bounding box center [942, 43] width 599 height 13
click at [948, 72] on button "Mailbox Settings" at bounding box center [977, 71] width 90 height 29
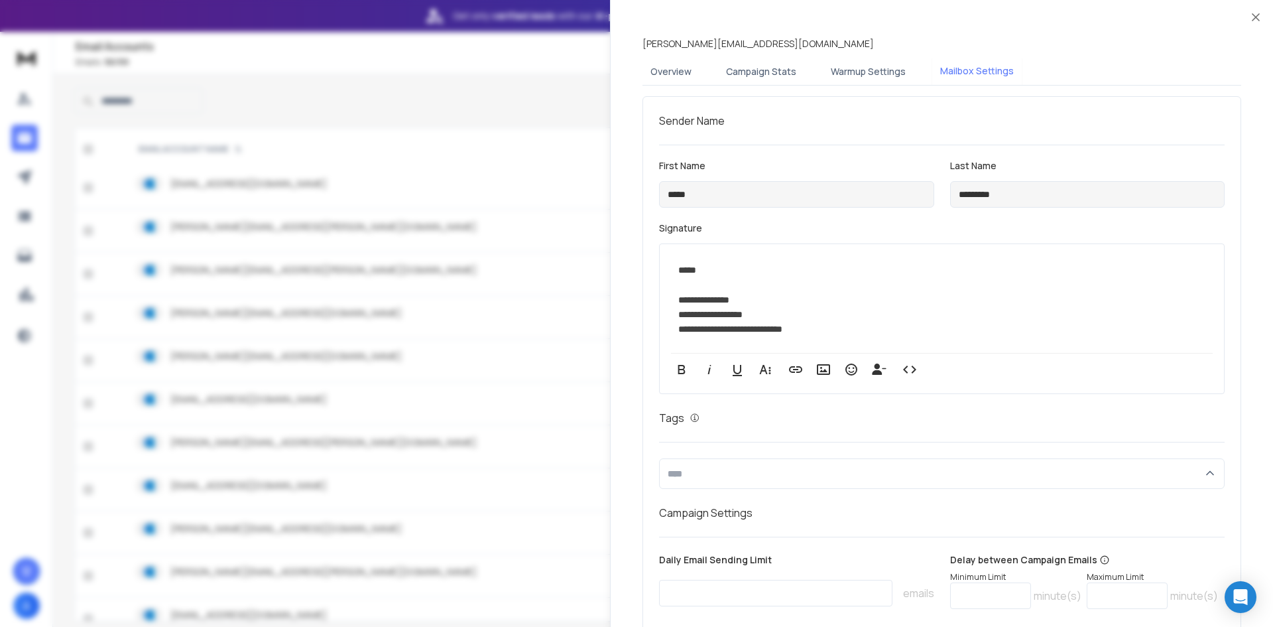
click at [388, 286] on div at bounding box center [636, 313] width 1273 height 627
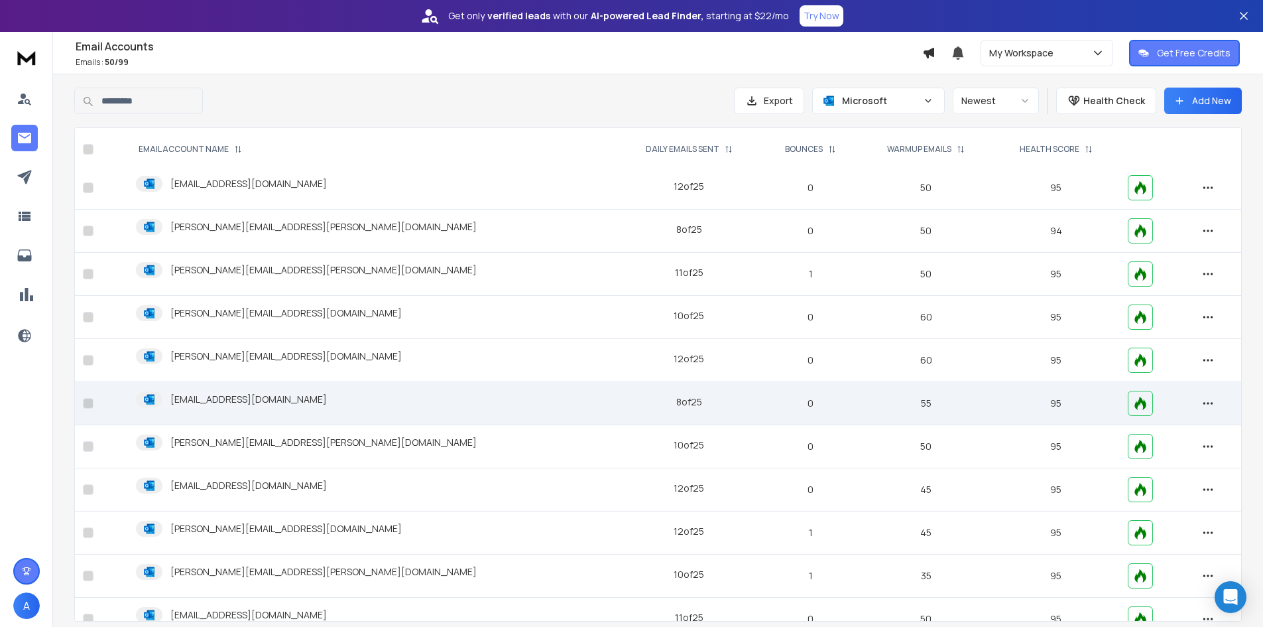
click at [276, 401] on p "[EMAIL_ADDRESS][DOMAIN_NAME]" at bounding box center [248, 399] width 156 height 13
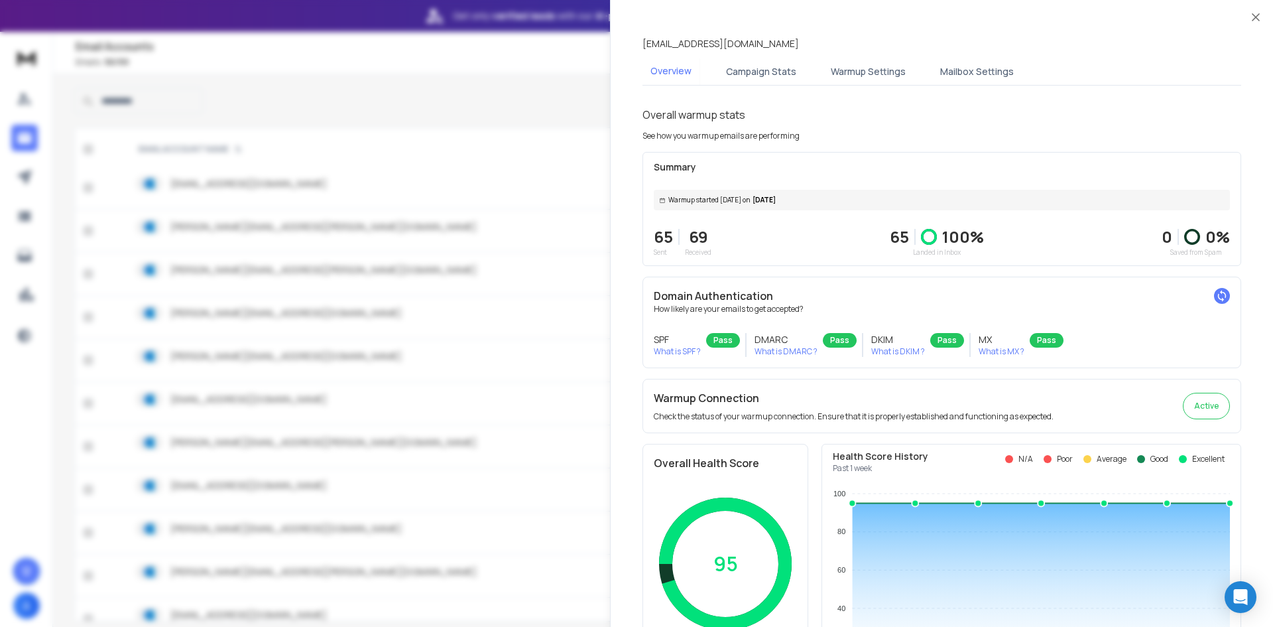
click at [980, 72] on button "Mailbox Settings" at bounding box center [977, 71] width 90 height 29
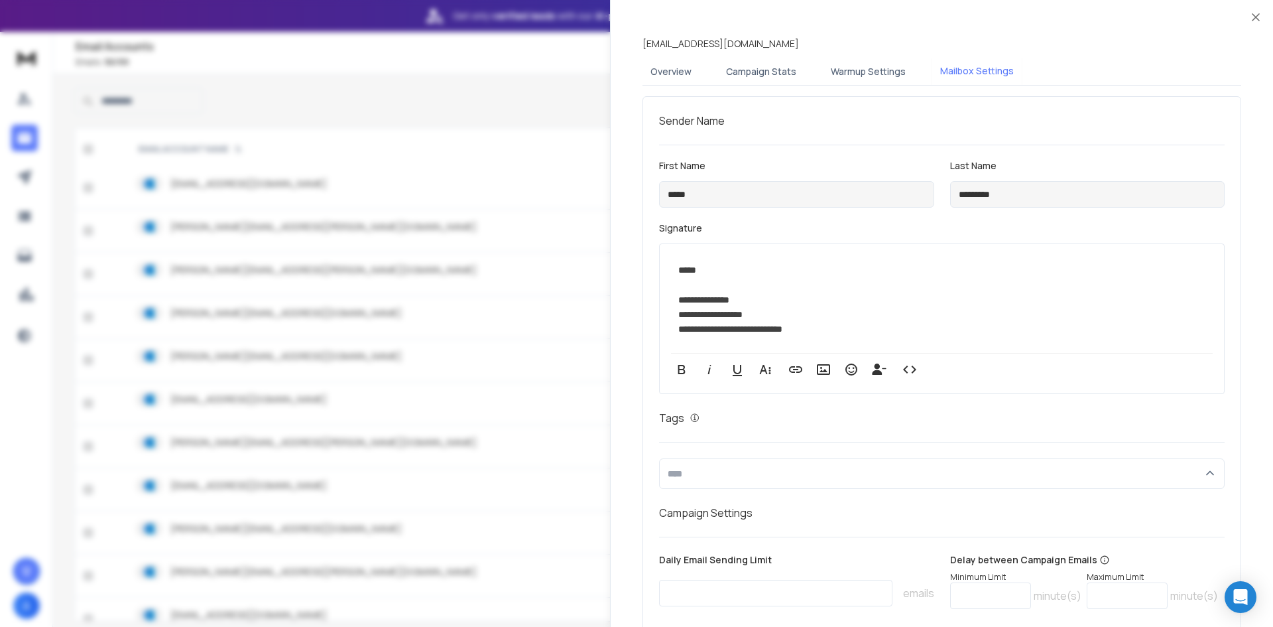
click at [544, 306] on div at bounding box center [636, 313] width 1273 height 627
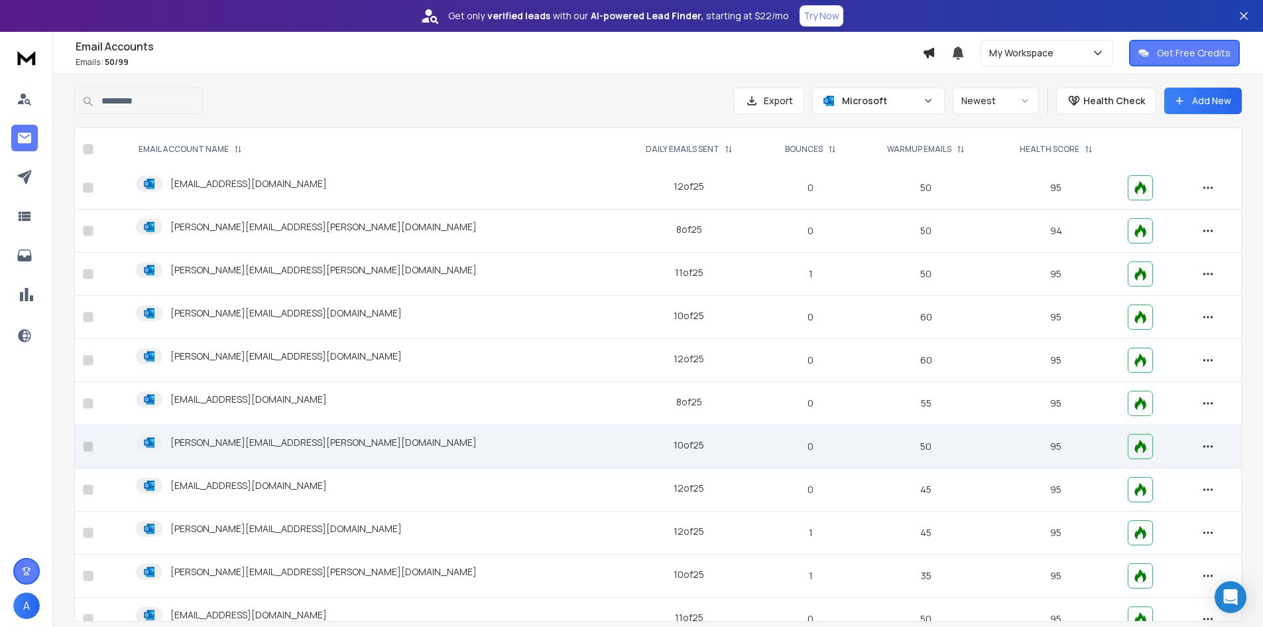
click at [320, 443] on p "[PERSON_NAME][EMAIL_ADDRESS][PERSON_NAME][DOMAIN_NAME]" at bounding box center [323, 442] width 306 height 13
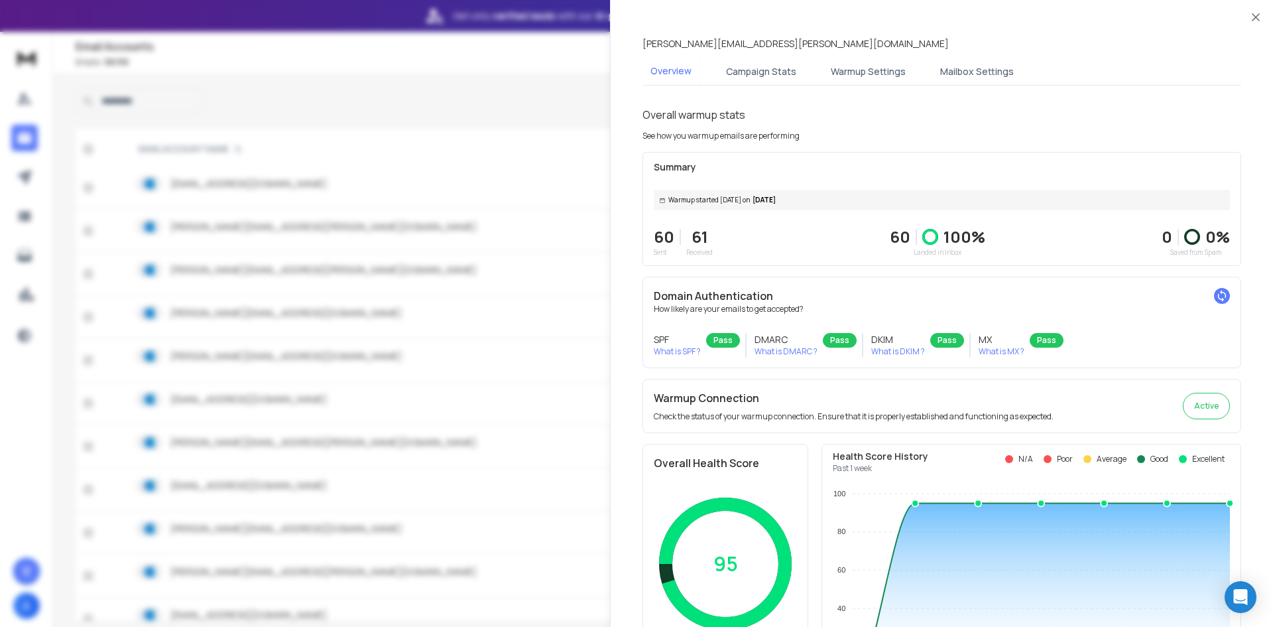
click at [978, 64] on button "Mailbox Settings" at bounding box center [977, 71] width 90 height 29
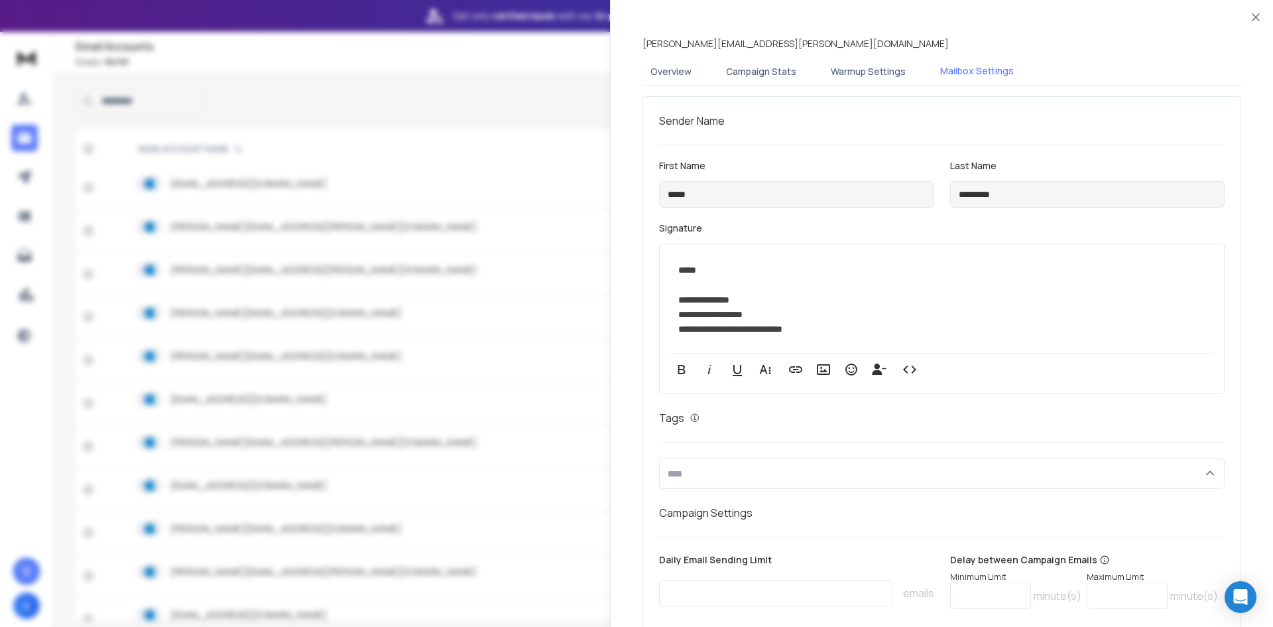
click at [365, 379] on div at bounding box center [636, 313] width 1273 height 627
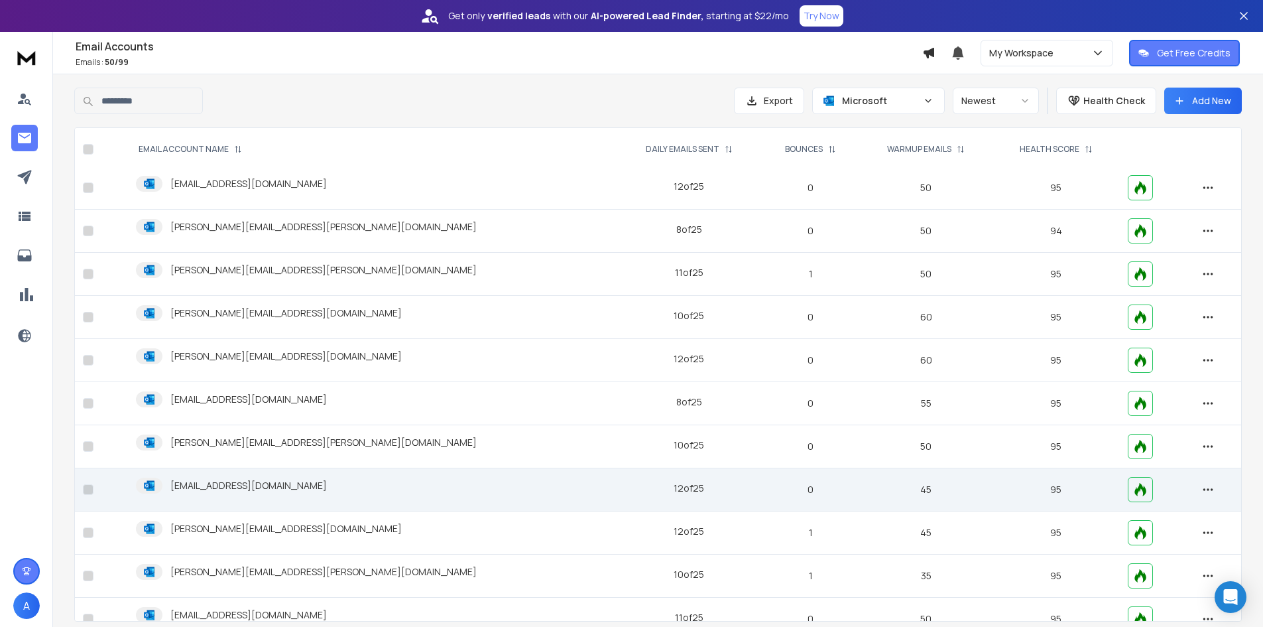
click at [264, 500] on td "[EMAIL_ADDRESS][DOMAIN_NAME]" at bounding box center [372, 489] width 488 height 43
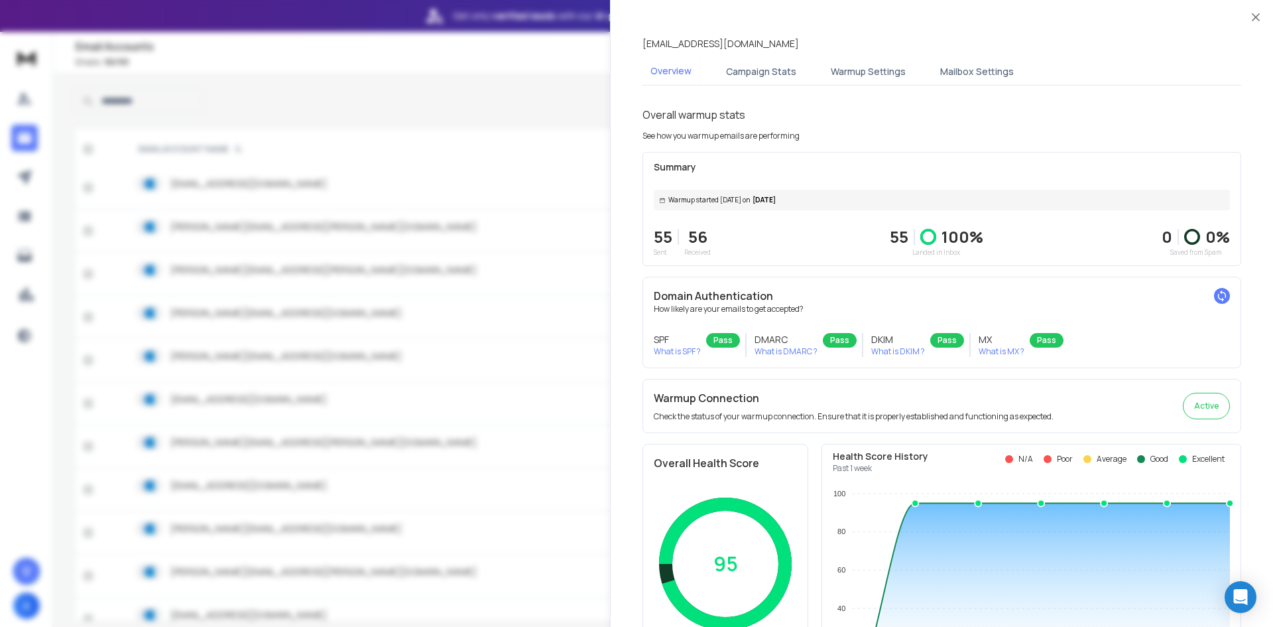
click at [975, 73] on button "Mailbox Settings" at bounding box center [977, 71] width 90 height 29
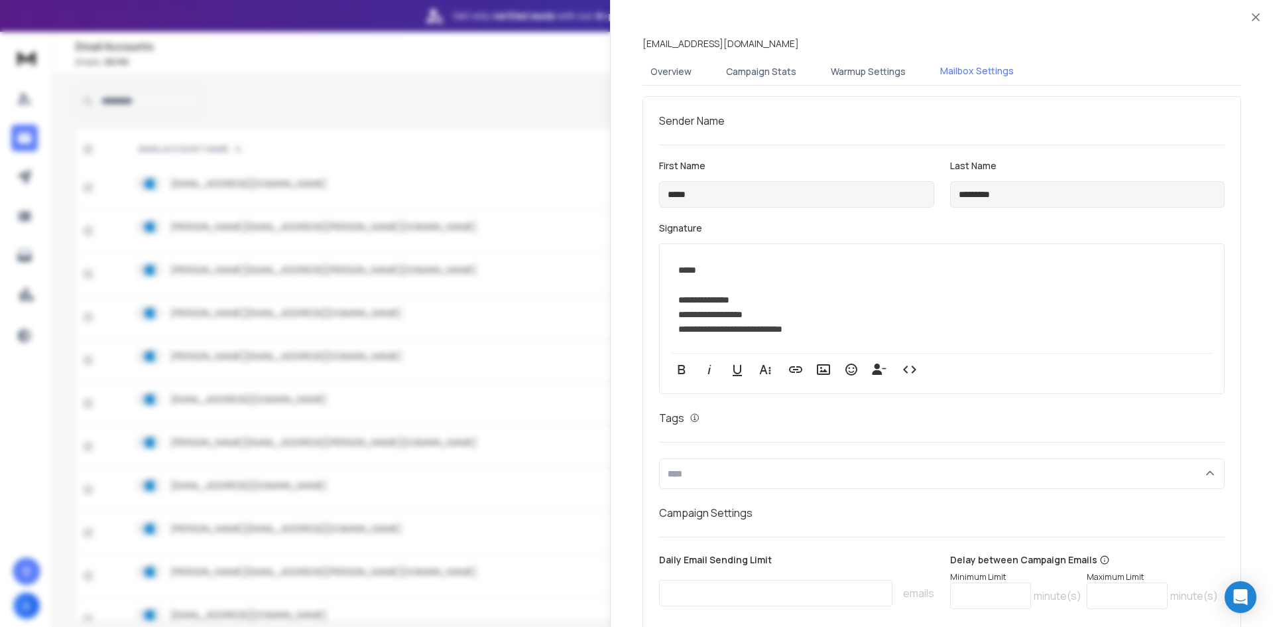
click at [442, 451] on div at bounding box center [636, 313] width 1273 height 627
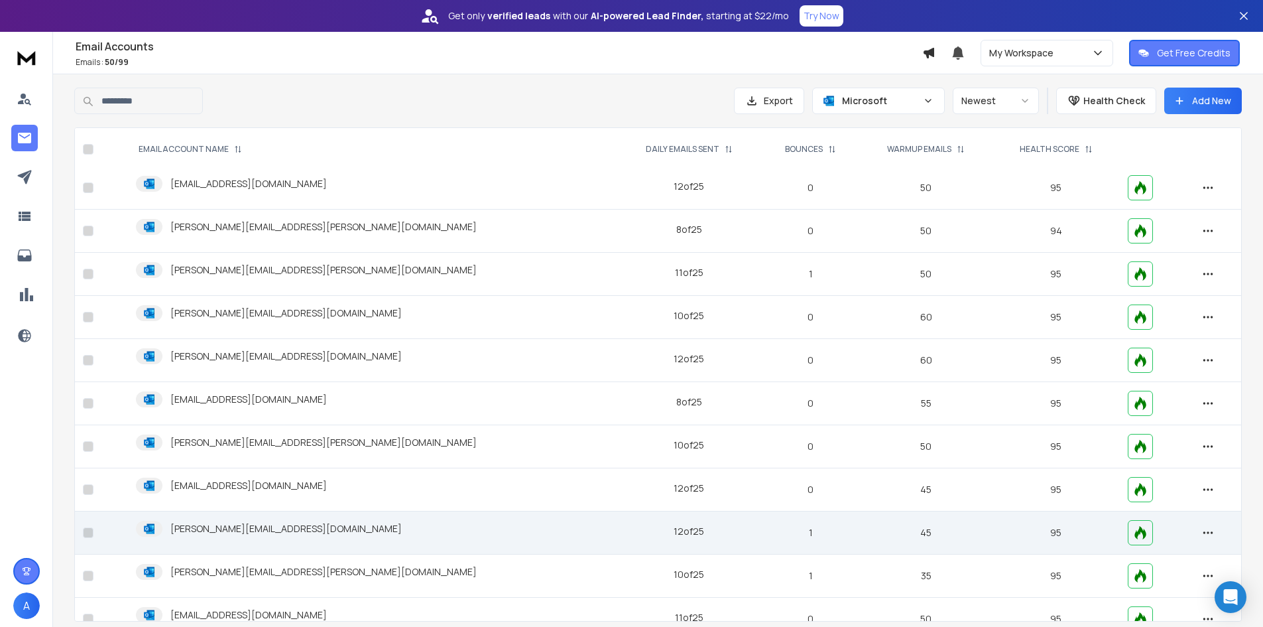
click at [273, 536] on td "[PERSON_NAME][EMAIL_ADDRESS][DOMAIN_NAME]" at bounding box center [372, 532] width 488 height 43
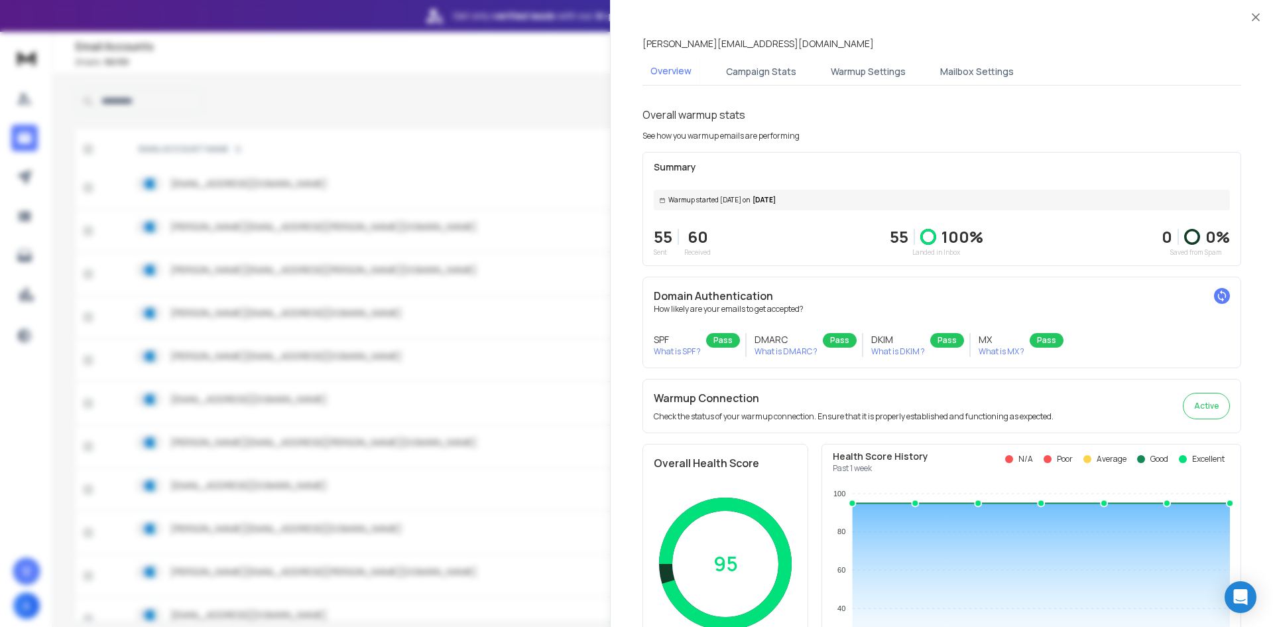
click at [956, 68] on button "Mailbox Settings" at bounding box center [977, 71] width 90 height 29
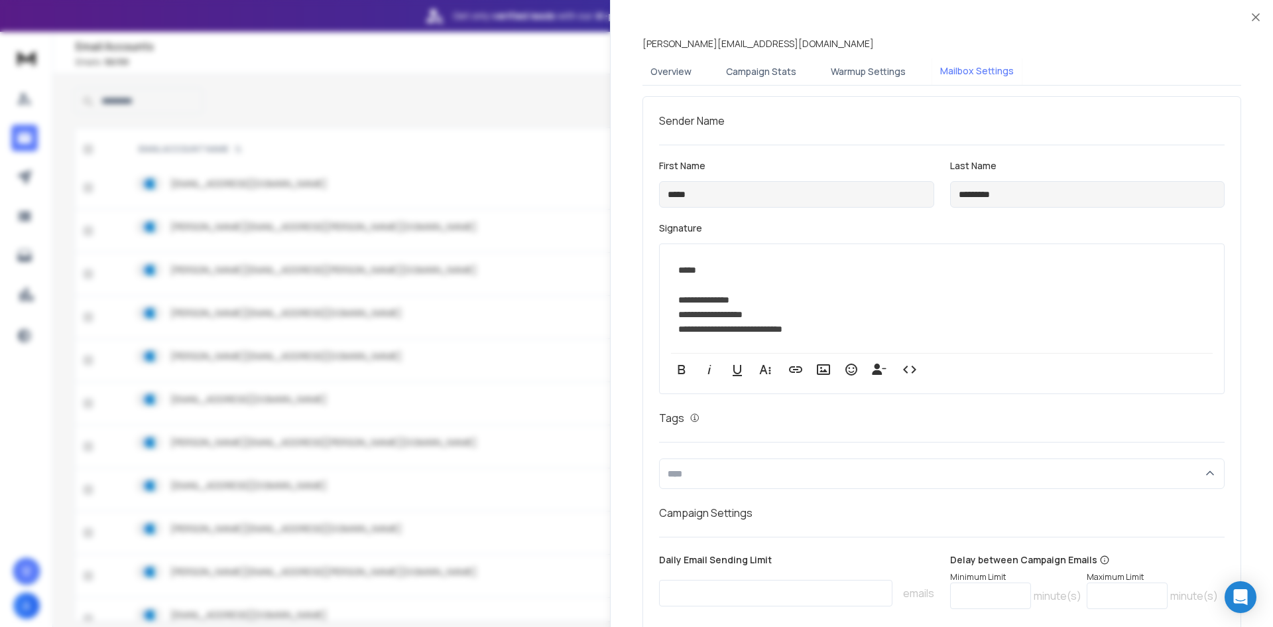
click at [379, 334] on div at bounding box center [636, 313] width 1273 height 627
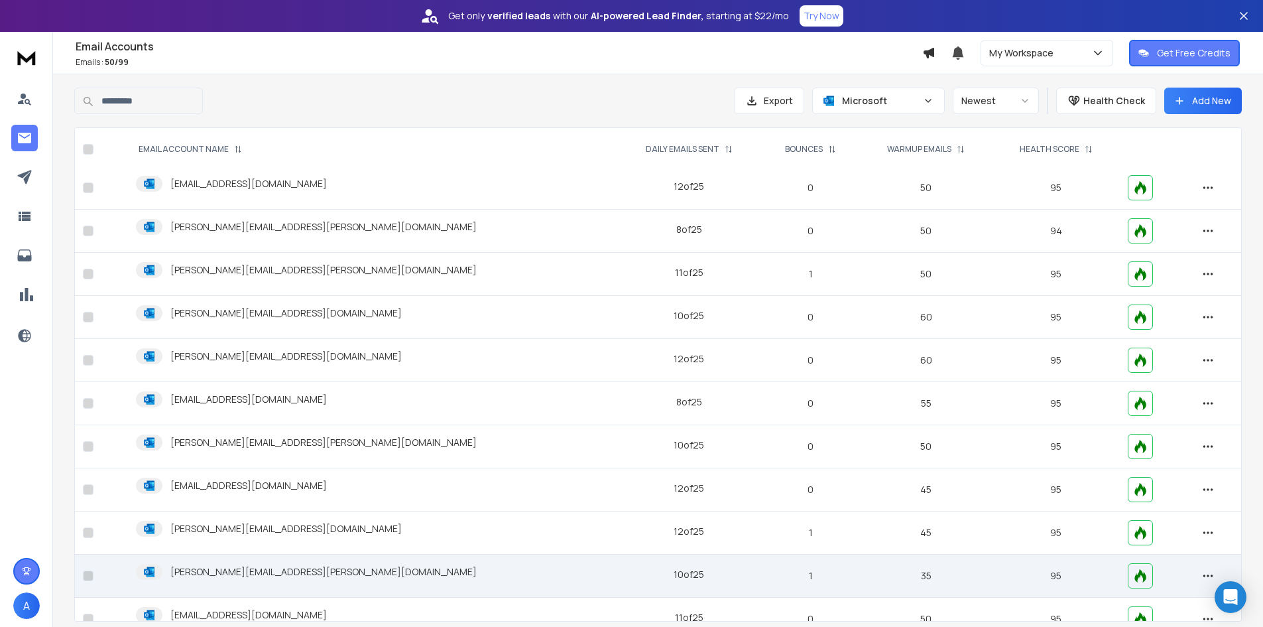
click at [275, 579] on div "[PERSON_NAME][EMAIL_ADDRESS][PERSON_NAME][DOMAIN_NAME]" at bounding box center [306, 572] width 341 height 16
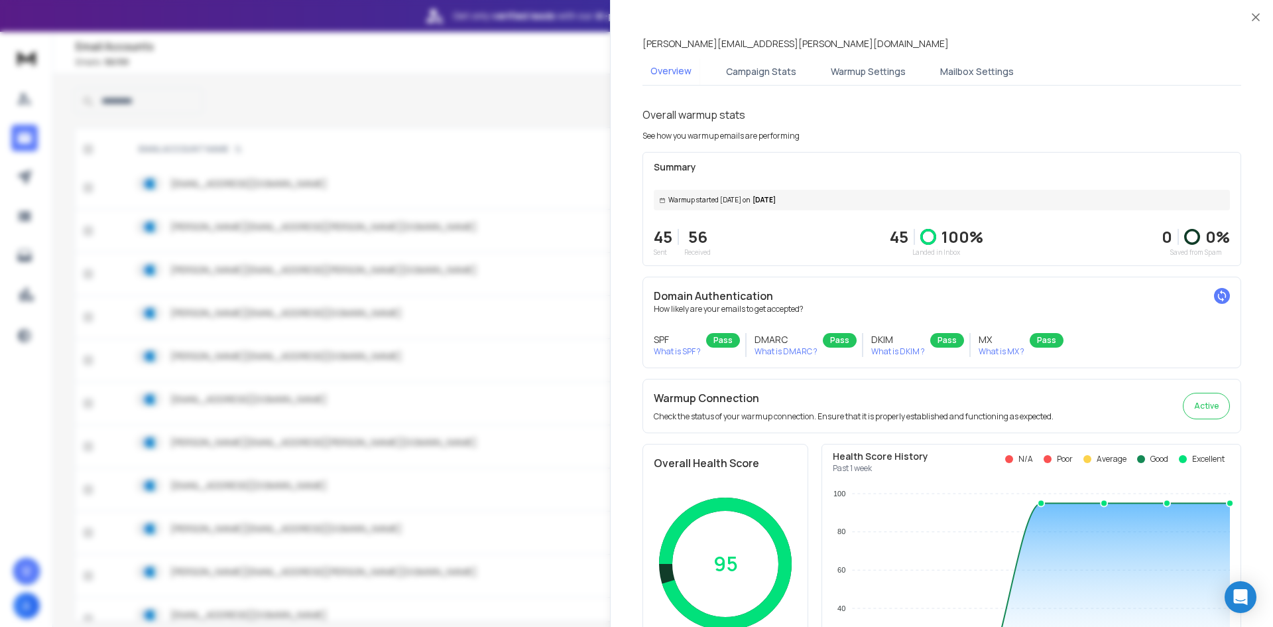
click at [967, 67] on button "Mailbox Settings" at bounding box center [977, 71] width 90 height 29
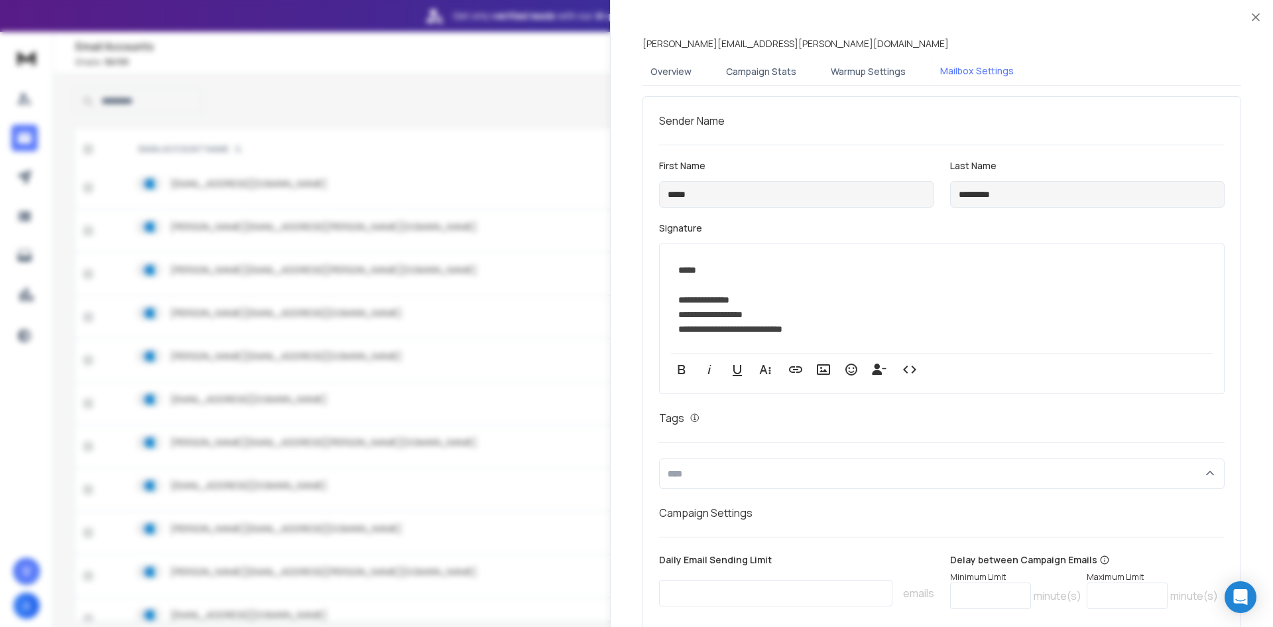
click at [406, 307] on div at bounding box center [636, 313] width 1273 height 627
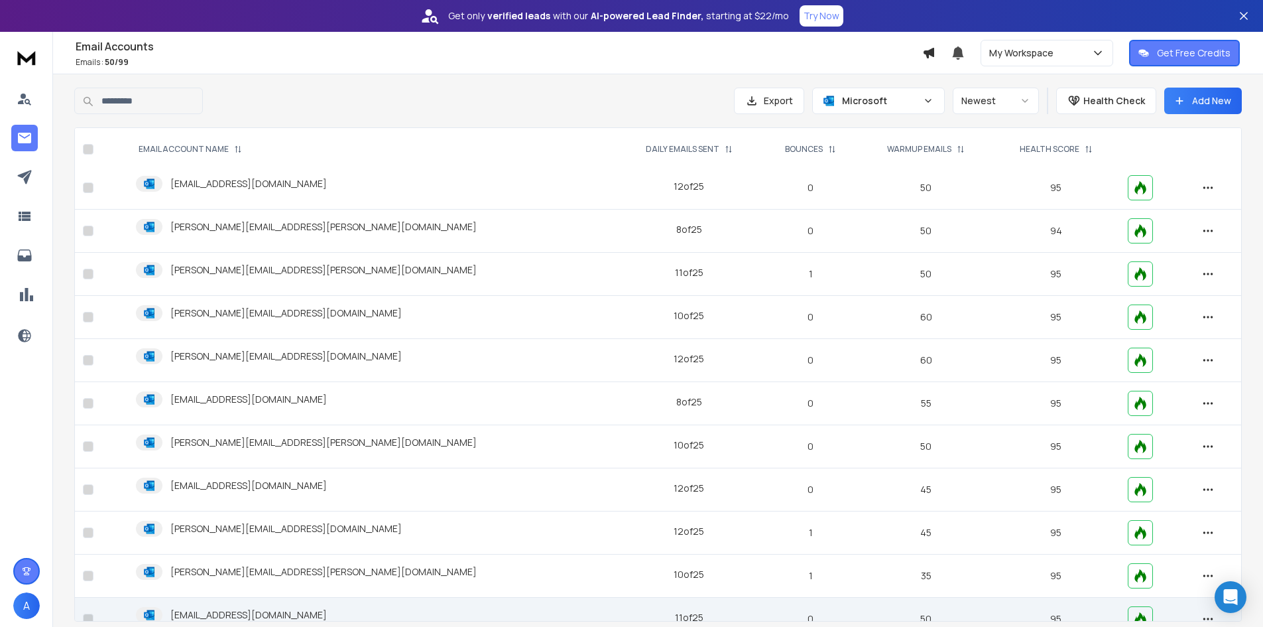
click at [239, 617] on p "[EMAIL_ADDRESS][DOMAIN_NAME]" at bounding box center [248, 614] width 156 height 13
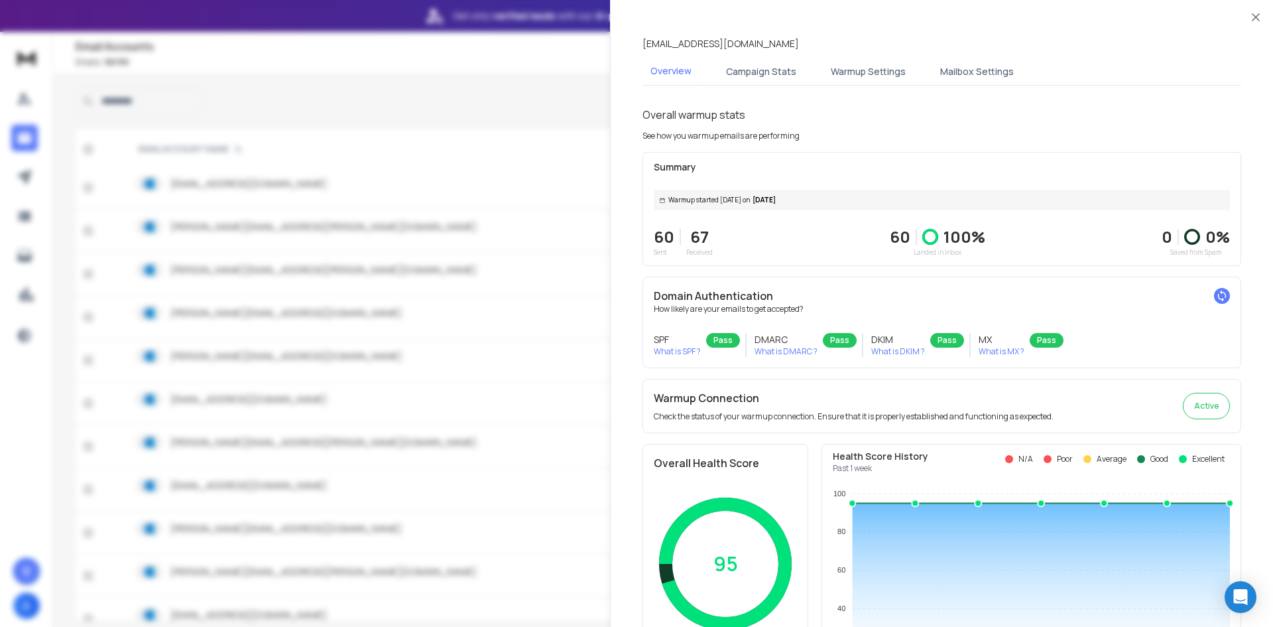
click at [979, 72] on button "Mailbox Settings" at bounding box center [977, 71] width 90 height 29
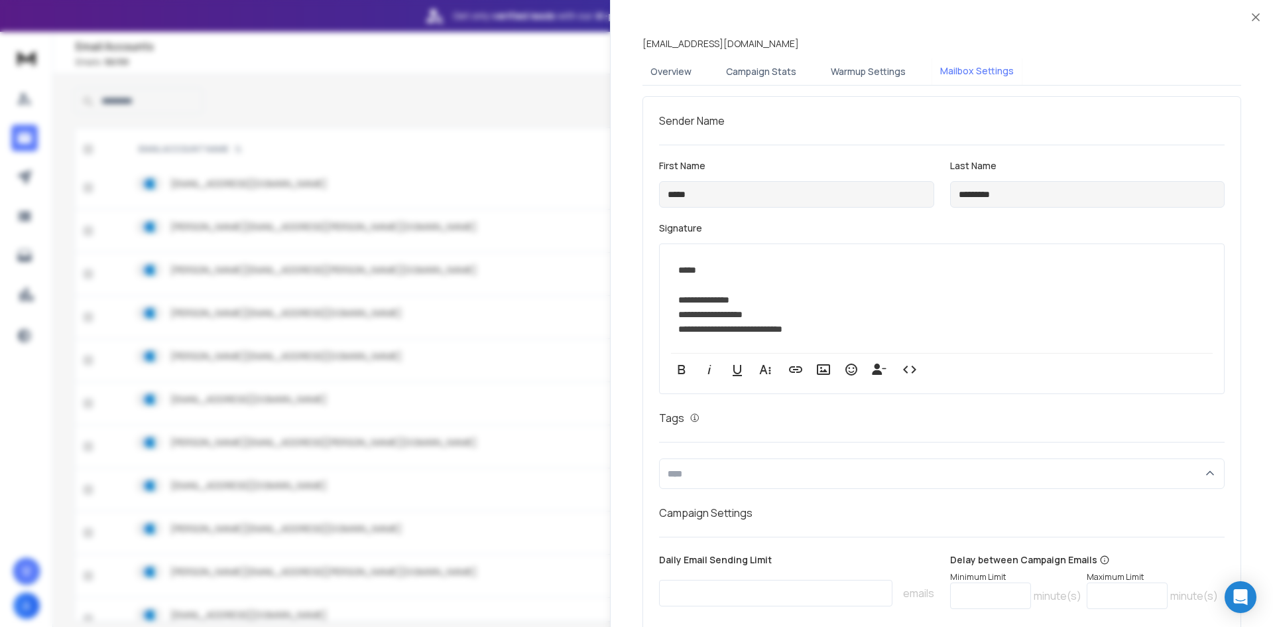
click at [403, 361] on div at bounding box center [636, 313] width 1273 height 627
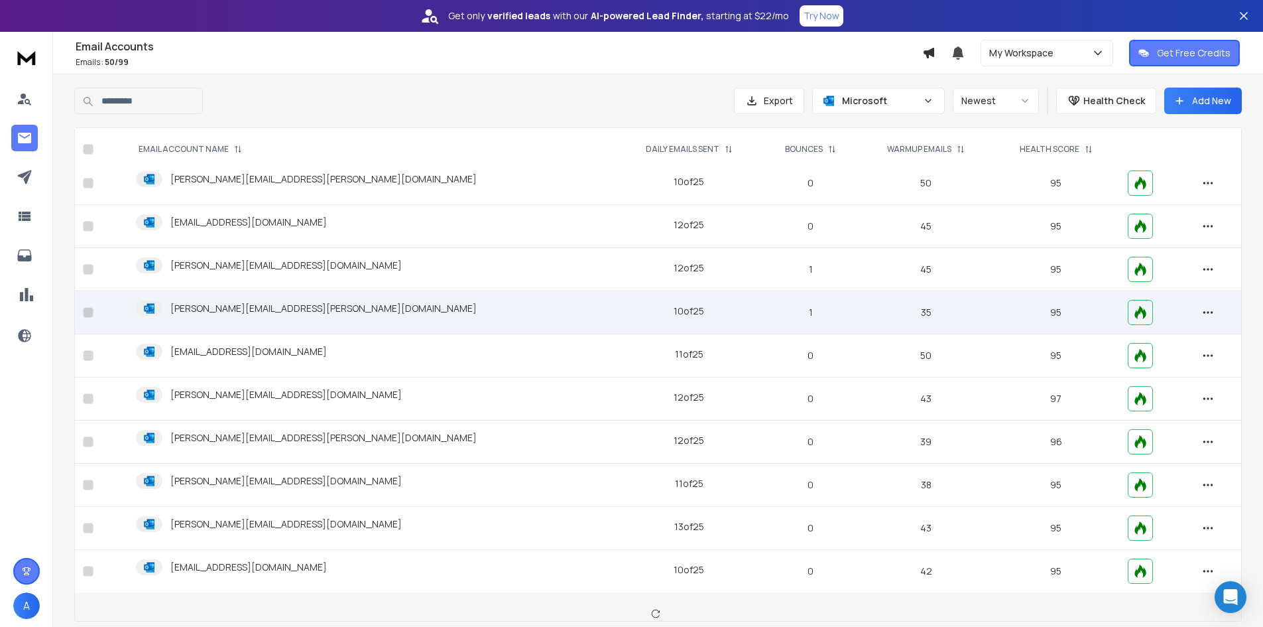
scroll to position [1737, 0]
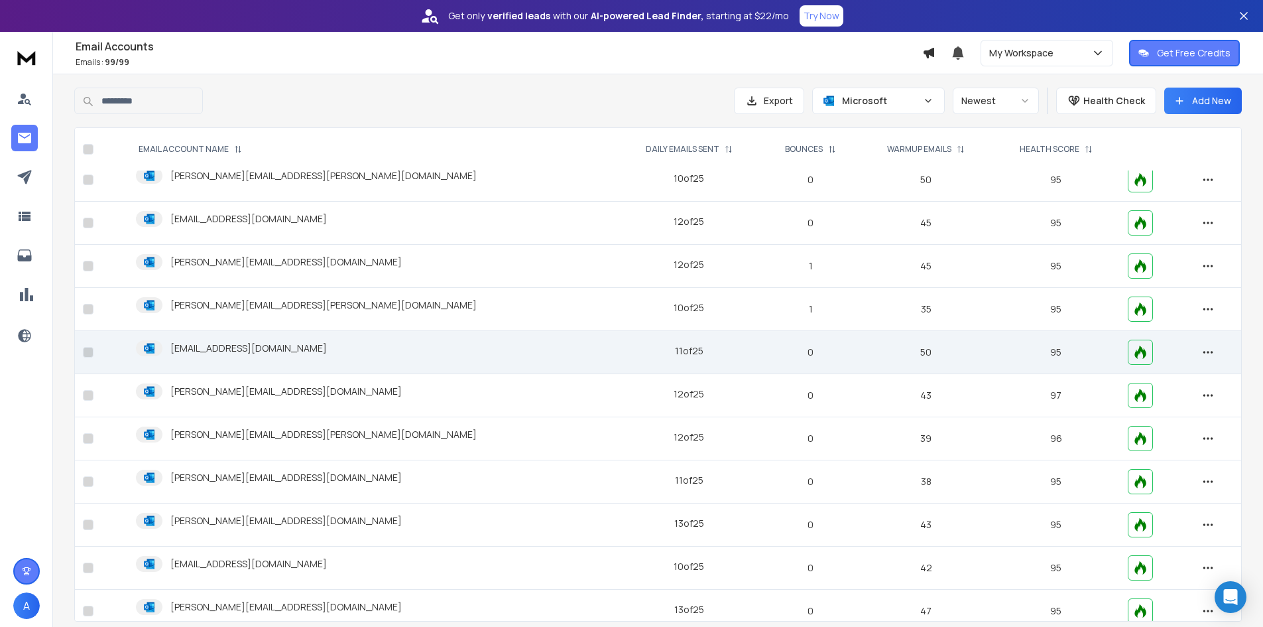
click at [264, 351] on p "[EMAIL_ADDRESS][DOMAIN_NAME]" at bounding box center [248, 348] width 156 height 13
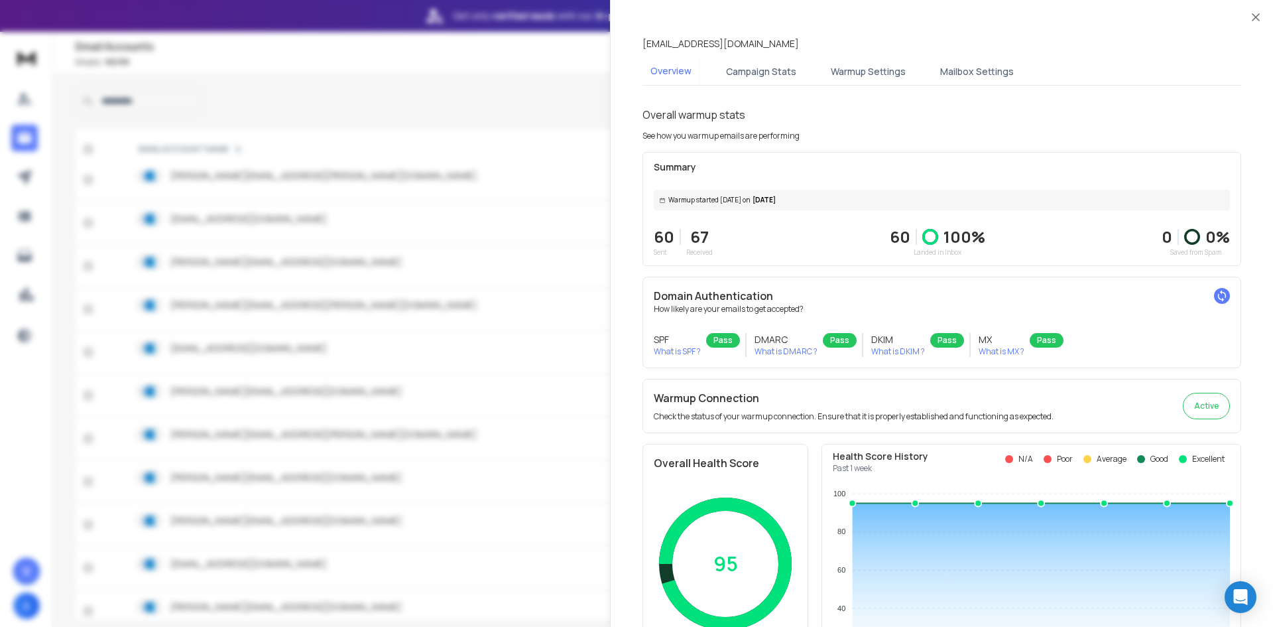
click at [979, 65] on button "Mailbox Settings" at bounding box center [977, 71] width 90 height 29
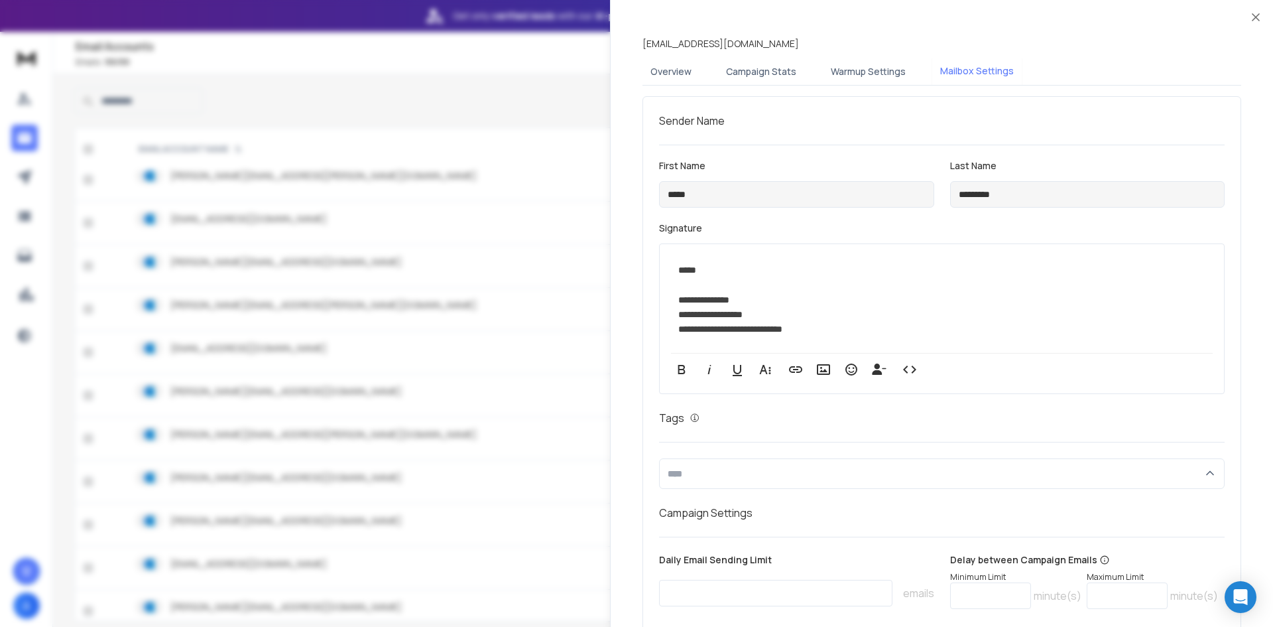
drag, startPoint x: 445, startPoint y: 312, endPoint x: 428, endPoint y: 324, distance: 20.0
click at [444, 312] on div at bounding box center [636, 313] width 1273 height 627
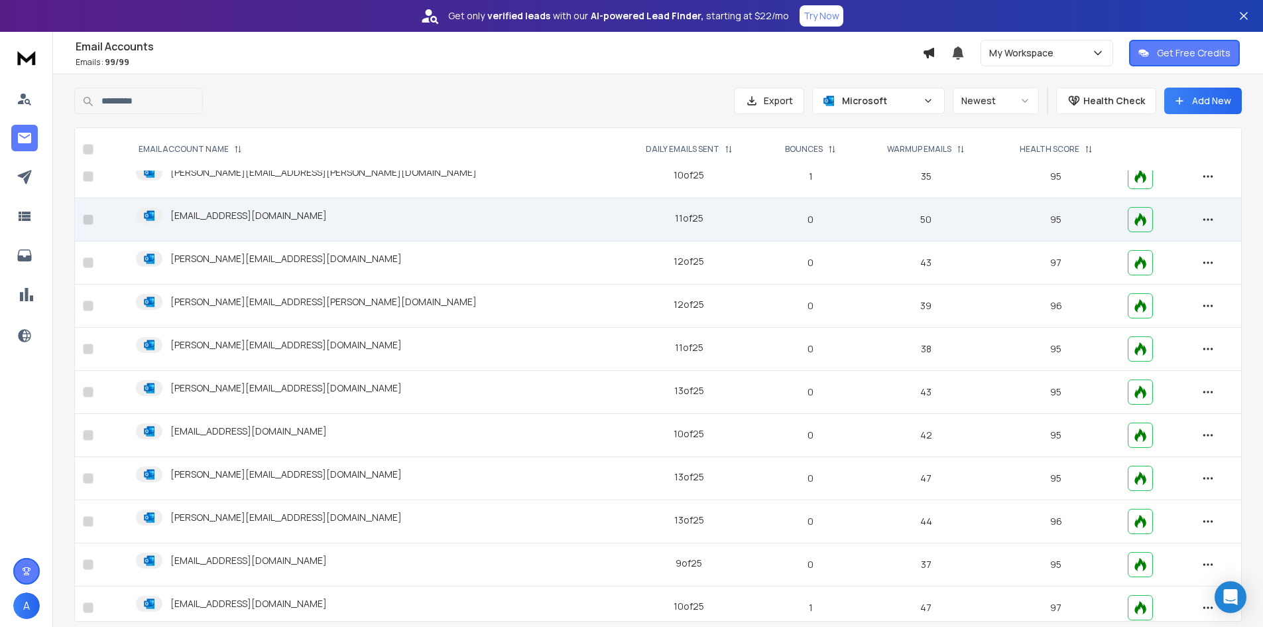
scroll to position [1936, 0]
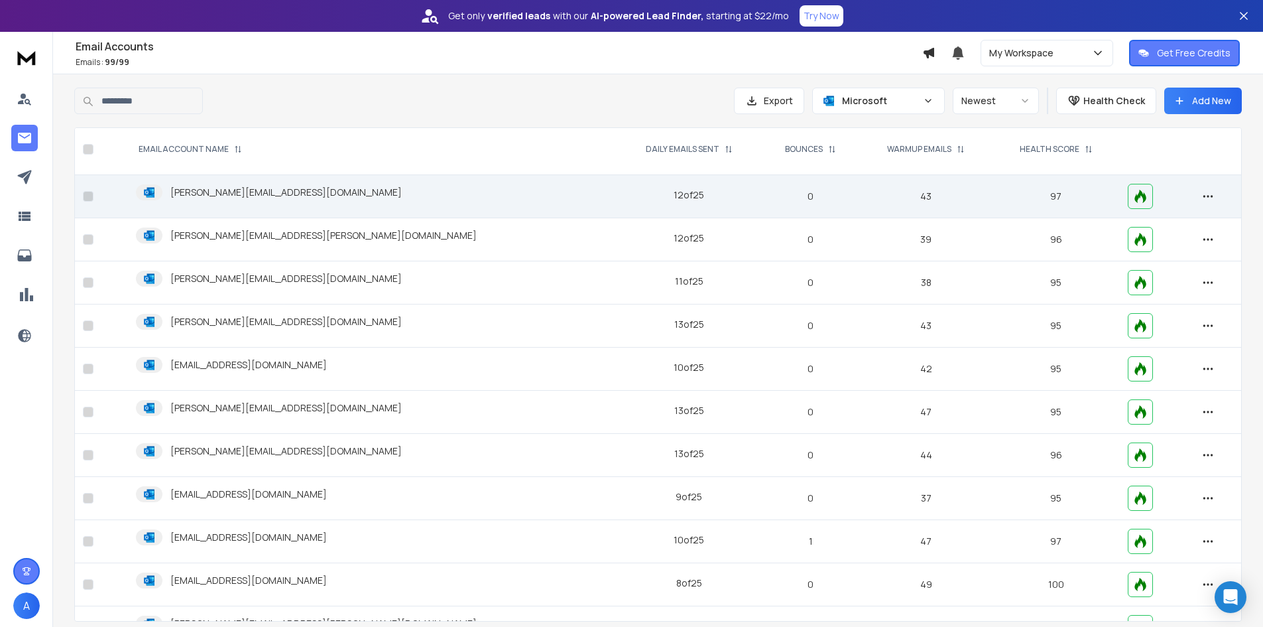
click at [322, 196] on p "[PERSON_NAME][EMAIL_ADDRESS][DOMAIN_NAME]" at bounding box center [285, 192] width 231 height 13
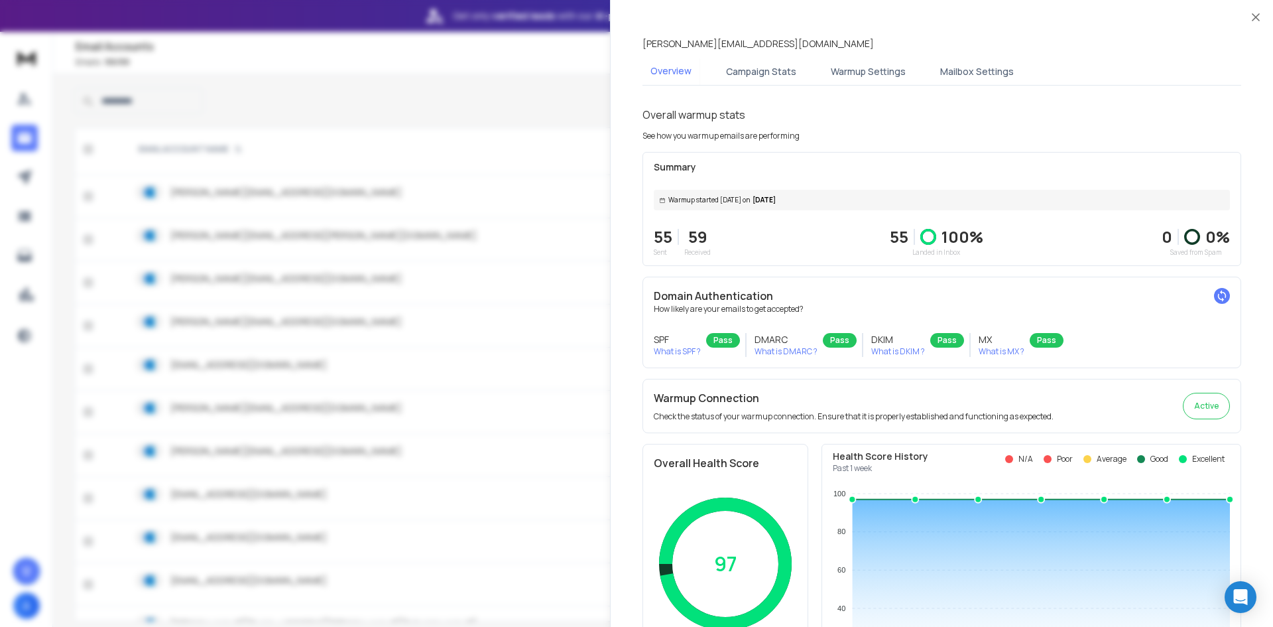
click at [980, 68] on button "Mailbox Settings" at bounding box center [977, 71] width 90 height 29
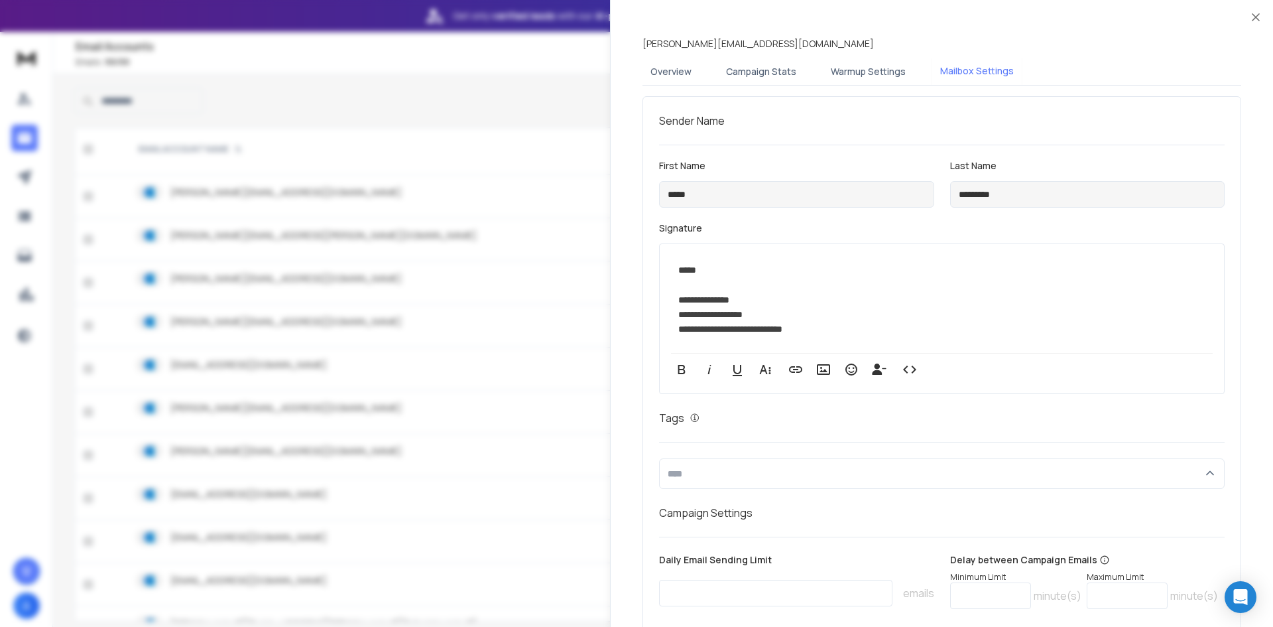
click at [470, 300] on div at bounding box center [636, 313] width 1273 height 627
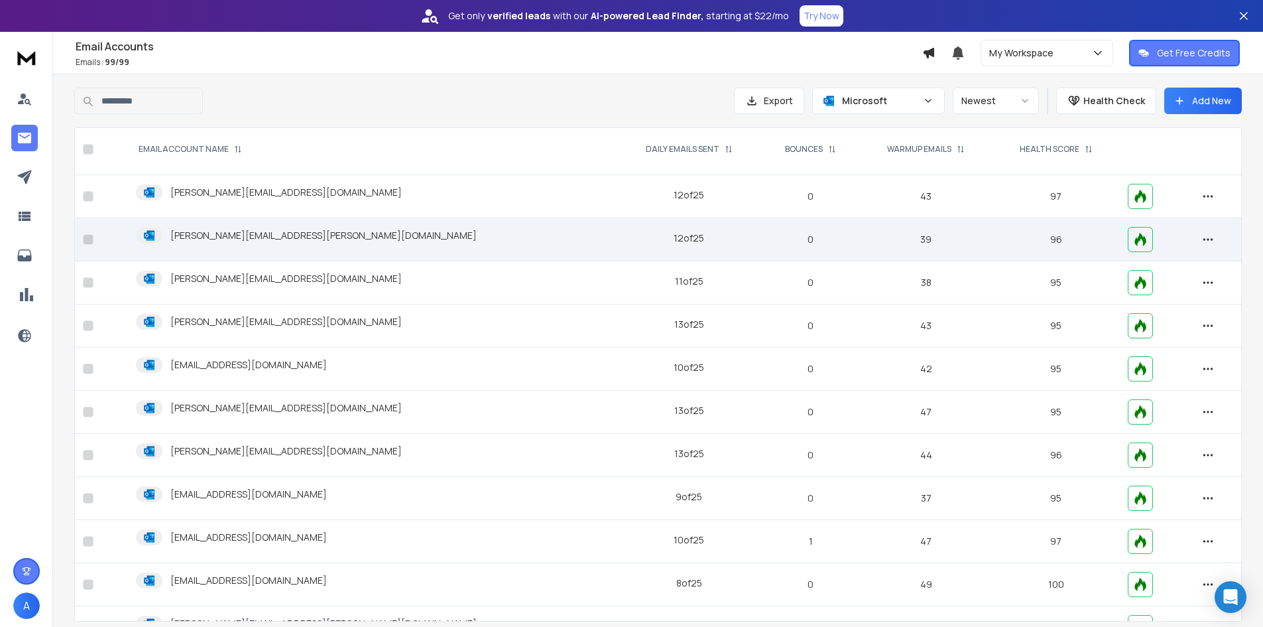
click at [305, 231] on p "[PERSON_NAME][EMAIL_ADDRESS][PERSON_NAME][DOMAIN_NAME]" at bounding box center [323, 235] width 306 height 13
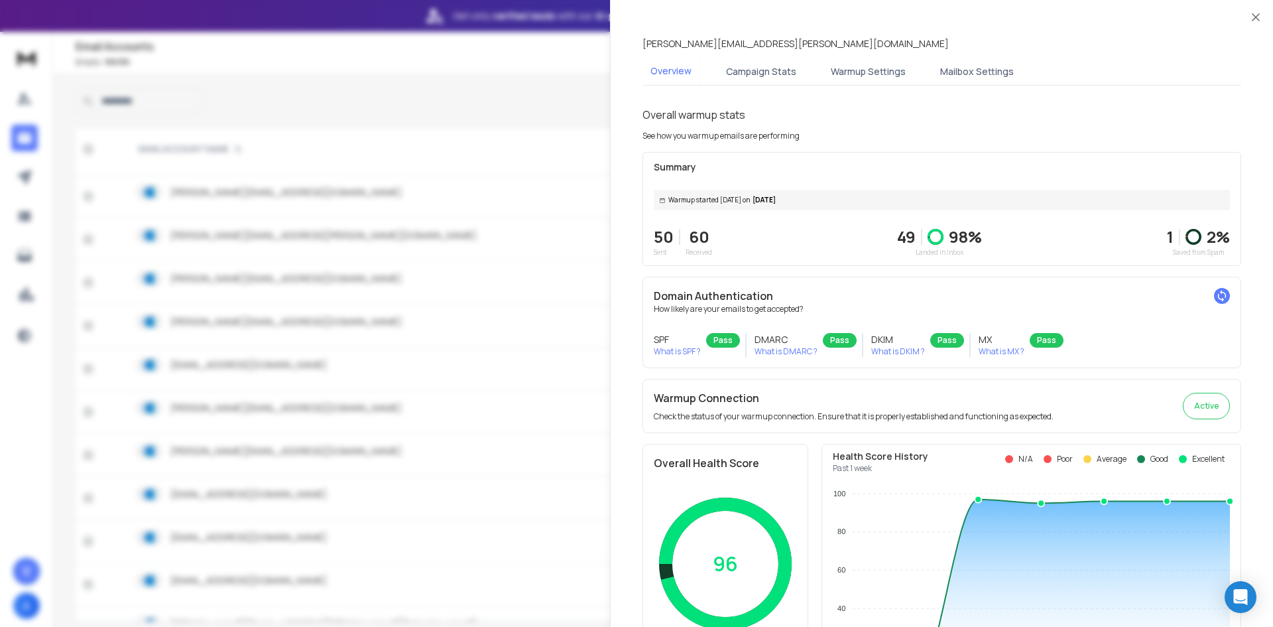
click at [965, 68] on button "Mailbox Settings" at bounding box center [977, 71] width 90 height 29
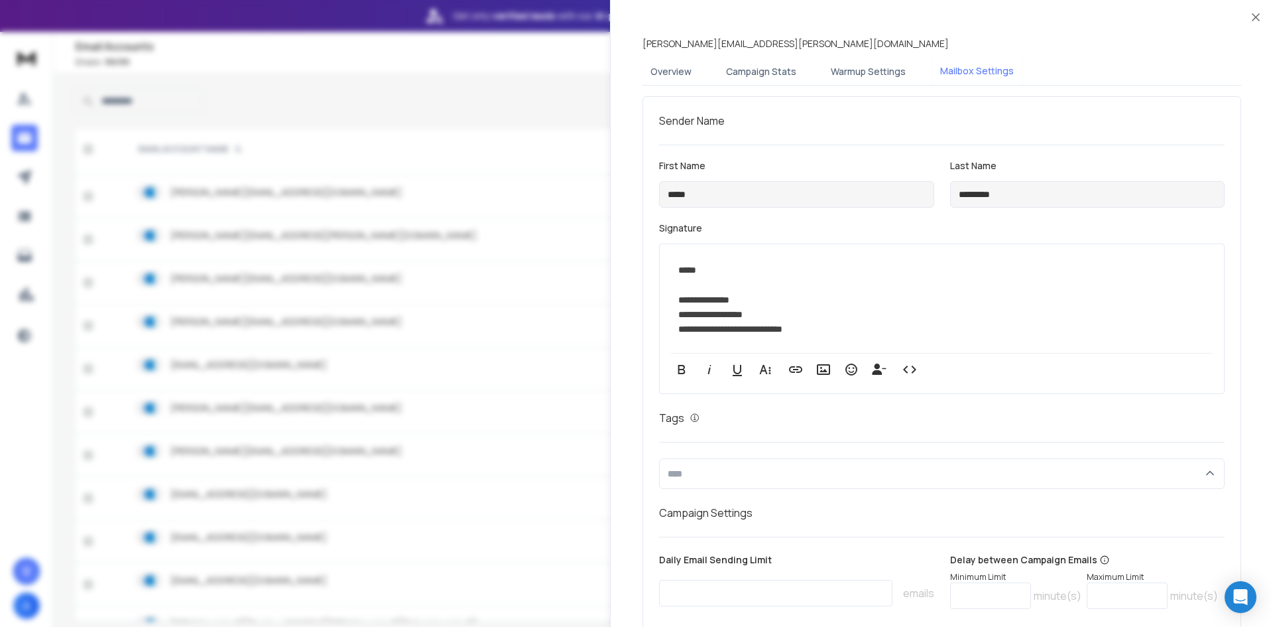
click at [347, 331] on div at bounding box center [636, 313] width 1273 height 627
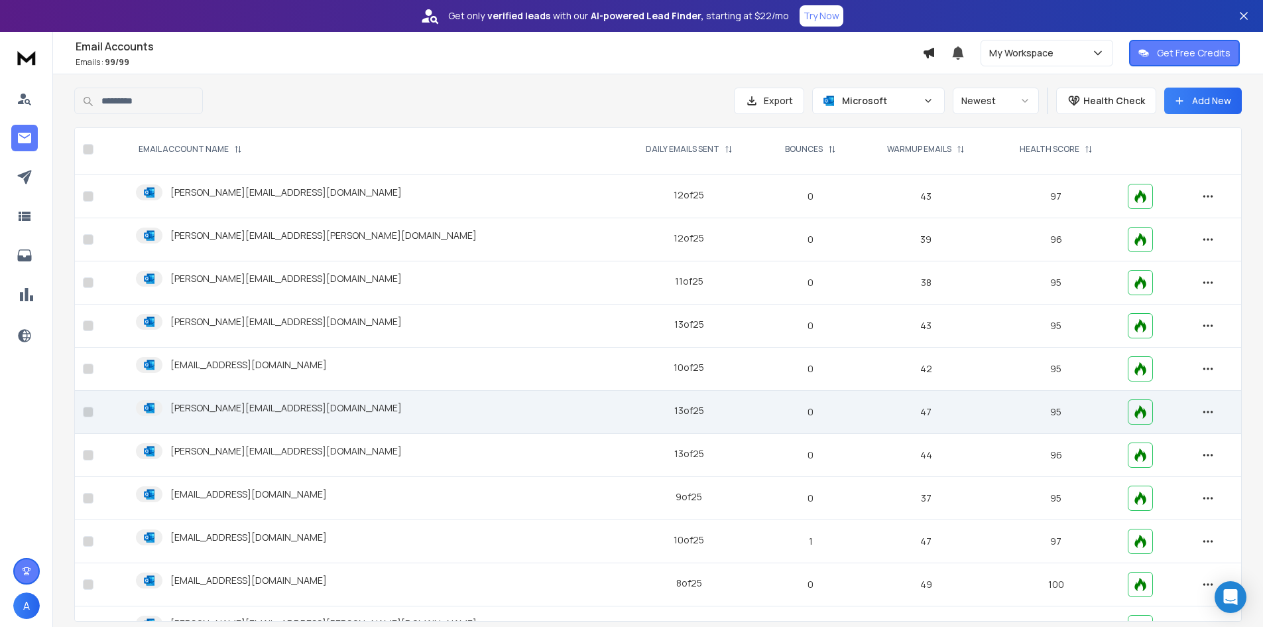
click at [304, 411] on p "[PERSON_NAME][EMAIL_ADDRESS][DOMAIN_NAME]" at bounding box center [285, 407] width 231 height 13
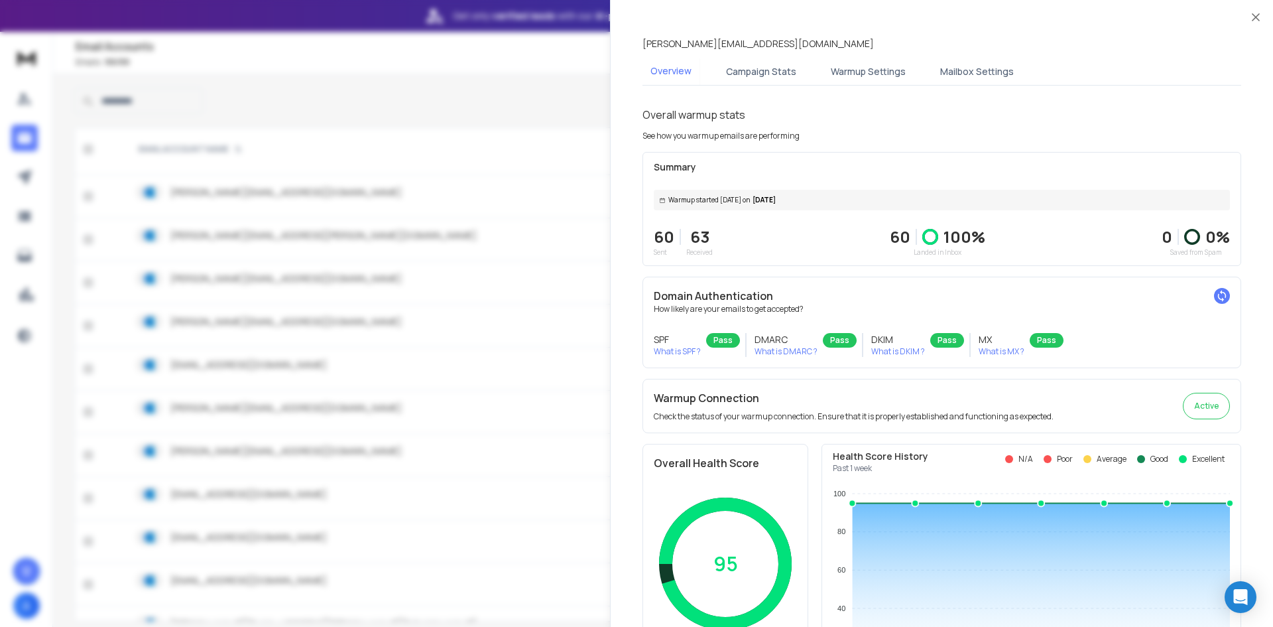
drag, startPoint x: 1001, startPoint y: 42, endPoint x: 995, endPoint y: 64, distance: 22.2
click at [999, 50] on div "[PERSON_NAME][EMAIL_ADDRESS][DOMAIN_NAME] Overview Campaign Stats Warmup Settin…" at bounding box center [942, 526] width 631 height 1021
click at [993, 67] on button "Mailbox Settings" at bounding box center [977, 71] width 90 height 29
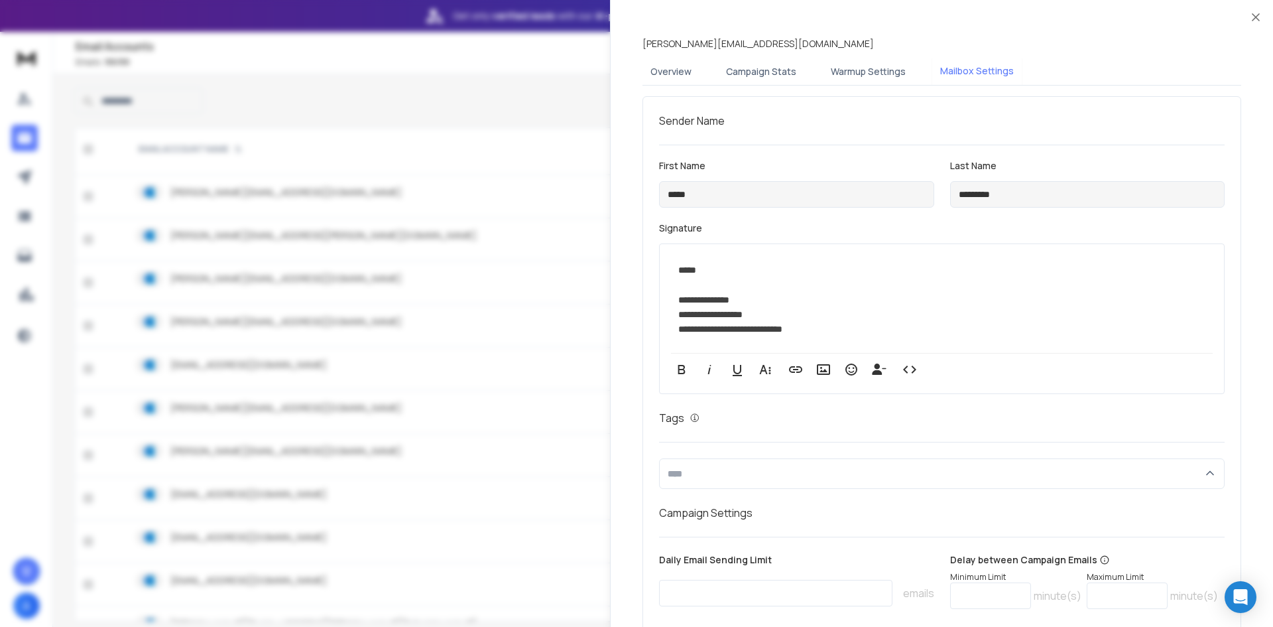
click at [351, 422] on div at bounding box center [636, 313] width 1273 height 627
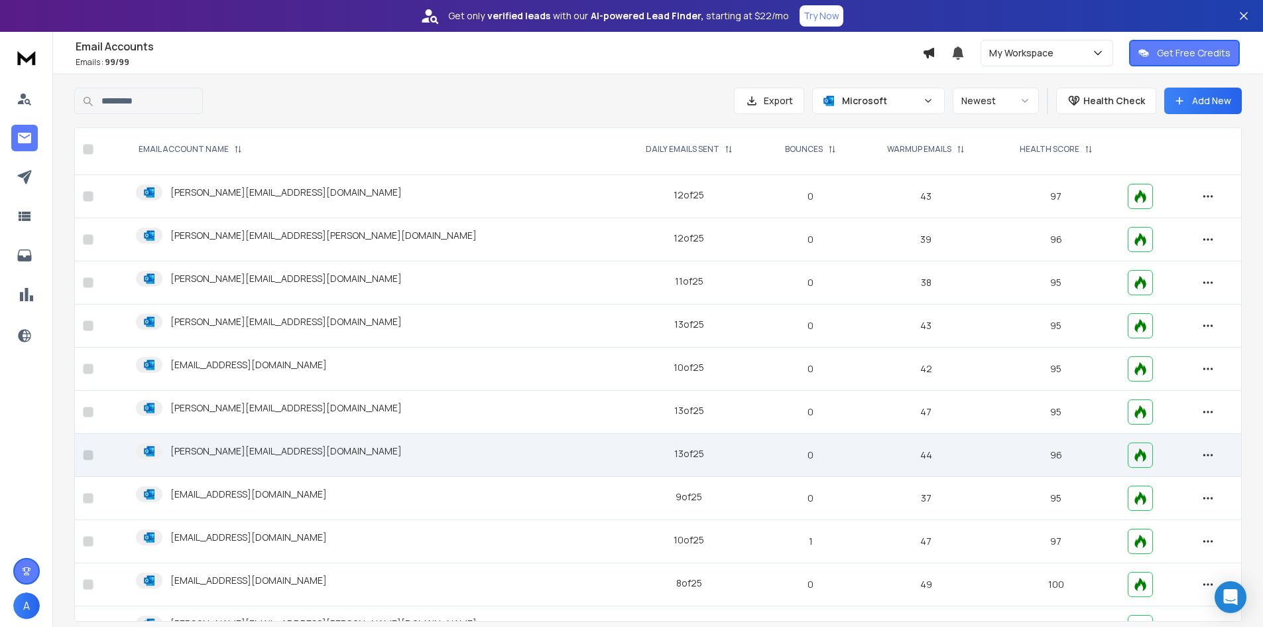
click at [330, 446] on p "[PERSON_NAME][EMAIL_ADDRESS][DOMAIN_NAME]" at bounding box center [285, 450] width 231 height 13
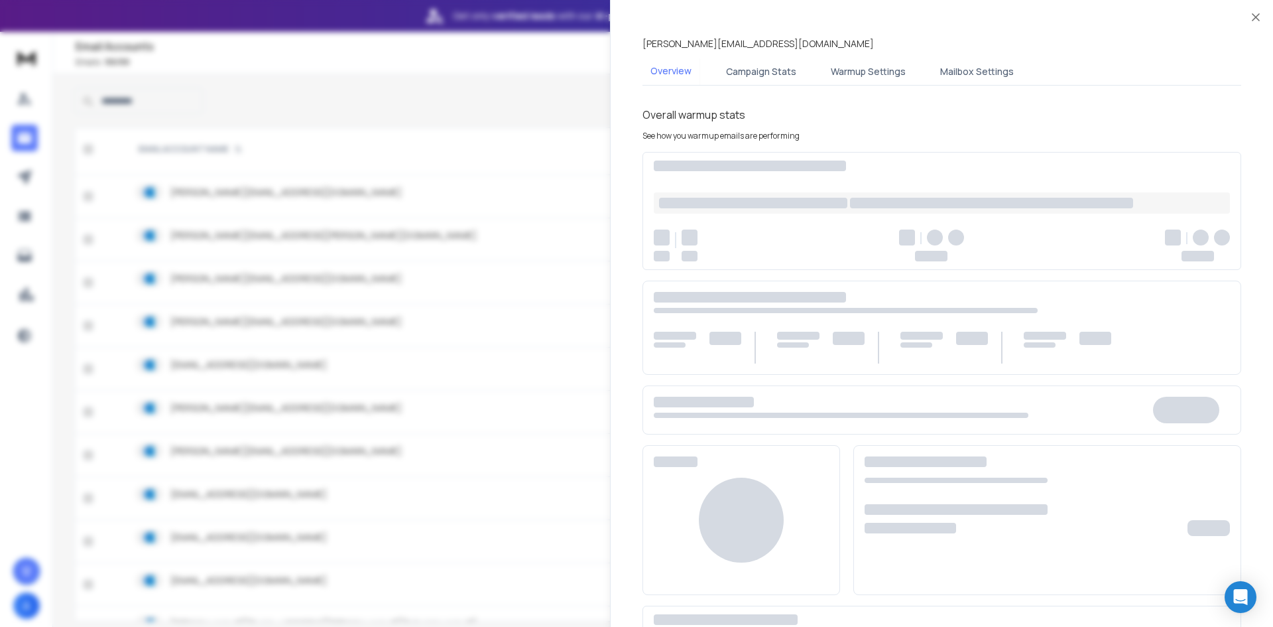
click at [994, 74] on button "Mailbox Settings" at bounding box center [977, 71] width 90 height 29
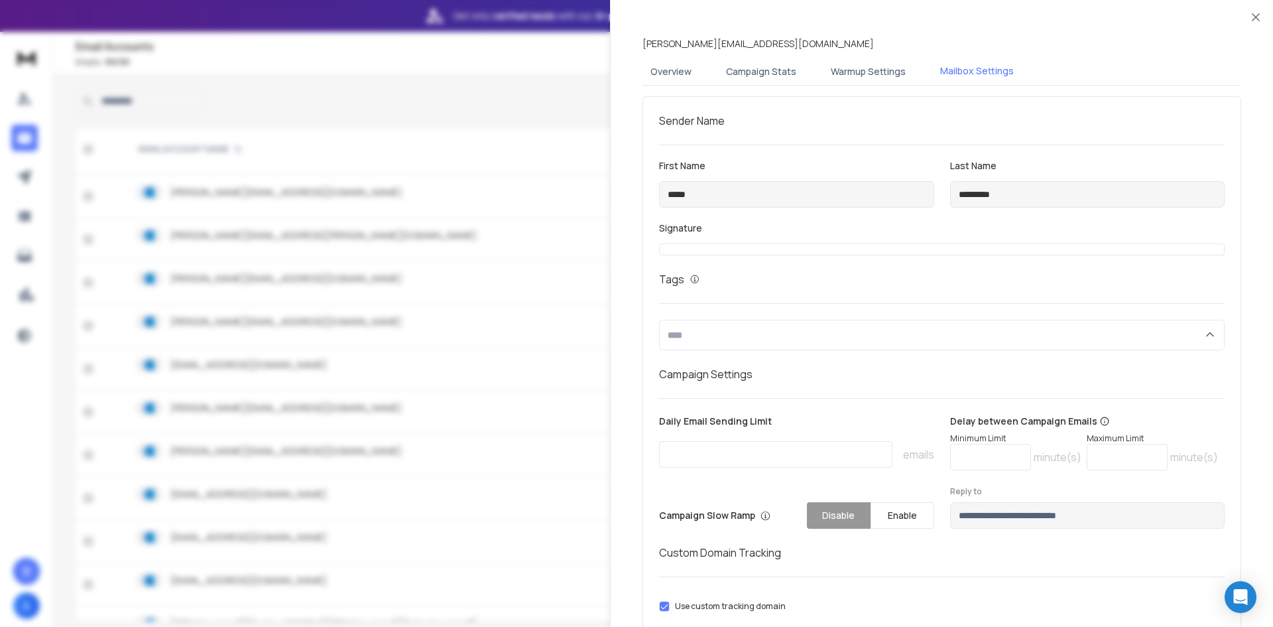
click at [990, 74] on button "Mailbox Settings" at bounding box center [977, 71] width 90 height 31
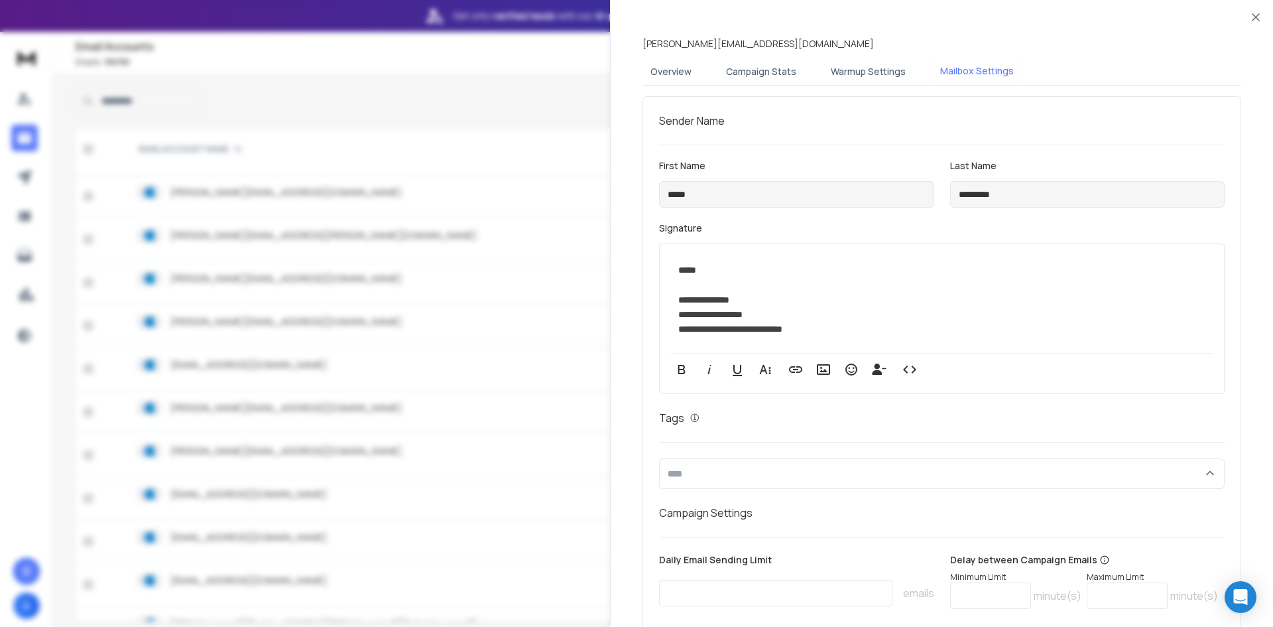
click at [497, 314] on div at bounding box center [636, 313] width 1273 height 627
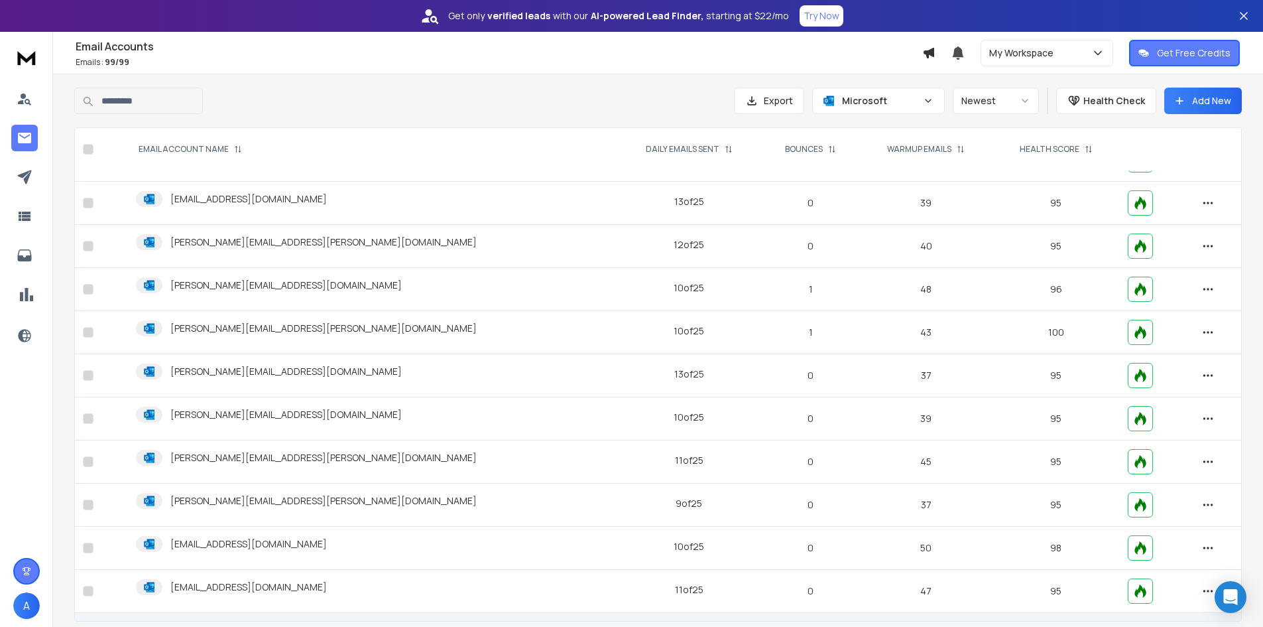
scroll to position [3827, 0]
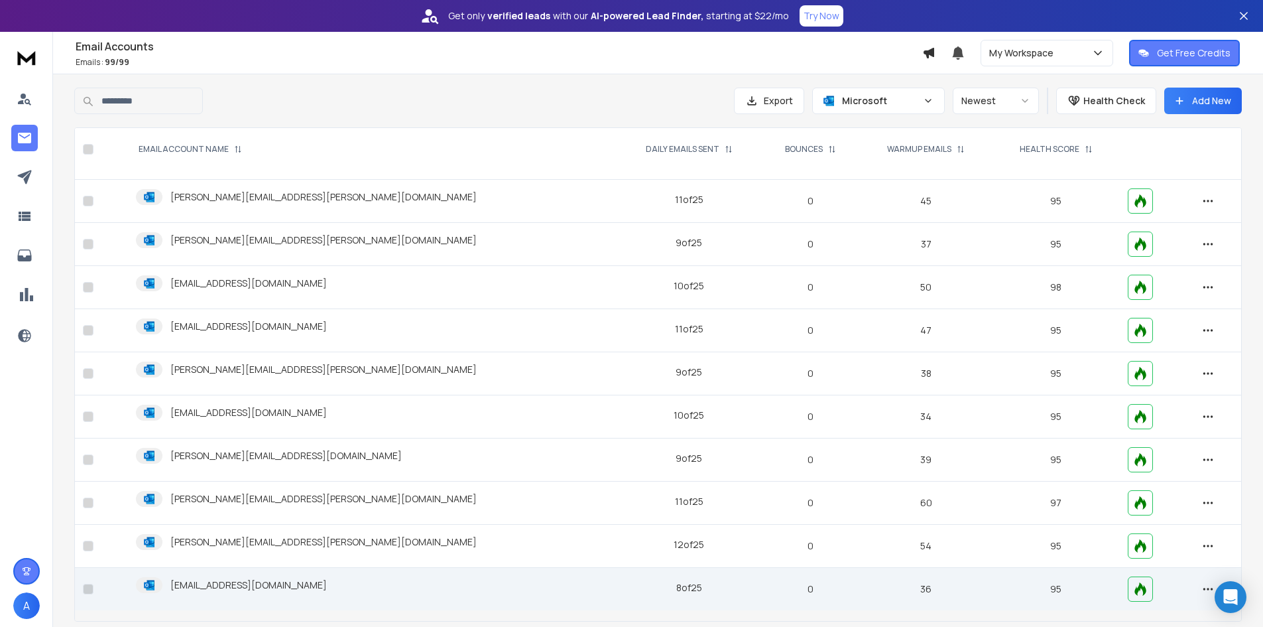
click at [439, 584] on div "[EMAIL_ADDRESS][DOMAIN_NAME]" at bounding box center [372, 585] width 472 height 16
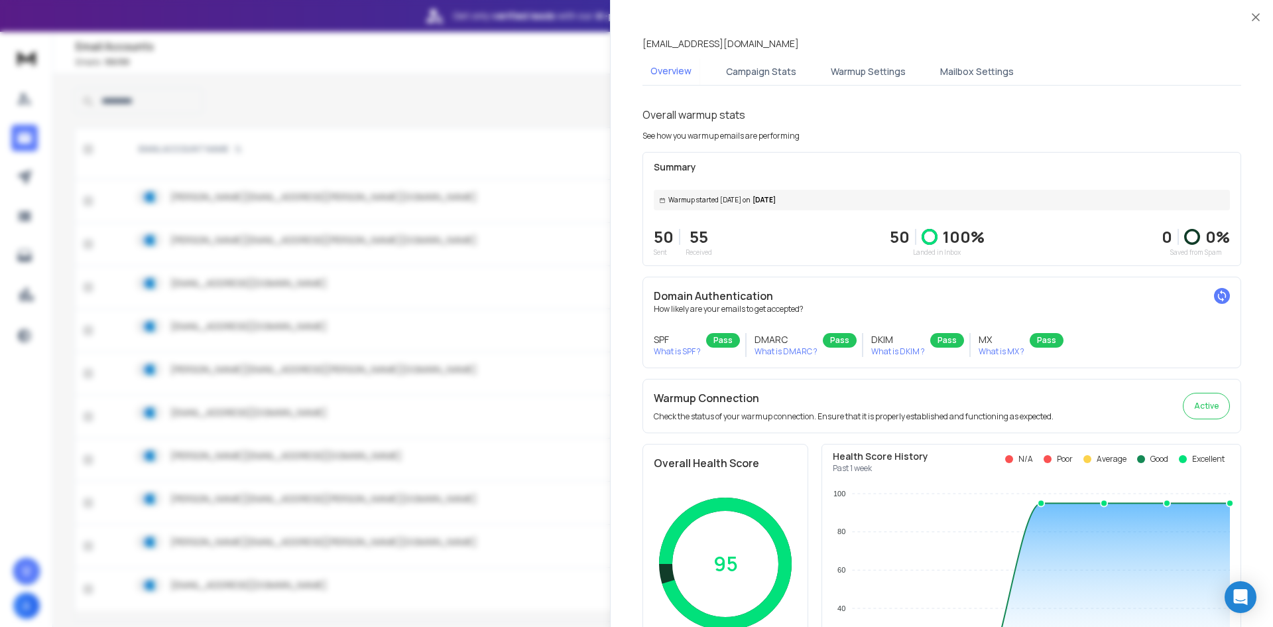
click at [969, 68] on button "Mailbox Settings" at bounding box center [977, 71] width 90 height 29
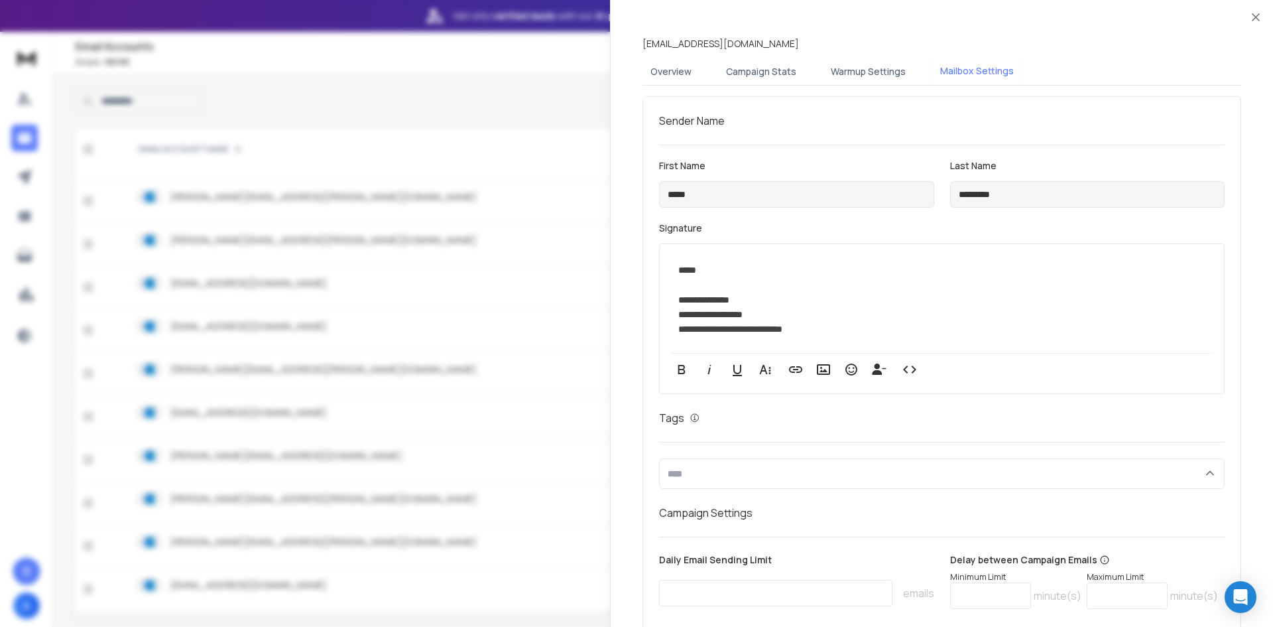
click at [453, 351] on div at bounding box center [636, 313] width 1273 height 627
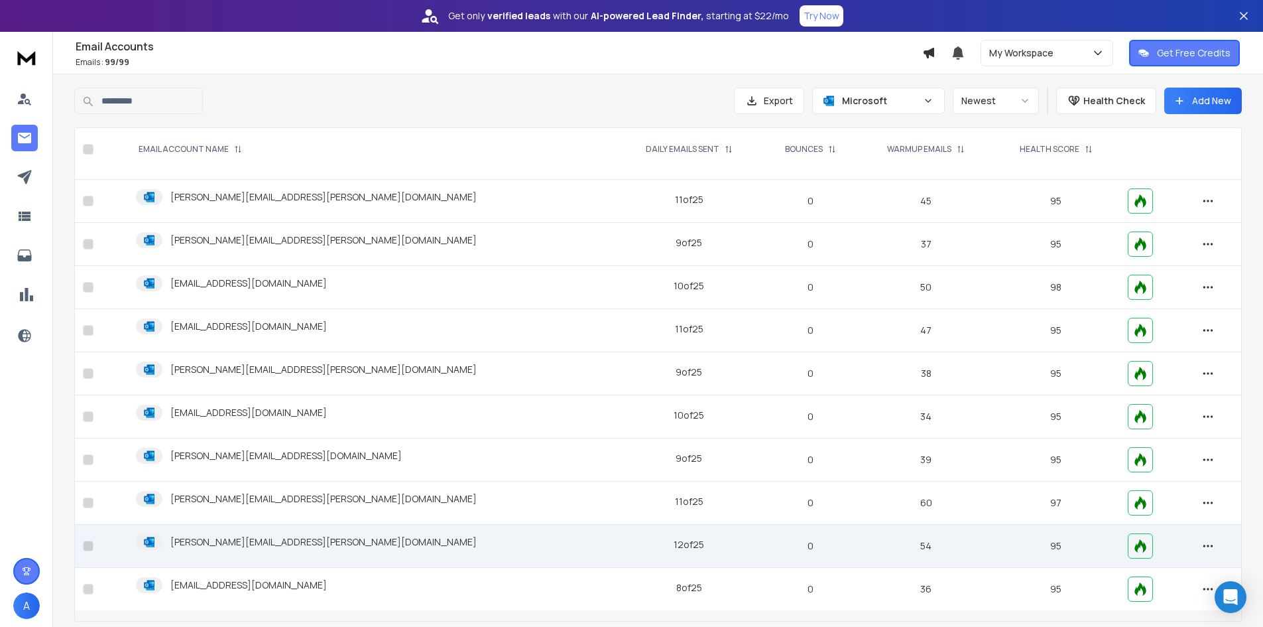
click at [265, 542] on p "[PERSON_NAME][EMAIL_ADDRESS][PERSON_NAME][DOMAIN_NAME]" at bounding box center [323, 541] width 306 height 13
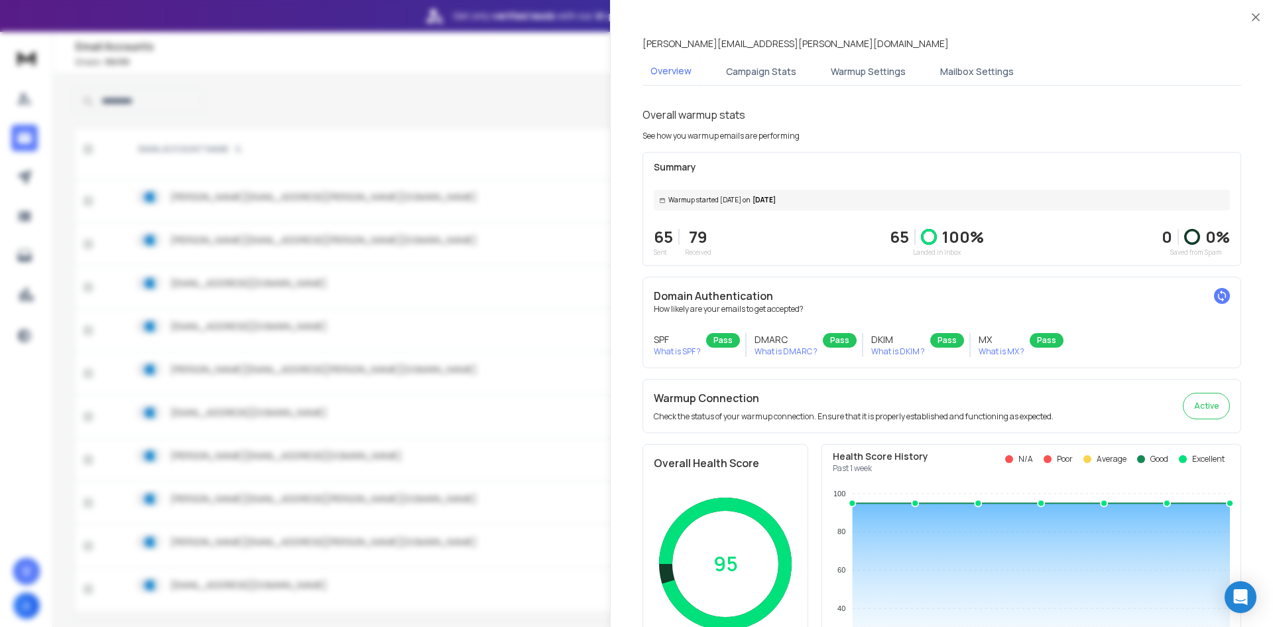
click at [970, 66] on button "Mailbox Settings" at bounding box center [977, 71] width 90 height 29
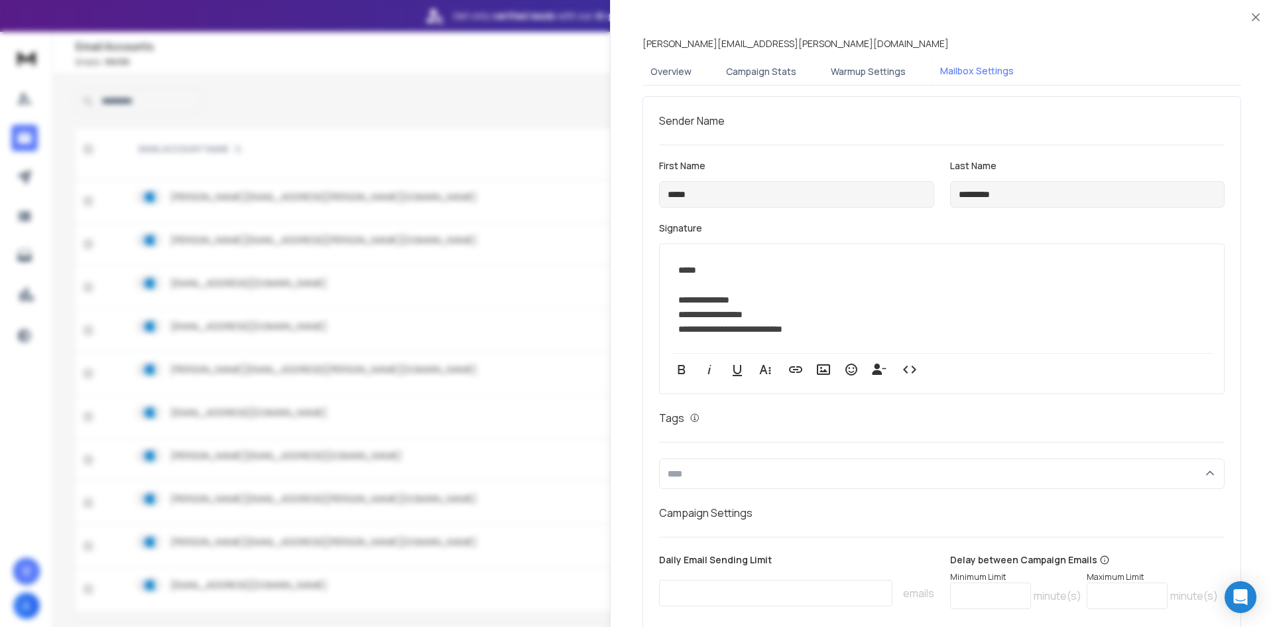
click at [267, 320] on div at bounding box center [636, 313] width 1273 height 627
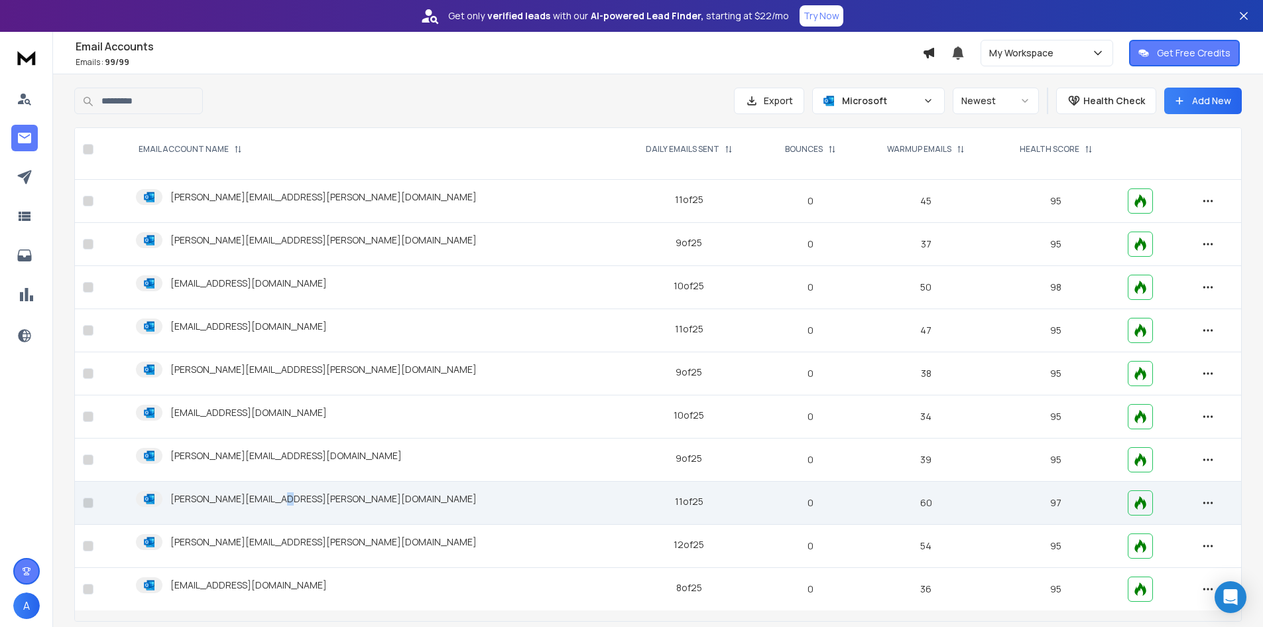
click at [275, 496] on p "[PERSON_NAME][EMAIL_ADDRESS][PERSON_NAME][DOMAIN_NAME]" at bounding box center [323, 498] width 306 height 13
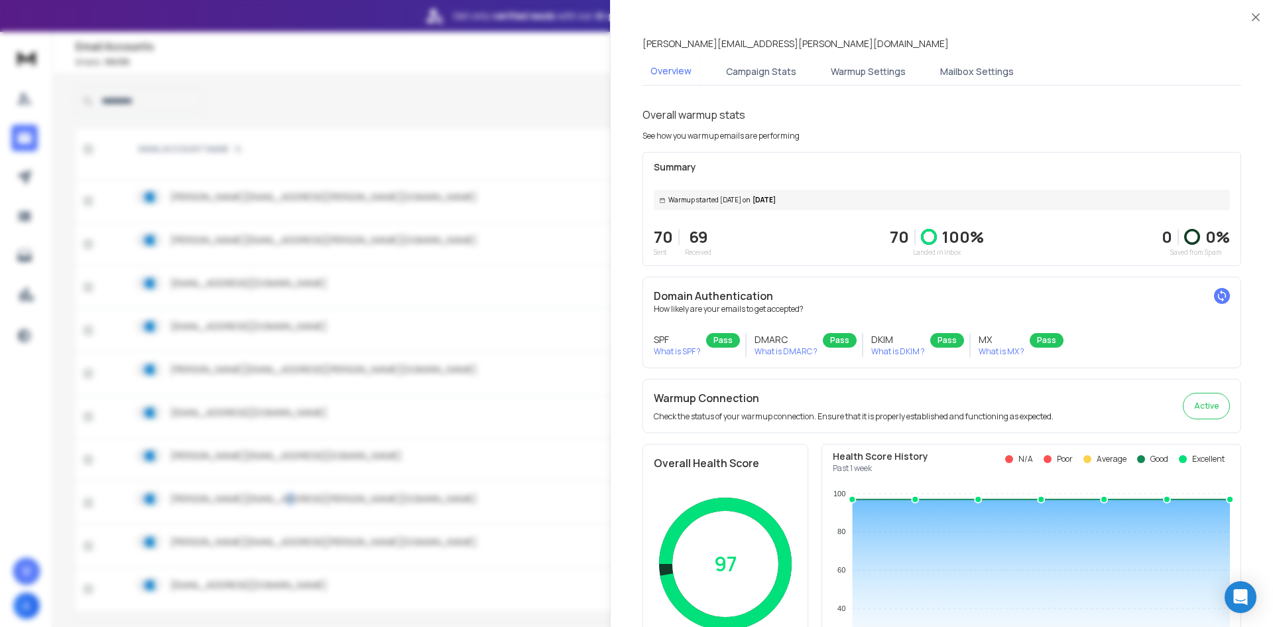
click at [953, 70] on button "Mailbox Settings" at bounding box center [977, 71] width 90 height 29
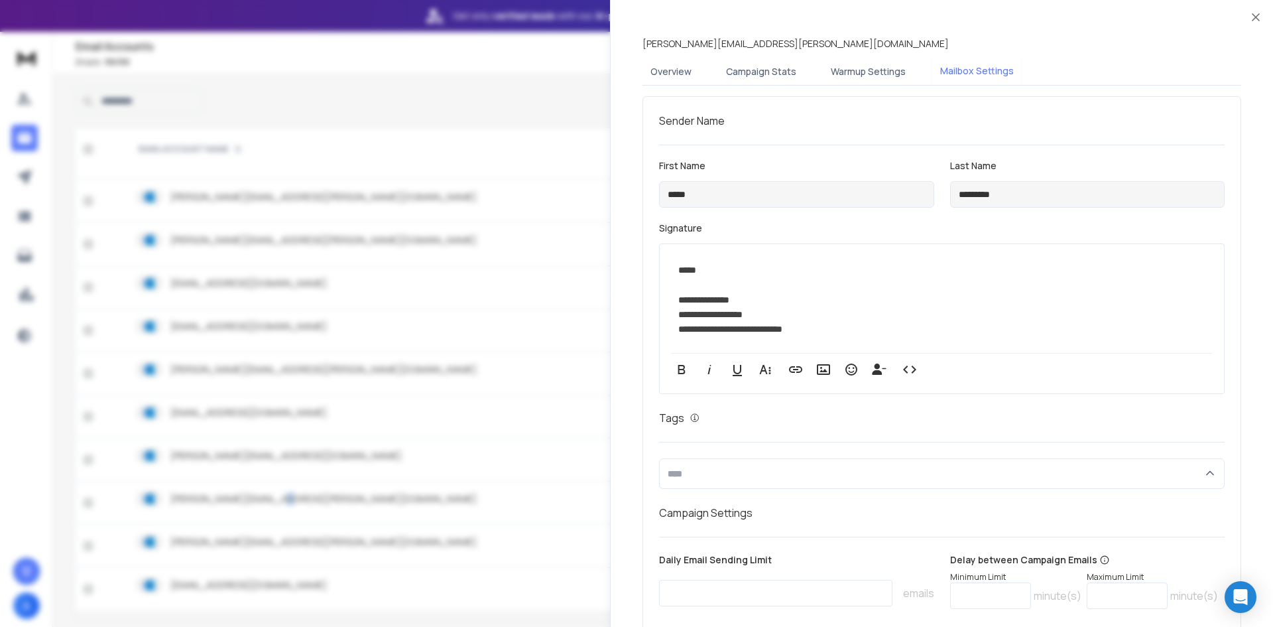
click at [957, 71] on button "Mailbox Settings" at bounding box center [977, 71] width 90 height 31
click at [414, 460] on div at bounding box center [636, 313] width 1273 height 627
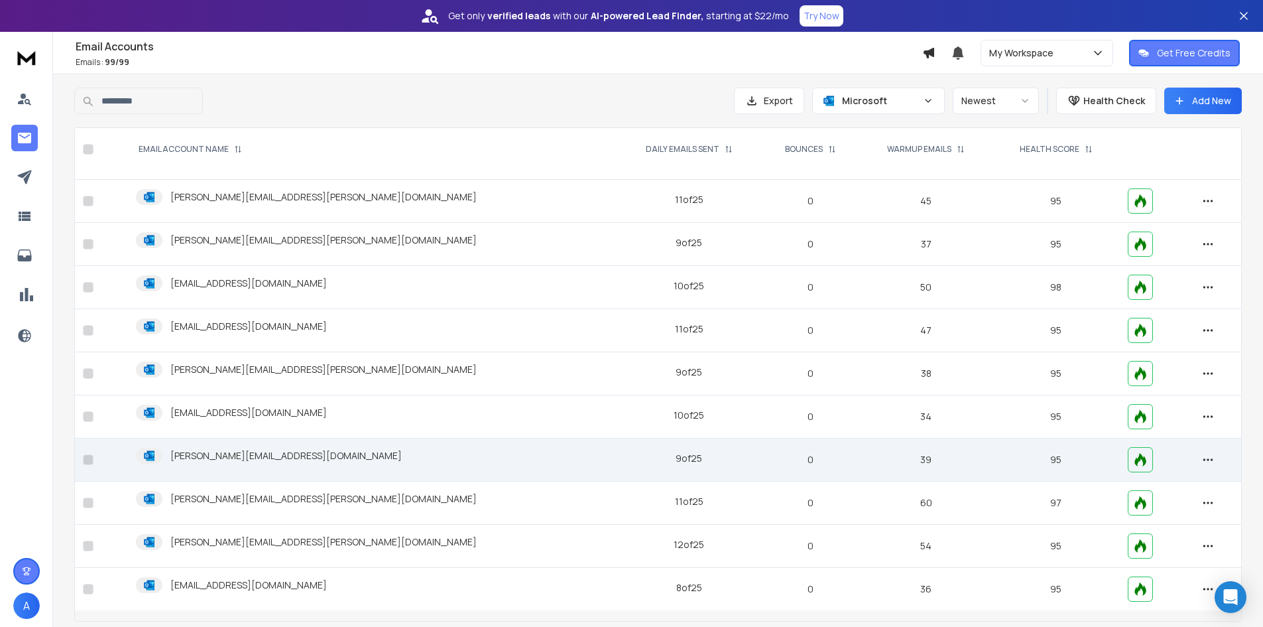
click at [301, 453] on p "[PERSON_NAME][EMAIL_ADDRESS][DOMAIN_NAME]" at bounding box center [285, 455] width 231 height 13
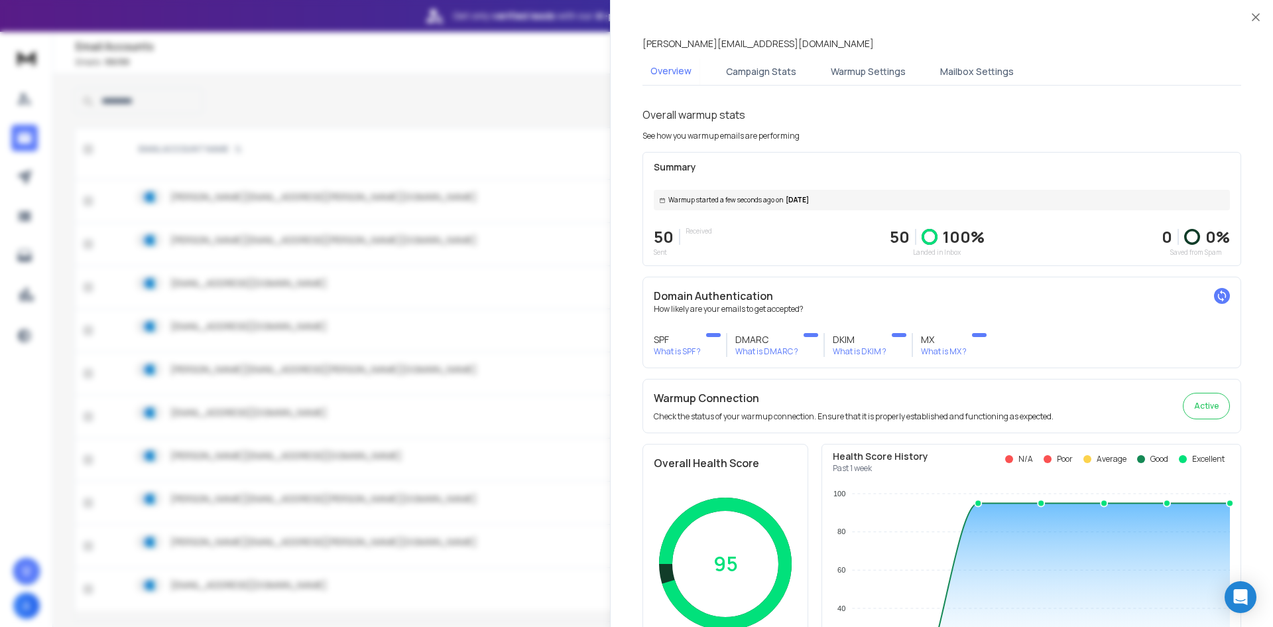
click at [979, 69] on button "Mailbox Settings" at bounding box center [977, 71] width 90 height 29
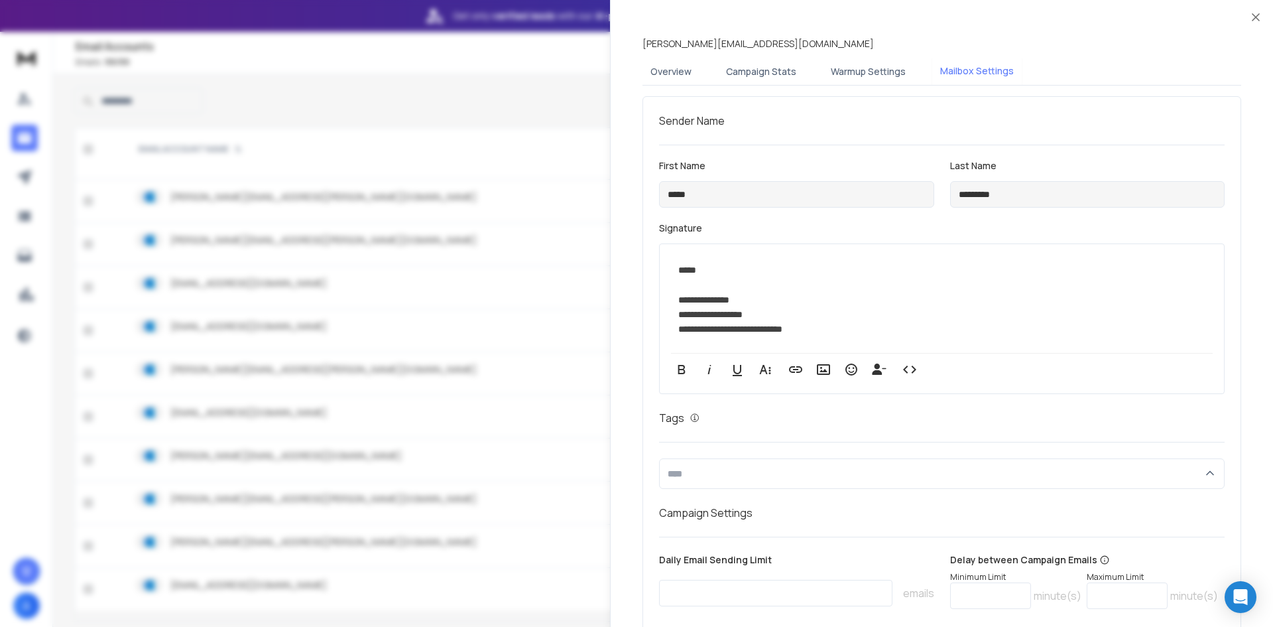
click at [194, 485] on div at bounding box center [636, 313] width 1273 height 627
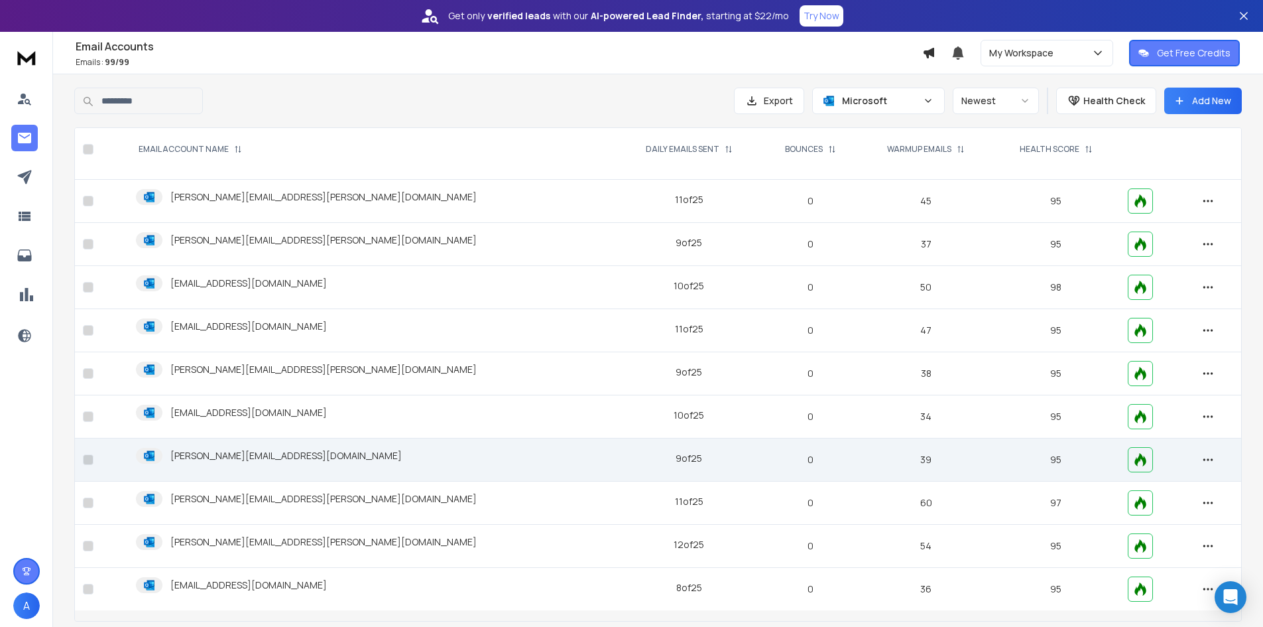
click at [201, 460] on p "[PERSON_NAME][EMAIL_ADDRESS][DOMAIN_NAME]" at bounding box center [285, 455] width 231 height 13
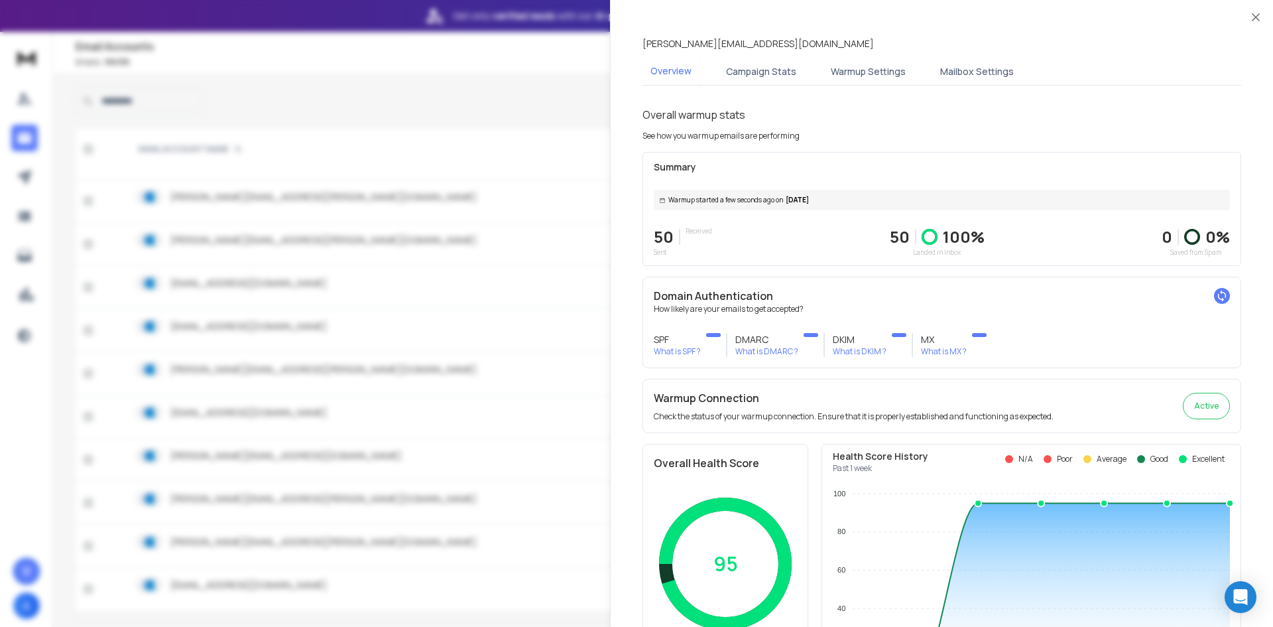
drag, startPoint x: 967, startPoint y: 60, endPoint x: 962, endPoint y: 66, distance: 8.5
click at [963, 64] on button "Mailbox Settings" at bounding box center [977, 71] width 90 height 29
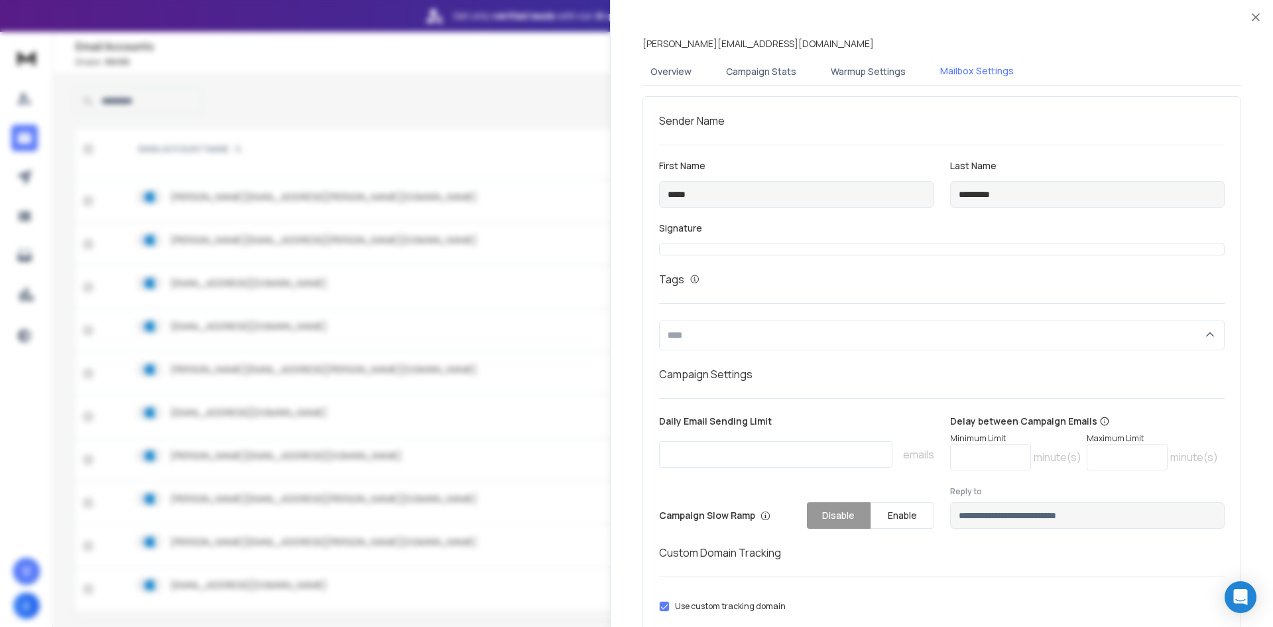
click at [962, 66] on button "Mailbox Settings" at bounding box center [977, 71] width 90 height 31
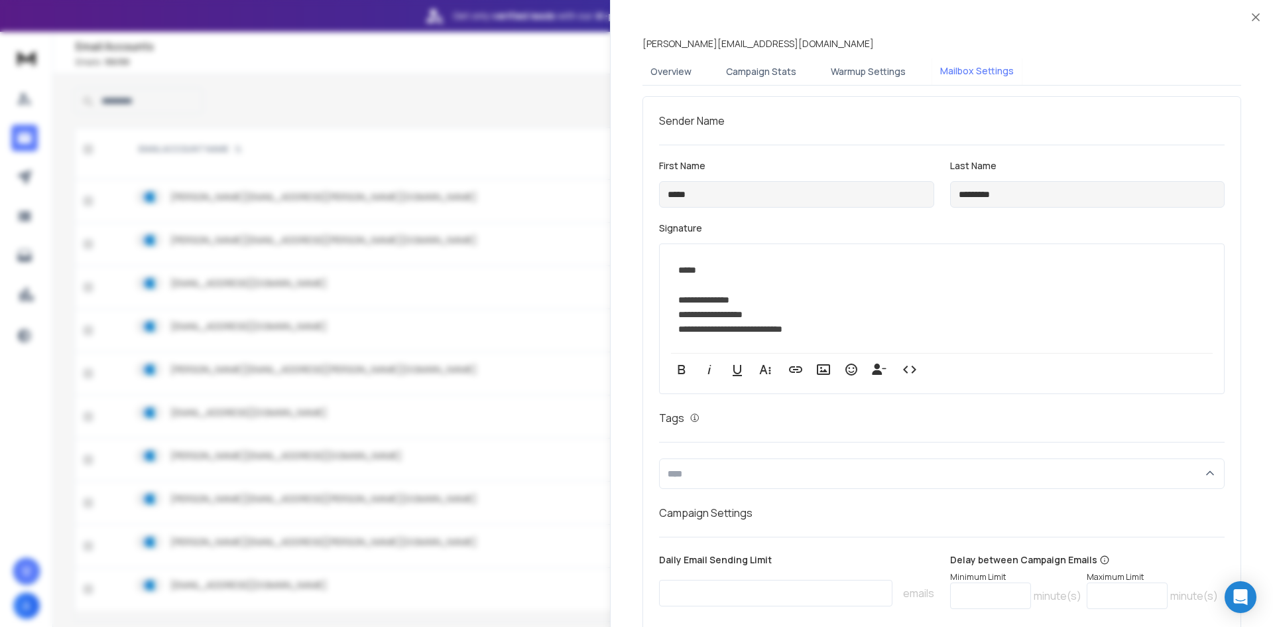
click at [353, 393] on div at bounding box center [636, 313] width 1273 height 627
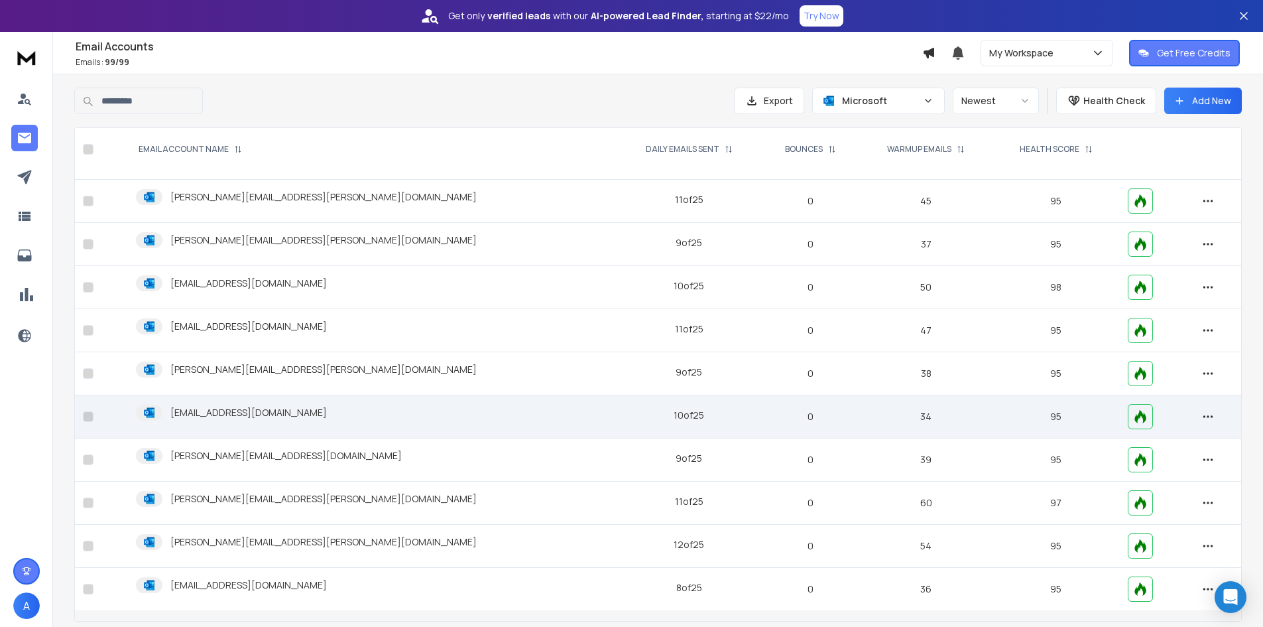
click at [313, 409] on p "[EMAIL_ADDRESS][DOMAIN_NAME]" at bounding box center [248, 412] width 156 height 13
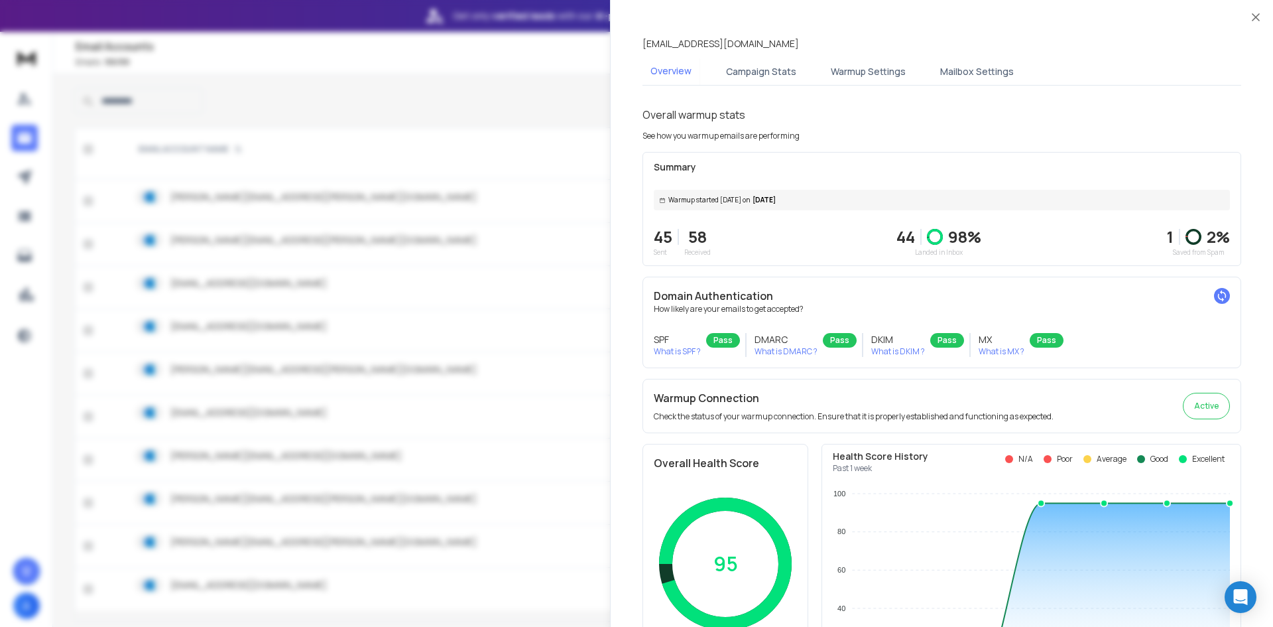
click at [977, 69] on button "Mailbox Settings" at bounding box center [977, 71] width 90 height 29
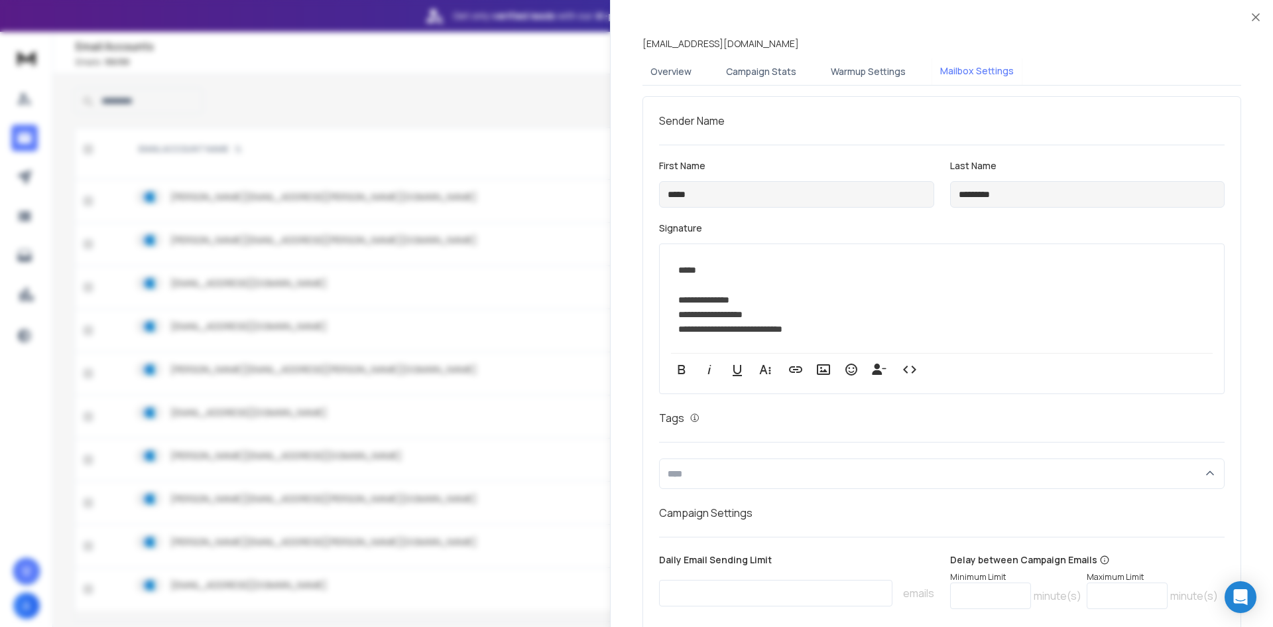
click at [373, 314] on div at bounding box center [636, 313] width 1273 height 627
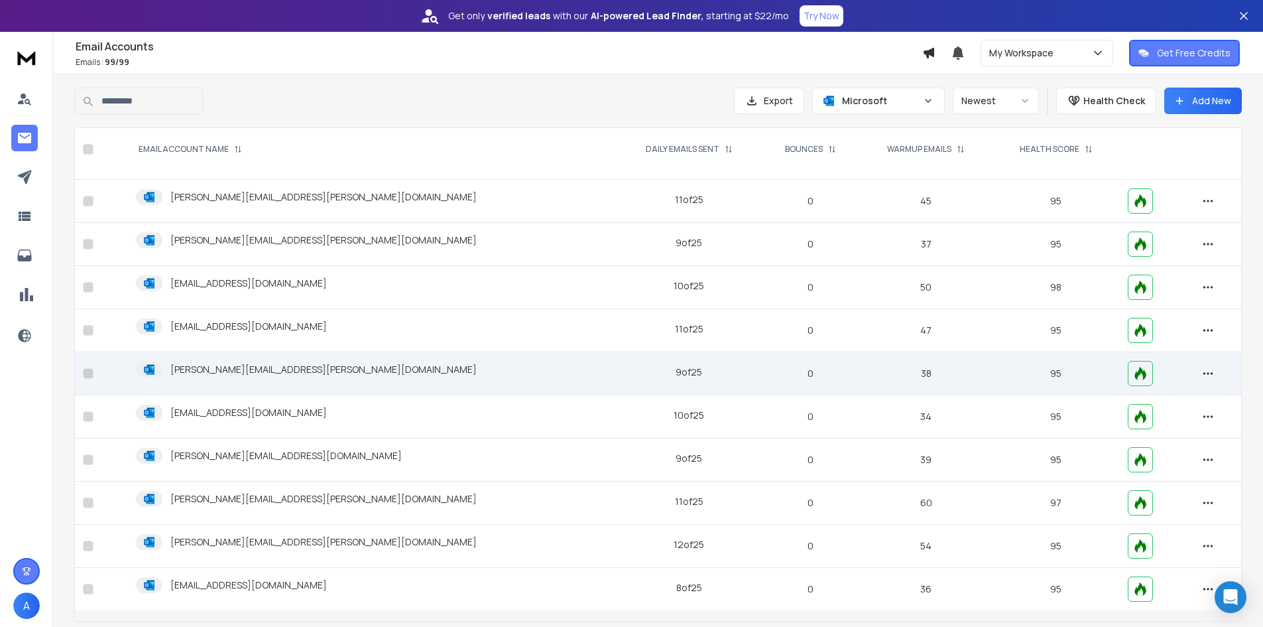
click at [314, 368] on p "[PERSON_NAME][EMAIL_ADDRESS][PERSON_NAME][DOMAIN_NAME]" at bounding box center [323, 369] width 306 height 13
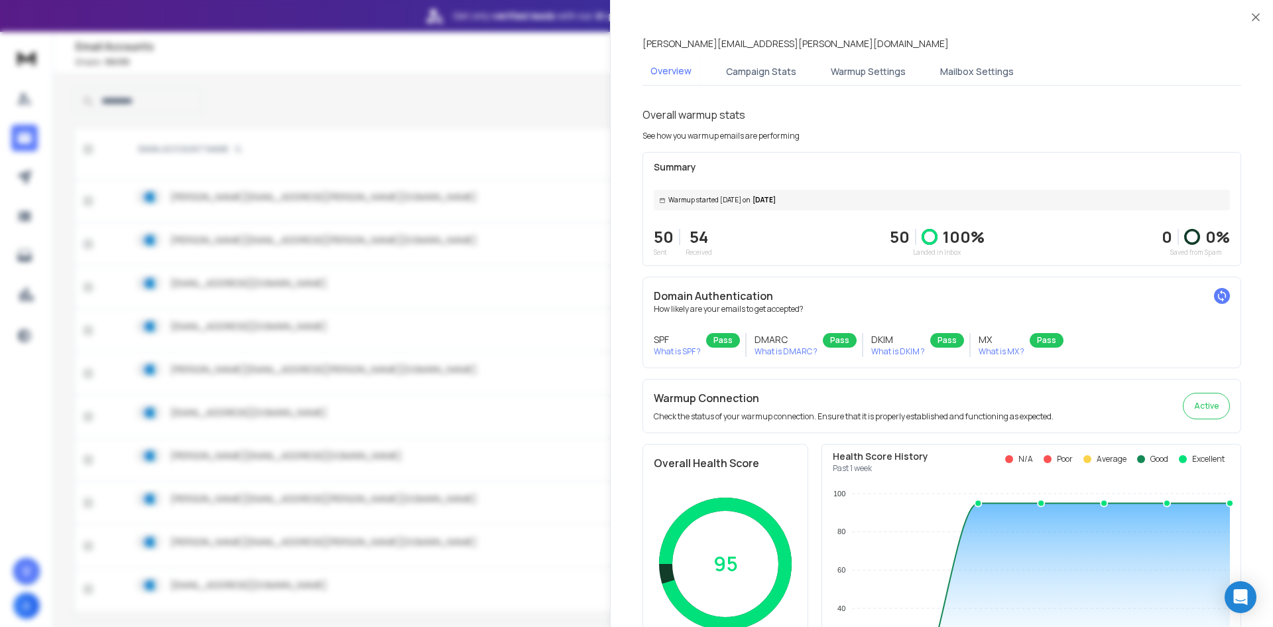
click at [989, 68] on button "Mailbox Settings" at bounding box center [977, 71] width 90 height 29
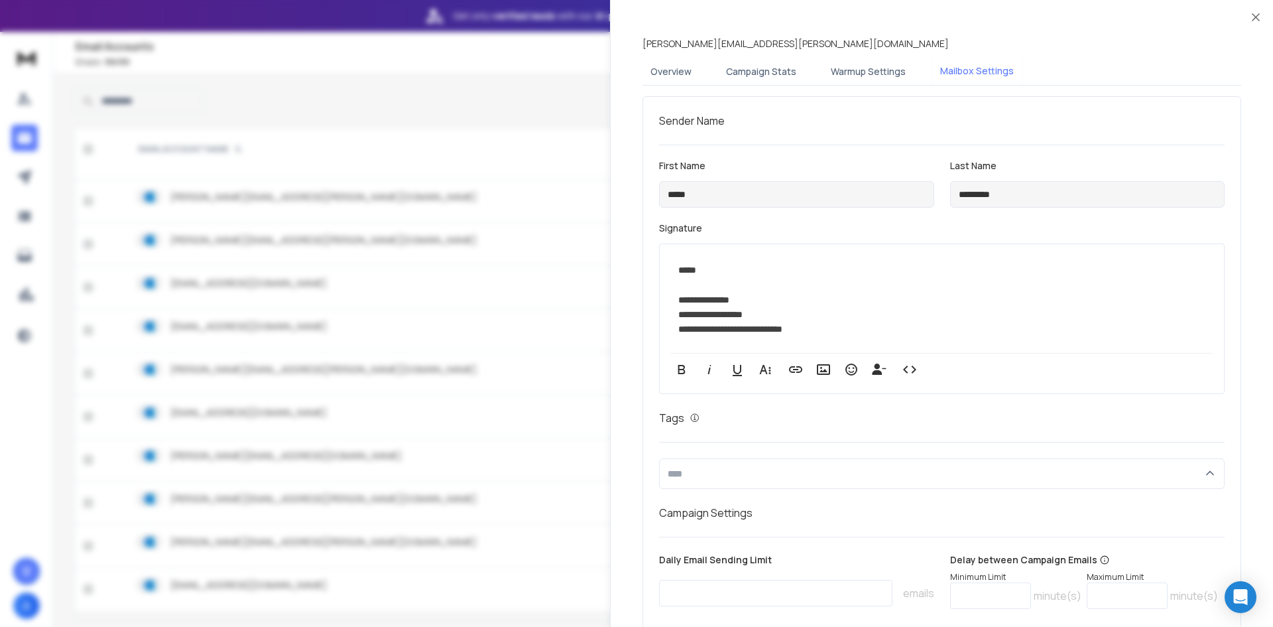
click at [450, 385] on div at bounding box center [636, 313] width 1273 height 627
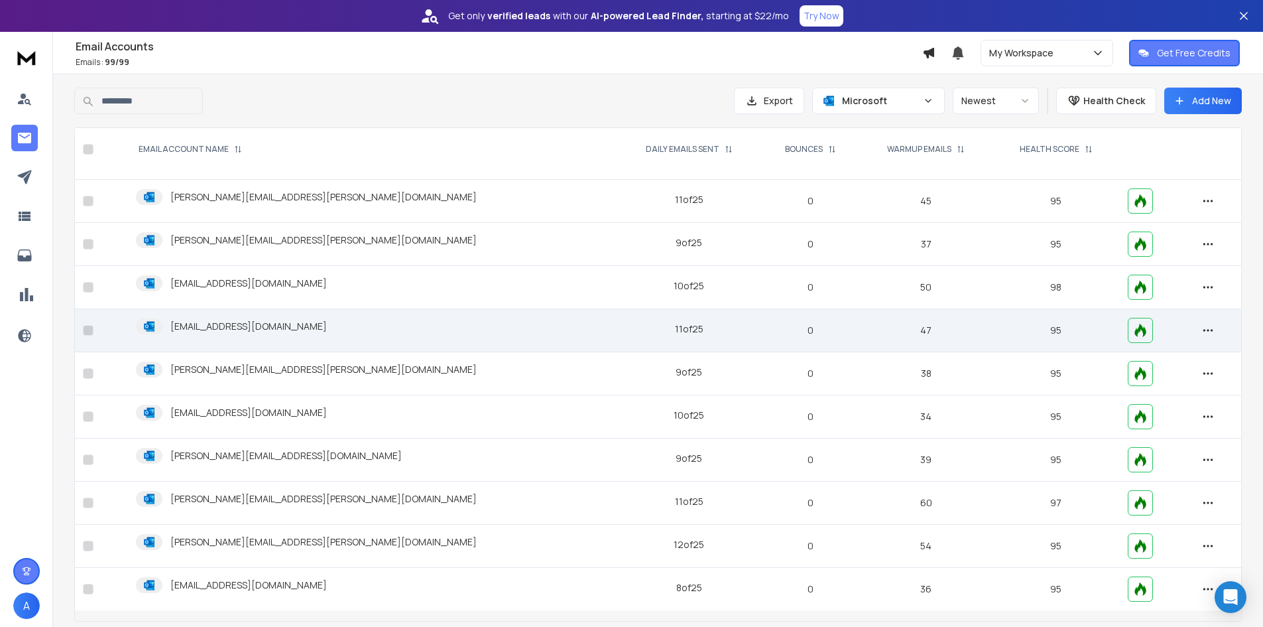
click at [271, 316] on td "[EMAIL_ADDRESS][DOMAIN_NAME]" at bounding box center [372, 330] width 488 height 43
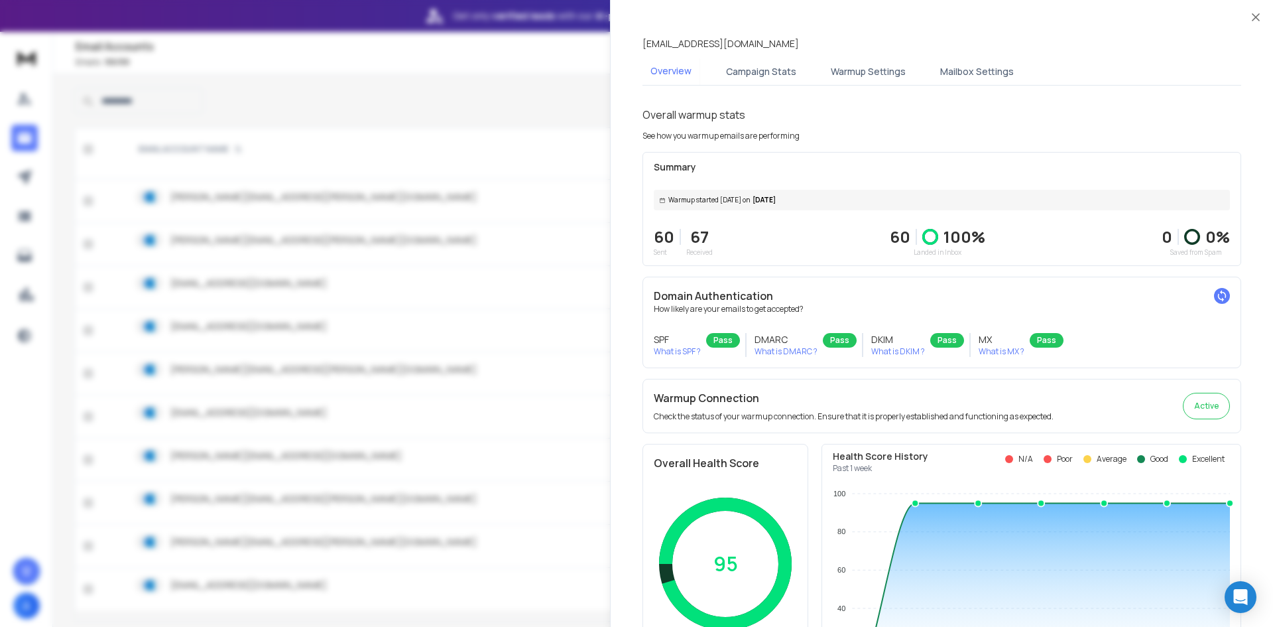
click at [983, 71] on button "Mailbox Settings" at bounding box center [977, 71] width 90 height 29
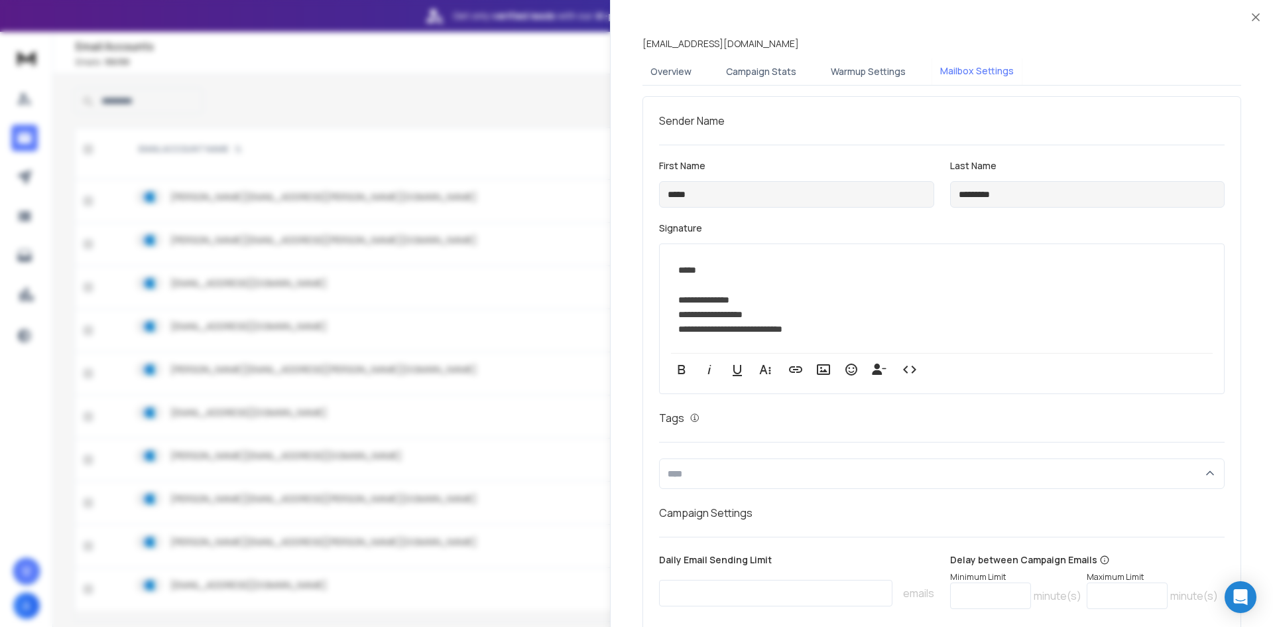
click at [332, 375] on div at bounding box center [636, 313] width 1273 height 627
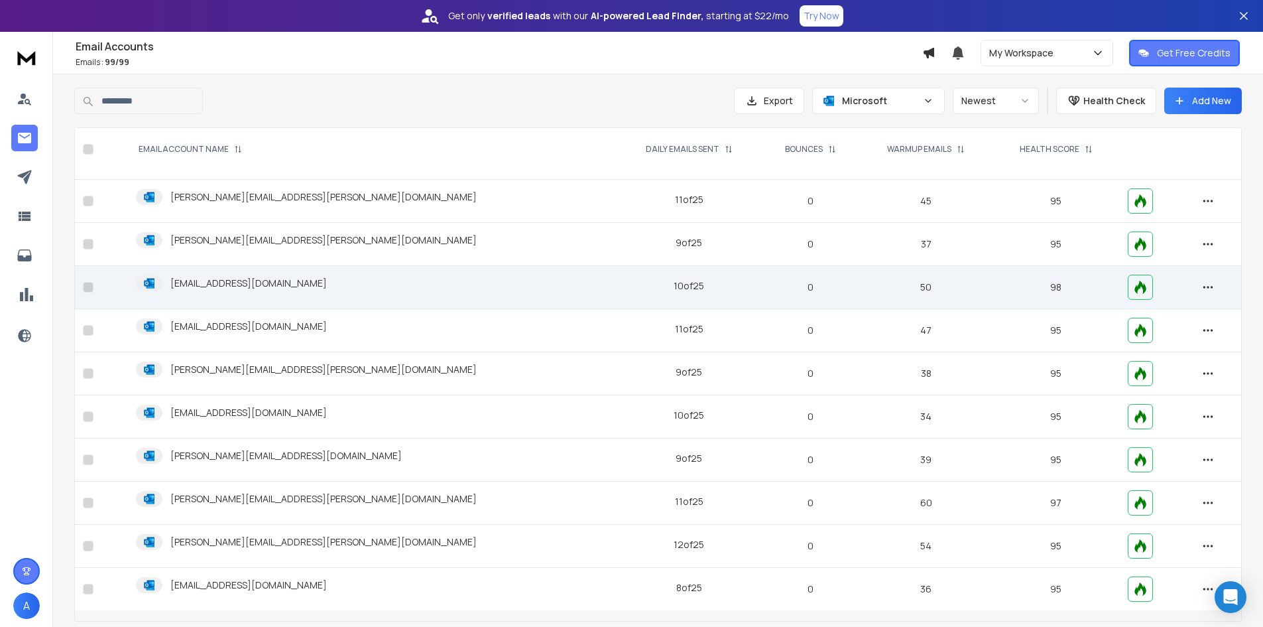
click at [277, 292] on td "[EMAIL_ADDRESS][DOMAIN_NAME]" at bounding box center [372, 287] width 488 height 43
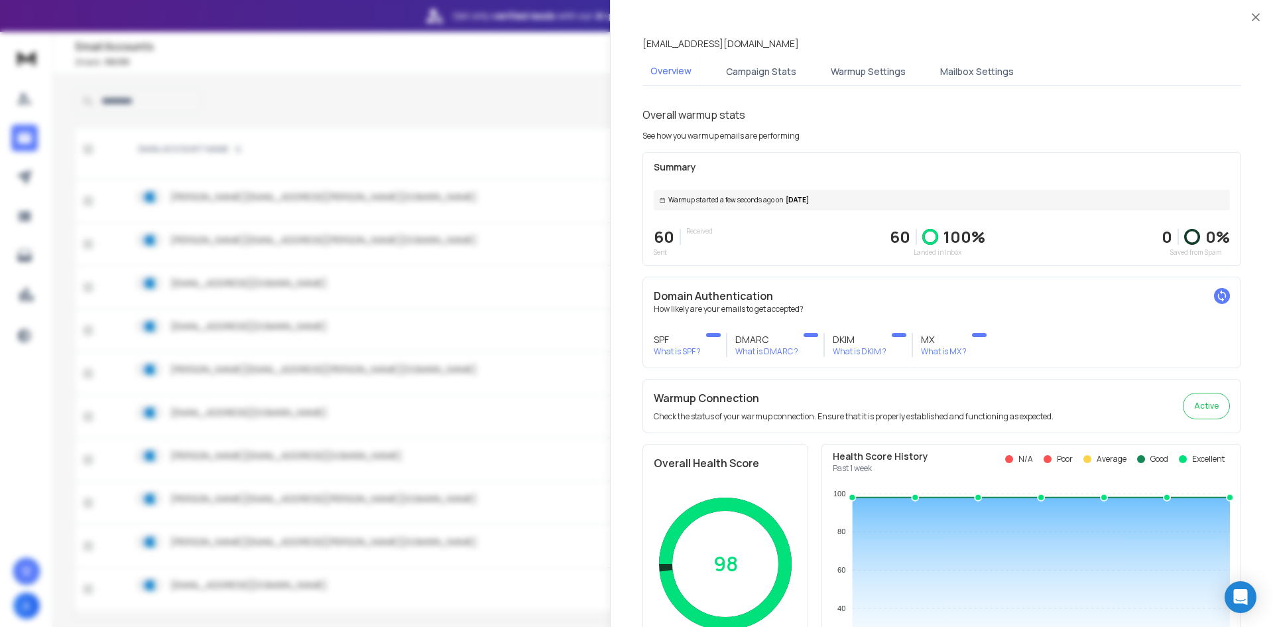
click at [979, 62] on button "Mailbox Settings" at bounding box center [977, 71] width 90 height 29
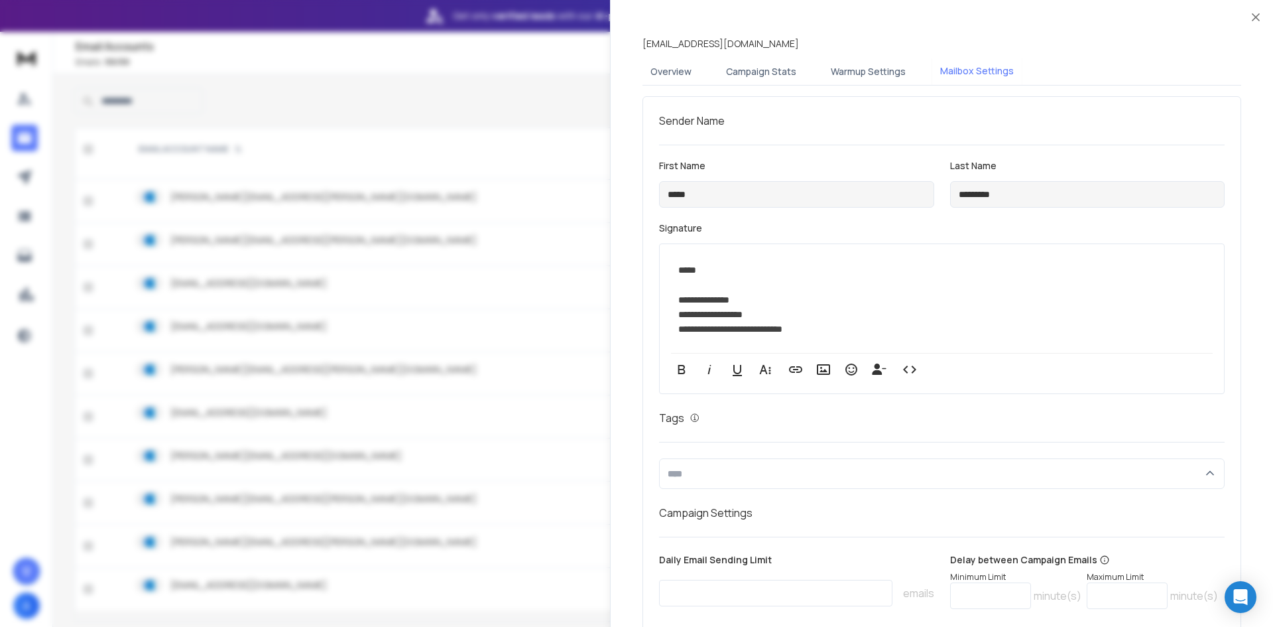
click at [371, 333] on div at bounding box center [636, 313] width 1273 height 627
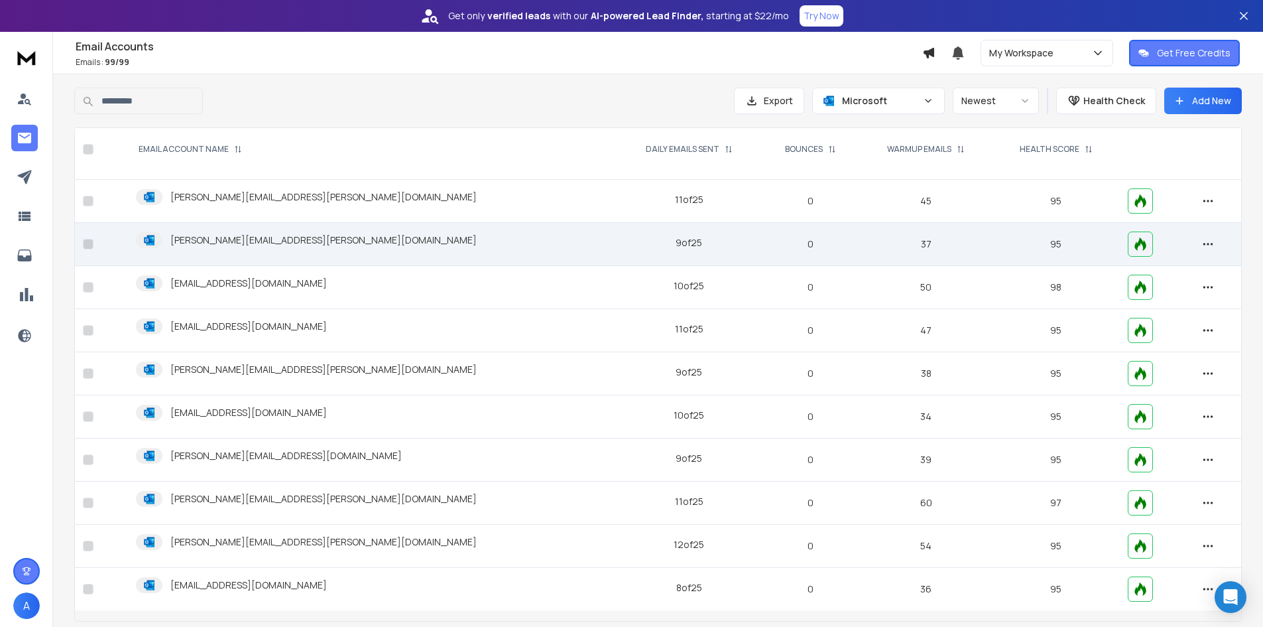
click at [314, 235] on p "[PERSON_NAME][EMAIL_ADDRESS][PERSON_NAME][DOMAIN_NAME]" at bounding box center [323, 239] width 306 height 13
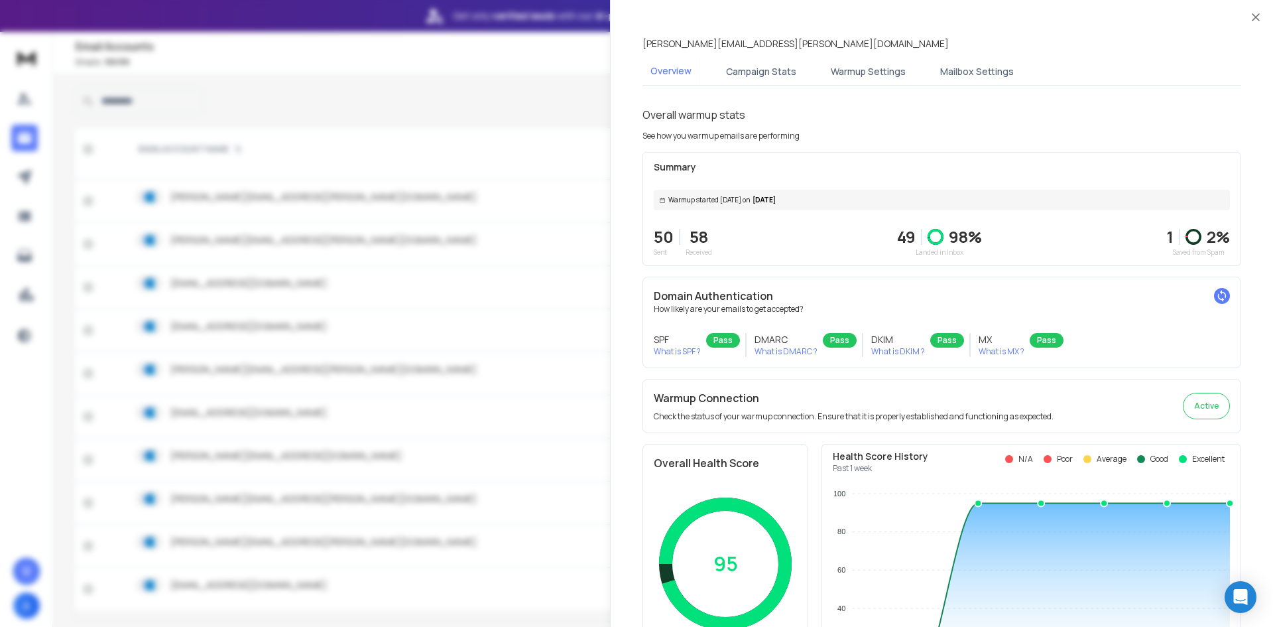
click at [1006, 61] on button "Mailbox Settings" at bounding box center [977, 71] width 90 height 29
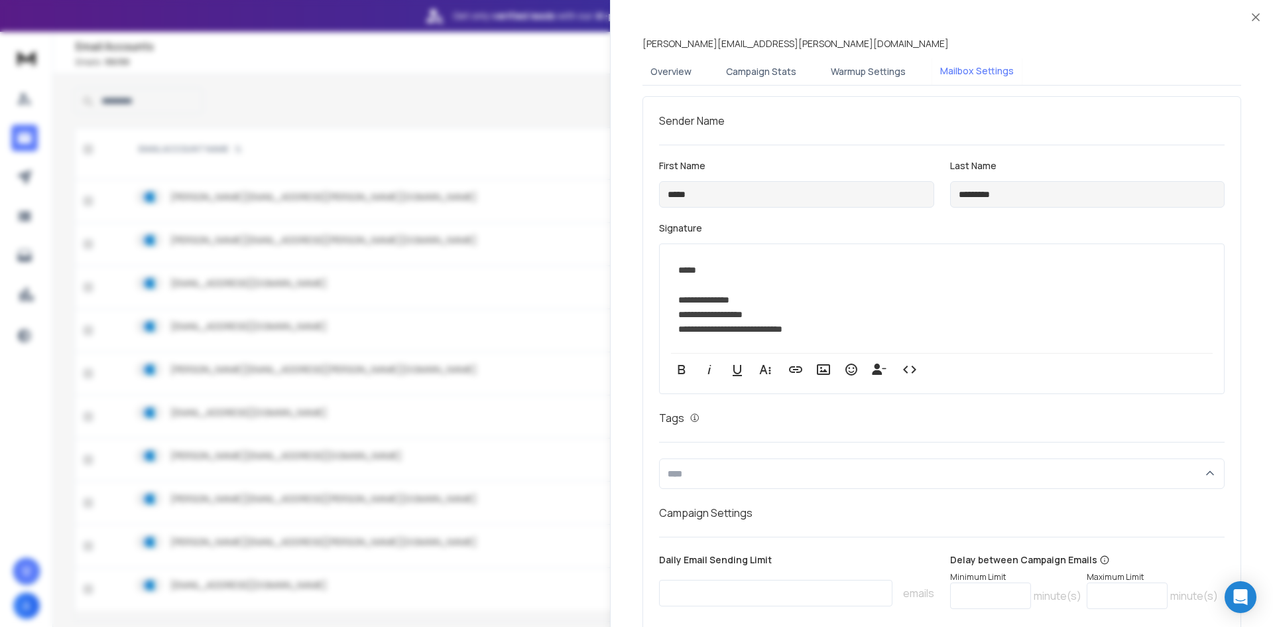
click at [444, 243] on div at bounding box center [636, 313] width 1273 height 627
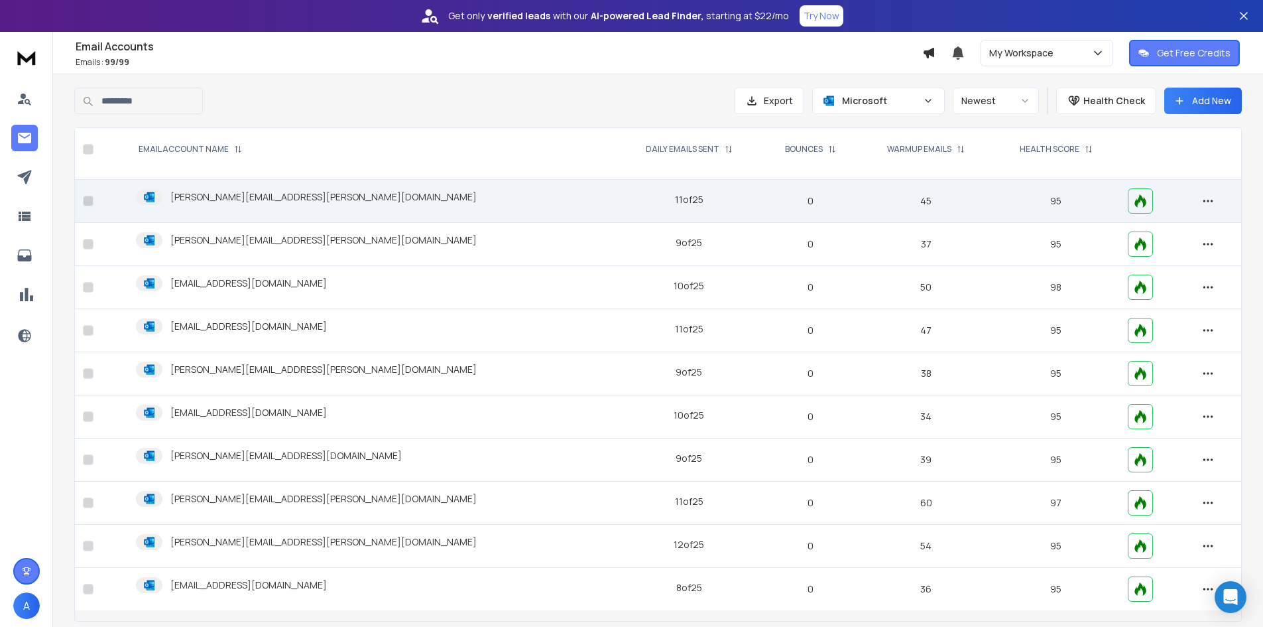
click at [304, 190] on p "[PERSON_NAME][EMAIL_ADDRESS][PERSON_NAME][DOMAIN_NAME]" at bounding box center [323, 196] width 306 height 13
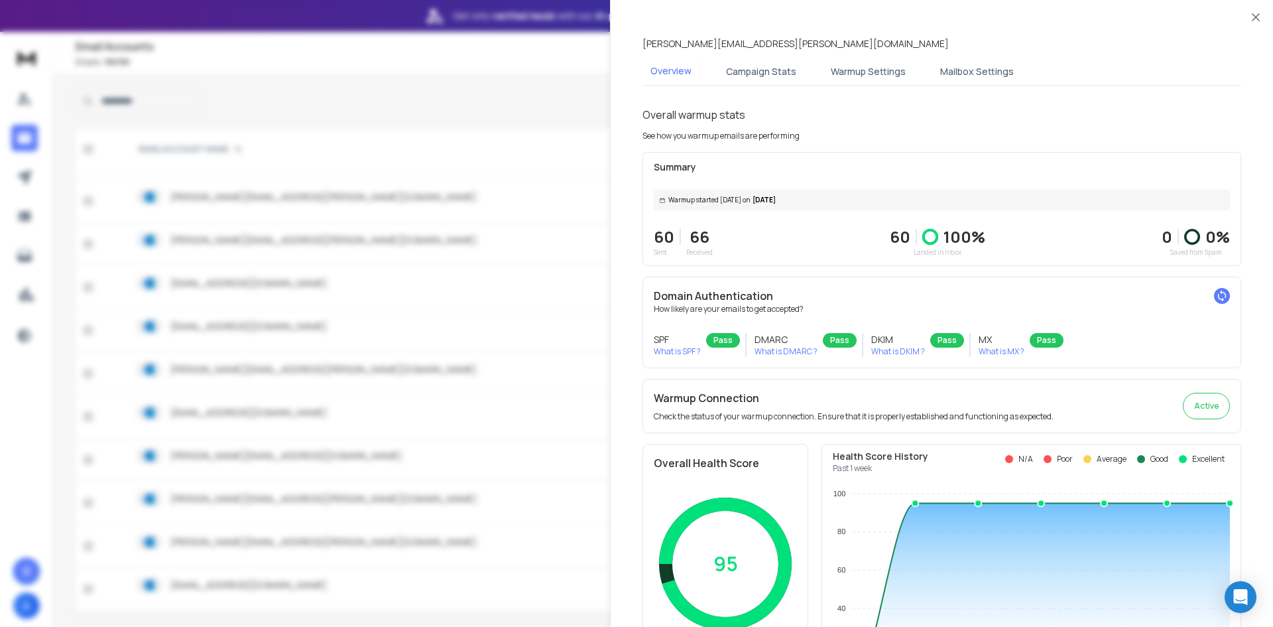
drag, startPoint x: 954, startPoint y: 71, endPoint x: 960, endPoint y: 81, distance: 11.6
click at [956, 67] on button "Mailbox Settings" at bounding box center [977, 71] width 90 height 29
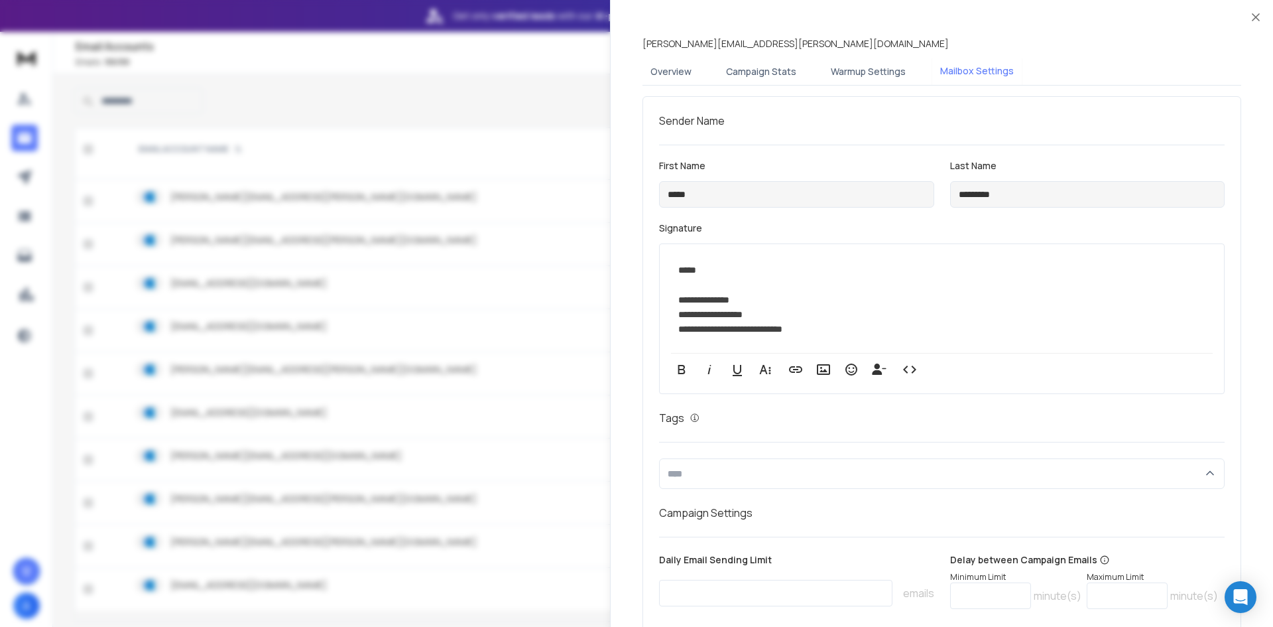
click at [338, 323] on div at bounding box center [636, 313] width 1273 height 627
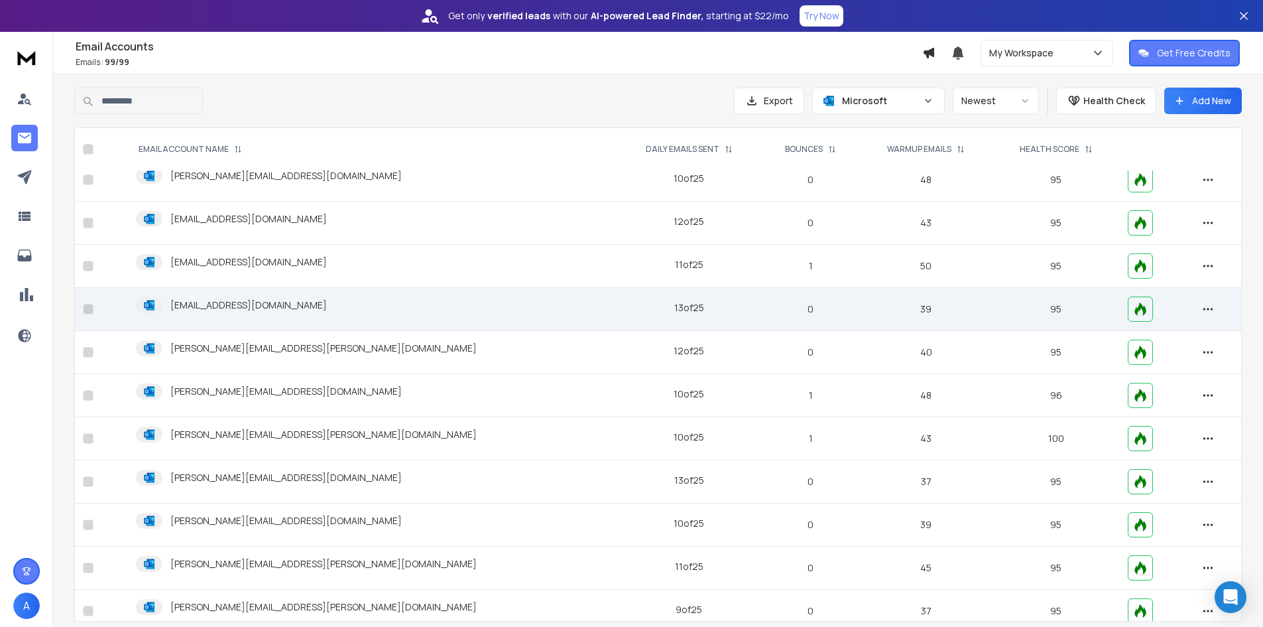
scroll to position [3430, 0]
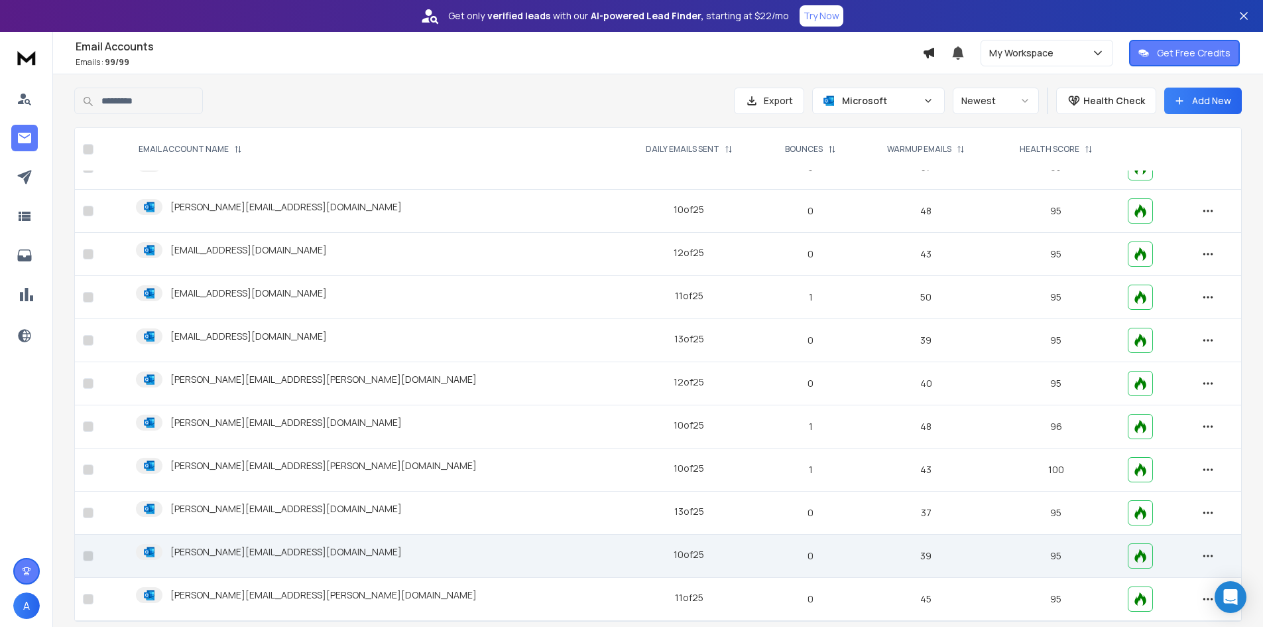
click at [275, 557] on p "[PERSON_NAME][EMAIL_ADDRESS][DOMAIN_NAME]" at bounding box center [285, 551] width 231 height 13
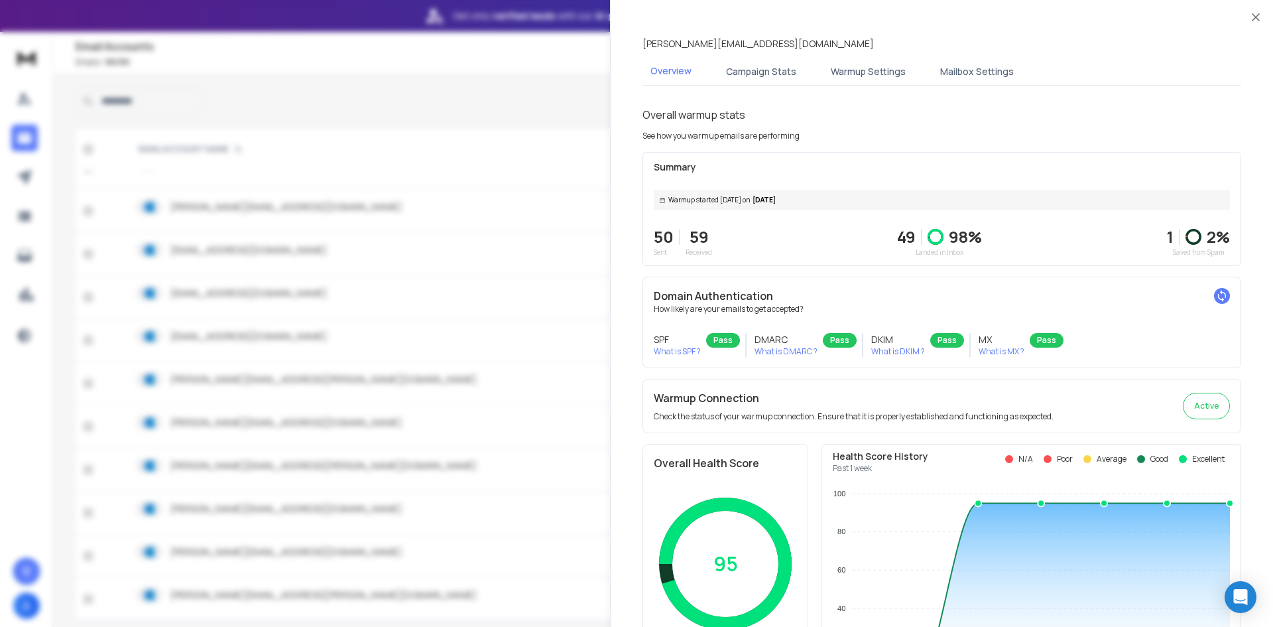
click at [981, 68] on button "Mailbox Settings" at bounding box center [977, 71] width 90 height 29
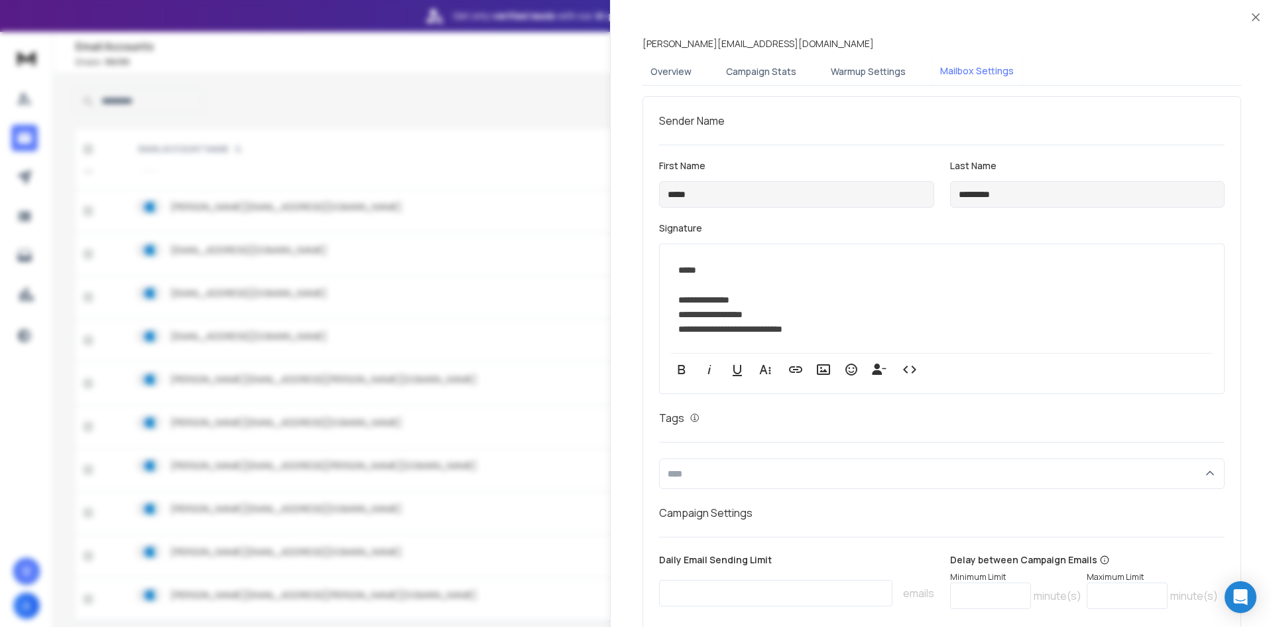
click at [307, 462] on div at bounding box center [636, 313] width 1273 height 627
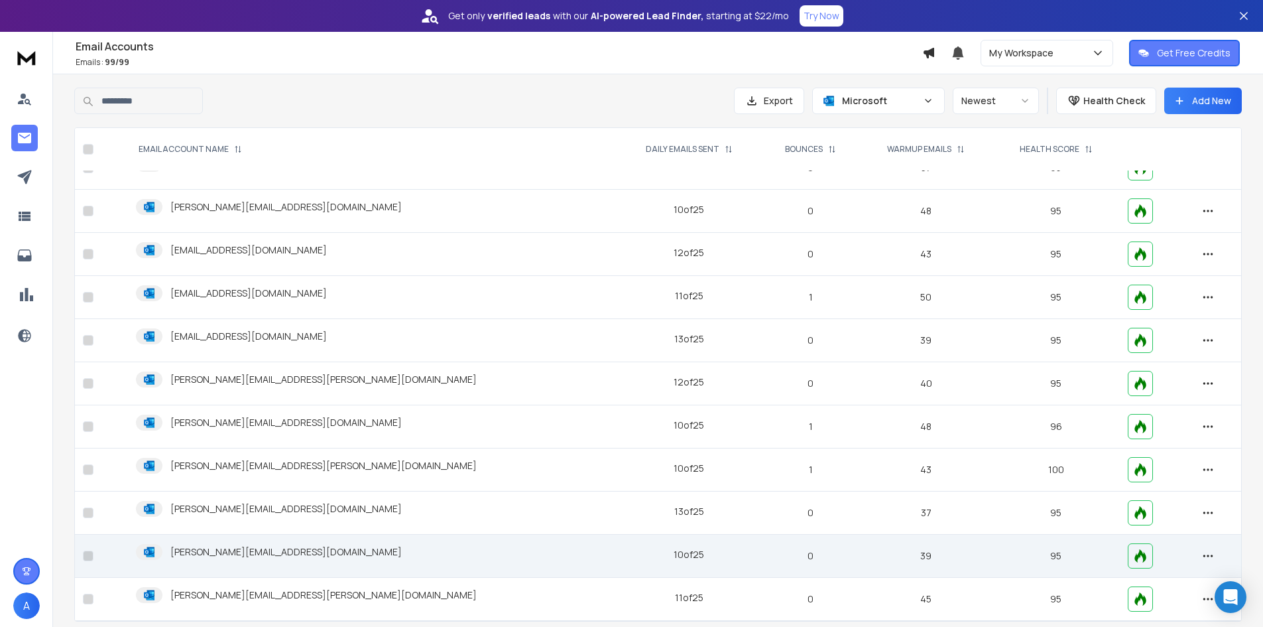
click at [252, 545] on p "[PERSON_NAME][EMAIL_ADDRESS][DOMAIN_NAME]" at bounding box center [285, 551] width 231 height 13
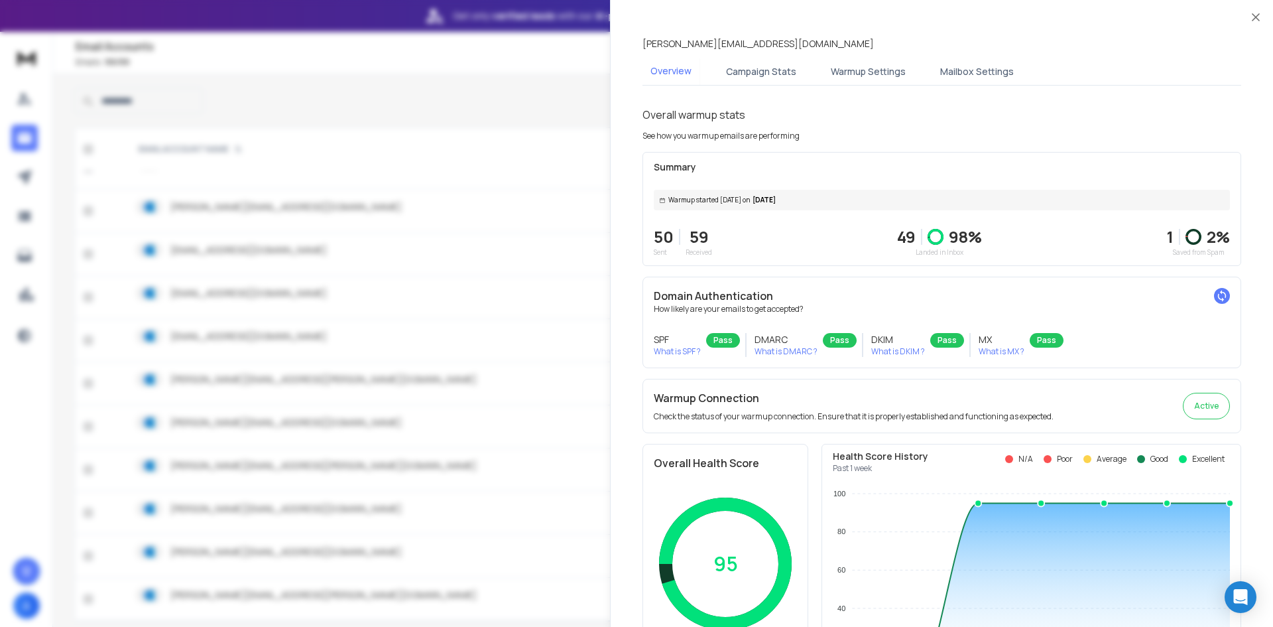
drag, startPoint x: 967, startPoint y: 72, endPoint x: 960, endPoint y: 74, distance: 8.2
click at [967, 72] on button "Mailbox Settings" at bounding box center [977, 71] width 90 height 29
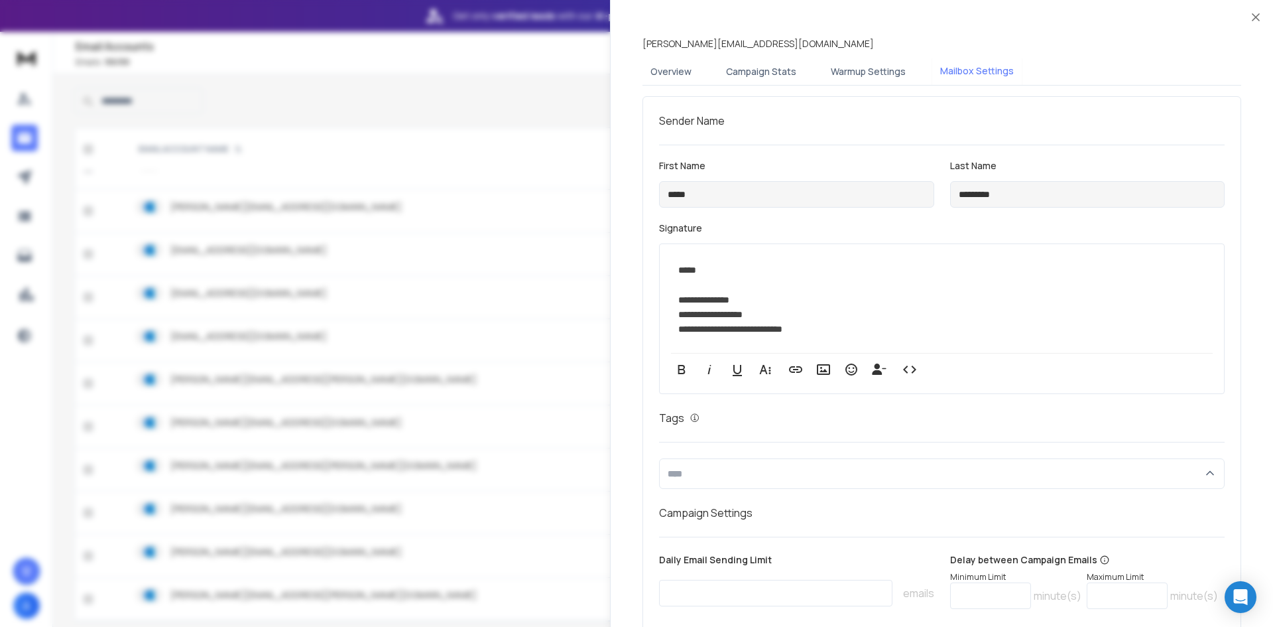
click at [367, 316] on div at bounding box center [636, 313] width 1273 height 627
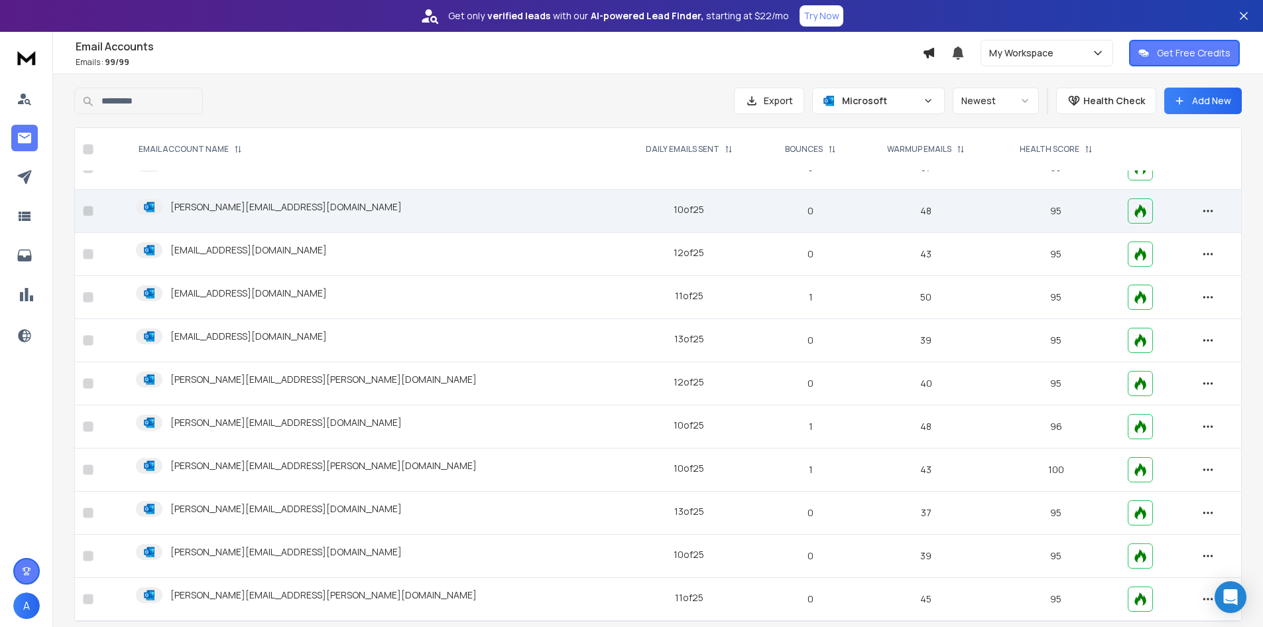
click at [318, 214] on div "[PERSON_NAME][EMAIL_ADDRESS][DOMAIN_NAME]" at bounding box center [269, 207] width 266 height 16
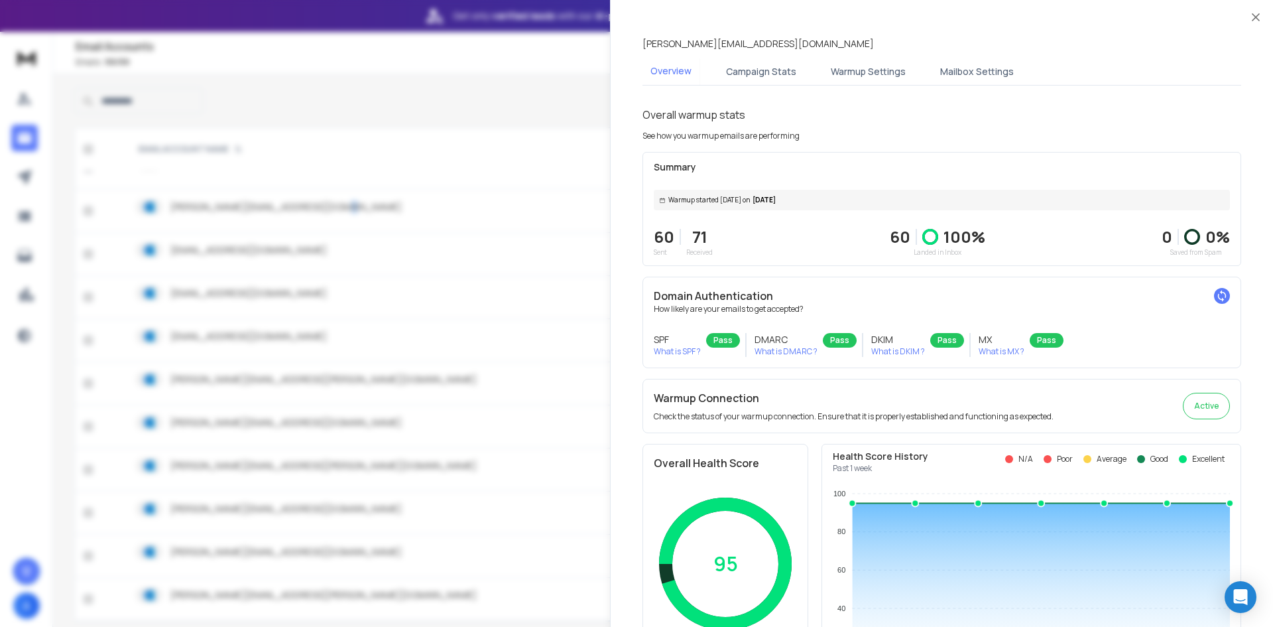
click at [958, 60] on button "Mailbox Settings" at bounding box center [977, 71] width 90 height 29
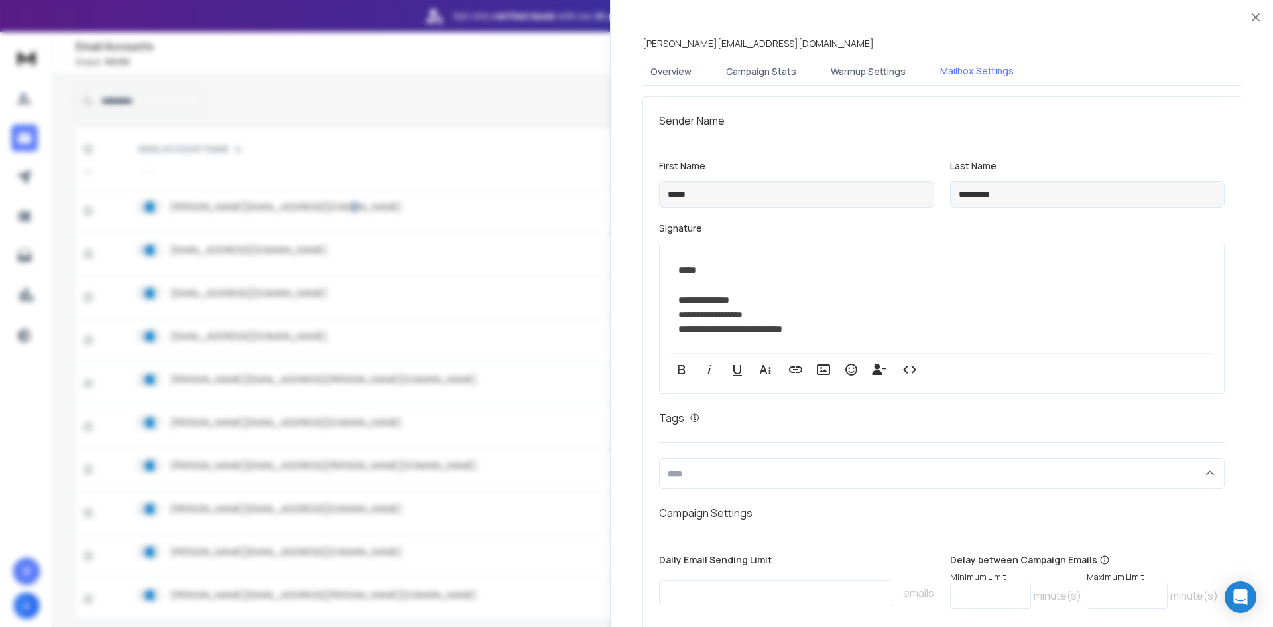
click at [328, 278] on div at bounding box center [636, 313] width 1273 height 627
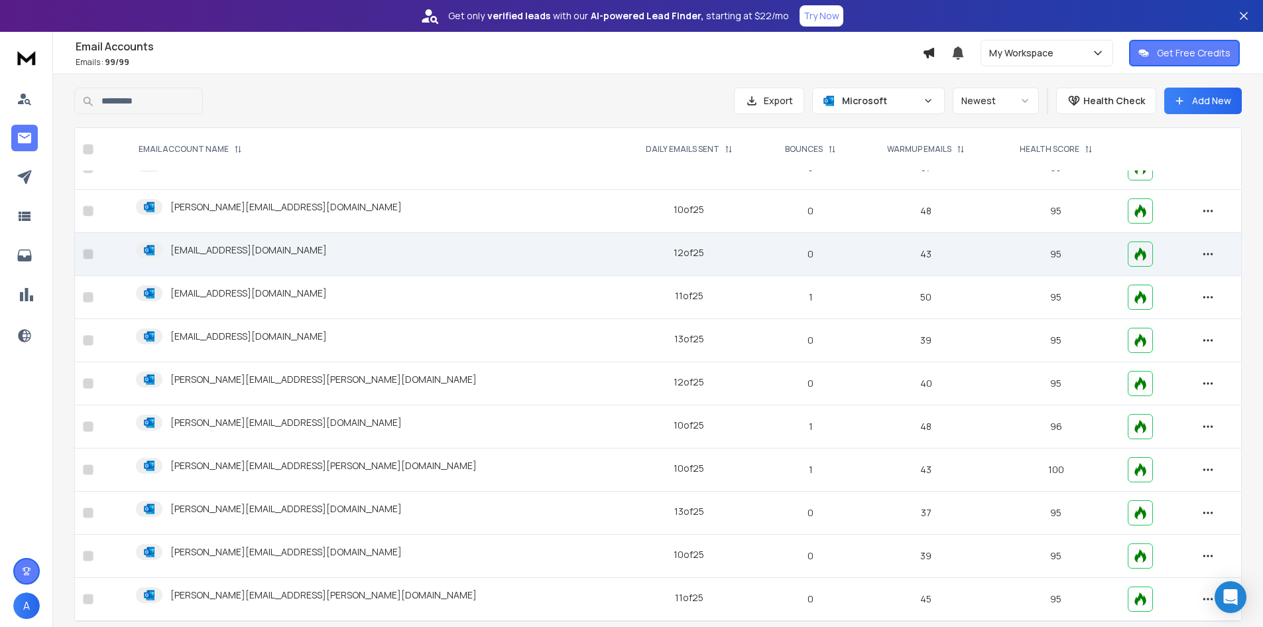
click at [273, 253] on p "[EMAIL_ADDRESS][DOMAIN_NAME]" at bounding box center [248, 249] width 156 height 13
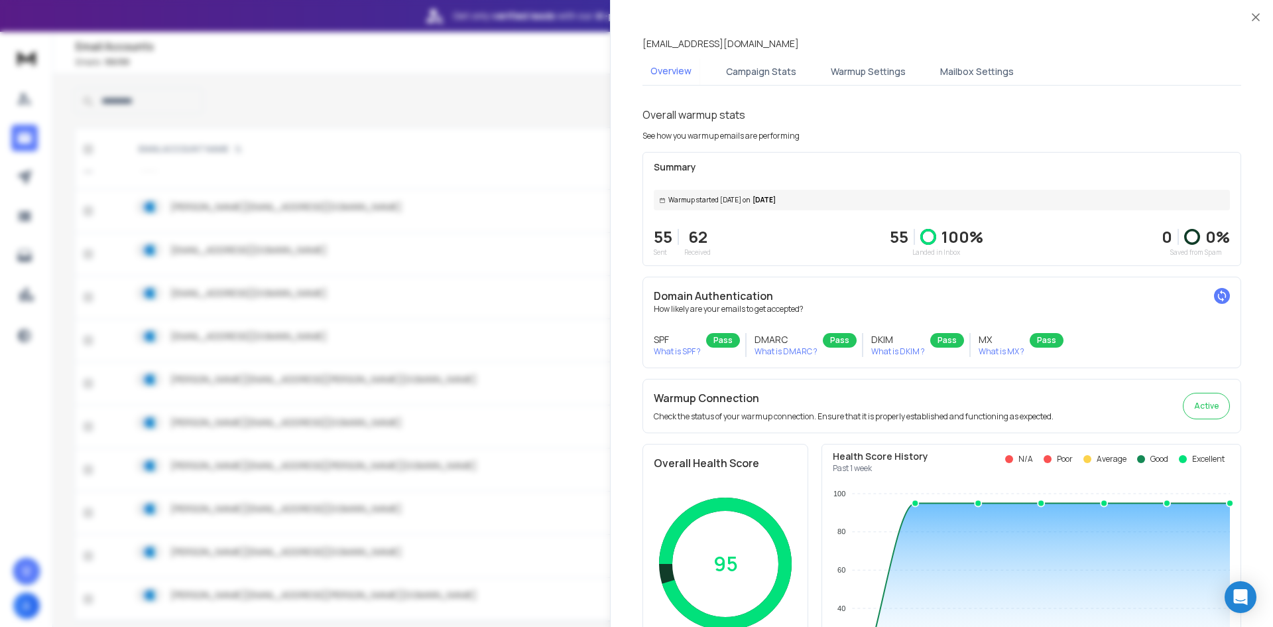
click at [976, 67] on button "Mailbox Settings" at bounding box center [977, 71] width 90 height 29
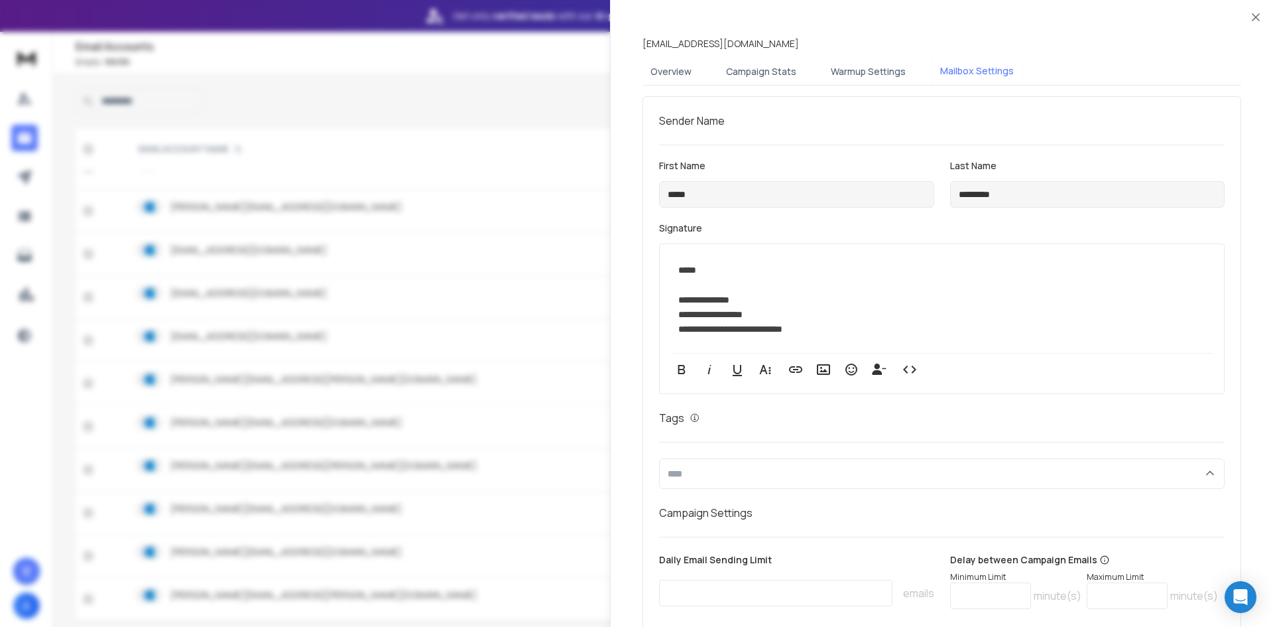
click at [406, 292] on div at bounding box center [636, 313] width 1273 height 627
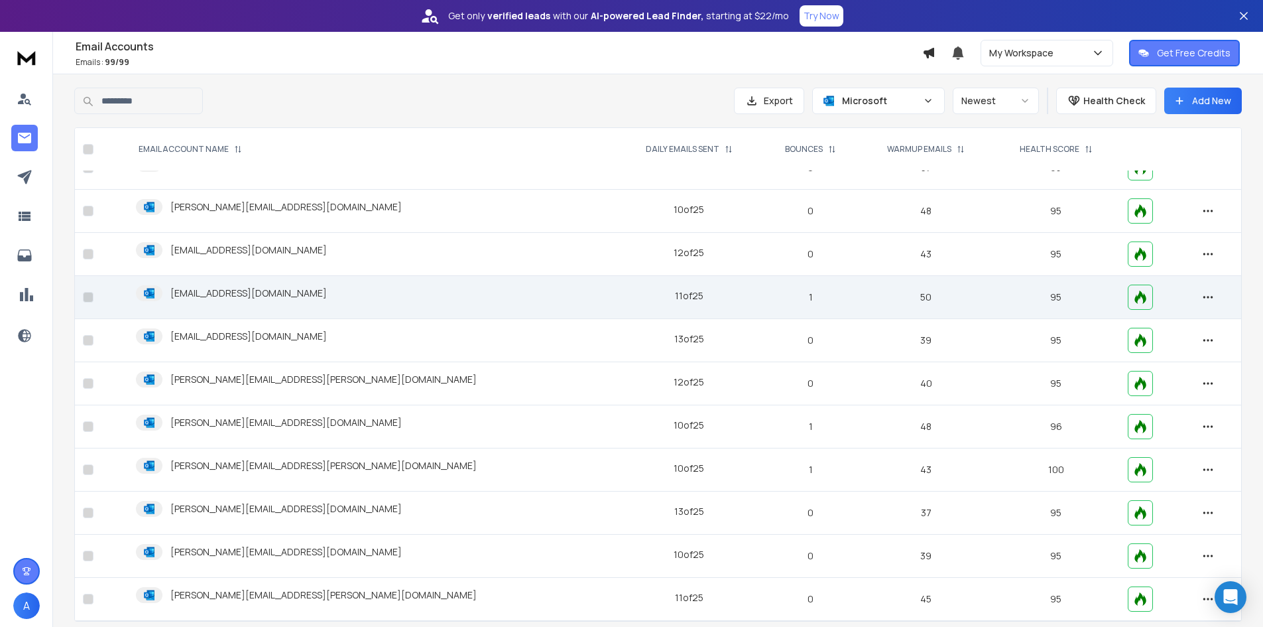
click at [255, 291] on p "[EMAIL_ADDRESS][DOMAIN_NAME]" at bounding box center [248, 292] width 156 height 13
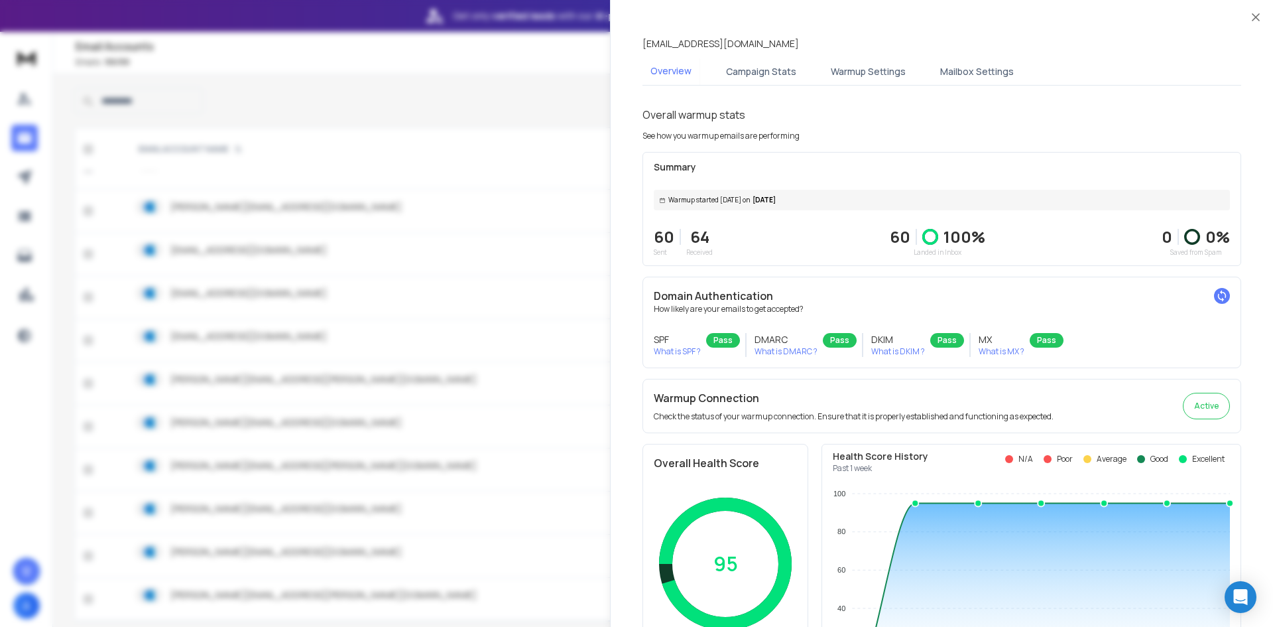
click at [975, 69] on button "Mailbox Settings" at bounding box center [977, 71] width 90 height 29
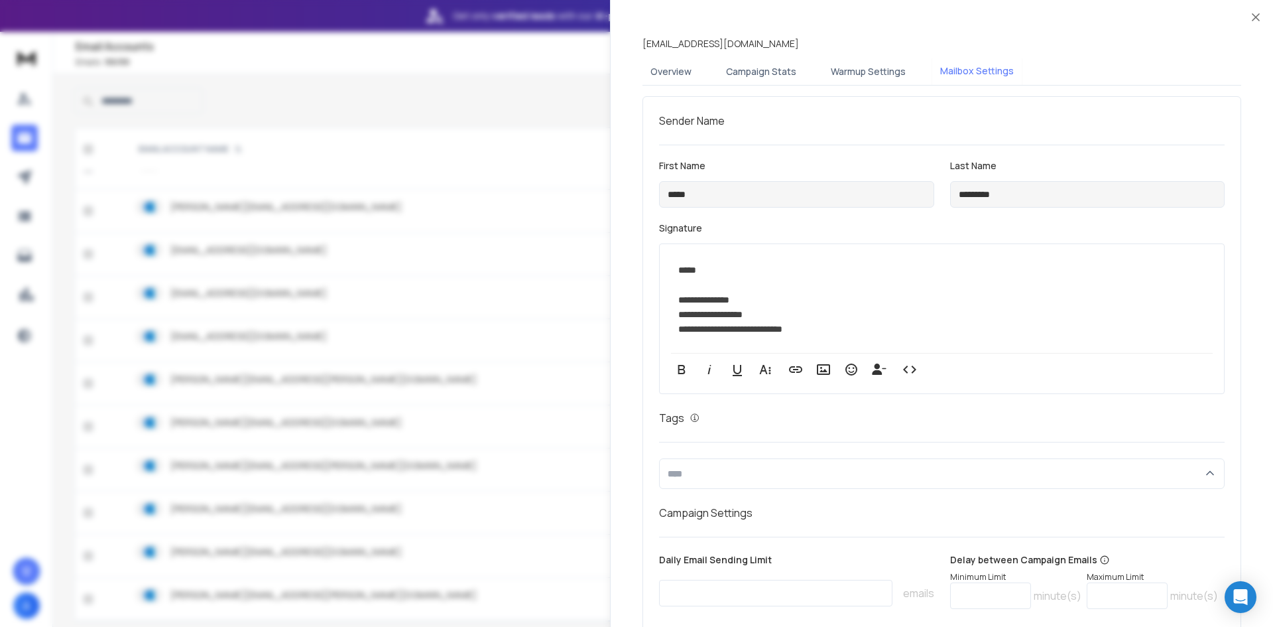
click at [269, 373] on div at bounding box center [636, 313] width 1273 height 627
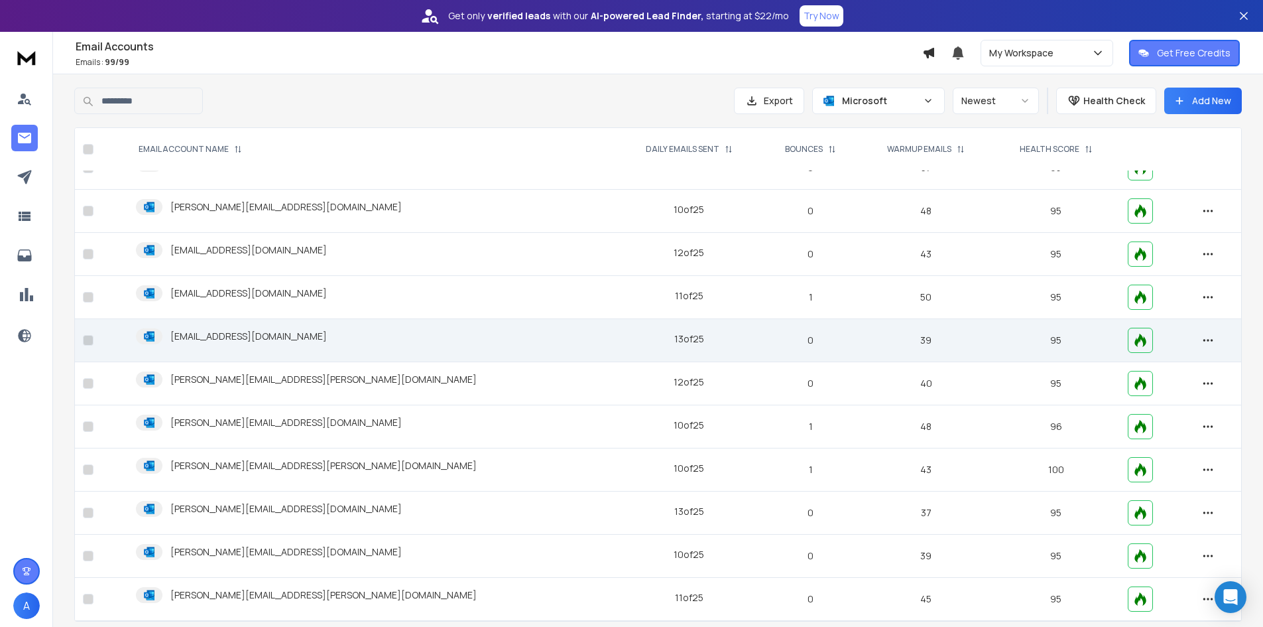
click at [255, 334] on p "[EMAIL_ADDRESS][DOMAIN_NAME]" at bounding box center [248, 336] width 156 height 13
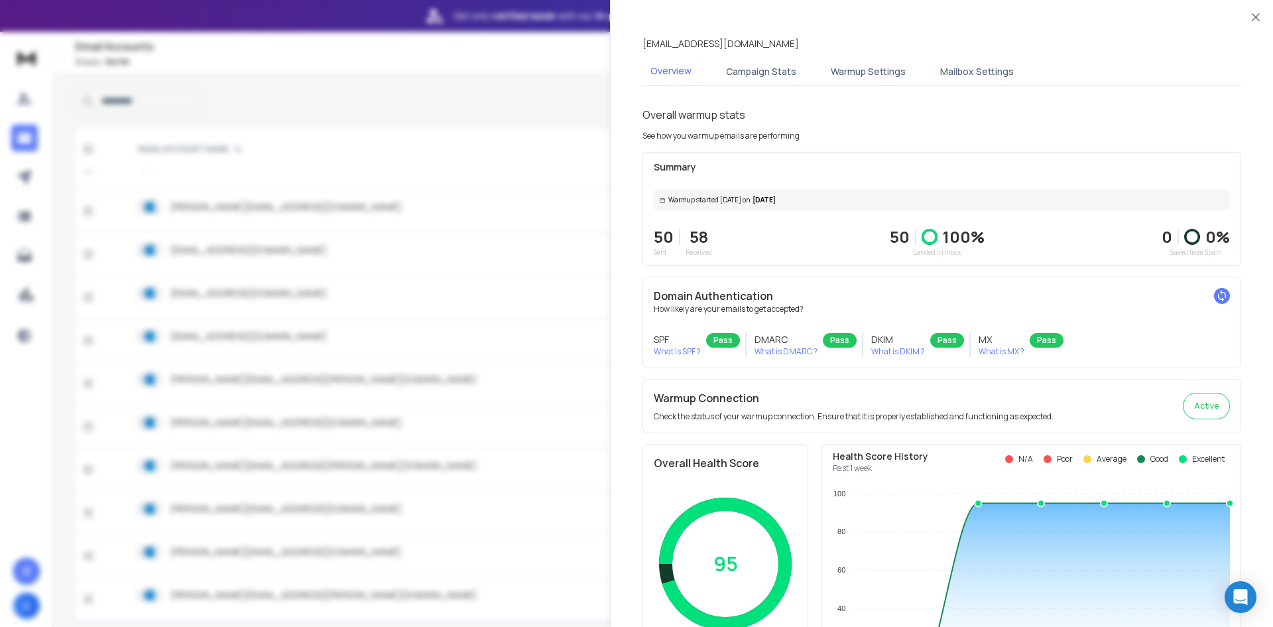
click at [983, 65] on button "Mailbox Settings" at bounding box center [977, 71] width 90 height 29
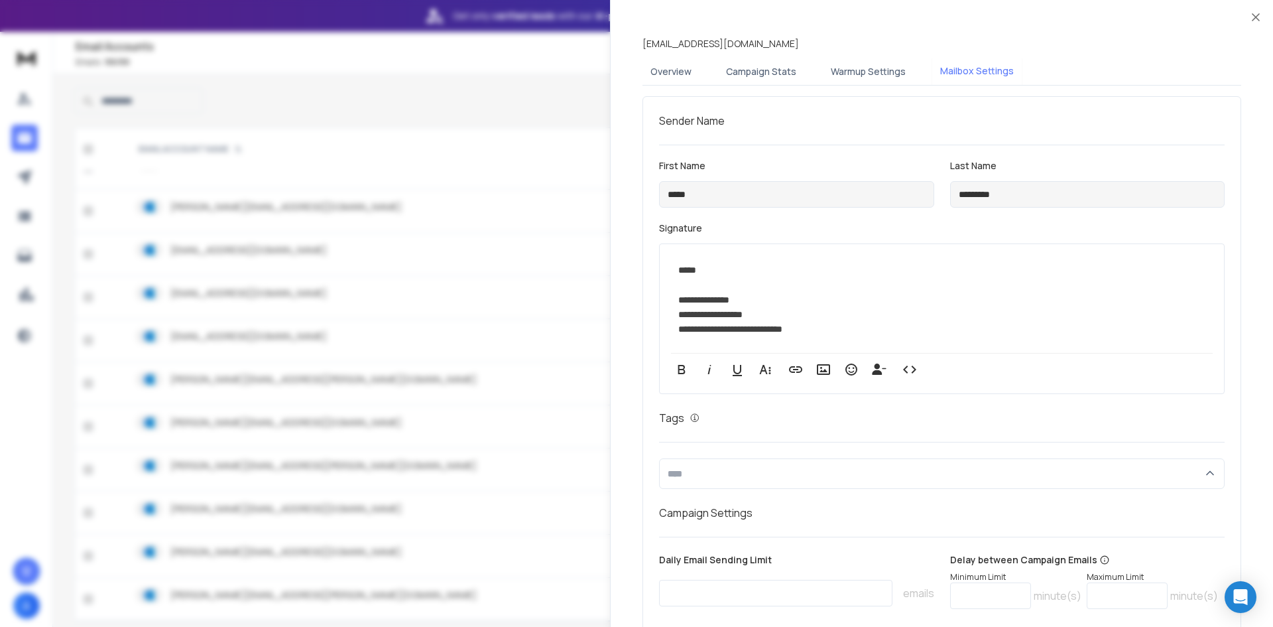
click at [462, 403] on div at bounding box center [636, 313] width 1273 height 627
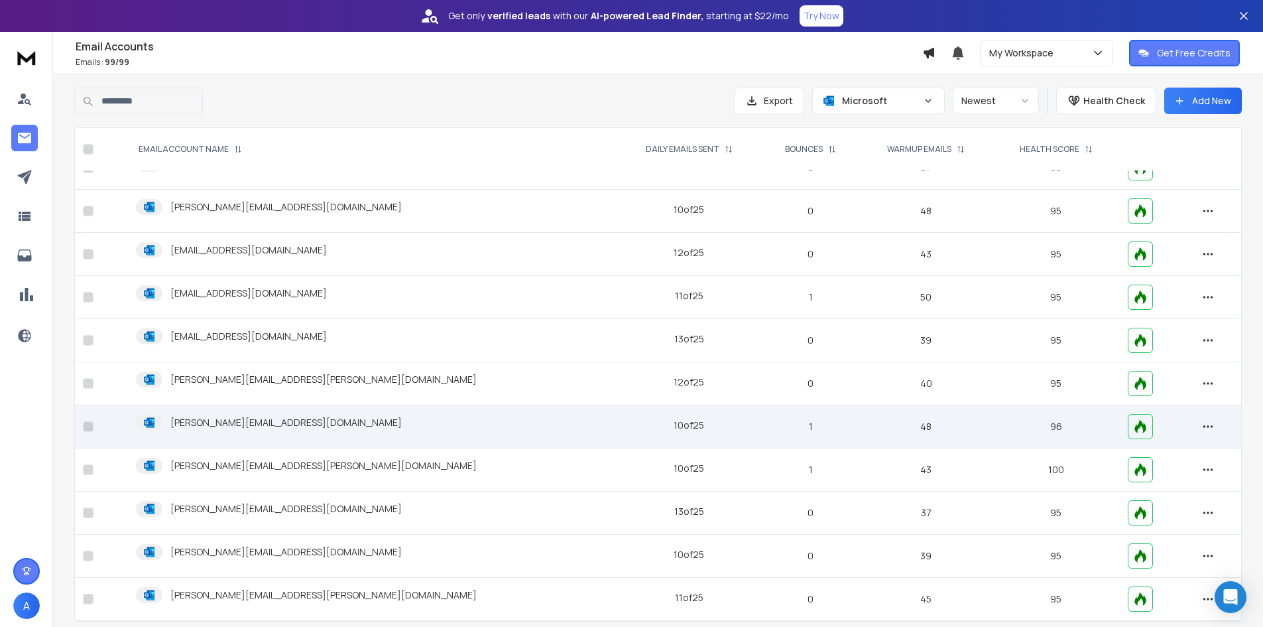
click at [266, 416] on p "[PERSON_NAME][EMAIL_ADDRESS][DOMAIN_NAME]" at bounding box center [285, 422] width 231 height 13
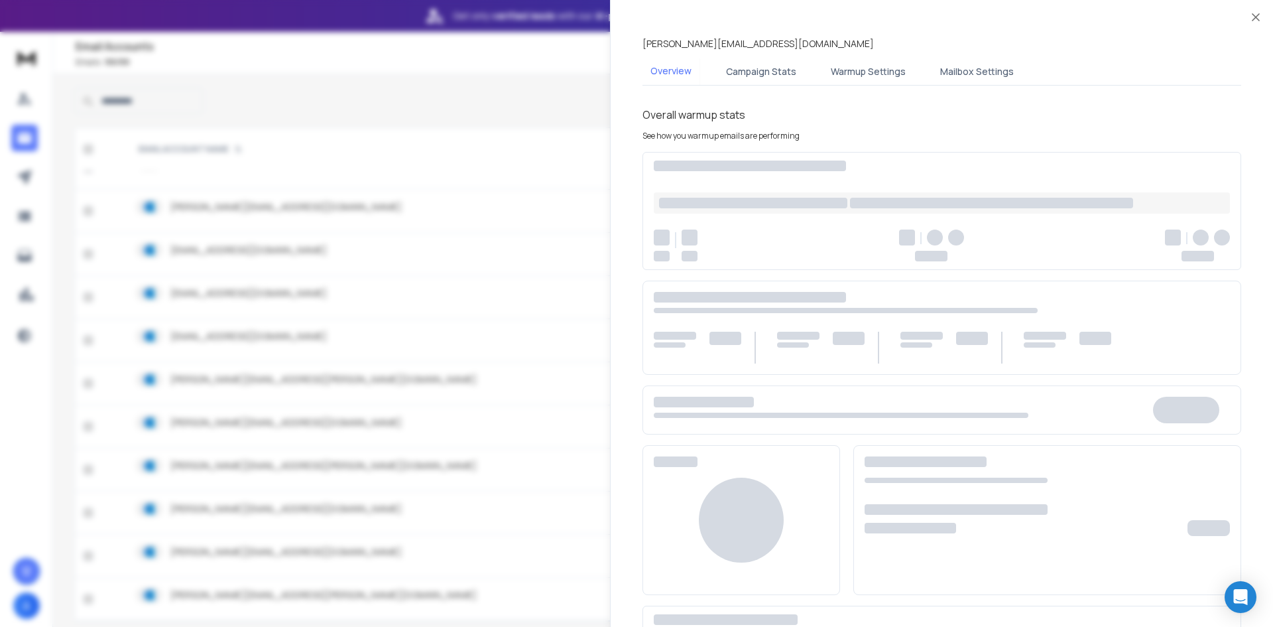
click at [962, 68] on button "Mailbox Settings" at bounding box center [977, 71] width 90 height 29
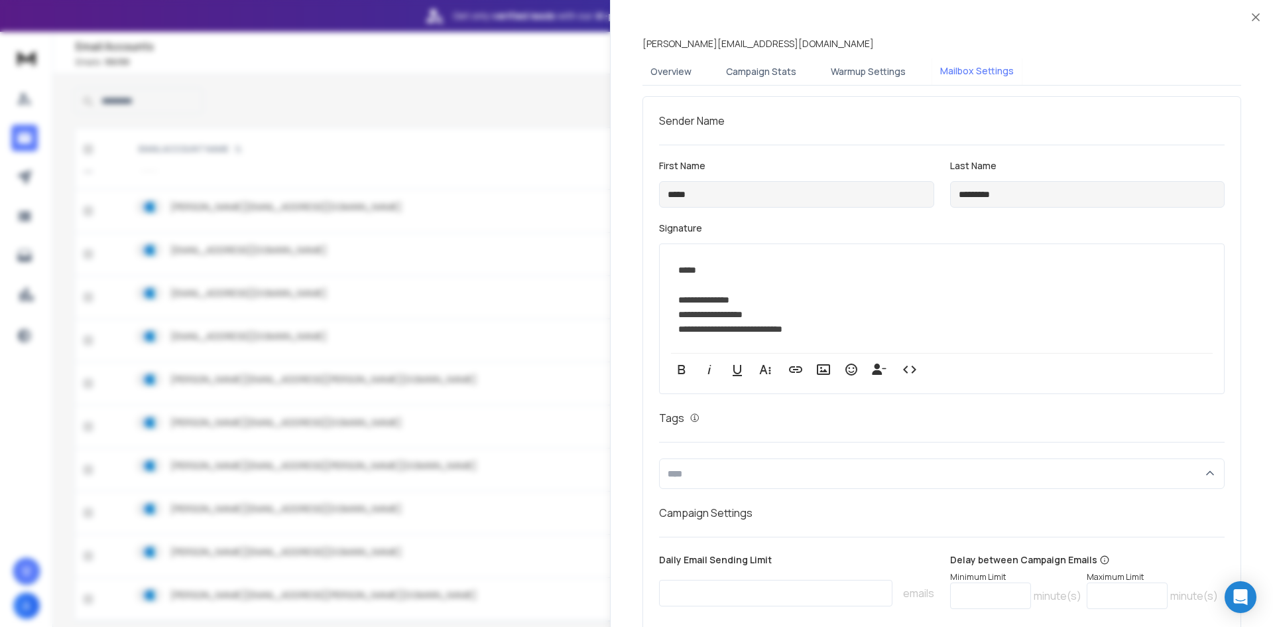
click at [961, 63] on button "Mailbox Settings" at bounding box center [977, 71] width 90 height 31
click at [367, 288] on div at bounding box center [636, 313] width 1273 height 627
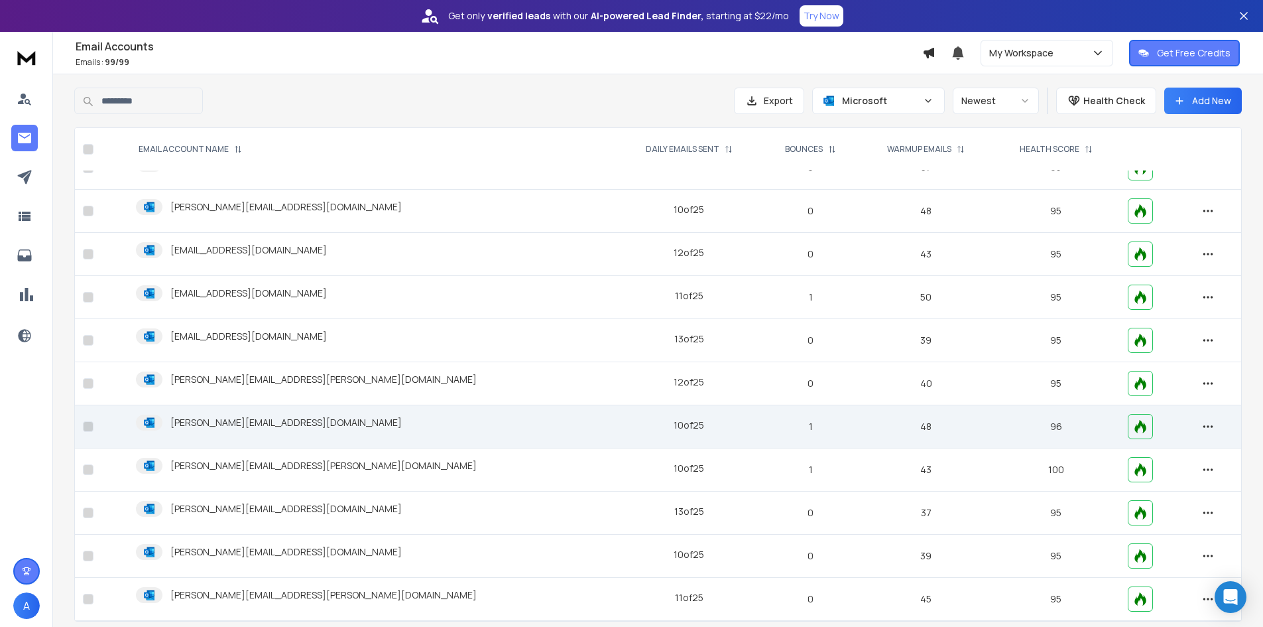
click at [279, 426] on p "[PERSON_NAME][EMAIL_ADDRESS][DOMAIN_NAME]" at bounding box center [285, 422] width 231 height 13
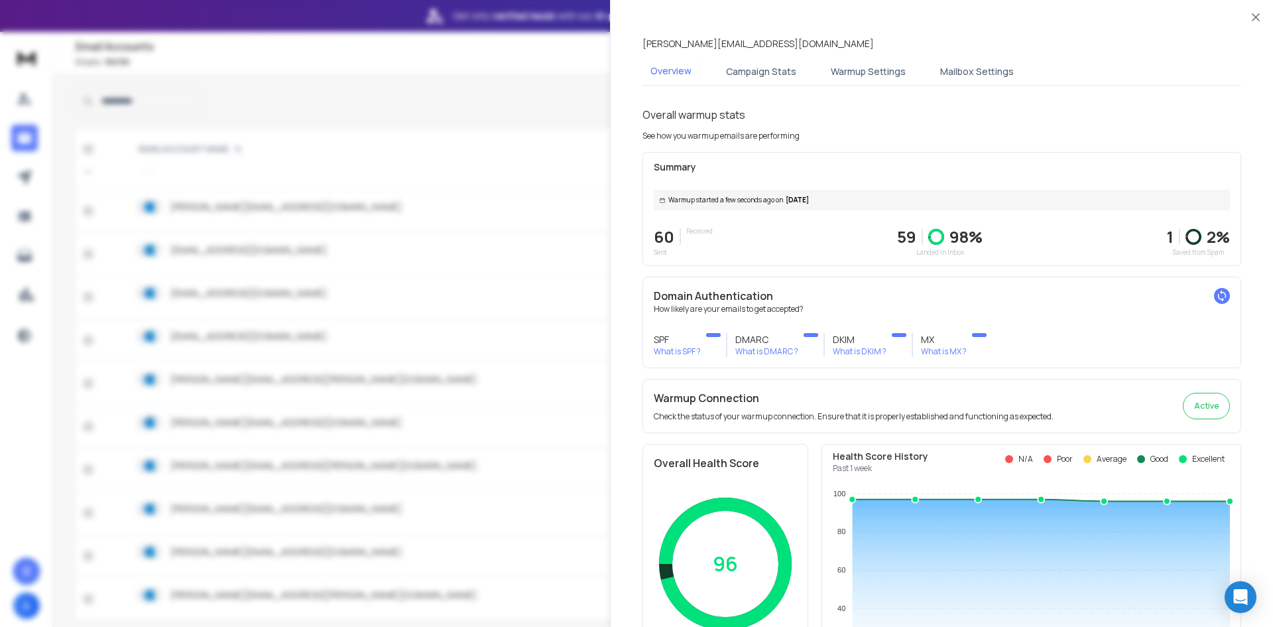
click at [1019, 73] on div "Overview Campaign Stats Warmup Settings Mailbox Settings" at bounding box center [942, 71] width 599 height 27
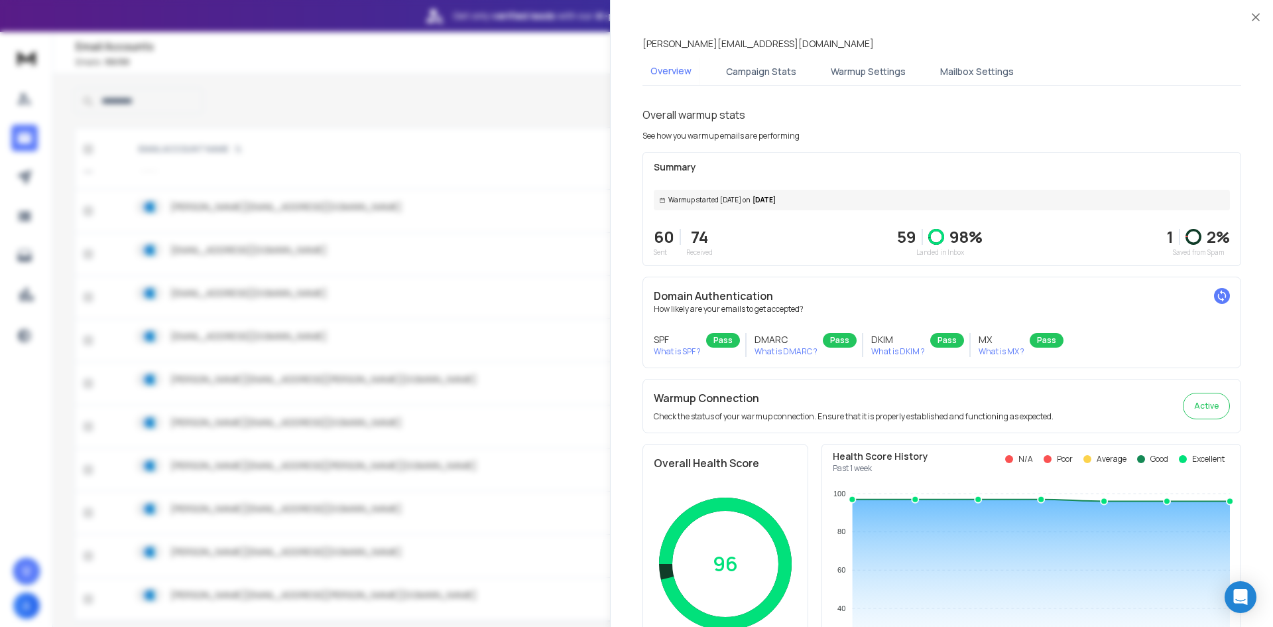
click at [999, 71] on button "Mailbox Settings" at bounding box center [977, 71] width 90 height 29
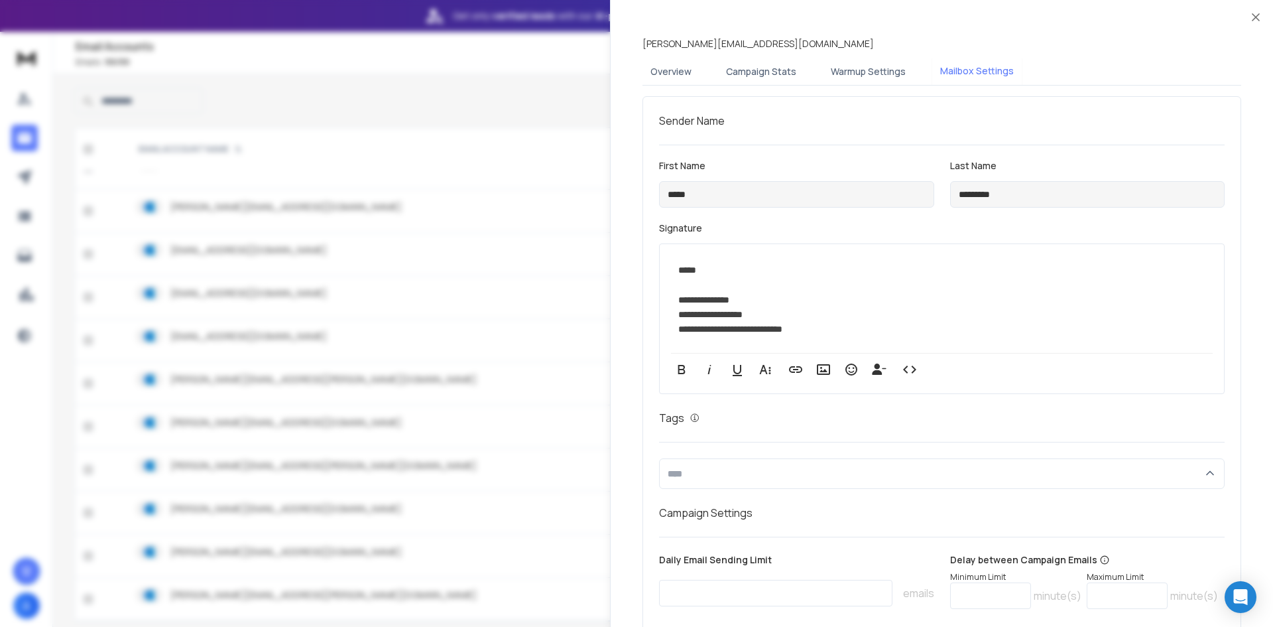
click at [537, 288] on div at bounding box center [636, 313] width 1273 height 627
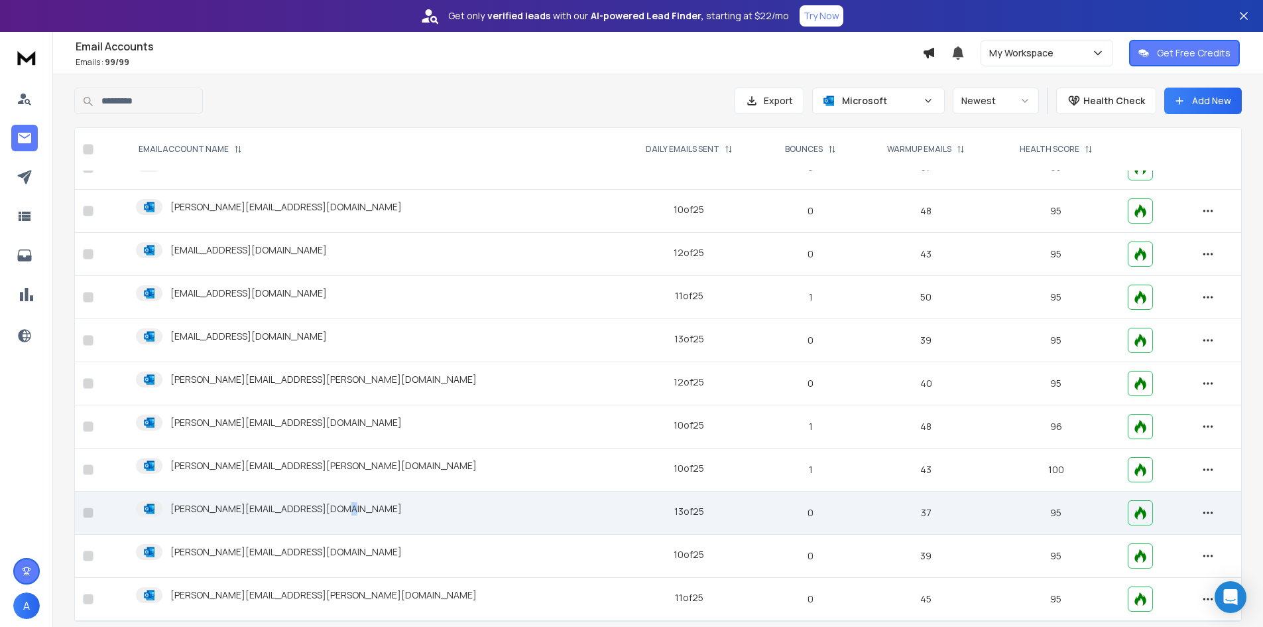
click at [313, 498] on td "[PERSON_NAME][EMAIL_ADDRESS][DOMAIN_NAME]" at bounding box center [372, 512] width 488 height 43
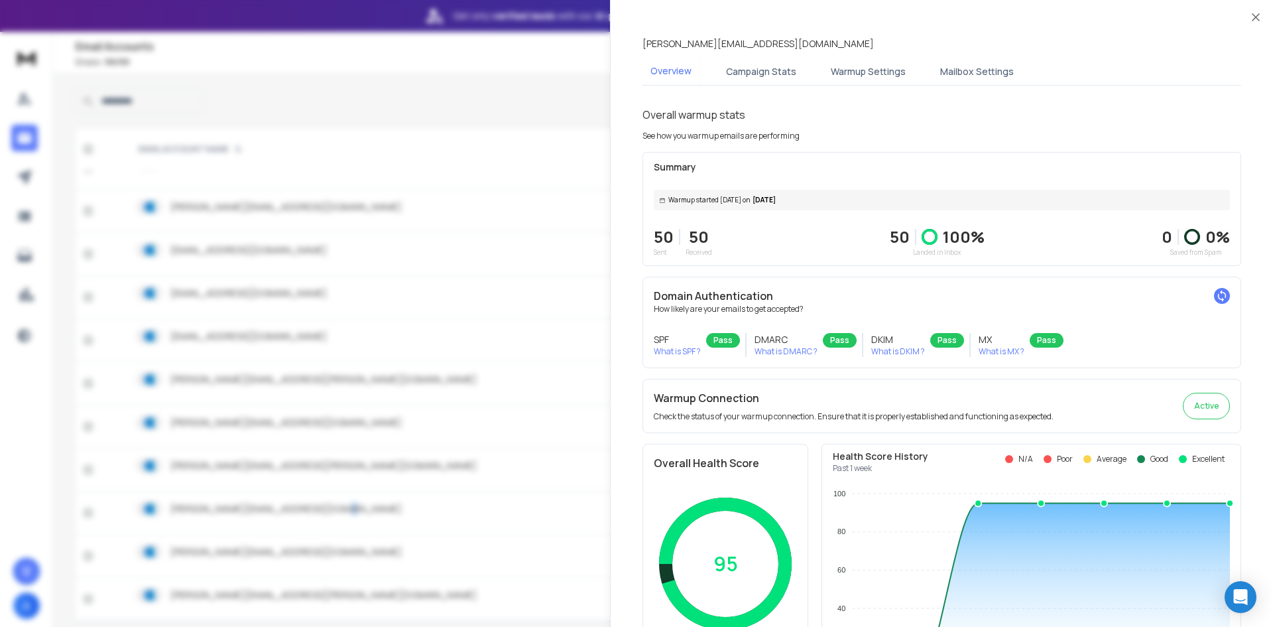
click at [964, 69] on button "Mailbox Settings" at bounding box center [977, 71] width 90 height 29
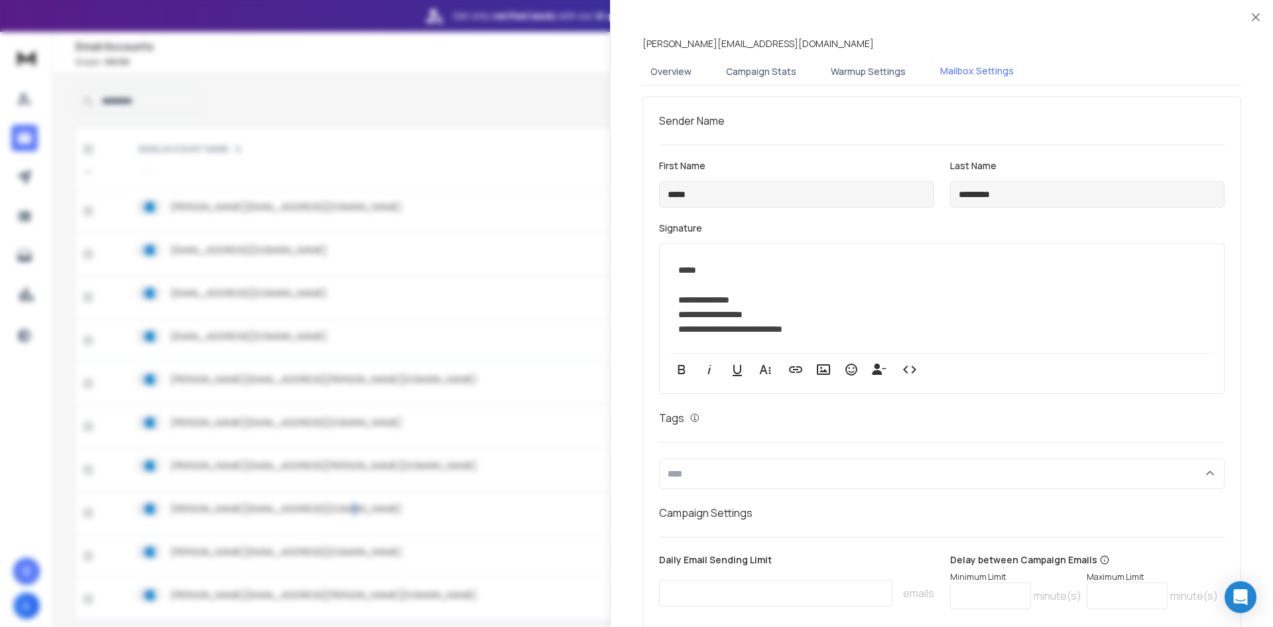
click at [367, 453] on div at bounding box center [636, 313] width 1273 height 627
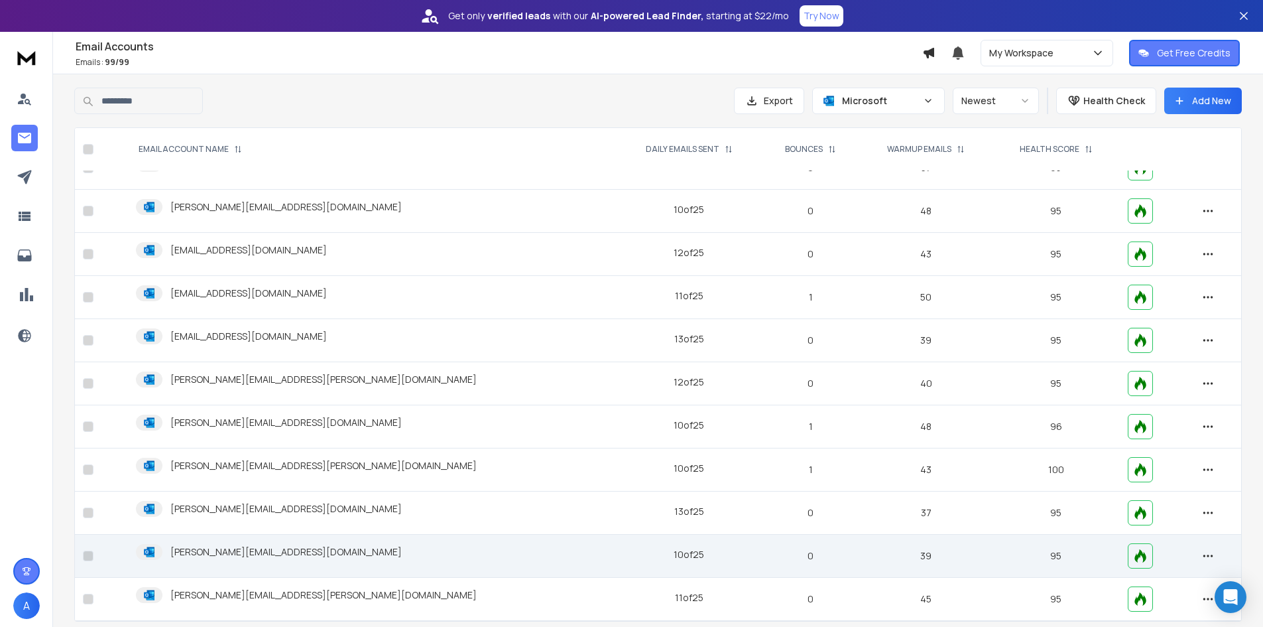
click at [278, 542] on td "[PERSON_NAME][EMAIL_ADDRESS][DOMAIN_NAME]" at bounding box center [372, 555] width 488 height 43
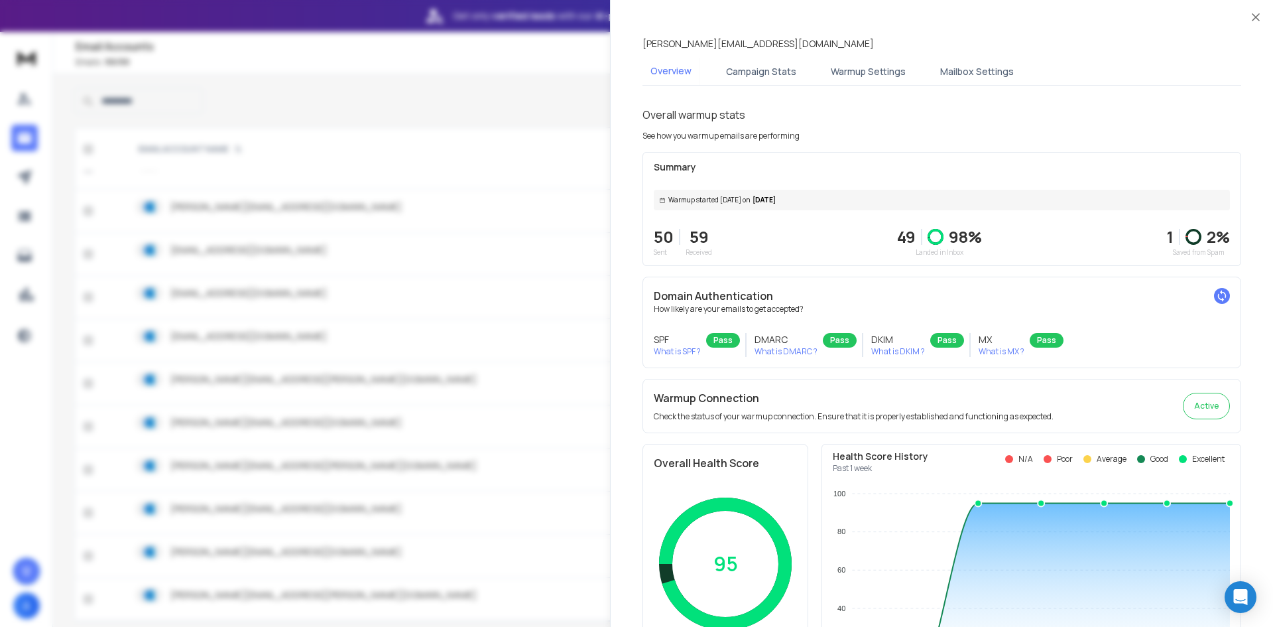
click at [988, 60] on button "Mailbox Settings" at bounding box center [977, 71] width 90 height 29
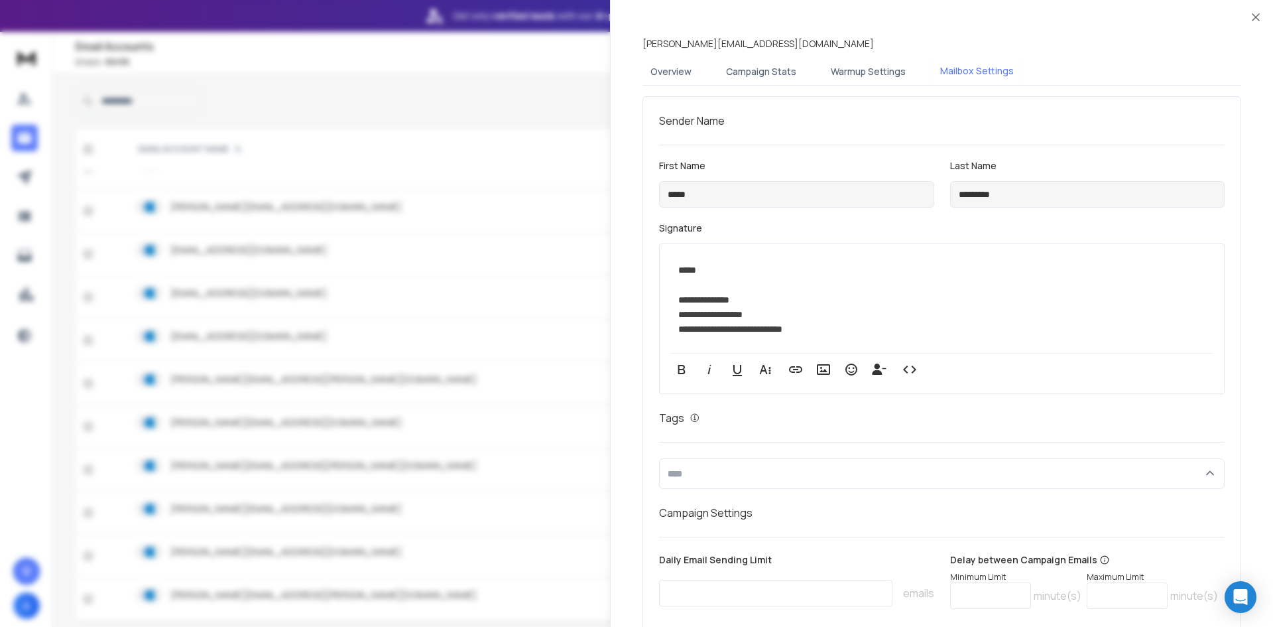
click at [983, 74] on button "Mailbox Settings" at bounding box center [977, 71] width 90 height 31
click at [358, 406] on div at bounding box center [636, 313] width 1273 height 627
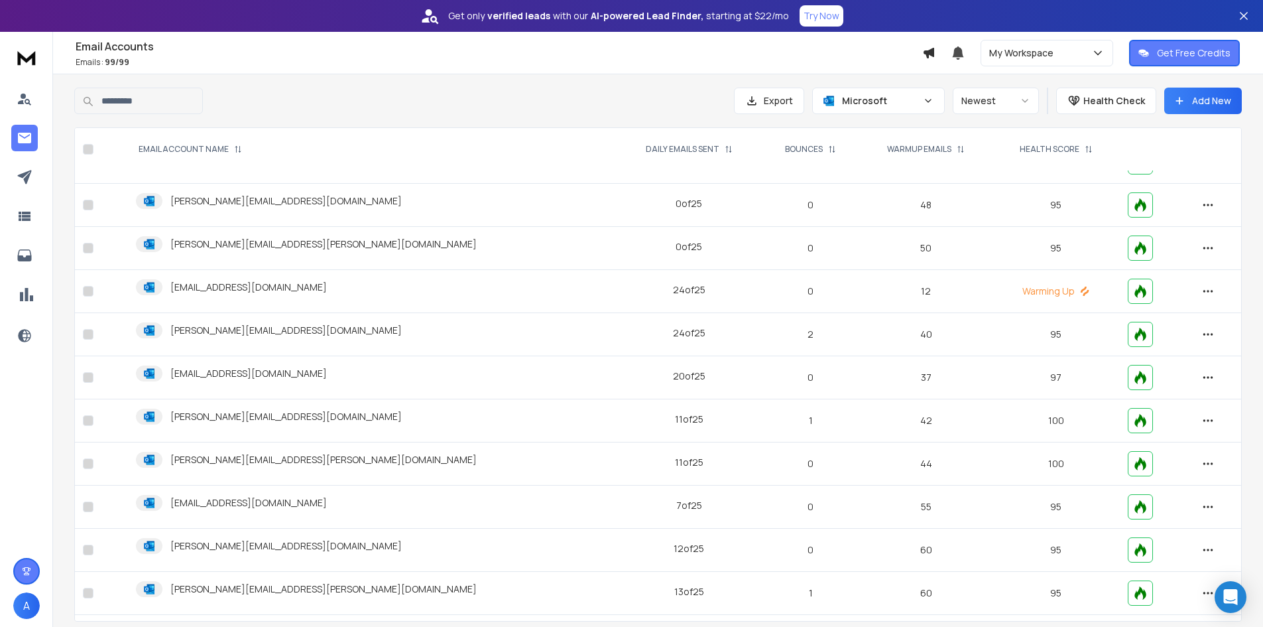
scroll to position [0, 0]
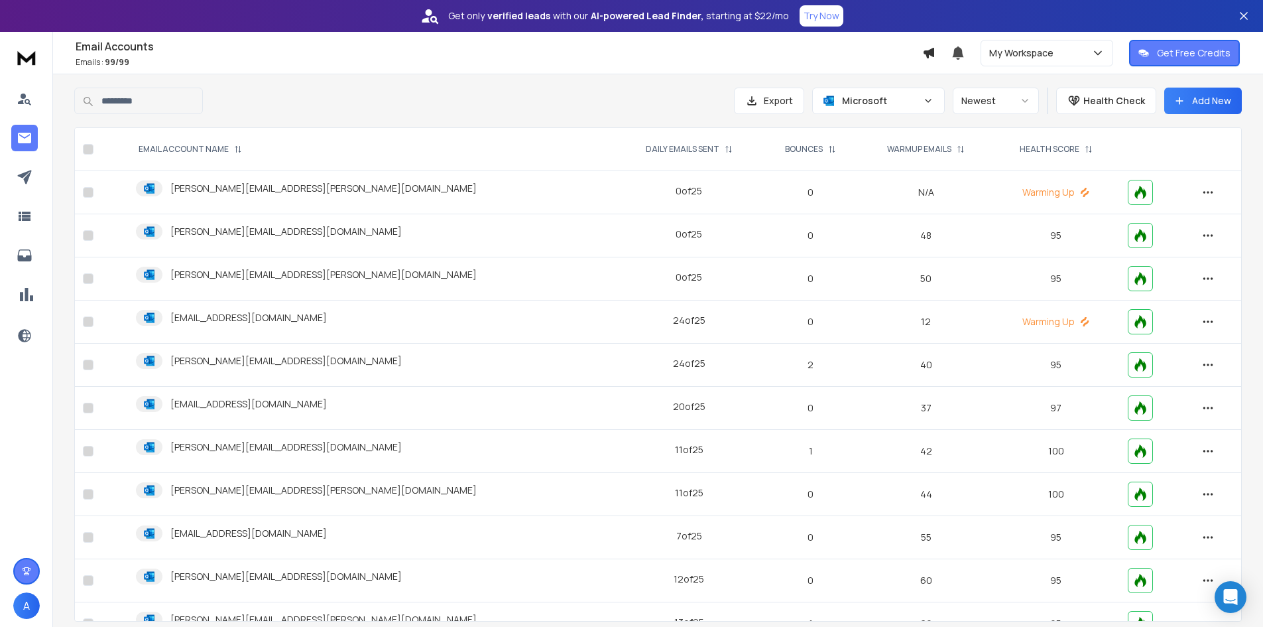
click at [552, 83] on div "Export Microsoft Newest Health Check Add New EMAIL ACCOUNT NAME DAILY EMAILS SE…" at bounding box center [658, 354] width 1210 height 560
click at [368, 108] on div at bounding box center [400, 101] width 652 height 27
click at [33, 167] on link at bounding box center [24, 177] width 27 height 27
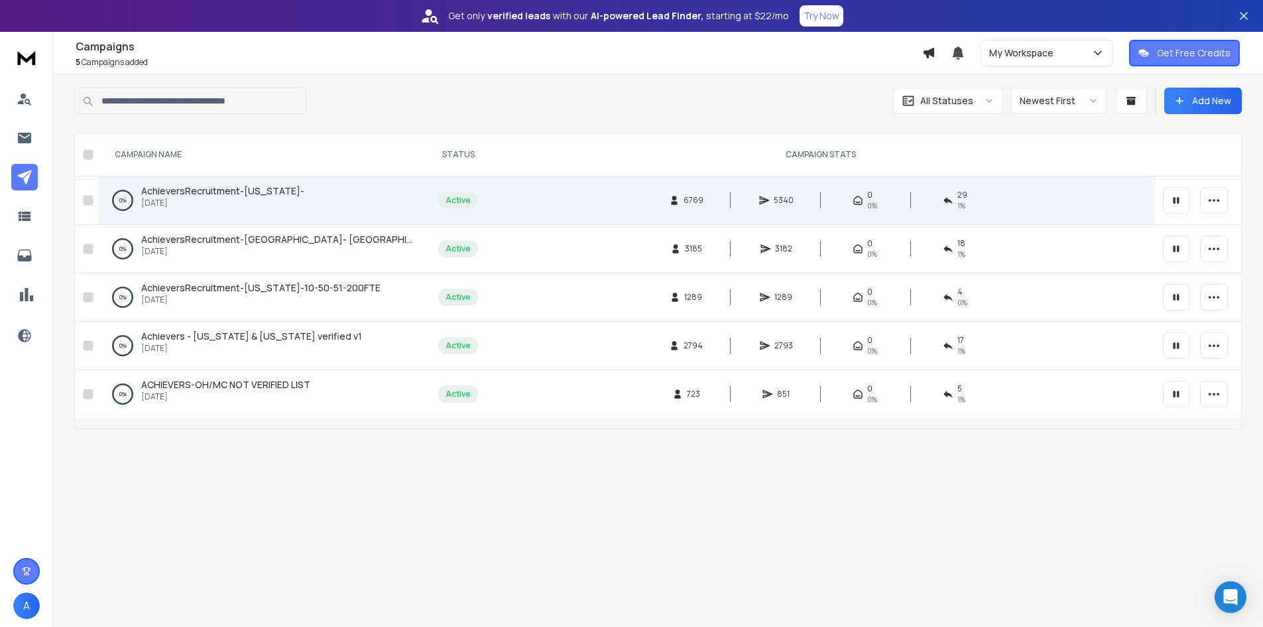
click at [231, 192] on span "AchieversRecruitment-[US_STATE]-" at bounding box center [222, 190] width 163 height 13
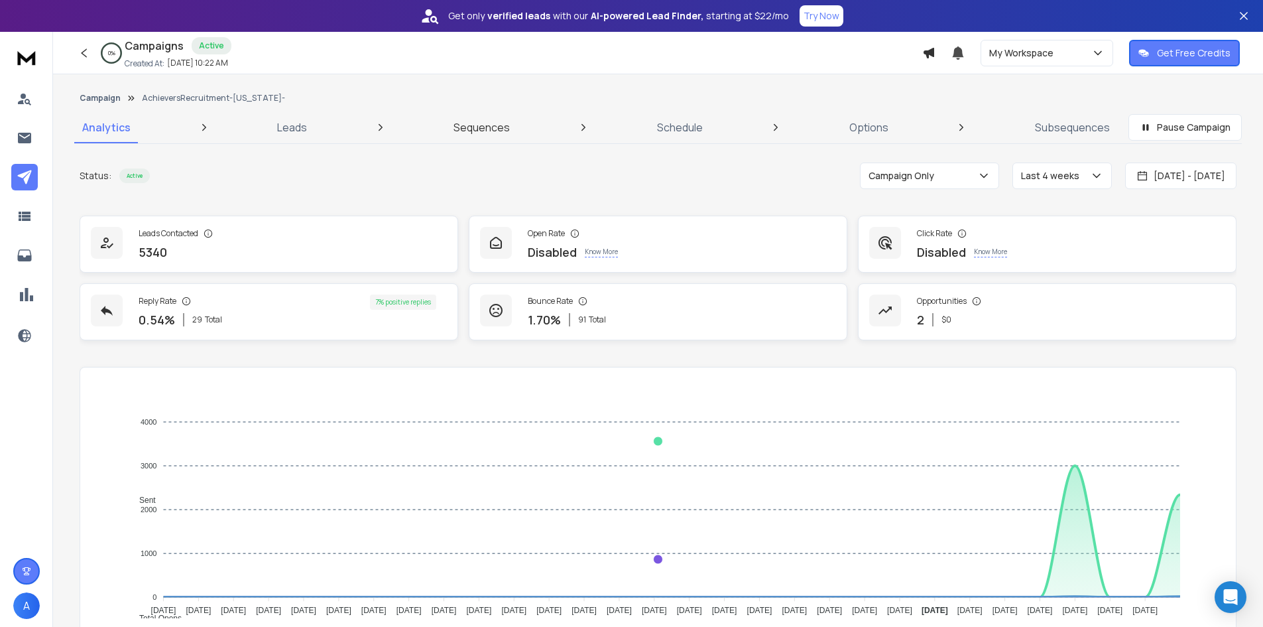
click at [506, 125] on p "Sequences" at bounding box center [482, 127] width 56 height 16
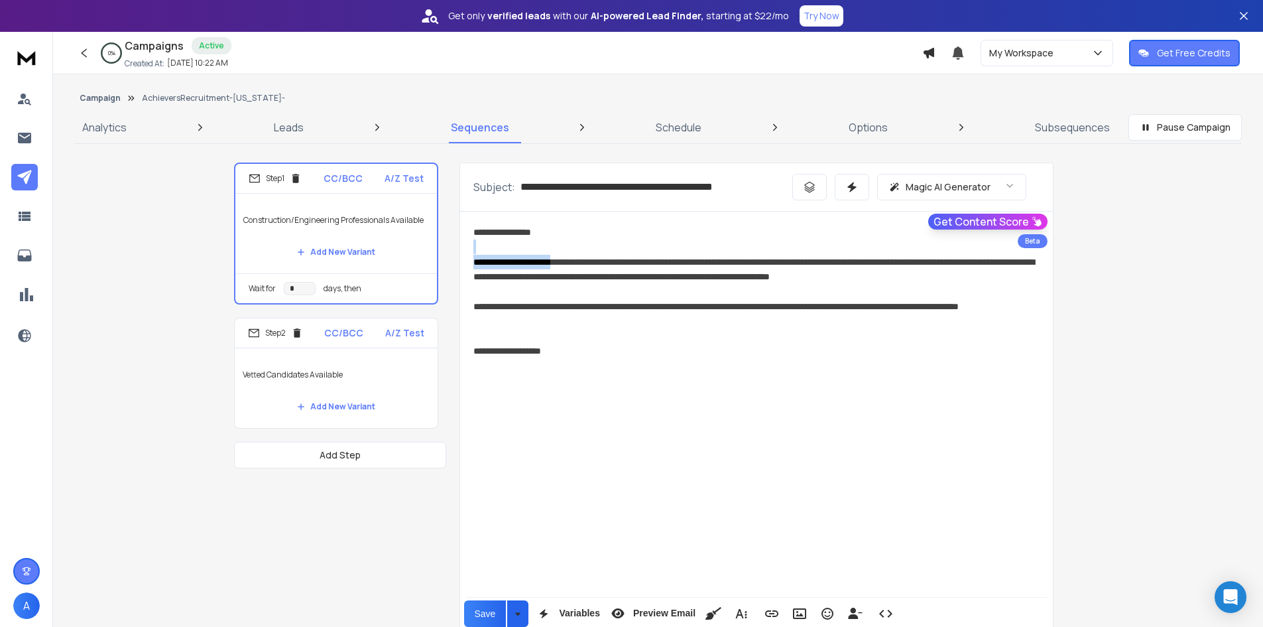
drag, startPoint x: 570, startPoint y: 263, endPoint x: 792, endPoint y: 242, distance: 223.1
click at [792, 242] on div "**********" at bounding box center [756, 400] width 593 height 376
click at [914, 412] on div "**********" at bounding box center [756, 400] width 593 height 376
drag, startPoint x: 926, startPoint y: 263, endPoint x: 566, endPoint y: 262, distance: 360.1
click at [566, 262] on div "**********" at bounding box center [756, 270] width 566 height 30
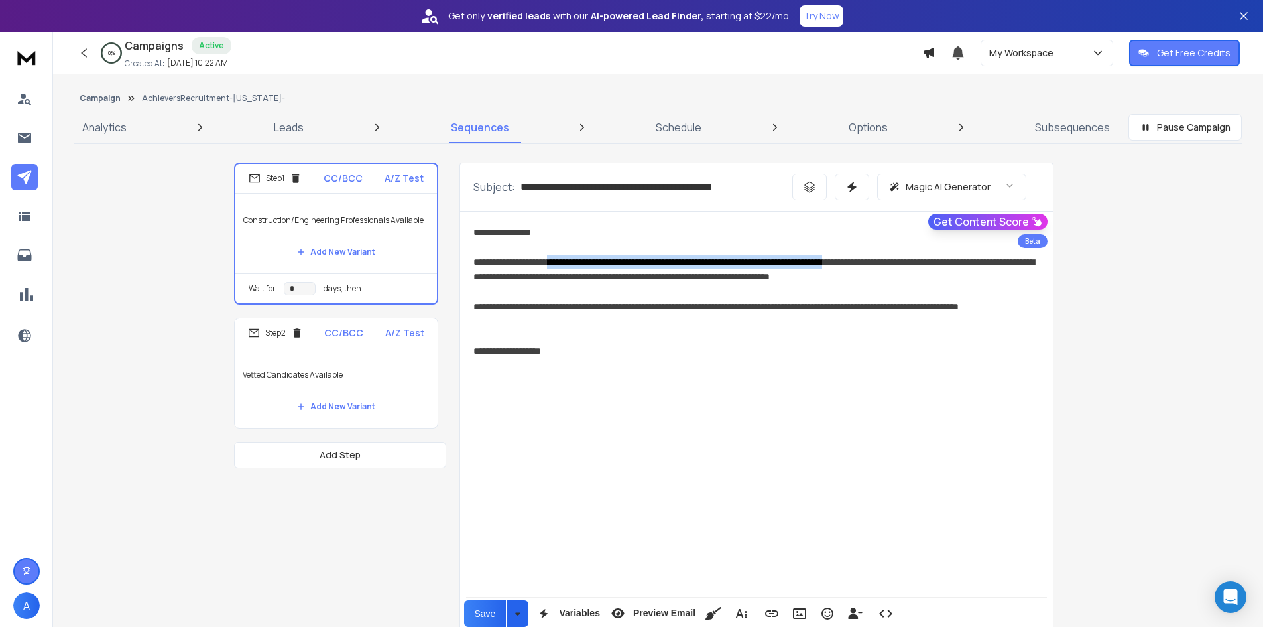
copy div "**********"
